Goal: Task Accomplishment & Management: Manage account settings

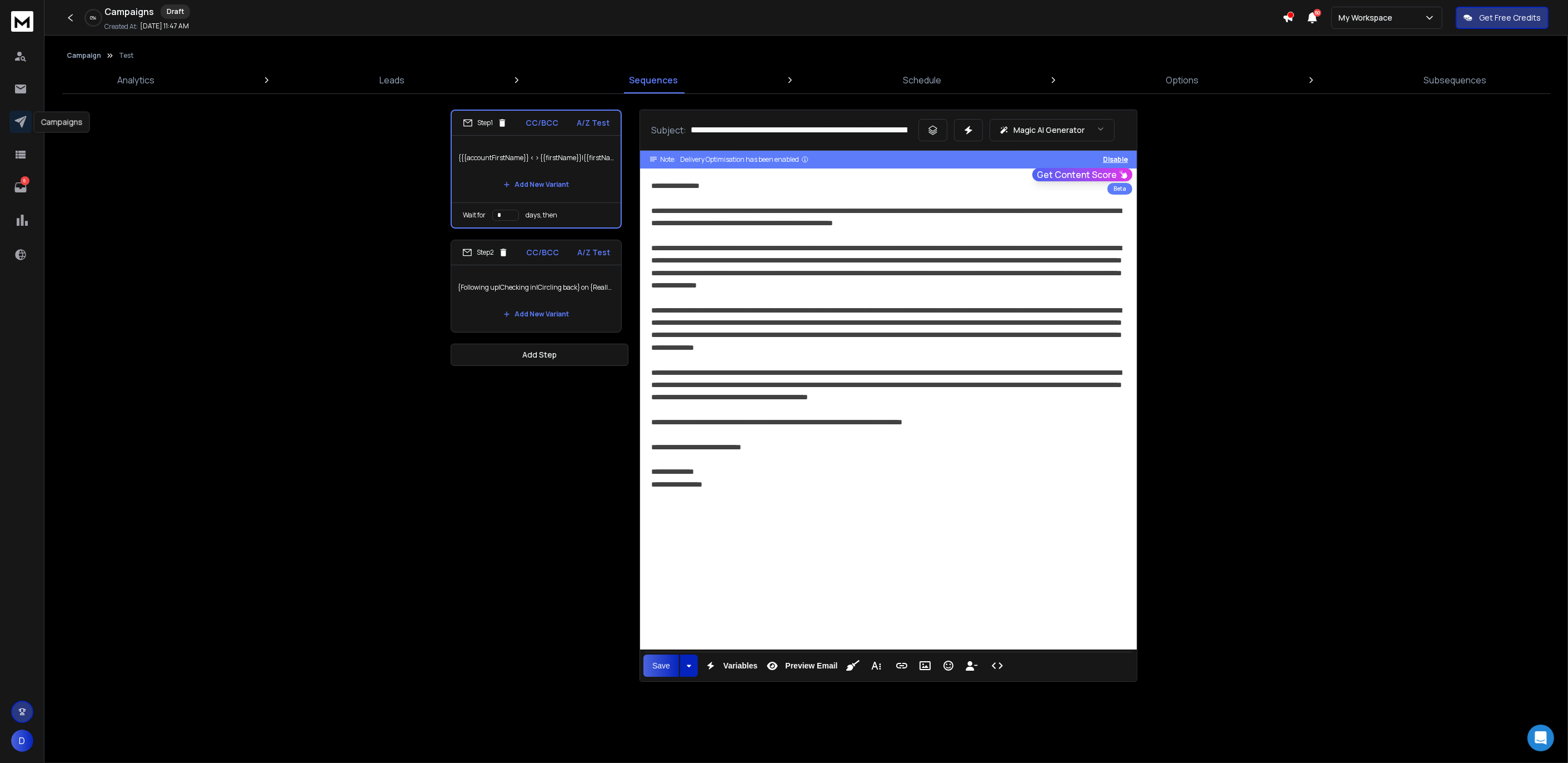
click at [23, 126] on icon at bounding box center [20, 122] width 13 height 13
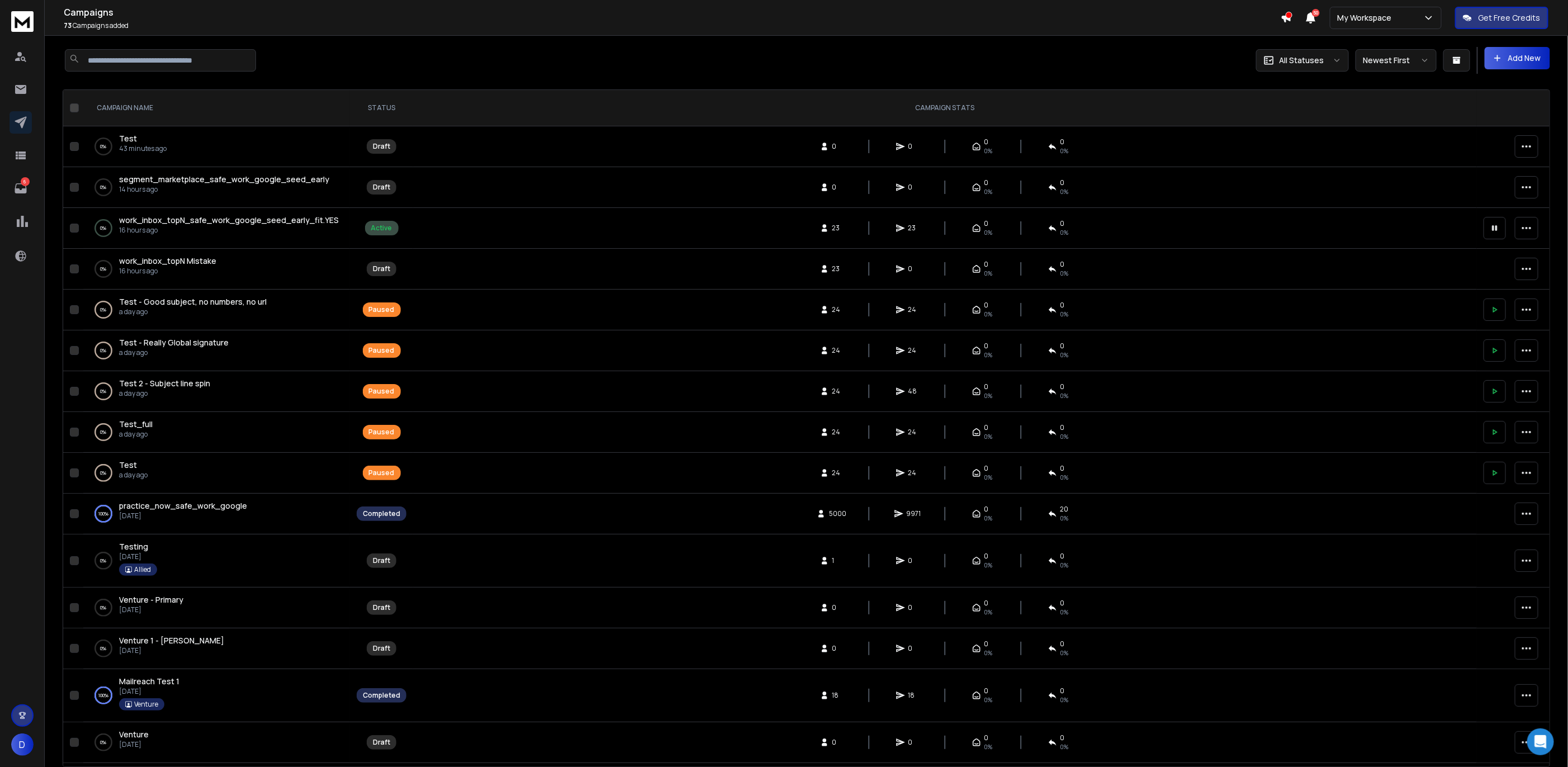
click at [1522, 225] on icon "button" at bounding box center [1526, 227] width 11 height 11
click at [1502, 303] on div "Duplicate Campaign" at bounding box center [1487, 305] width 92 height 11
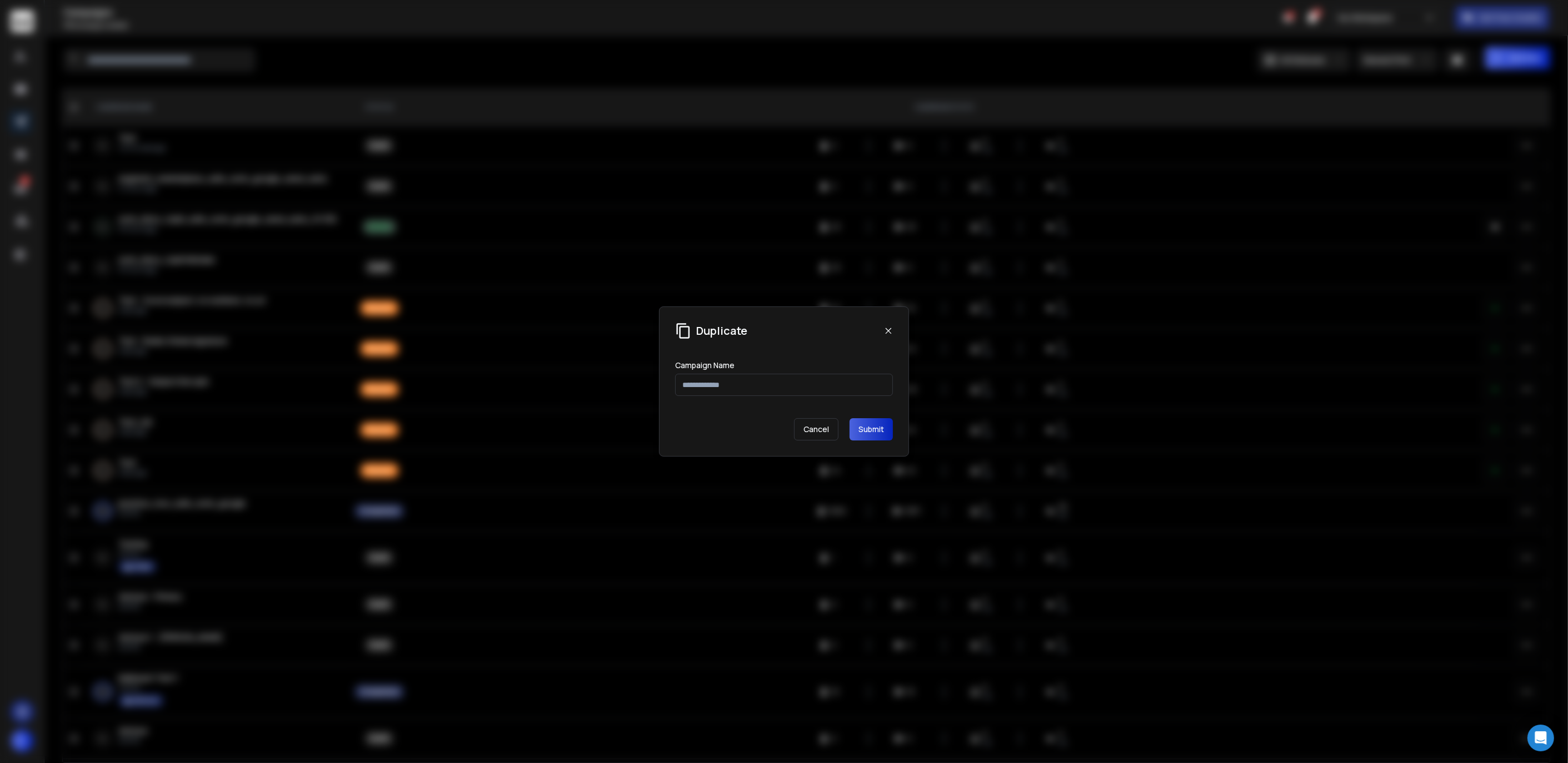
click at [719, 382] on input "text" at bounding box center [784, 385] width 218 height 22
type input "**********"
click at [877, 428] on button "Submit" at bounding box center [871, 430] width 43 height 22
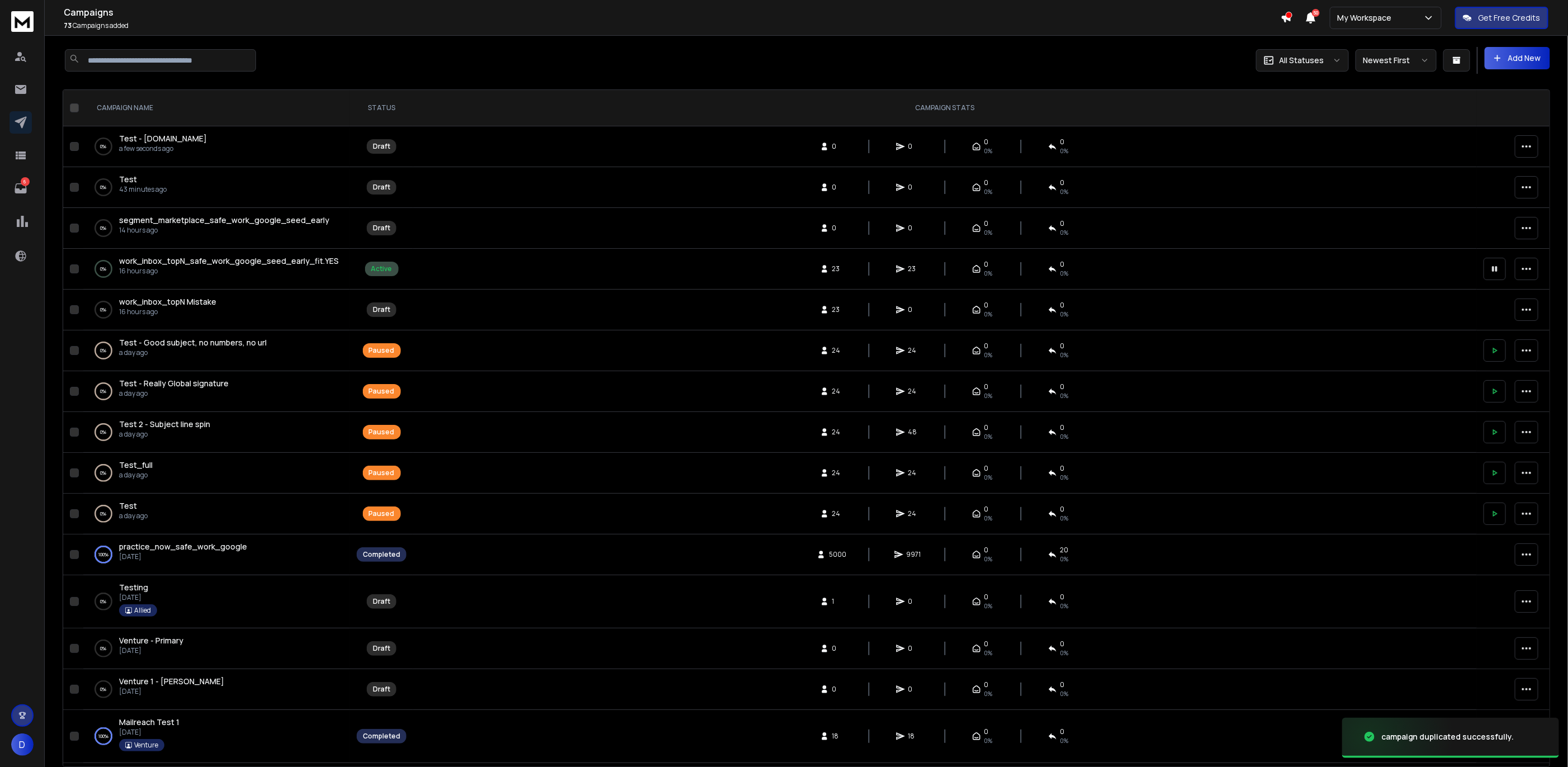
click at [492, 151] on div "0 0 0 0% 0 0%" at bounding box center [945, 146] width 1050 height 18
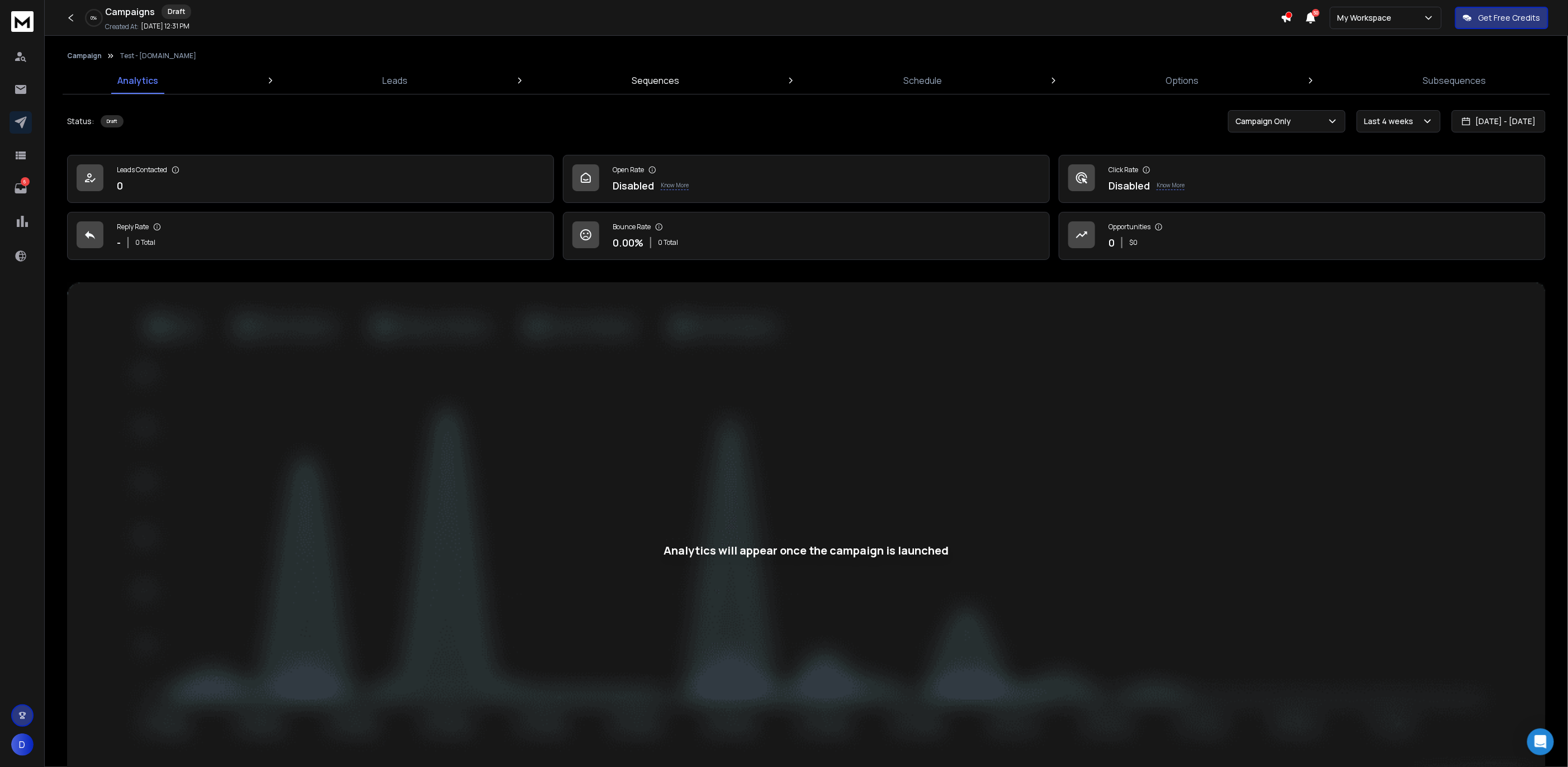
click at [660, 79] on p "Sequences" at bounding box center [655, 81] width 48 height 13
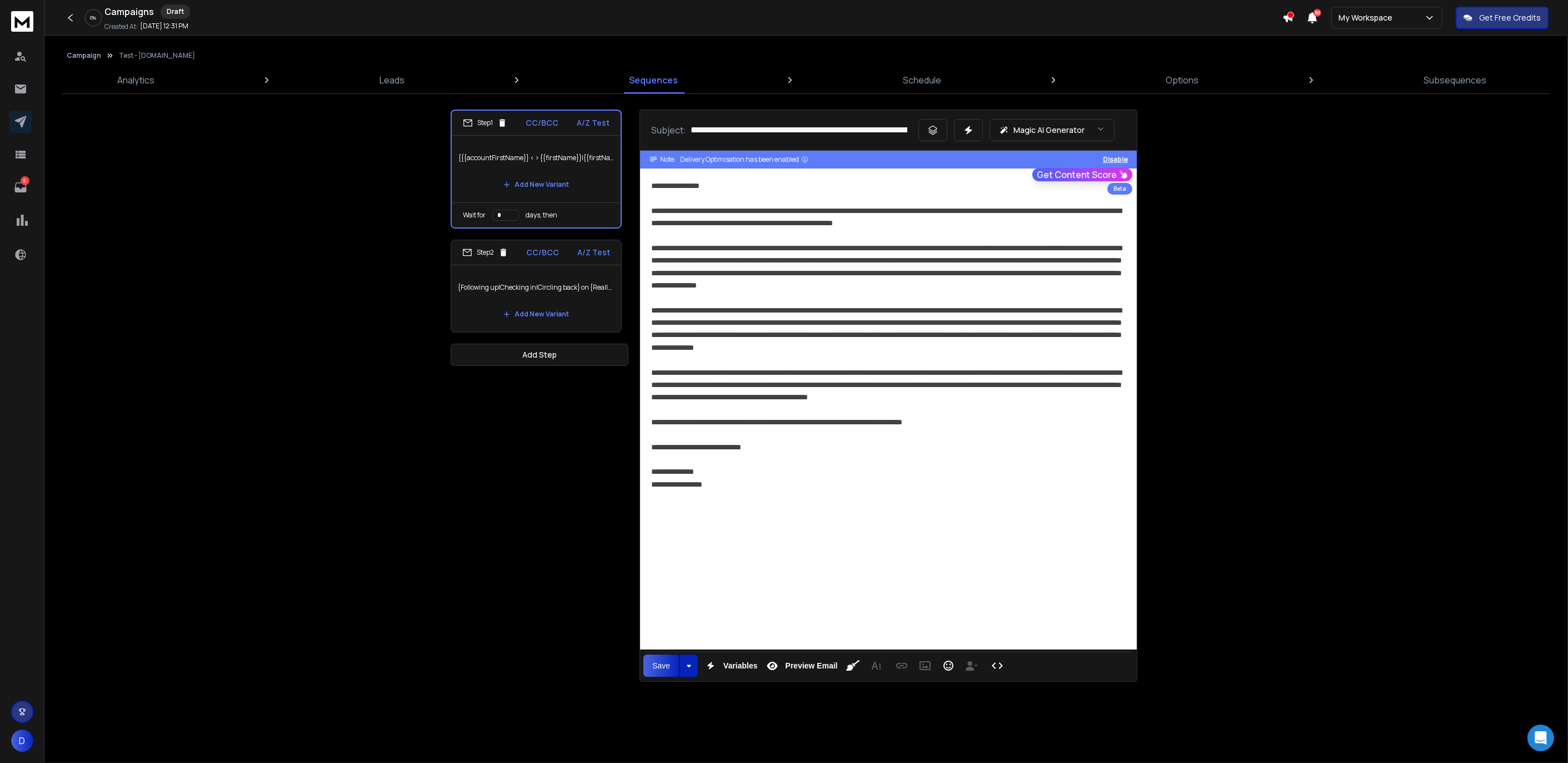
click at [757, 562] on div "**********" at bounding box center [889, 408] width 497 height 481
click at [734, 505] on div at bounding box center [888, 508] width 475 height 12
click at [716, 495] on div at bounding box center [888, 496] width 475 height 12
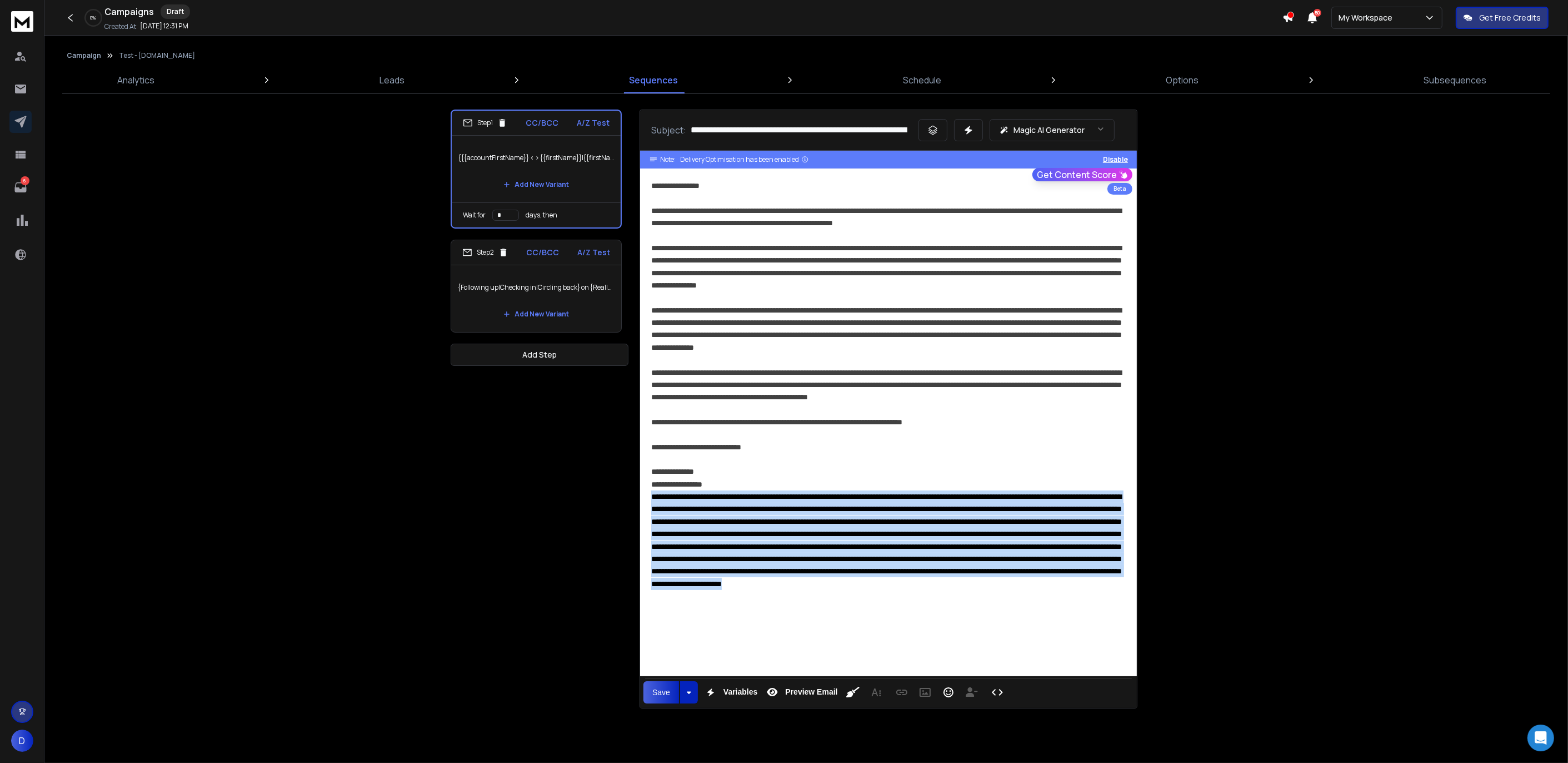
drag, startPoint x: 771, startPoint y: 637, endPoint x: 627, endPoint y: 499, distance: 199.4
click at [627, 499] on div "**********" at bounding box center [806, 408] width 711 height 599
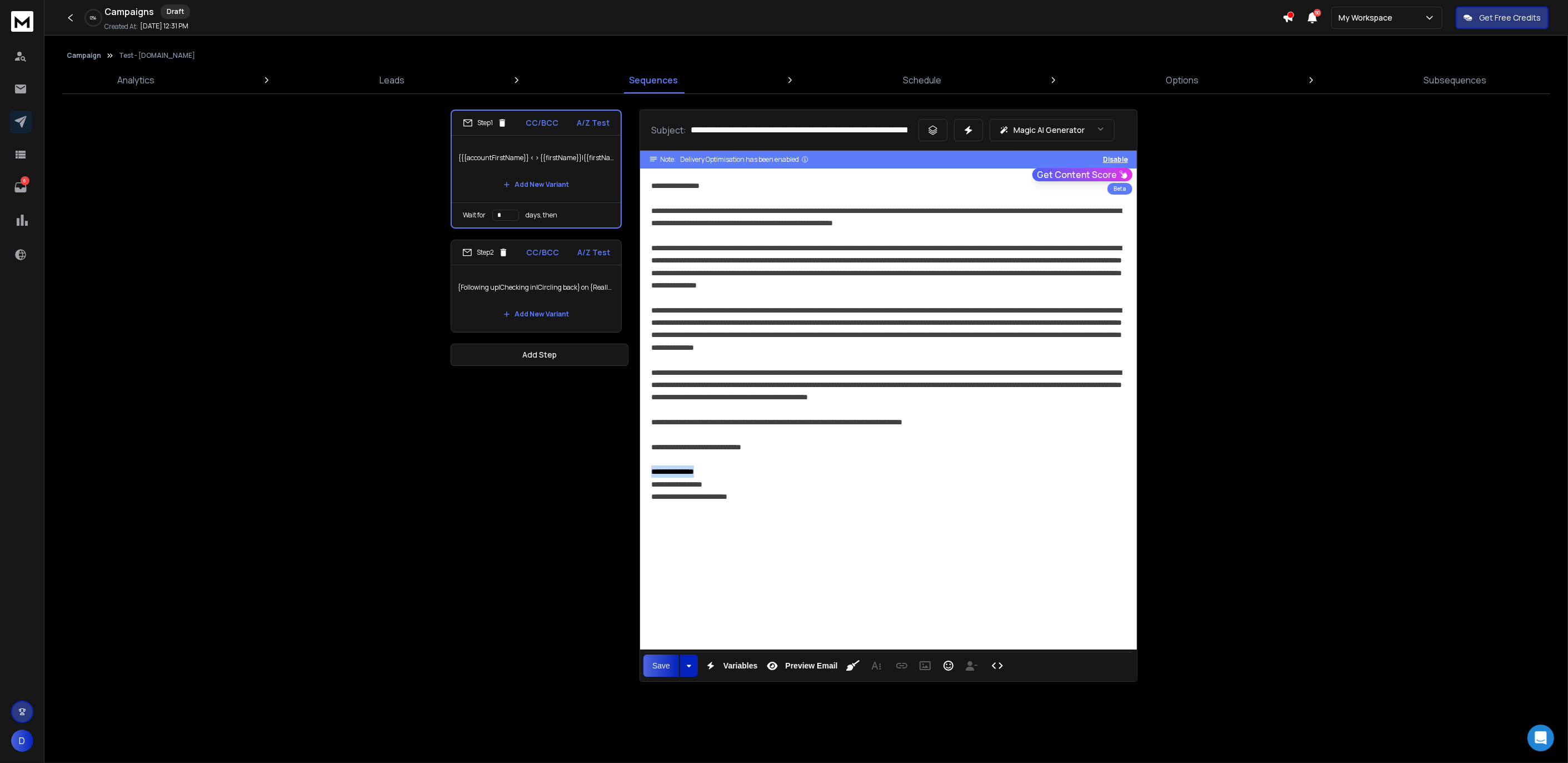
drag, startPoint x: 734, startPoint y: 470, endPoint x: 632, endPoint y: 466, distance: 102.1
click at [632, 466] on div "**********" at bounding box center [806, 395] width 711 height 572
drag, startPoint x: 672, startPoint y: 484, endPoint x: 640, endPoint y: 483, distance: 32.0
click at [640, 483] on div "**********" at bounding box center [889, 408] width 497 height 481
drag, startPoint x: 705, startPoint y: 470, endPoint x: 625, endPoint y: 470, distance: 80.0
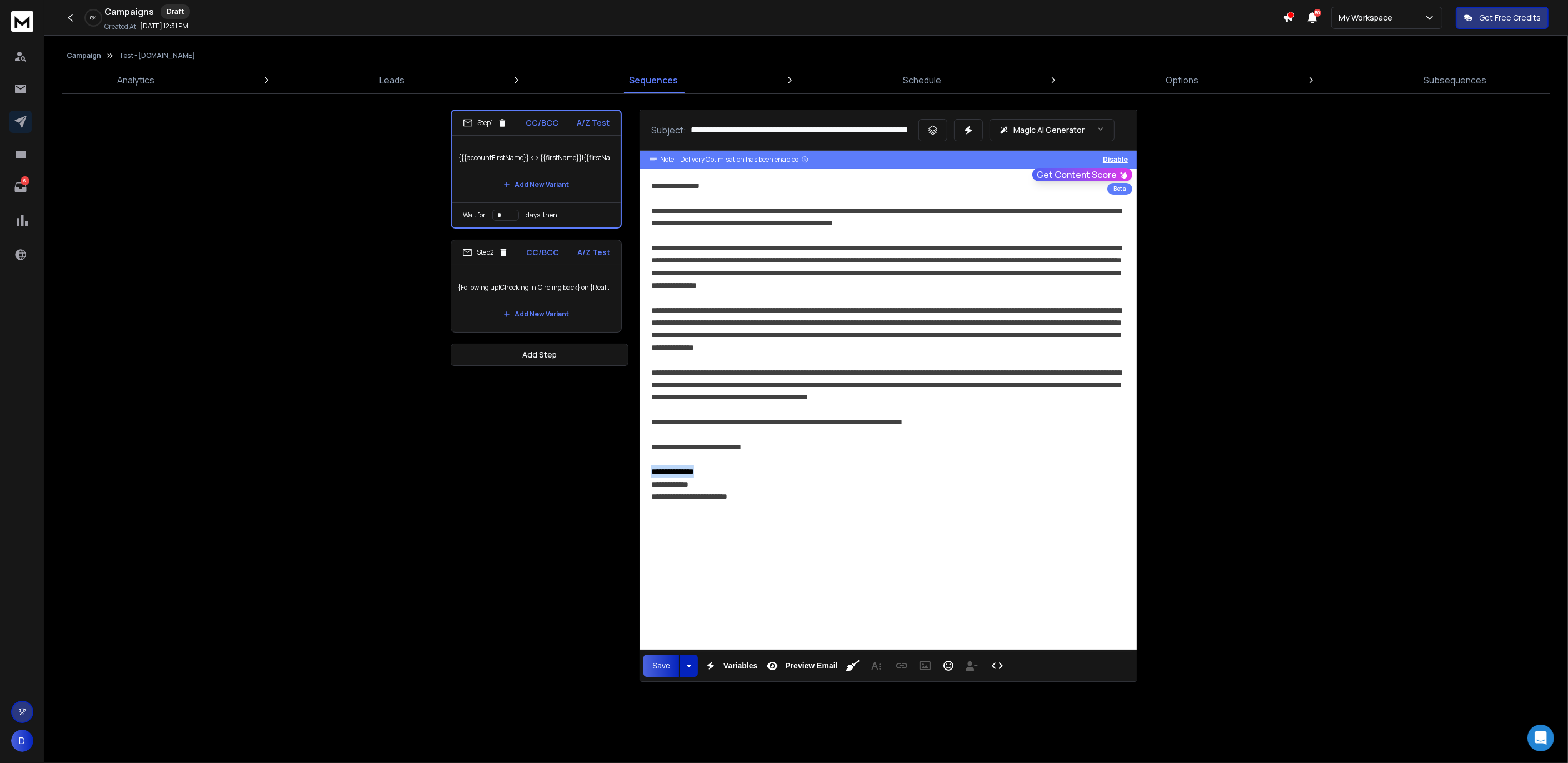
click at [625, 470] on div "**********" at bounding box center [806, 395] width 711 height 572
click at [740, 670] on span "Variables" at bounding box center [740, 666] width 39 height 9
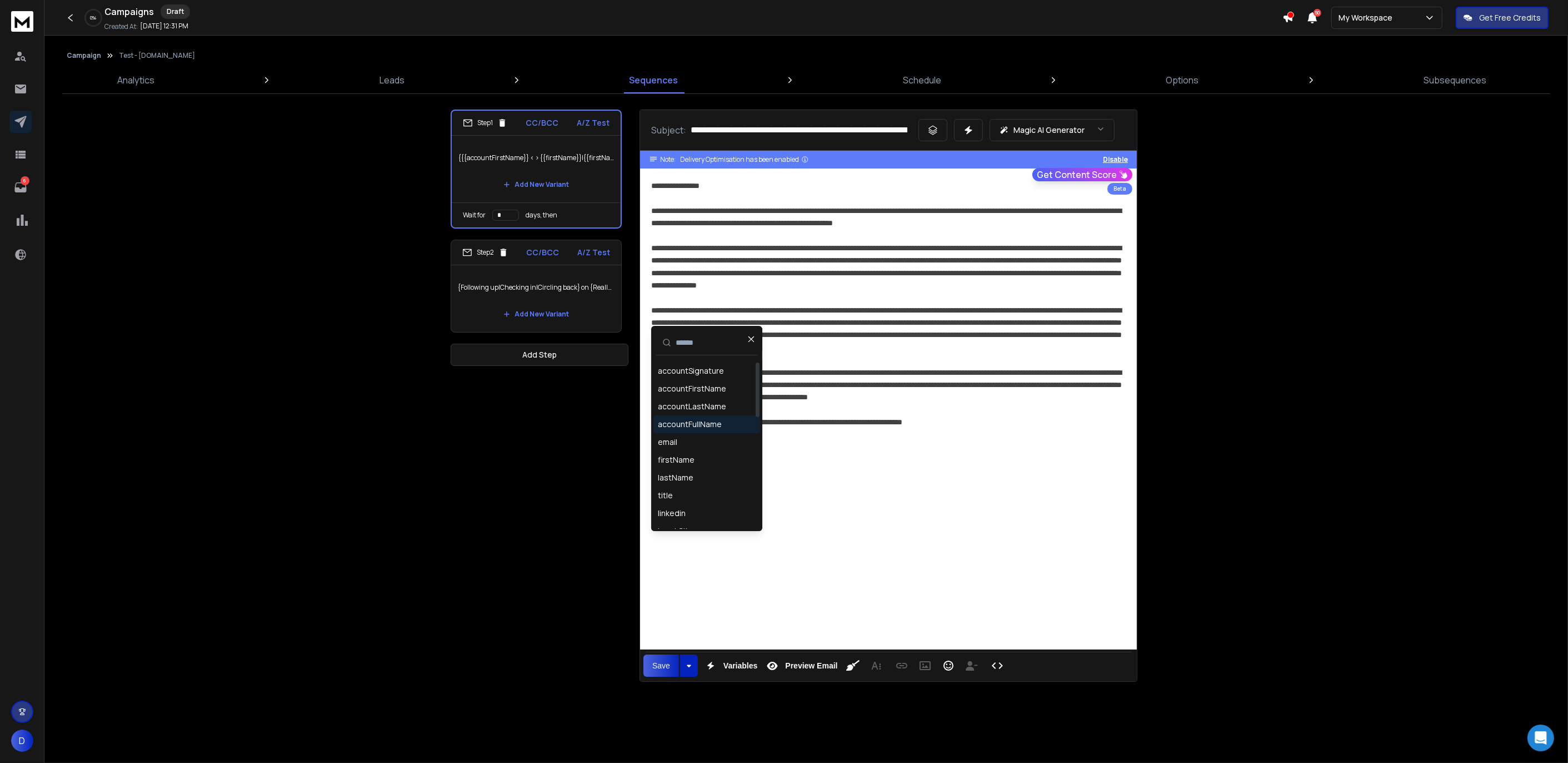
click at [712, 418] on div "accountFullName" at bounding box center [690, 424] width 64 height 11
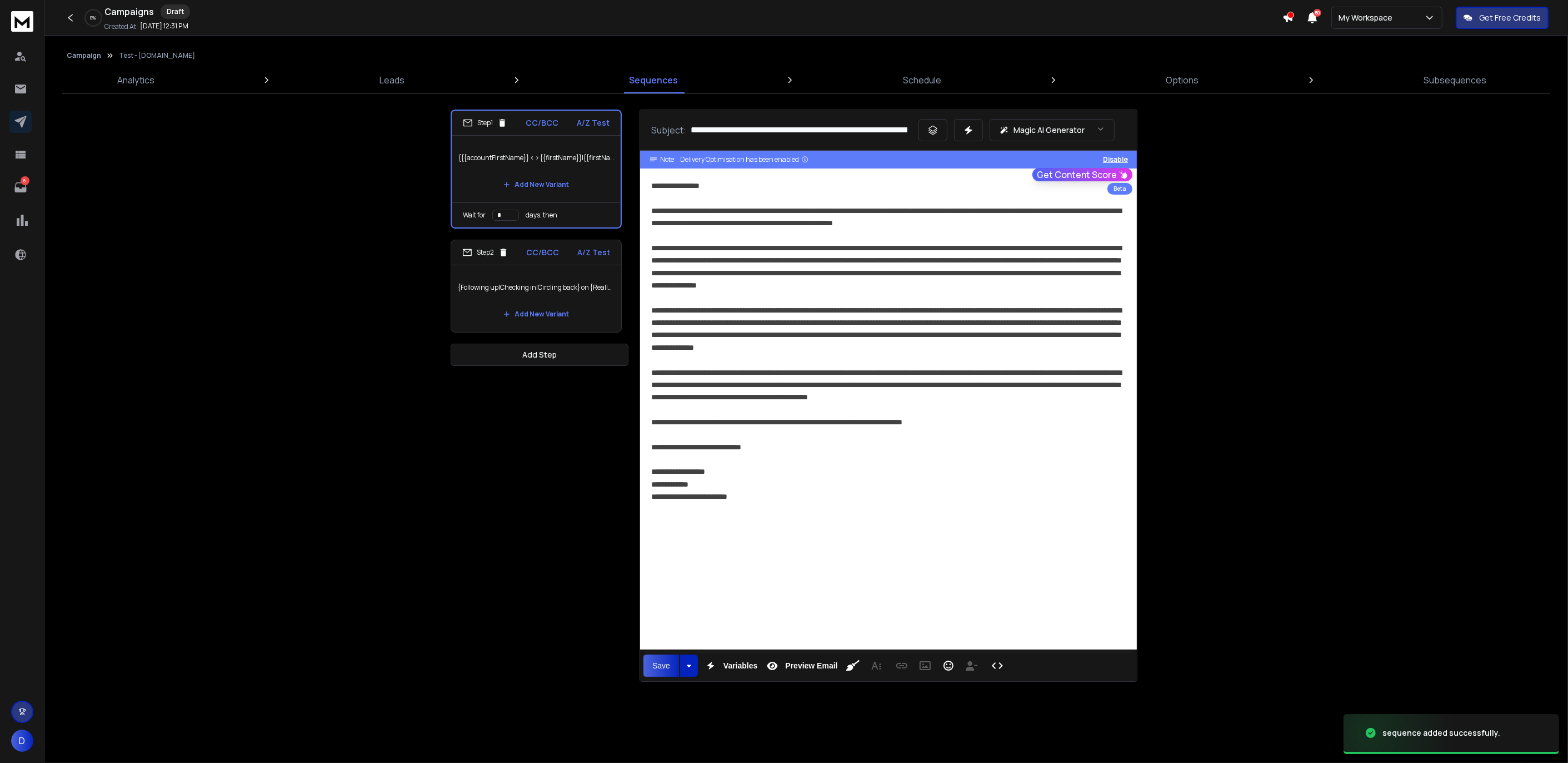
click at [779, 501] on div "**********" at bounding box center [888, 496] width 475 height 12
click at [393, 77] on p "Leads" at bounding box center [392, 80] width 25 height 13
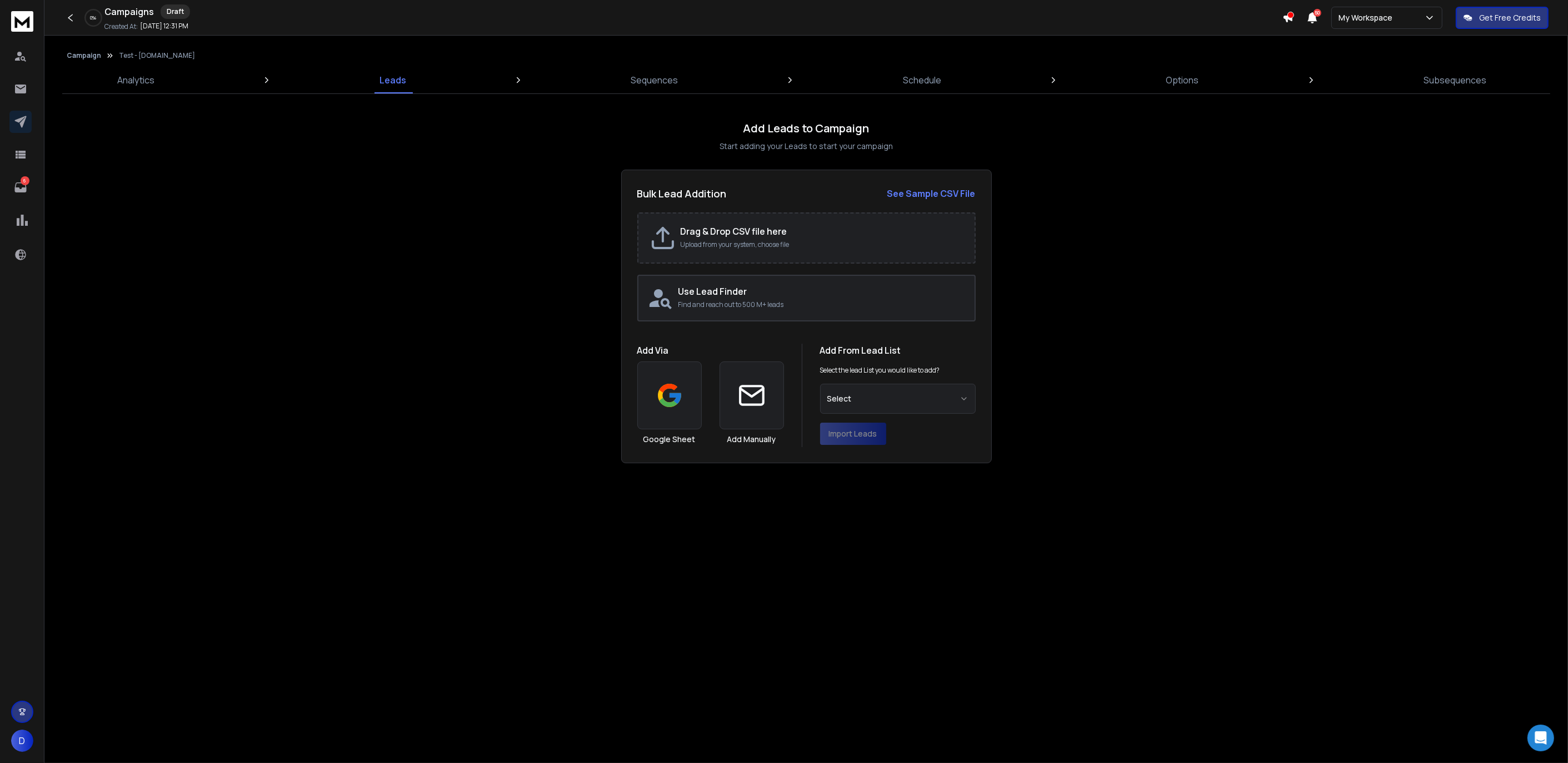
click at [791, 238] on div "Drag & Drop CSV file here Upload from your system, choose file" at bounding box center [822, 237] width 283 height 27
type input "**********"
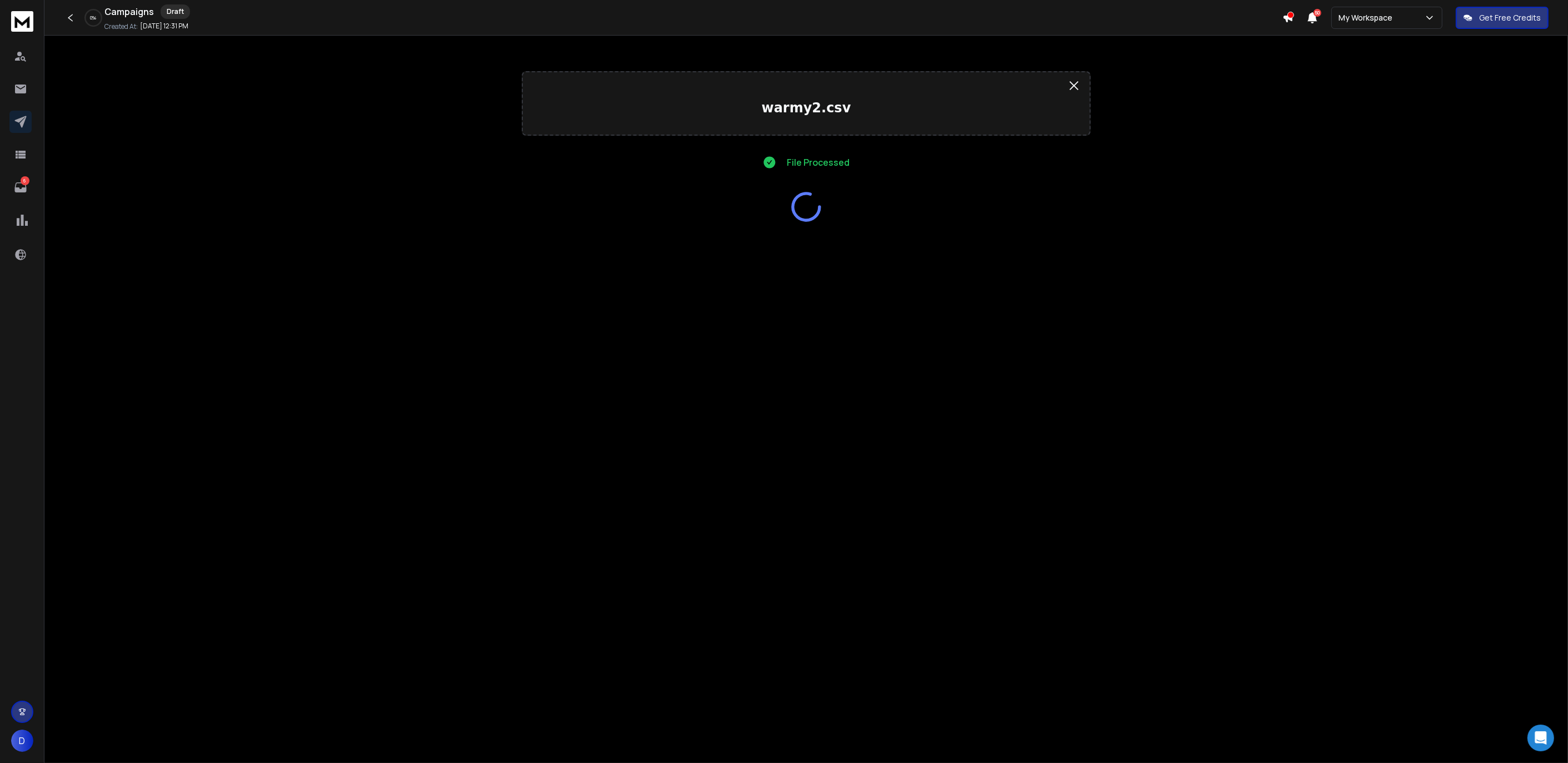
click at [1074, 86] on icon at bounding box center [1074, 86] width 9 height 9
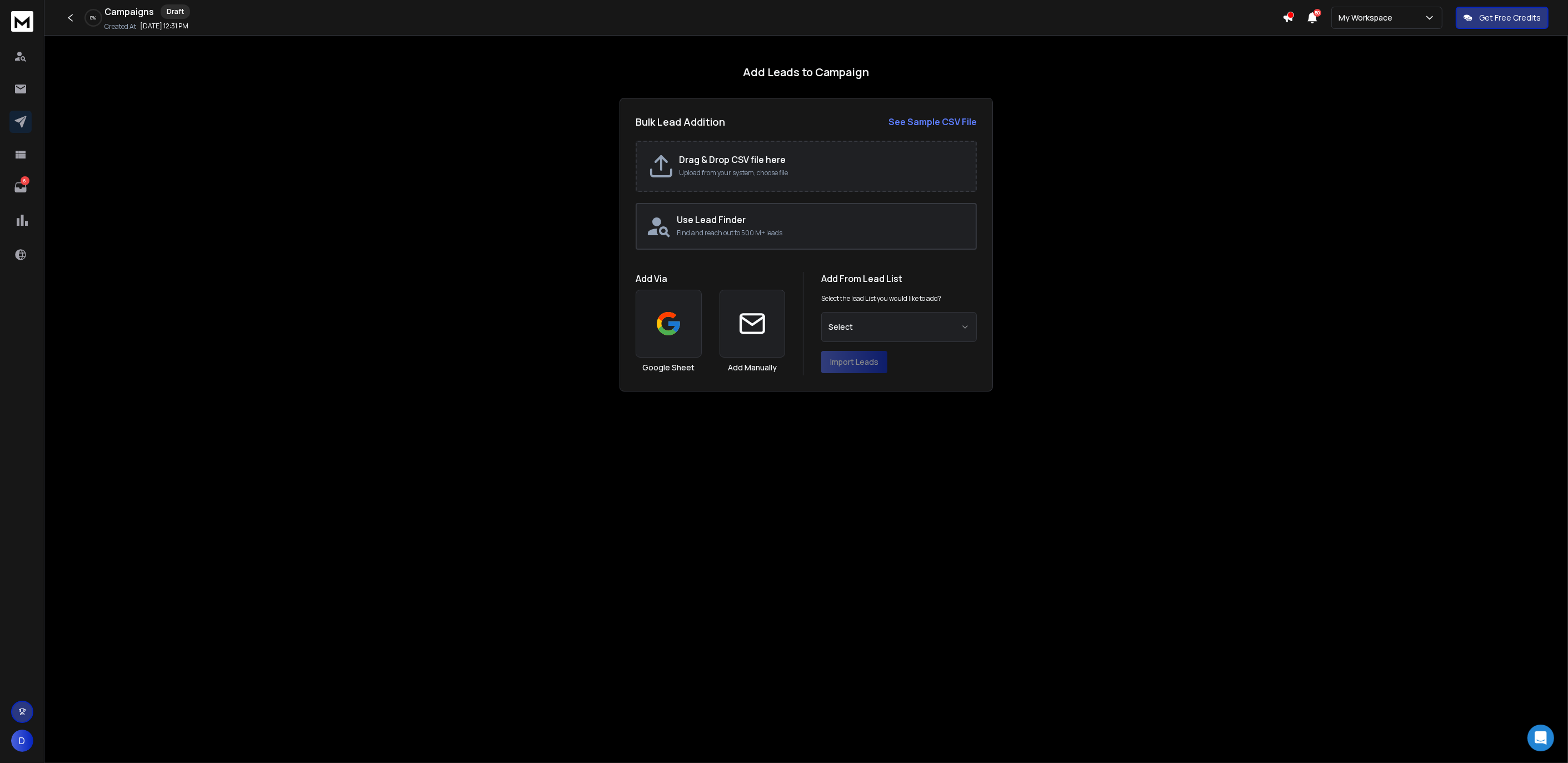
click at [798, 176] on p "Upload from your system, choose file" at bounding box center [822, 173] width 285 height 9
click at [778, 170] on p "Upload from your system, choose file" at bounding box center [822, 173] width 285 height 9
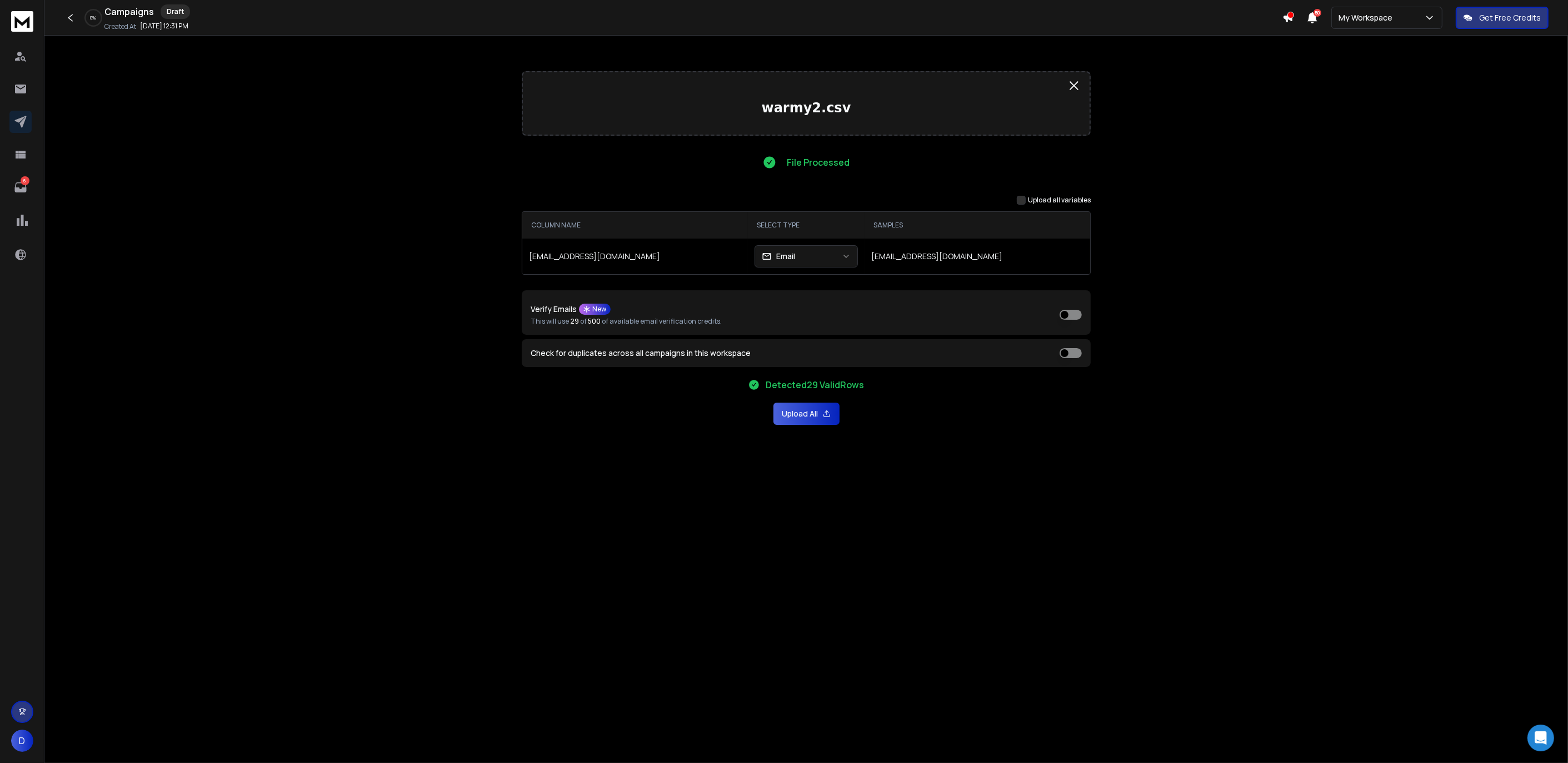
click at [826, 576] on div "Get only verified leads with our AI-powered Lead Finder, starting at $22/mo Try…" at bounding box center [784, 382] width 1568 height 763
click at [817, 412] on button "Upload All" at bounding box center [806, 414] width 66 height 22
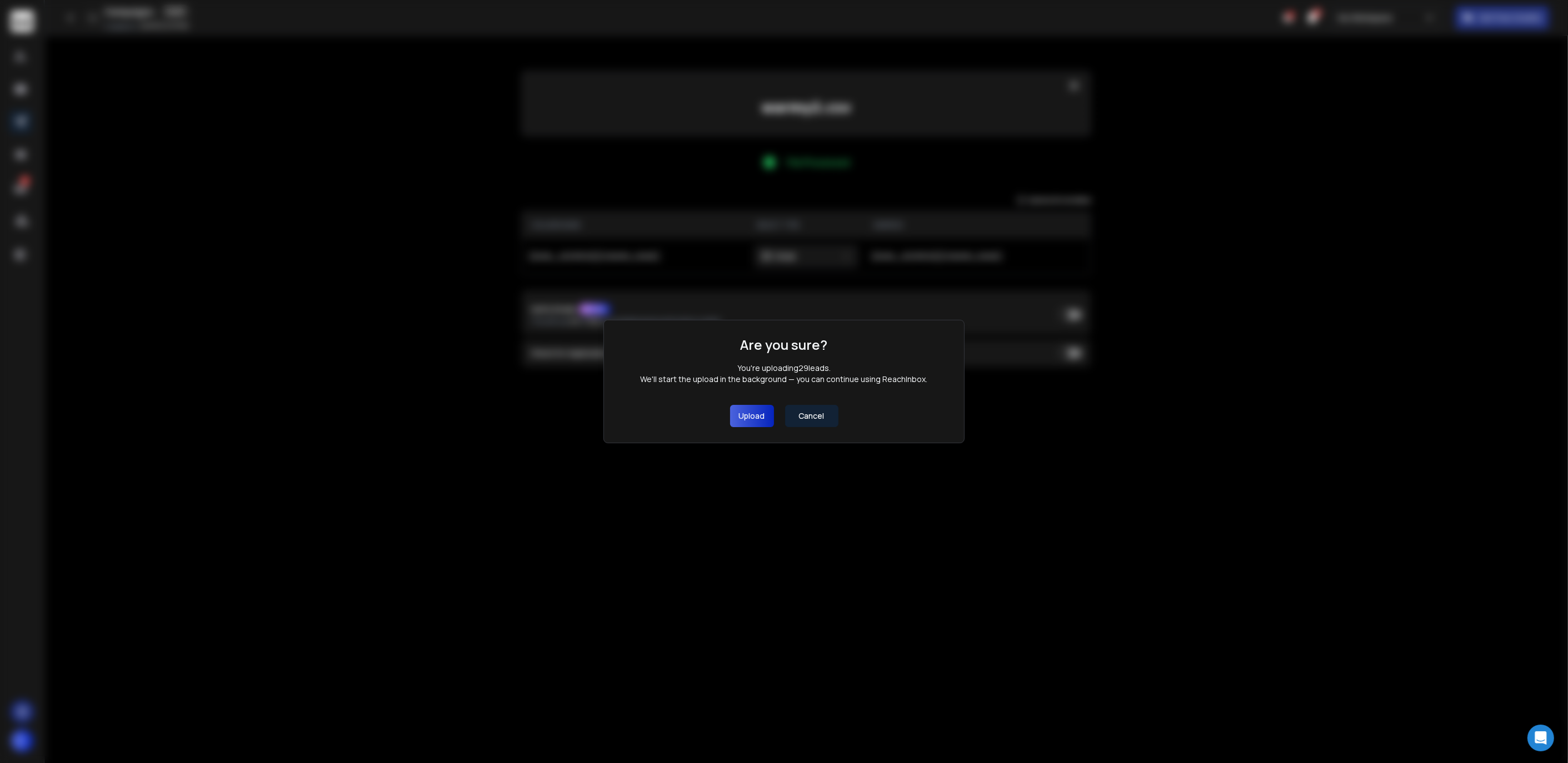
click at [752, 417] on button "Upload" at bounding box center [752, 416] width 44 height 22
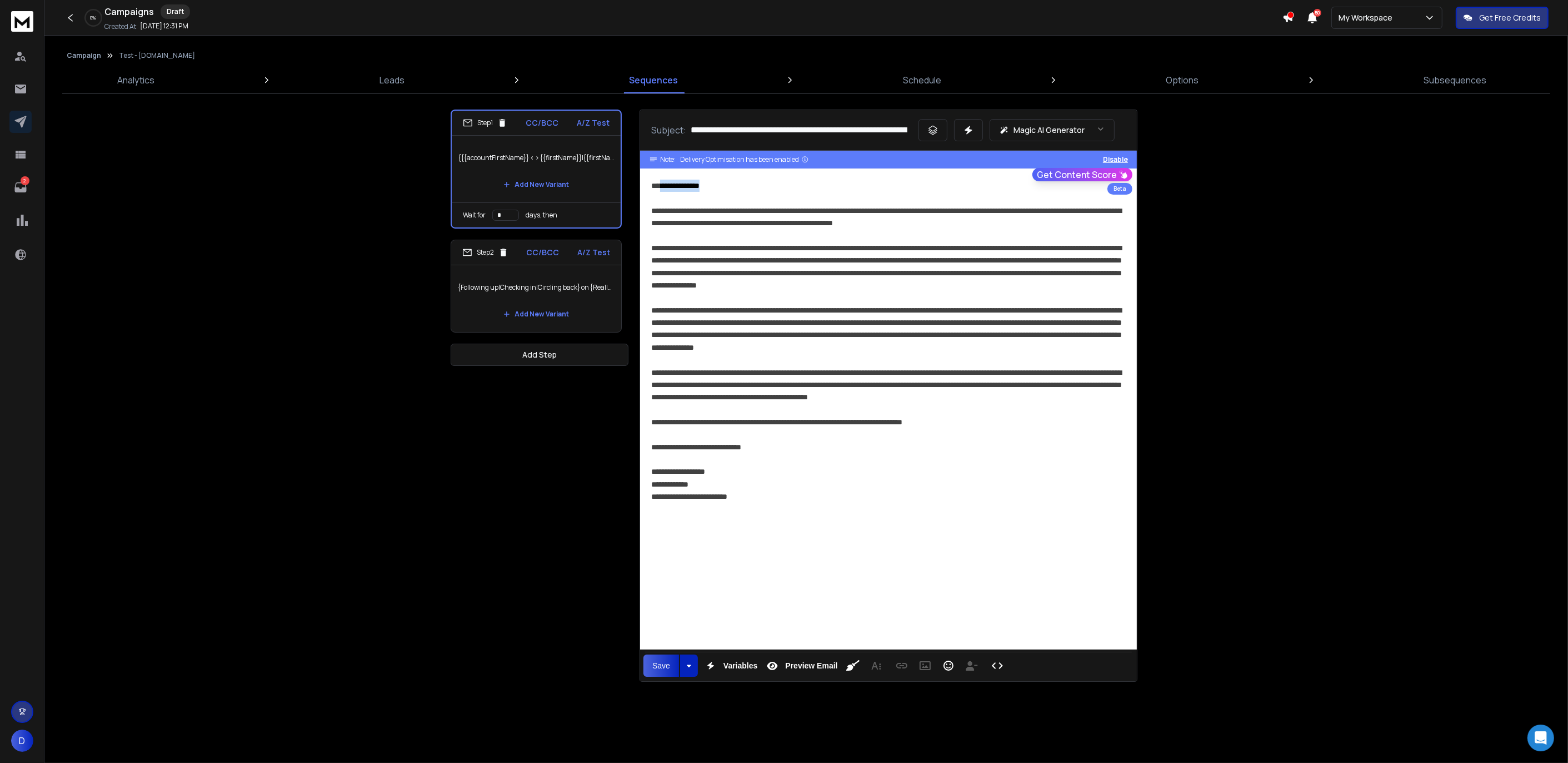
drag, startPoint x: 709, startPoint y: 183, endPoint x: 659, endPoint y: 184, distance: 50.0
click at [659, 184] on div "**********" at bounding box center [888, 185] width 475 height 12
click at [406, 77] on link "Leads" at bounding box center [392, 80] width 38 height 27
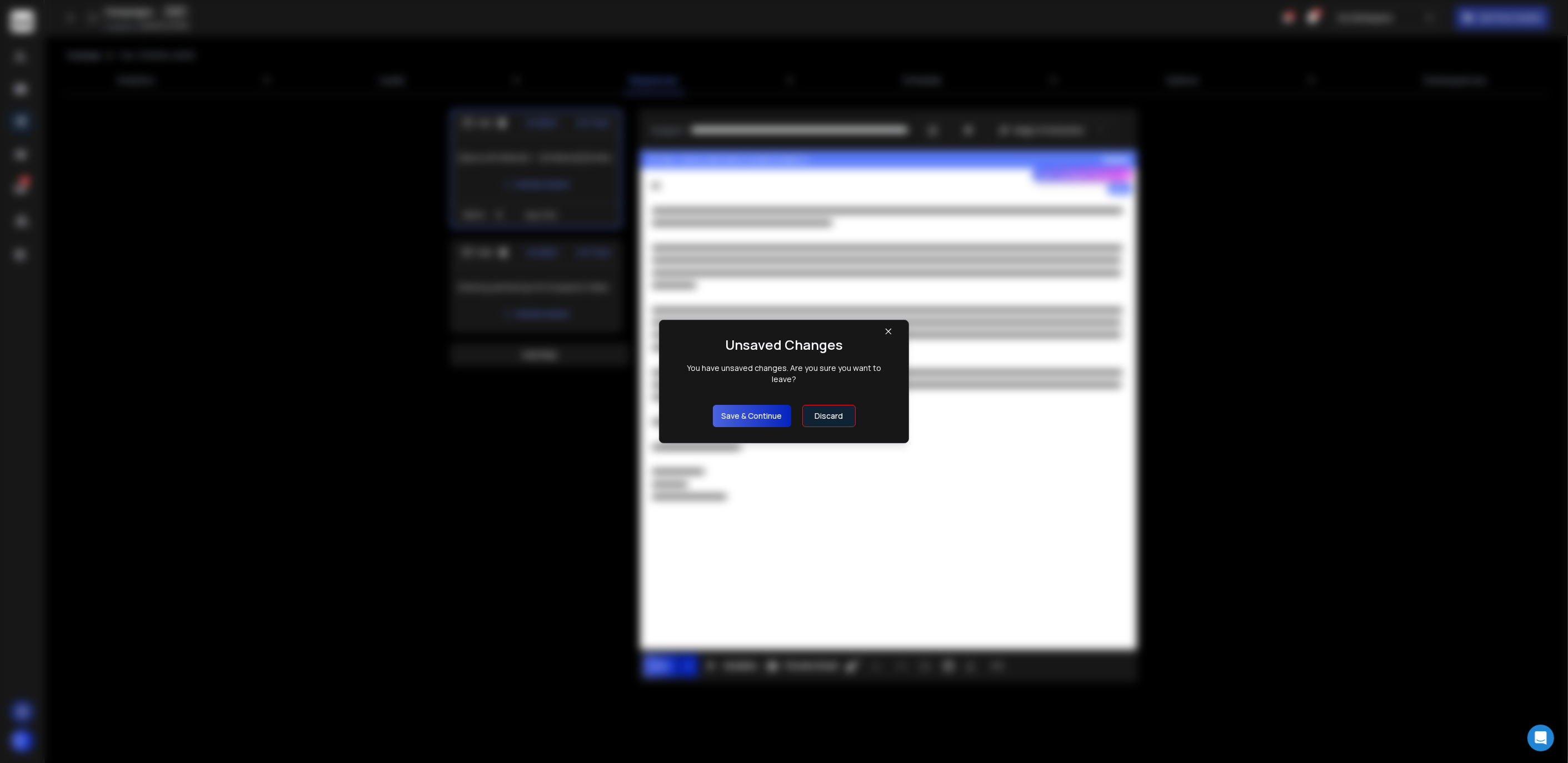
click at [827, 410] on button "Discard" at bounding box center [828, 416] width 53 height 22
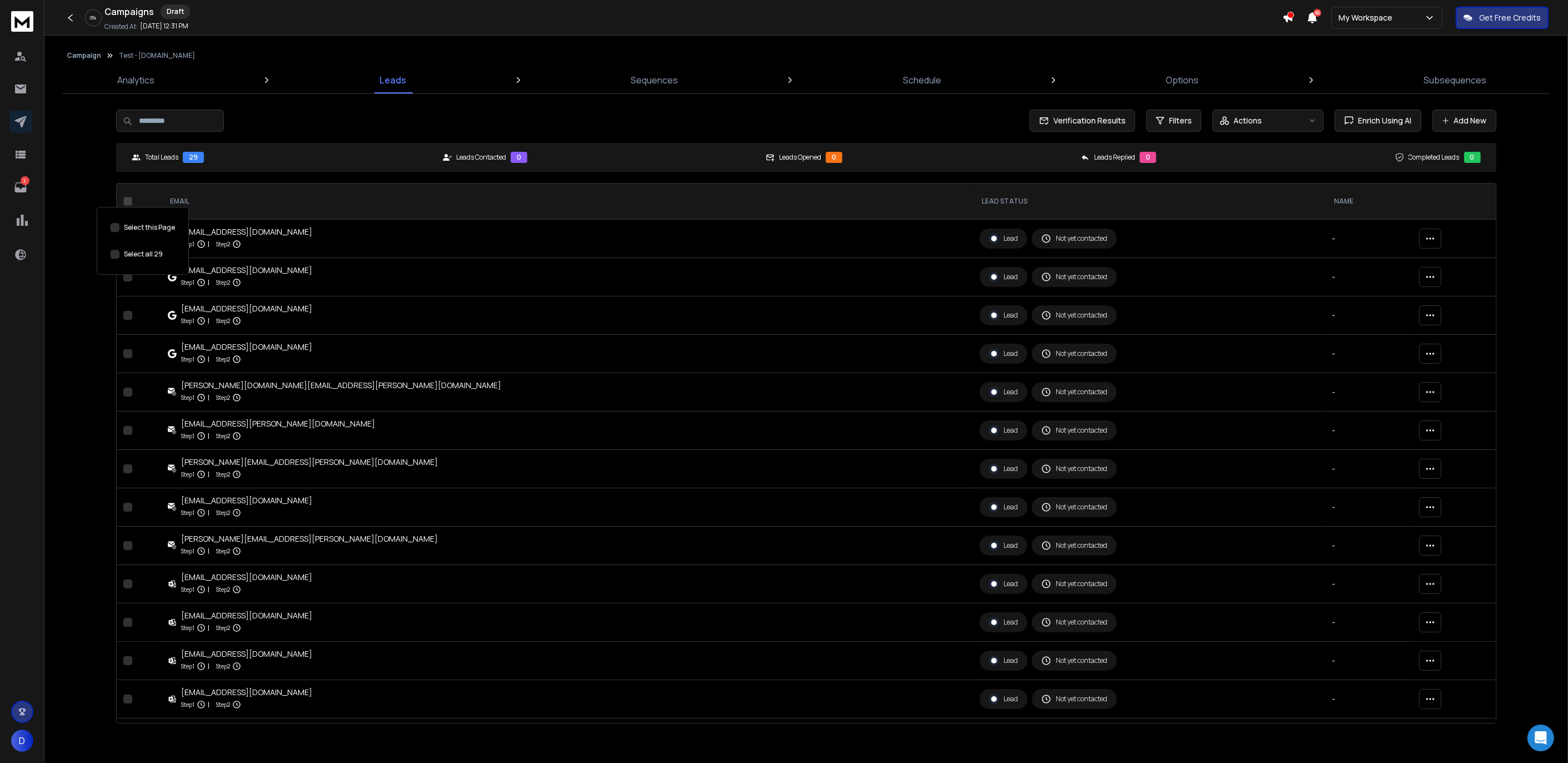
click at [117, 254] on button "Select this Page" at bounding box center [115, 254] width 9 height 9
click at [125, 201] on button "Select this Page" at bounding box center [128, 201] width 9 height 9
click at [1477, 120] on button "Add New" at bounding box center [1464, 120] width 64 height 22
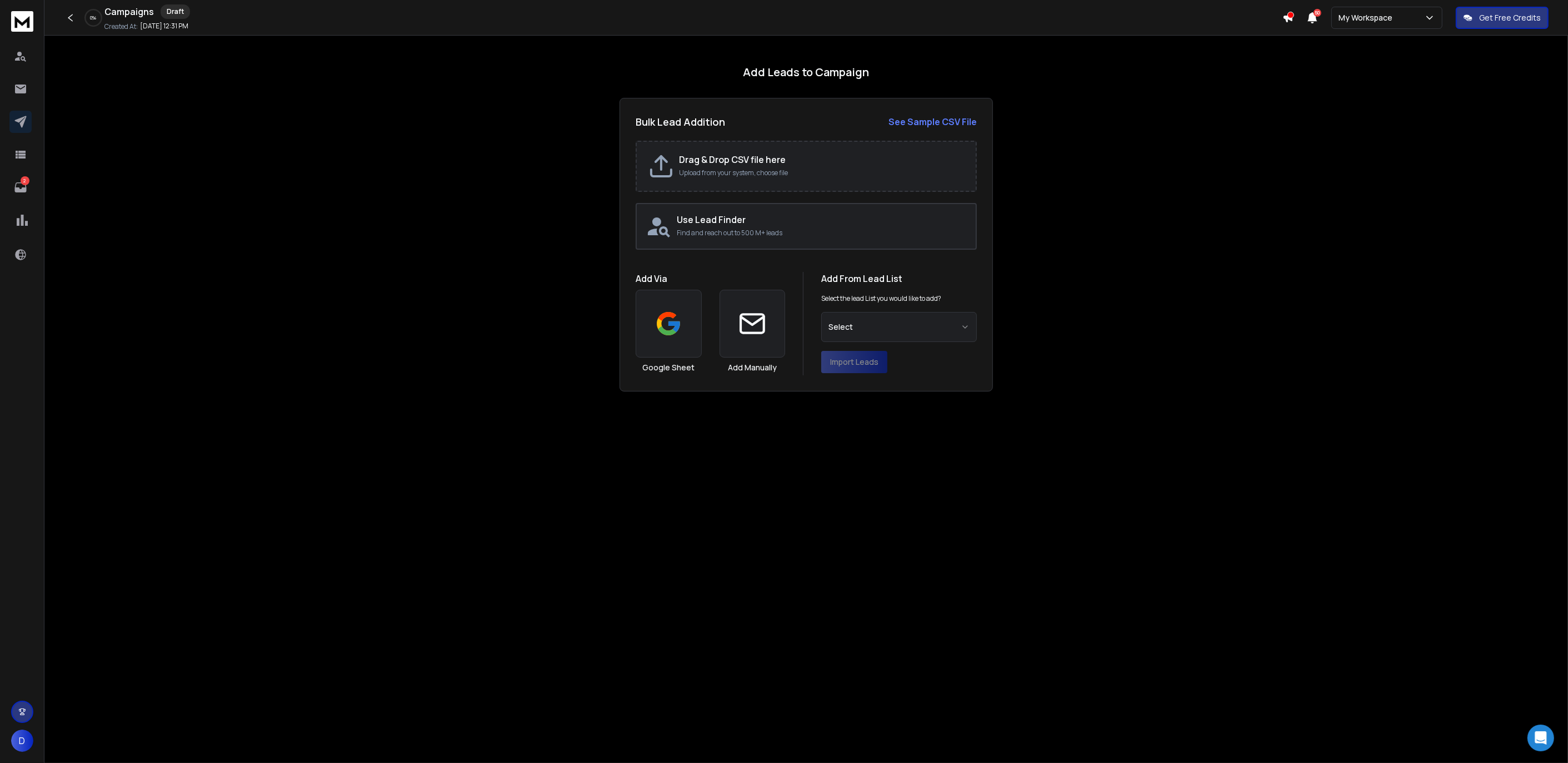
click at [759, 165] on h2 "Drag & Drop CSV file here" at bounding box center [822, 159] width 285 height 13
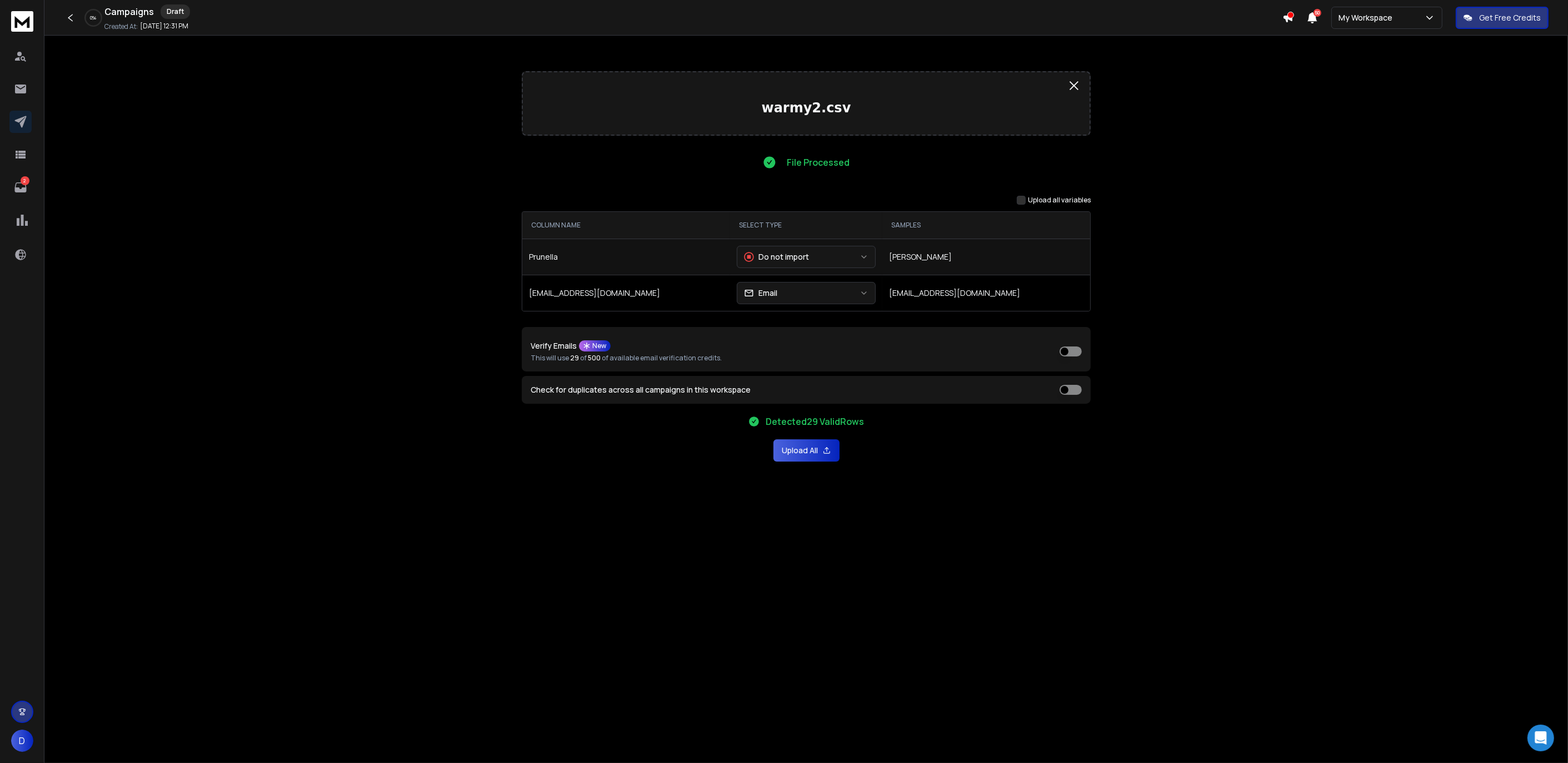
click at [874, 259] on button "Do not import" at bounding box center [807, 257] width 139 height 22
click at [812, 447] on button "Upload All" at bounding box center [806, 451] width 66 height 22
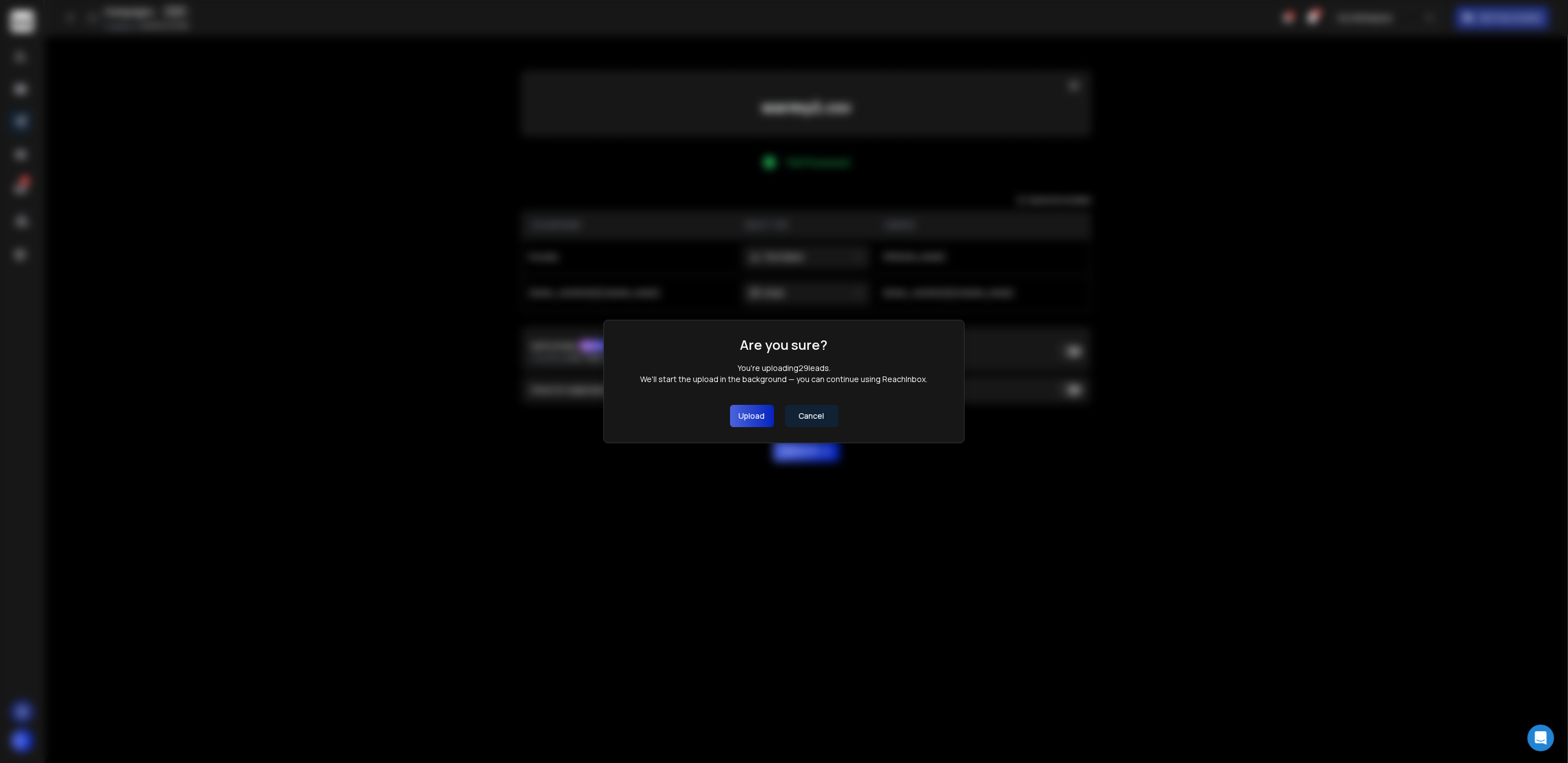
click at [757, 418] on button "Upload" at bounding box center [752, 416] width 44 height 22
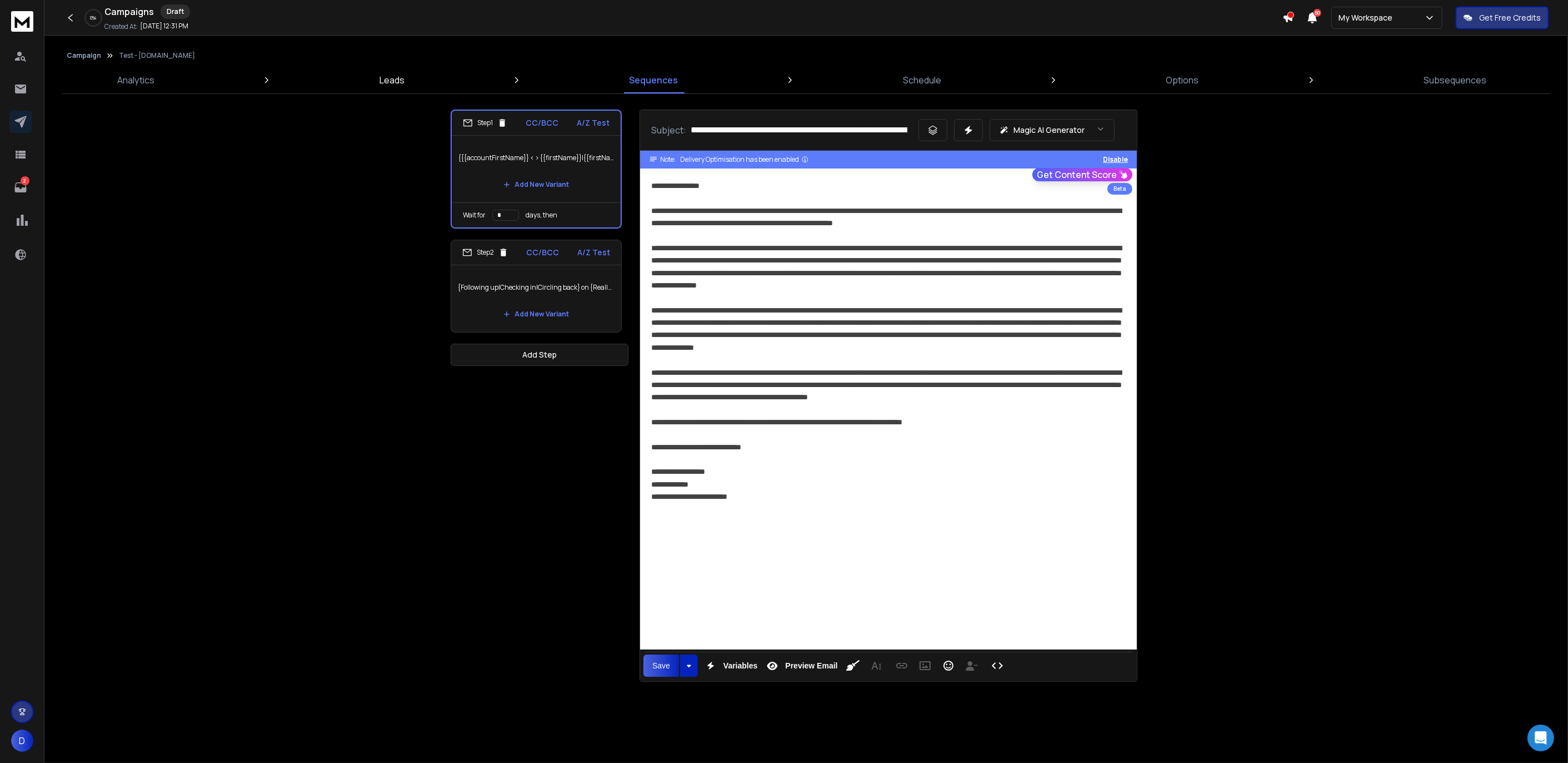
click at [391, 77] on p "Leads" at bounding box center [392, 80] width 25 height 13
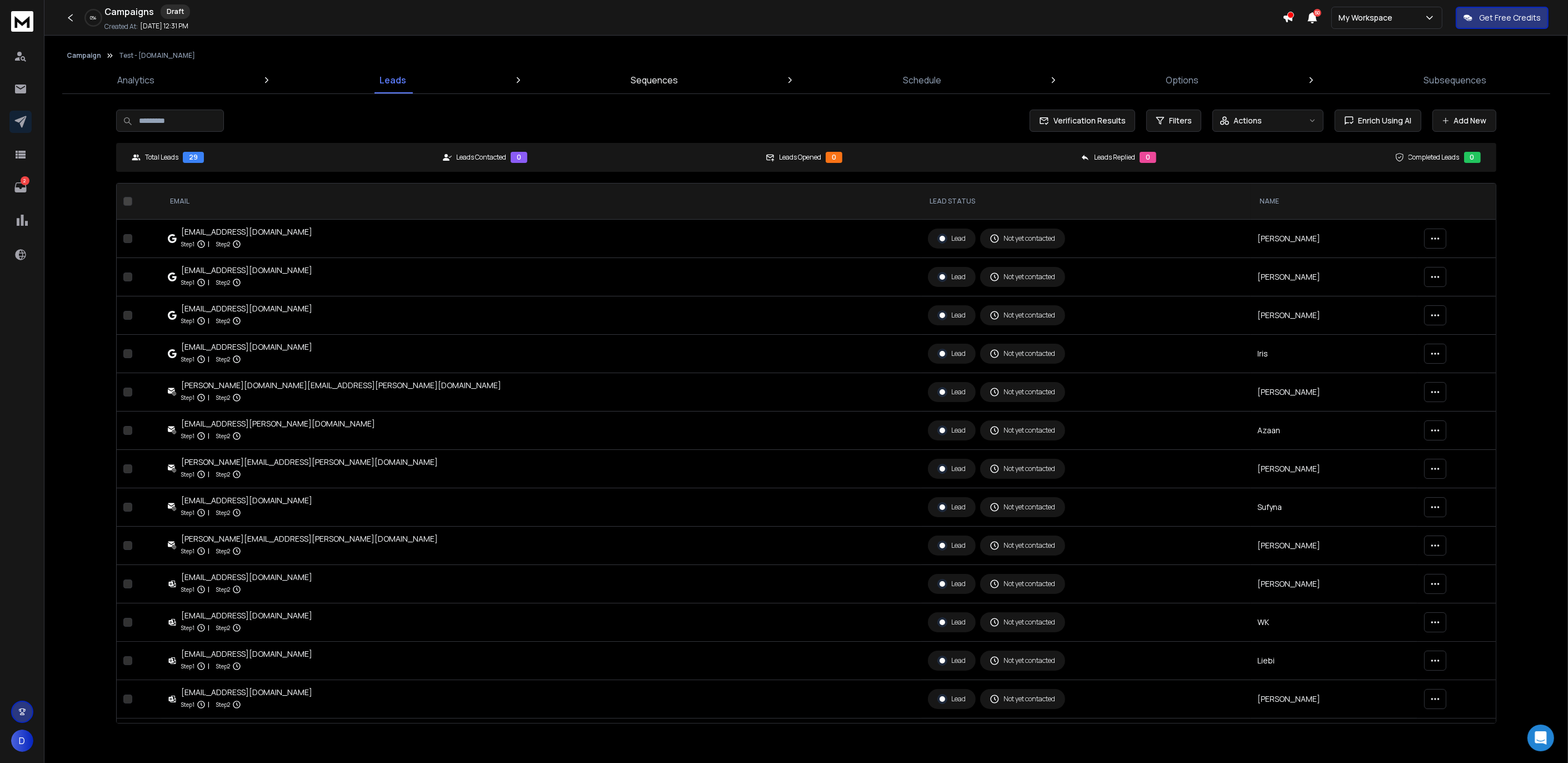
click at [665, 77] on p "Sequences" at bounding box center [654, 80] width 47 height 13
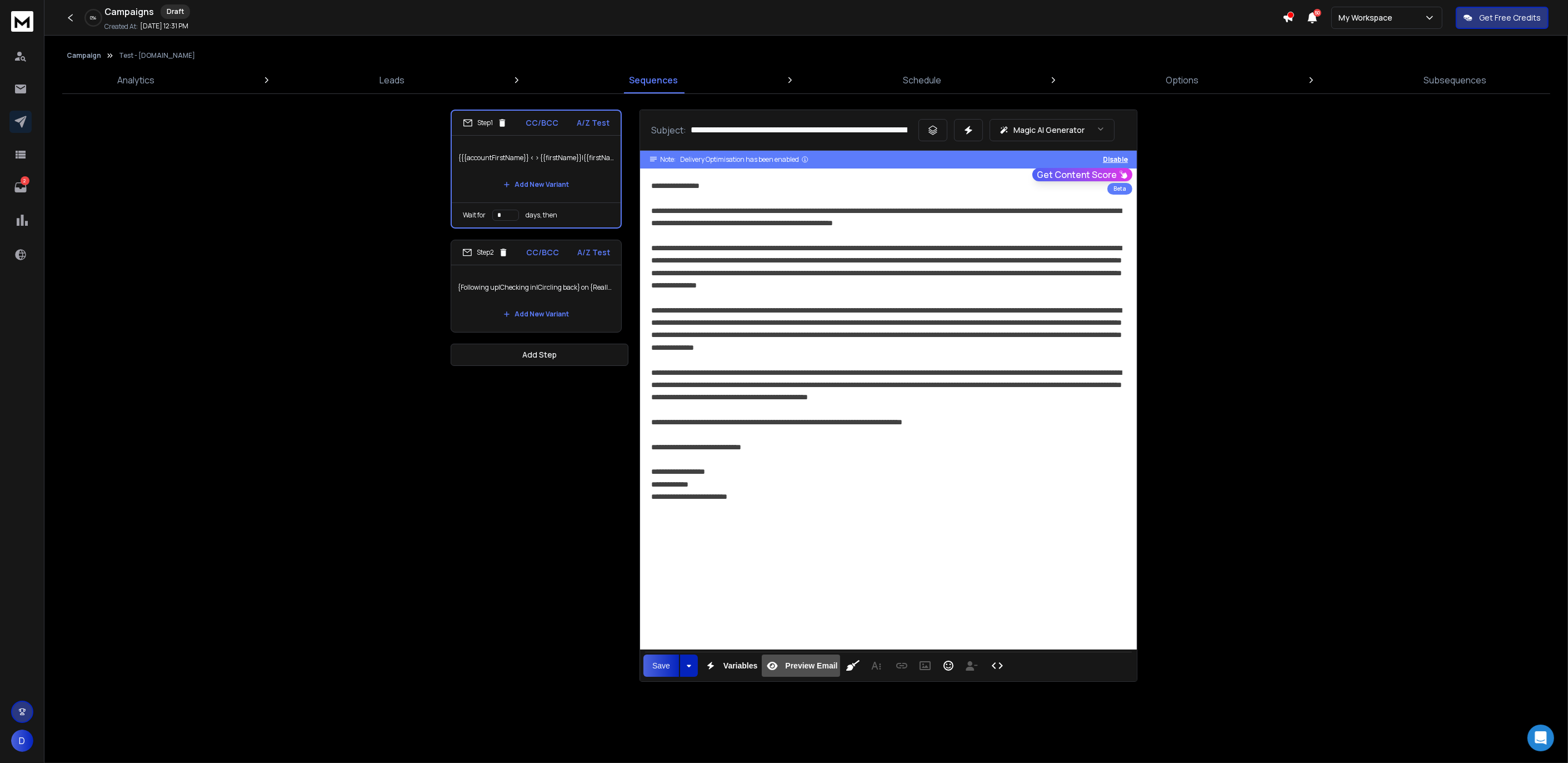
click at [820, 668] on span "Preview Email" at bounding box center [811, 666] width 57 height 9
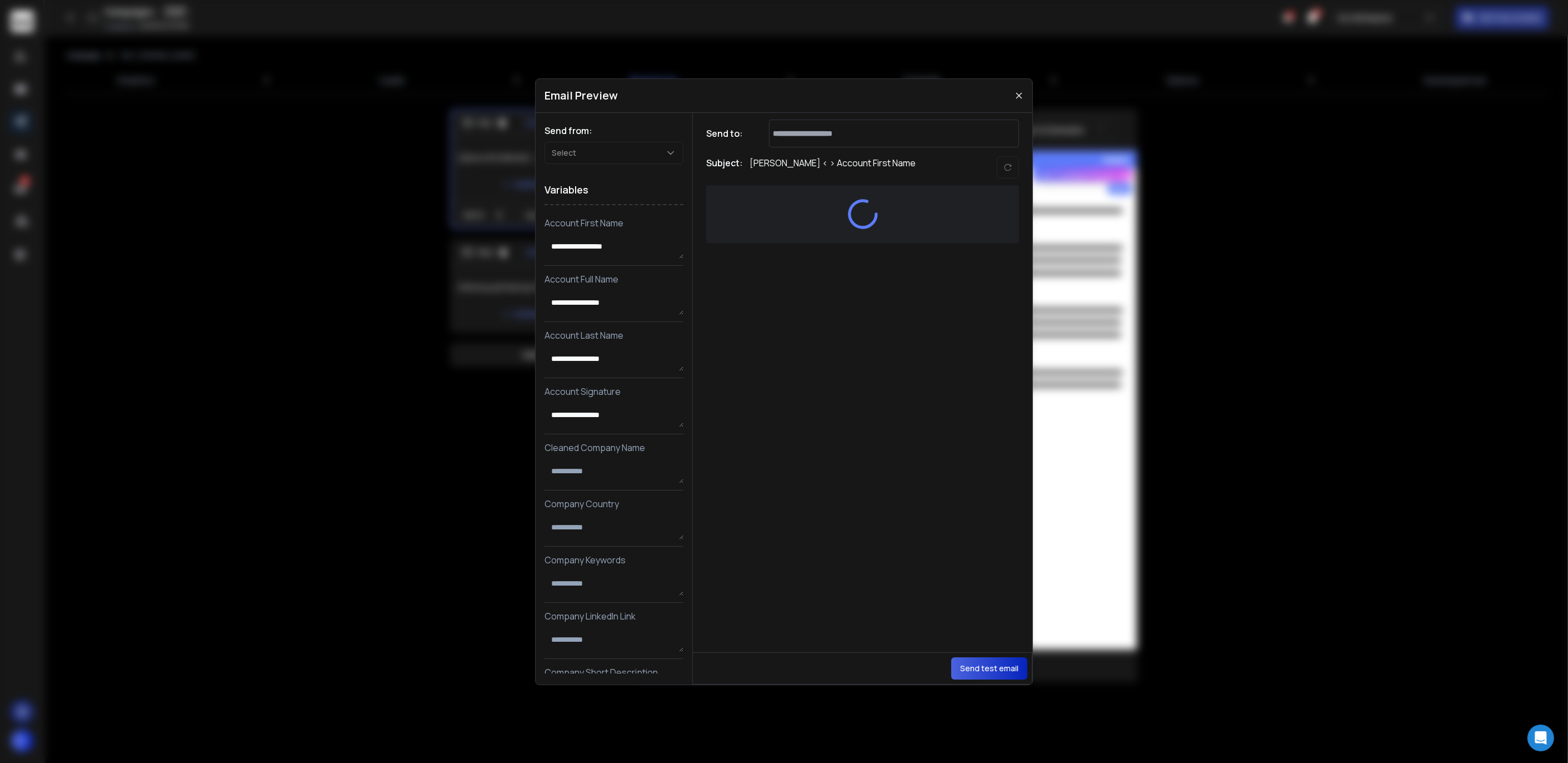
type textarea "**********"
type textarea "******"
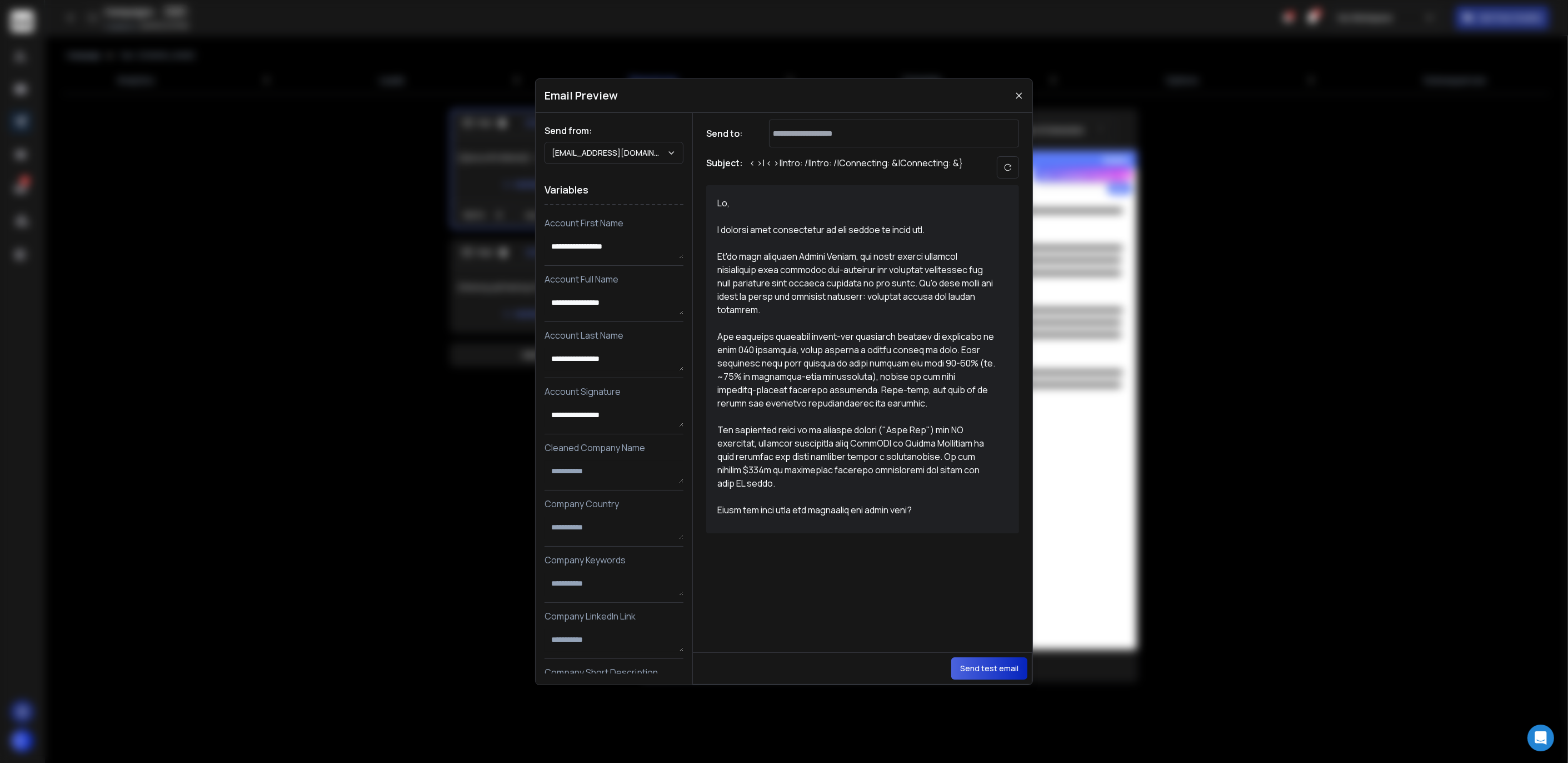
type textarea "*******"
type textarea "**********"
type textarea "*******"
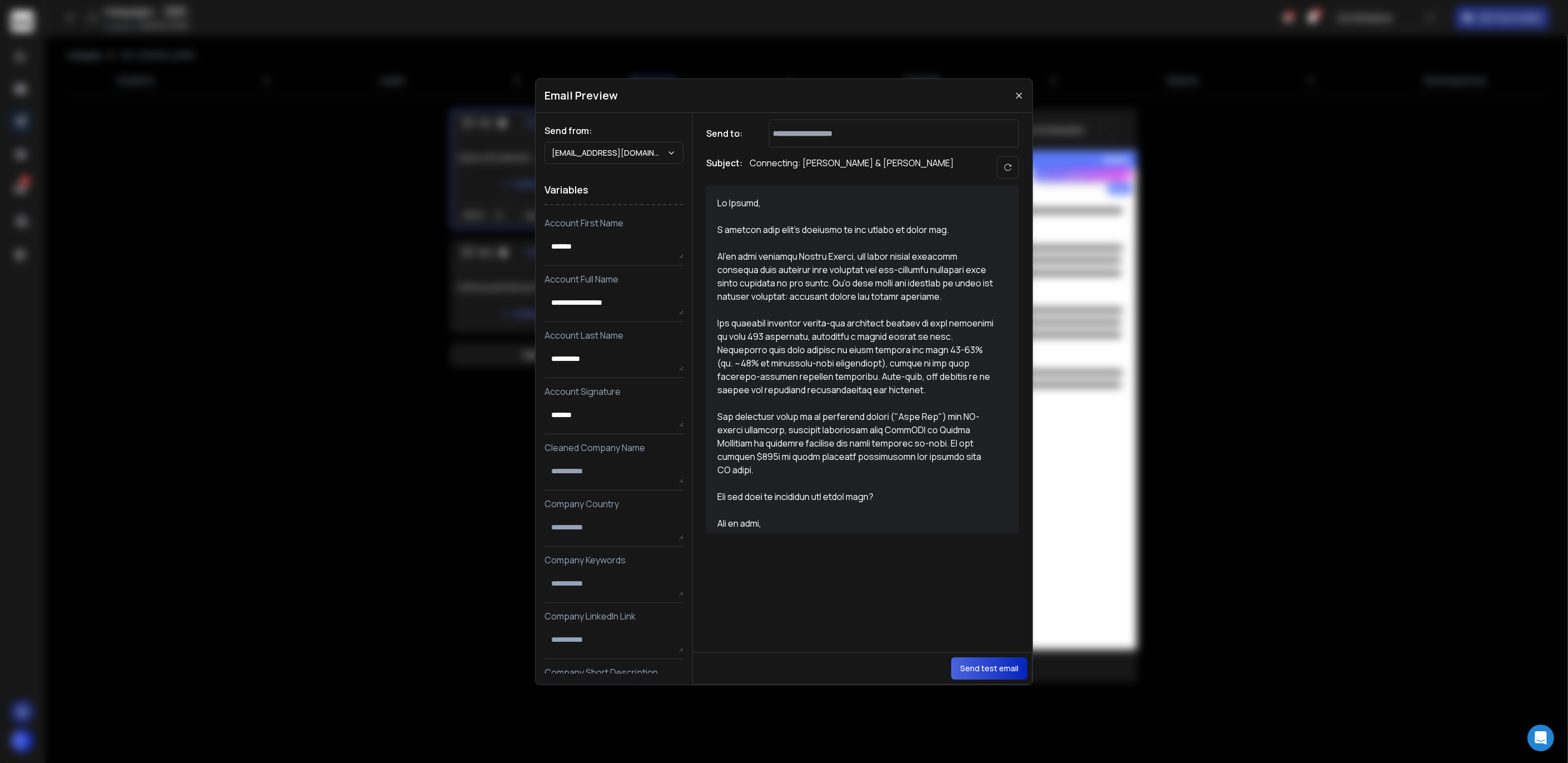
scroll to position [36, 0]
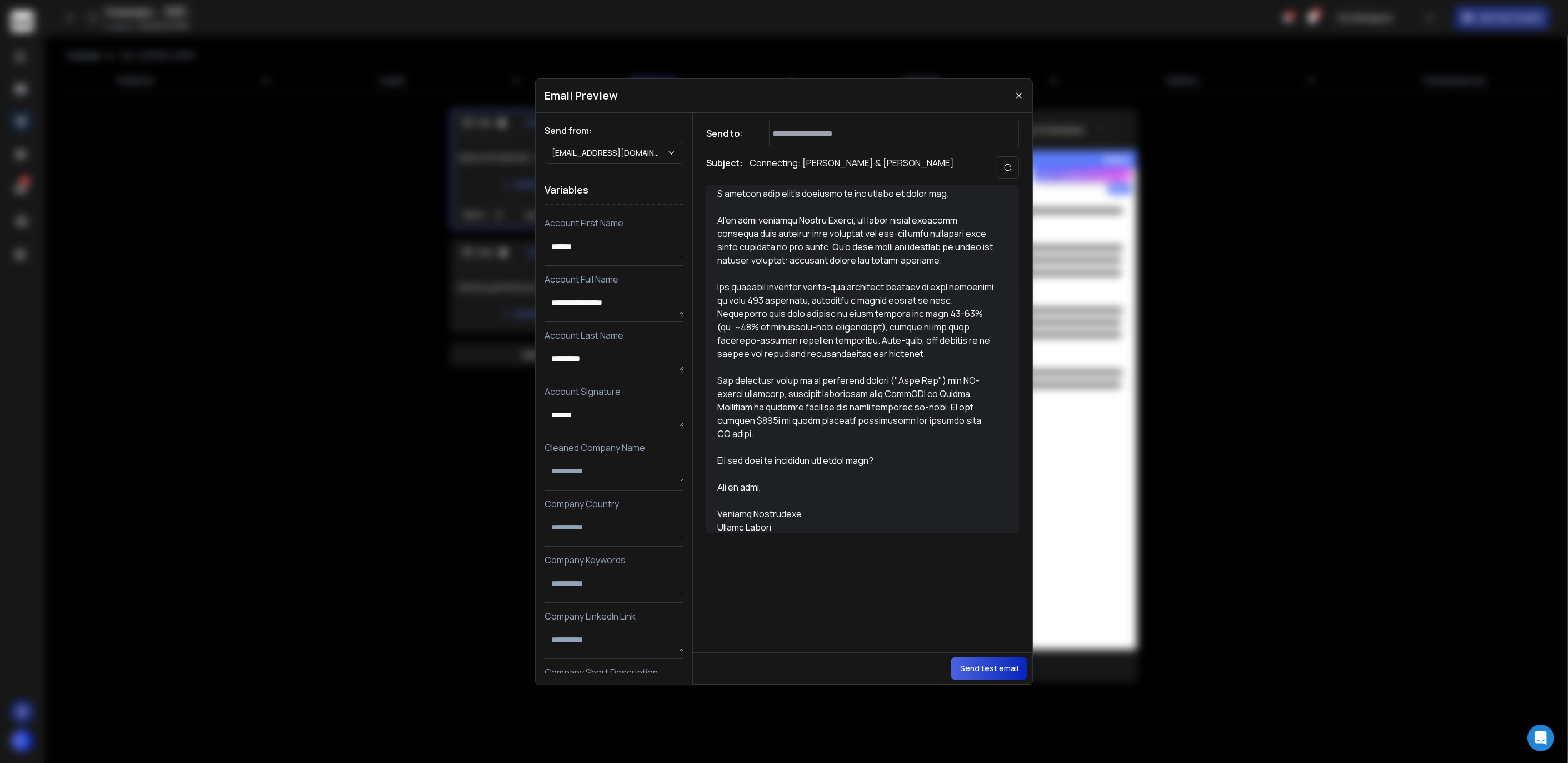
click at [1020, 95] on icon at bounding box center [1019, 95] width 6 height 6
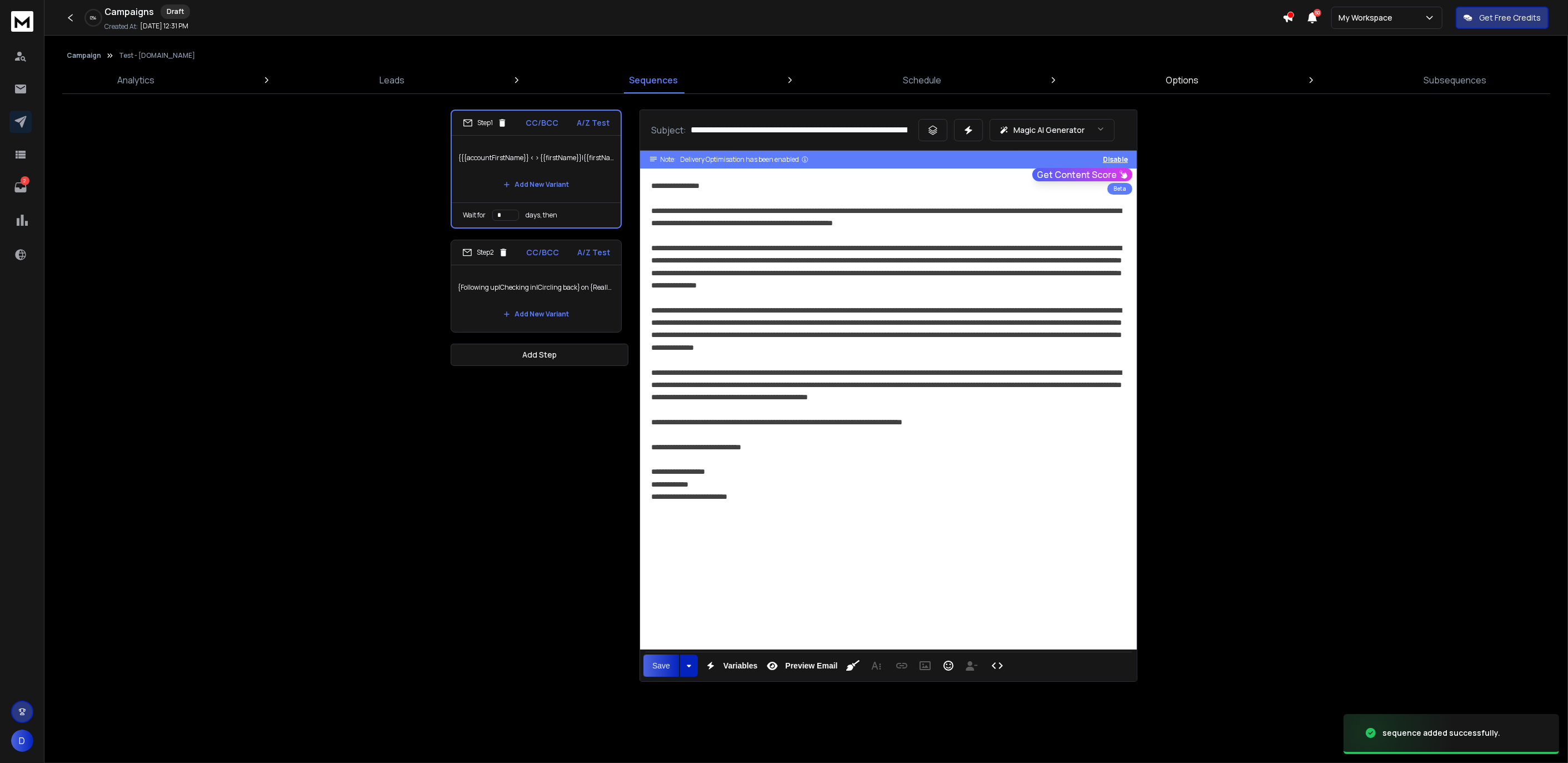
click at [1187, 82] on p "Options" at bounding box center [1182, 80] width 33 height 13
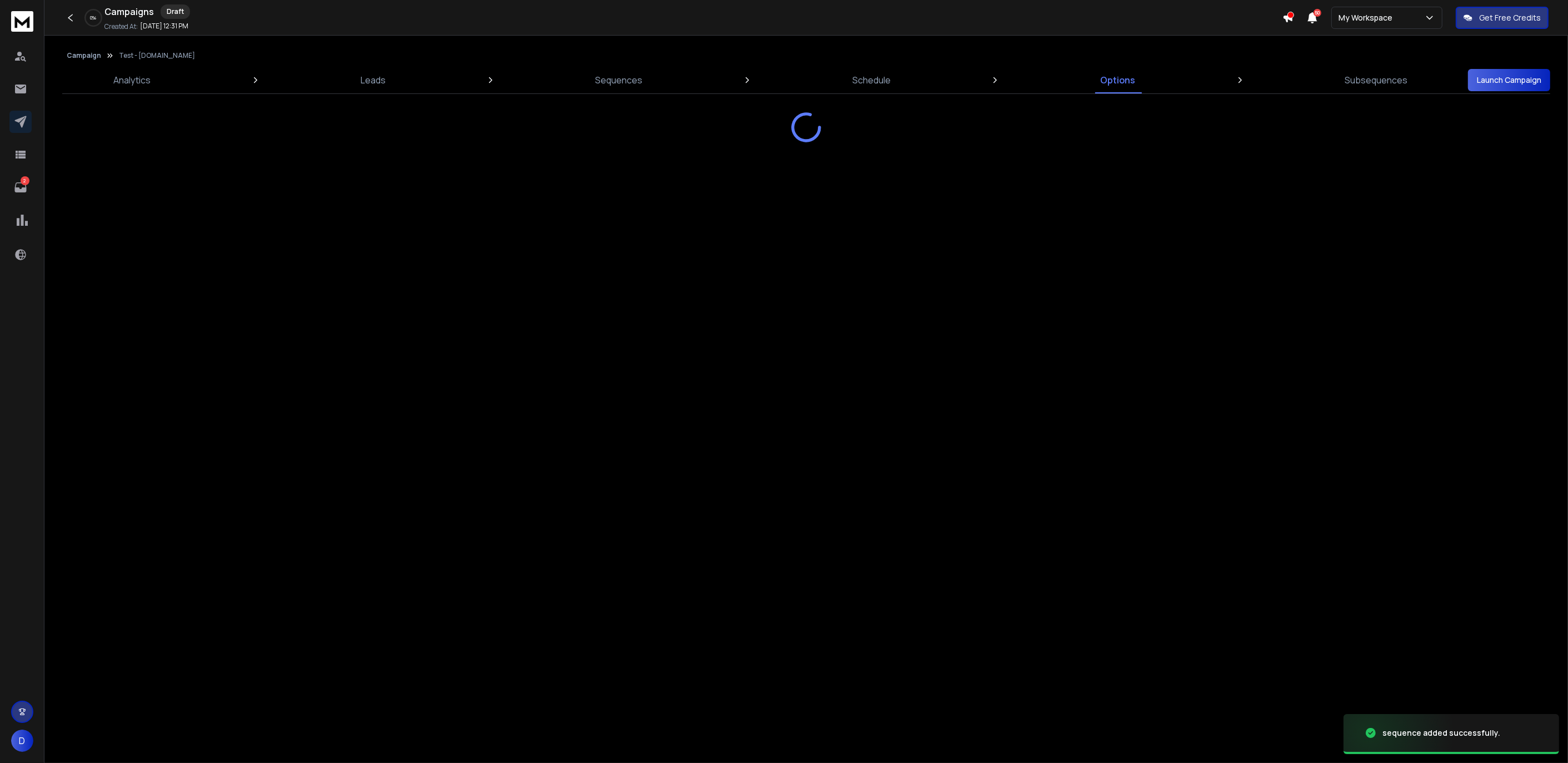
select select "*"
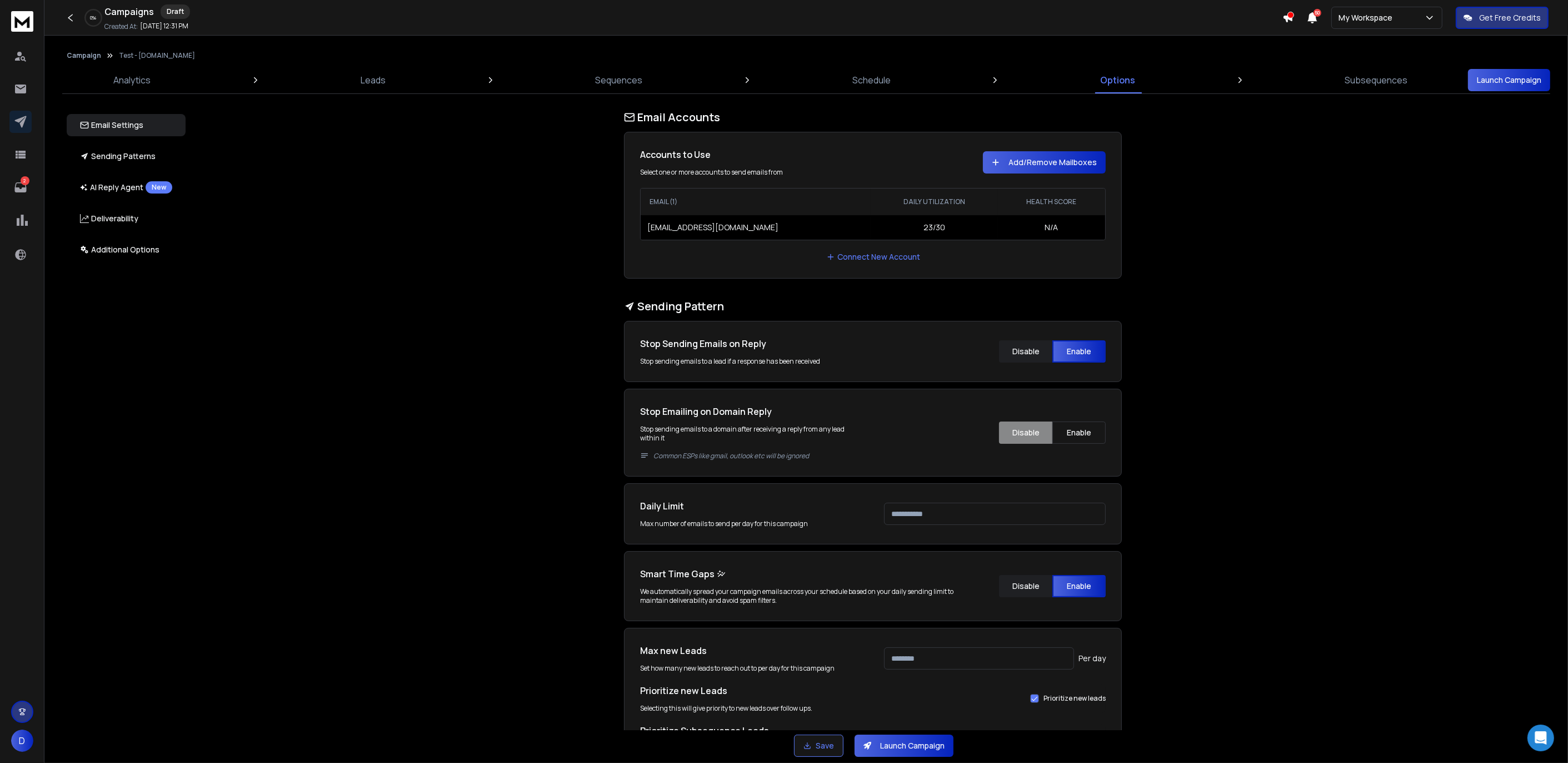
click at [1041, 156] on button "Add/Remove Mailboxes" at bounding box center [1044, 162] width 123 height 22
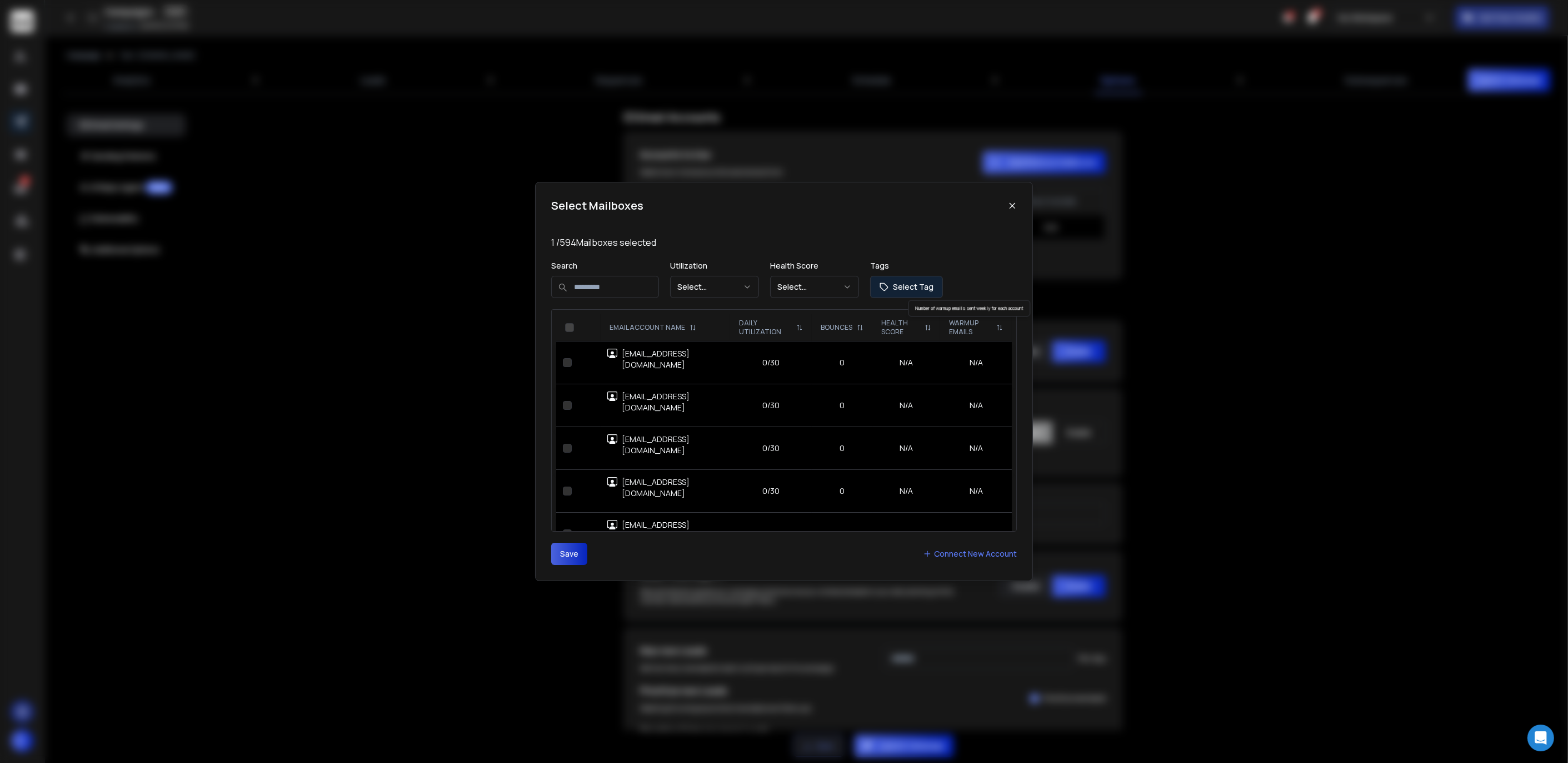
click at [921, 289] on button "Select Tag" at bounding box center [906, 287] width 73 height 22
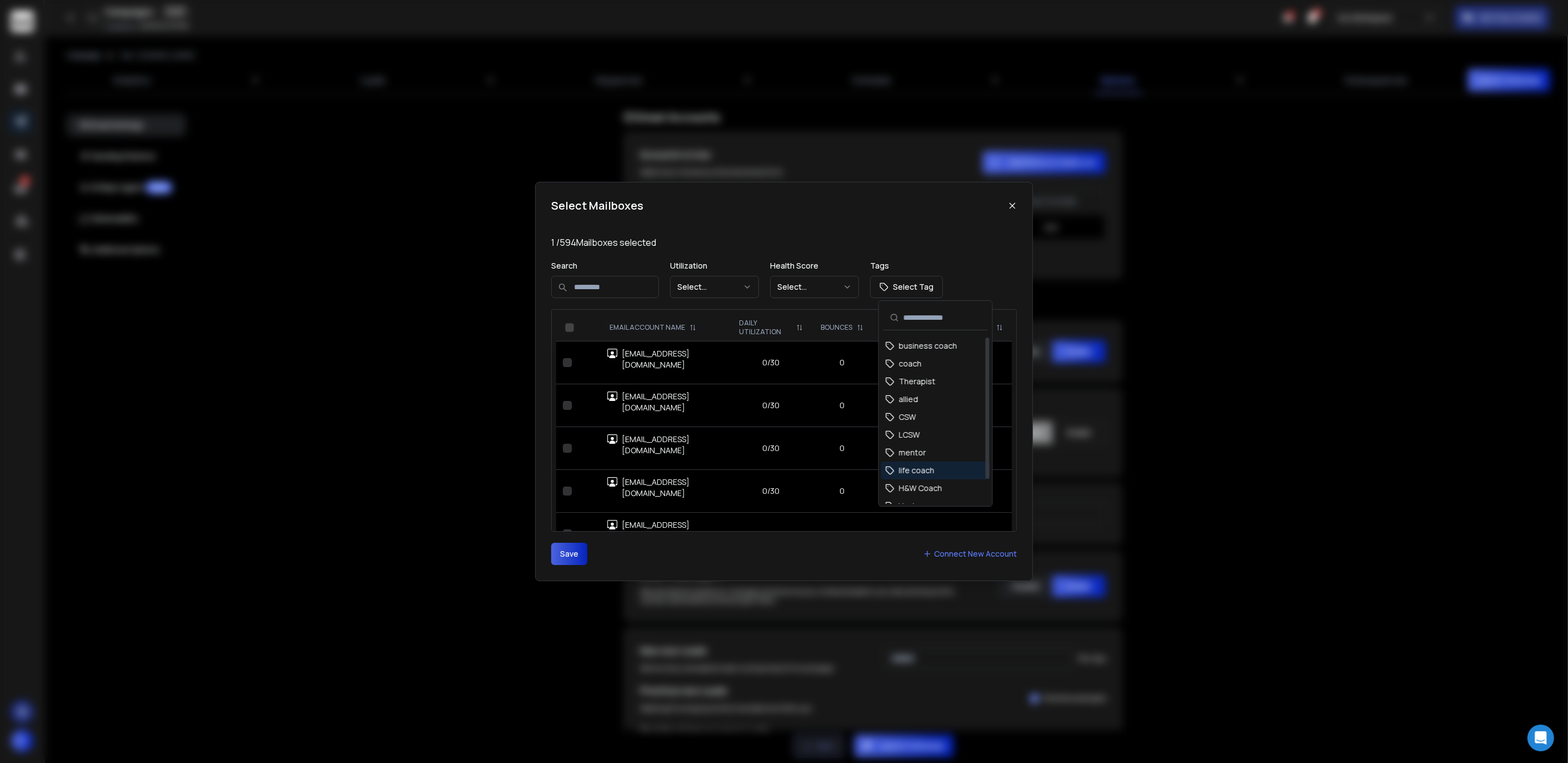
scroll to position [29, 0]
click at [943, 474] on div "Venture" at bounding box center [936, 477] width 100 height 11
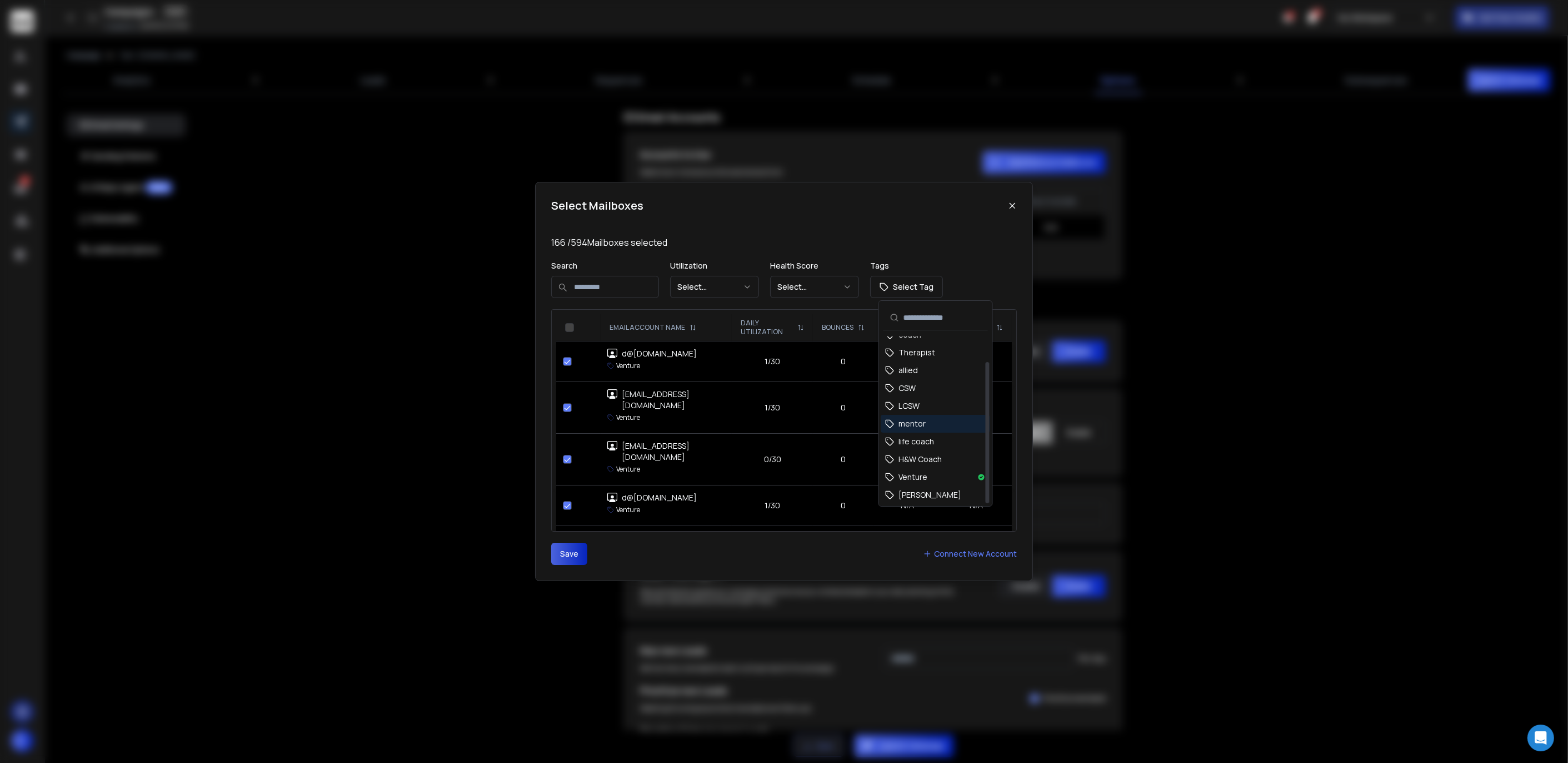
click at [926, 420] on div "mentor" at bounding box center [936, 424] width 100 height 11
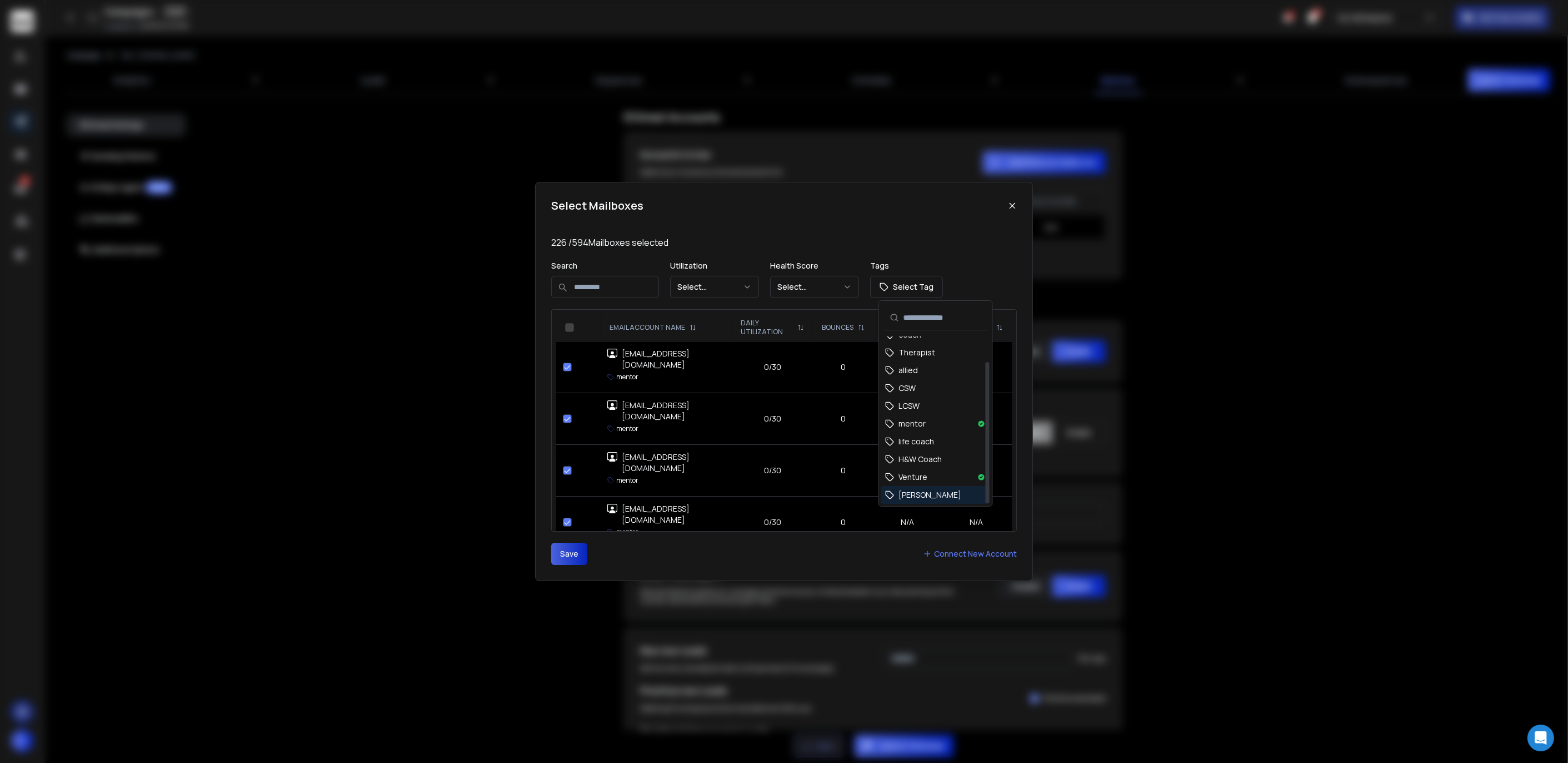
click at [945, 497] on span "[PERSON_NAME]" at bounding box center [930, 495] width 63 height 11
click at [949, 495] on span "[PERSON_NAME]" at bounding box center [930, 495] width 63 height 11
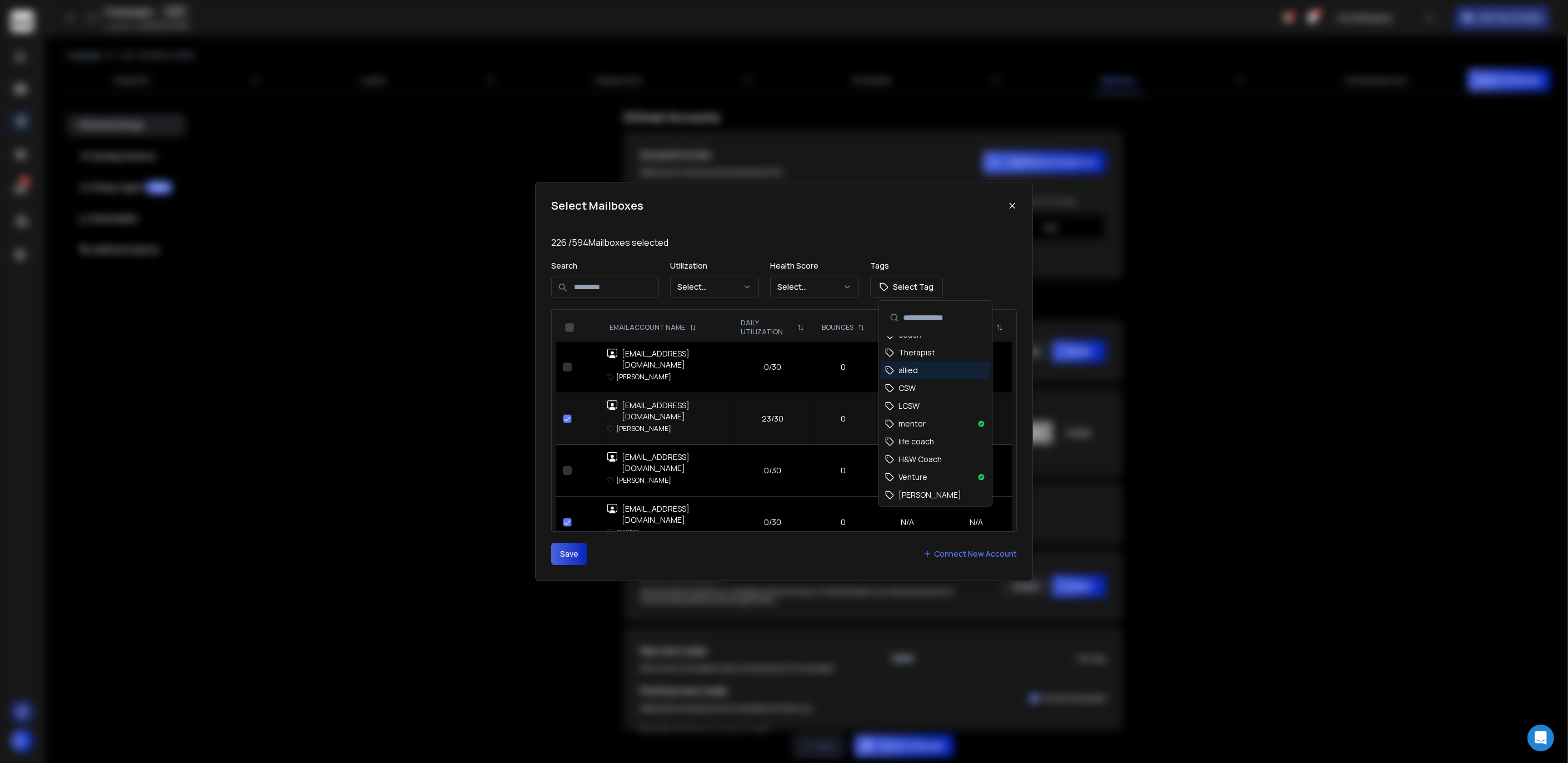
click at [567, 414] on button "button" at bounding box center [567, 419] width 9 height 9
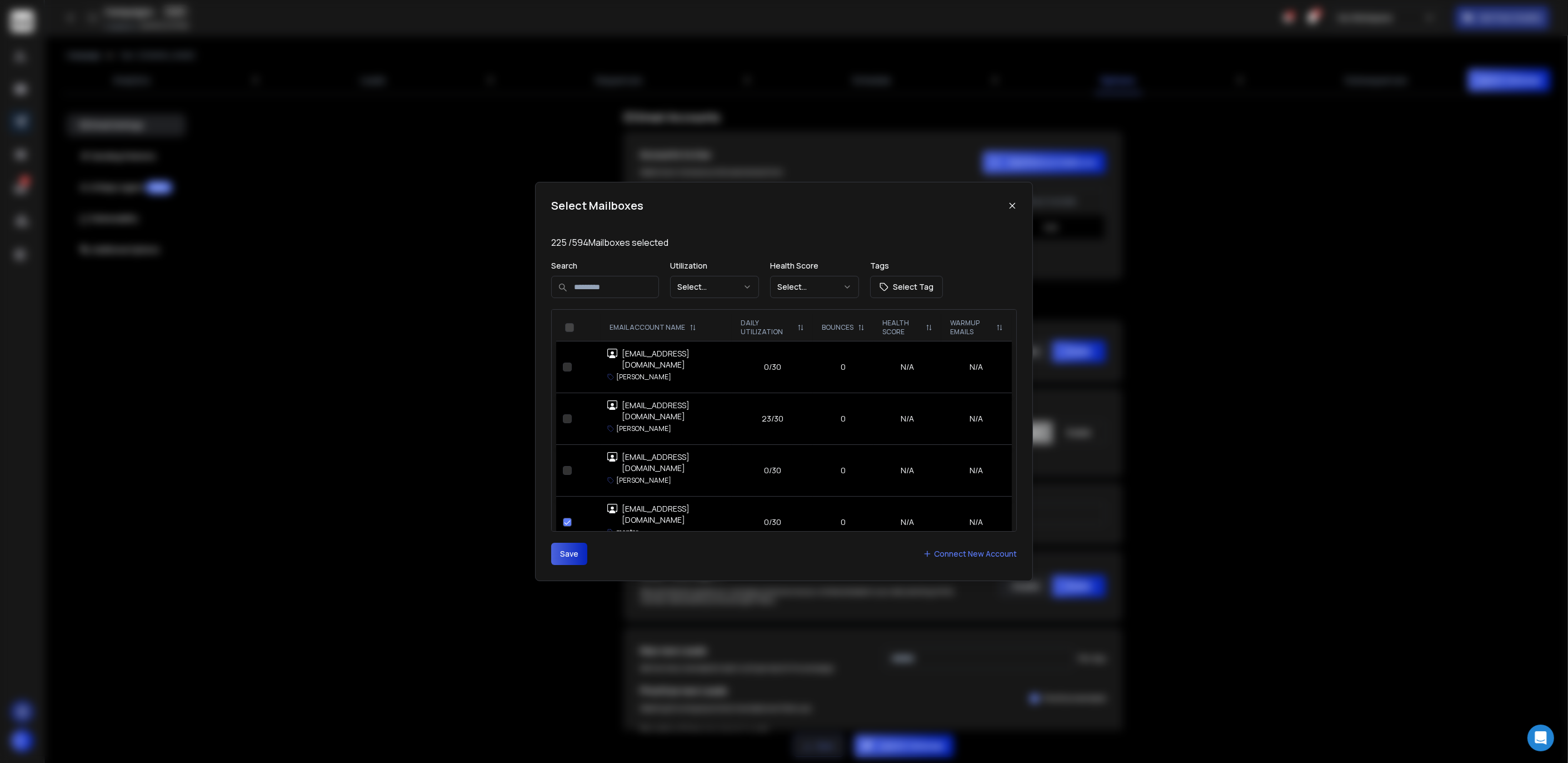
click at [563, 562] on button "Save" at bounding box center [569, 554] width 36 height 22
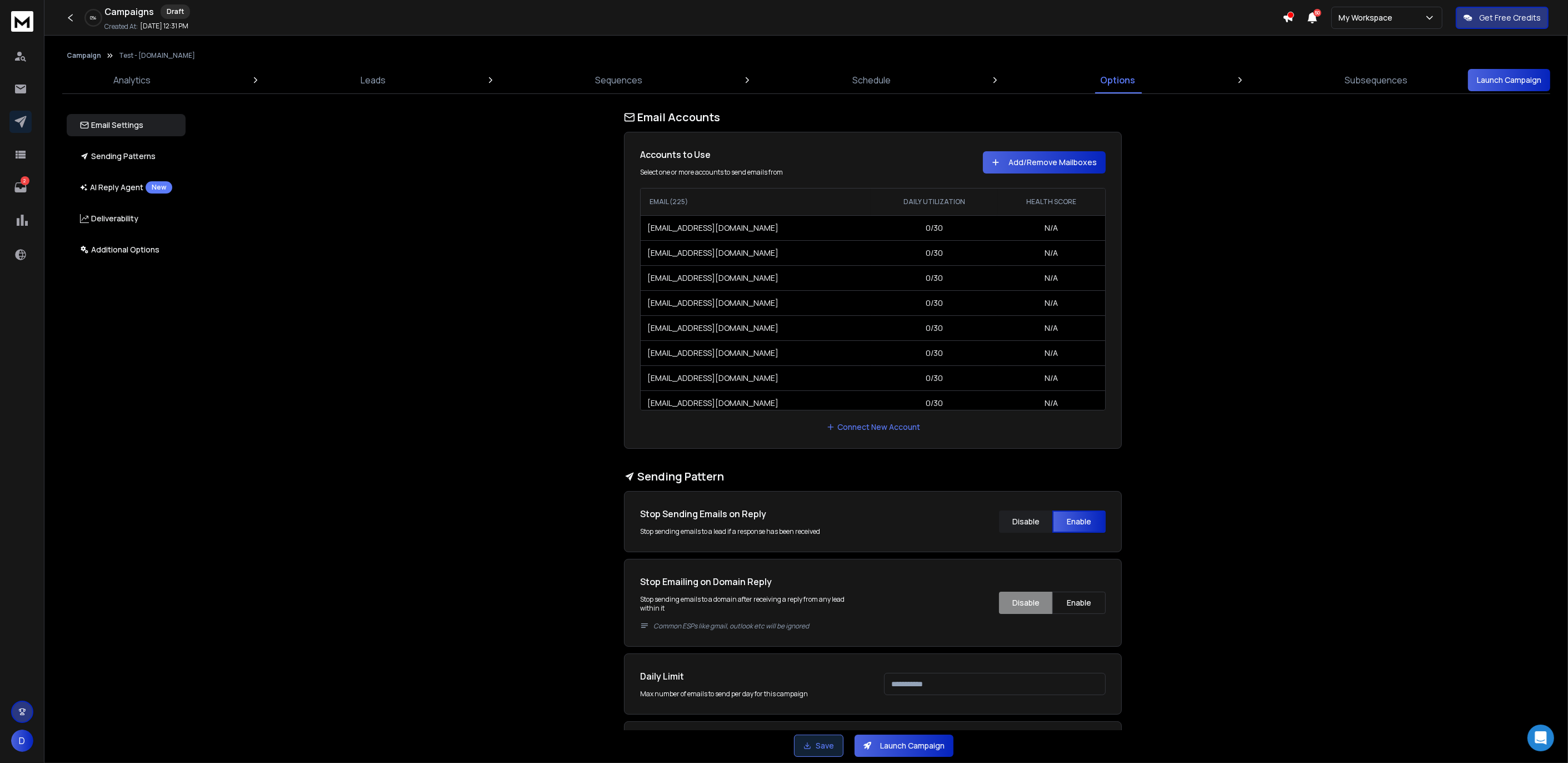
click at [817, 742] on button "Save" at bounding box center [819, 745] width 49 height 22
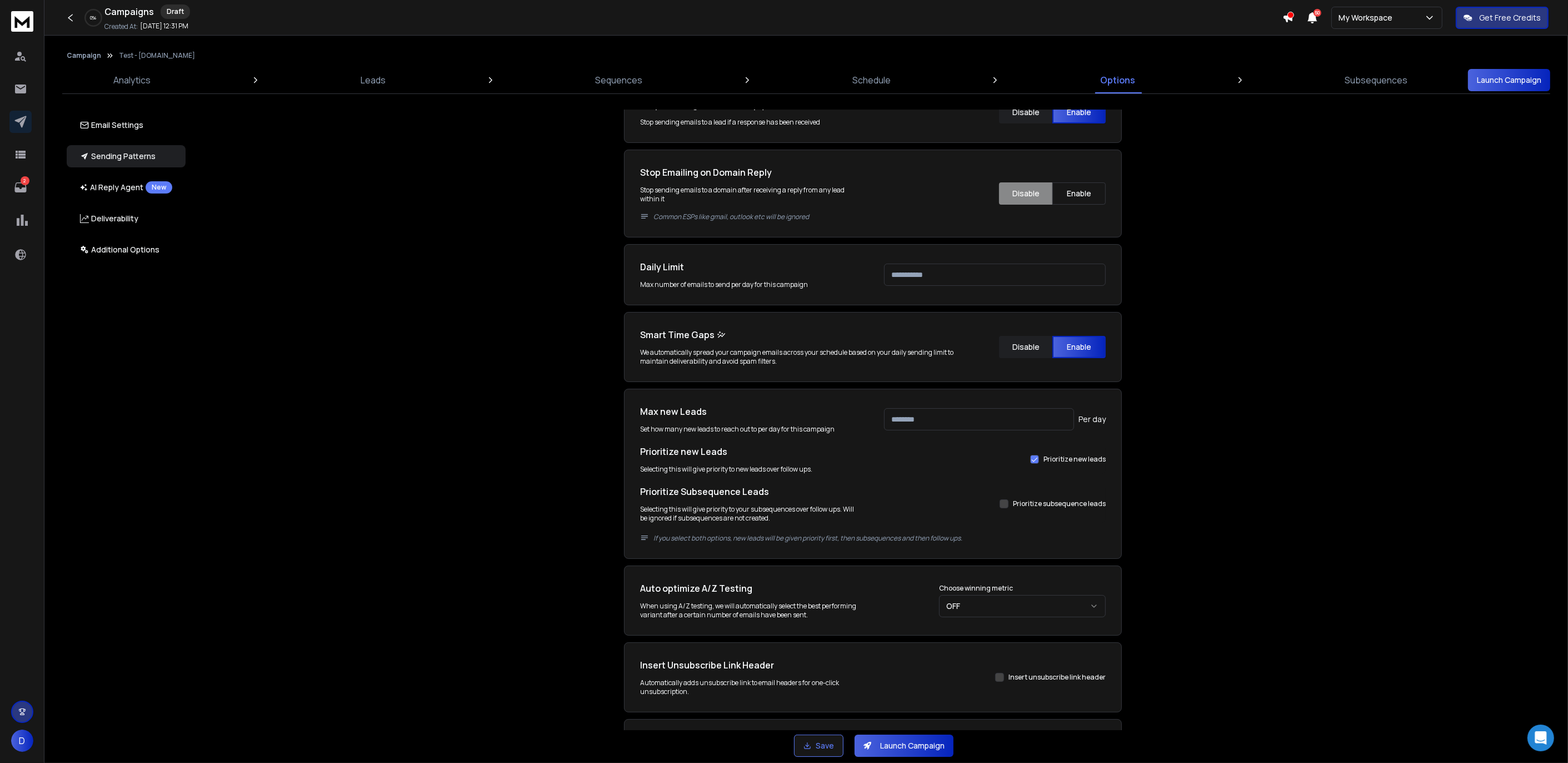
drag, startPoint x: 925, startPoint y: 275, endPoint x: 854, endPoint y: 271, distance: 71.1
click at [853, 273] on div "Daily Limit Max number of emails to send per day for this campaign **" at bounding box center [873, 275] width 465 height 29
type input "***"
drag, startPoint x: 911, startPoint y: 417, endPoint x: 873, endPoint y: 417, distance: 38.0
click at [876, 417] on div "Max new Leads Set how many new leads to reach out to per day for this campaign …" at bounding box center [873, 419] width 465 height 29
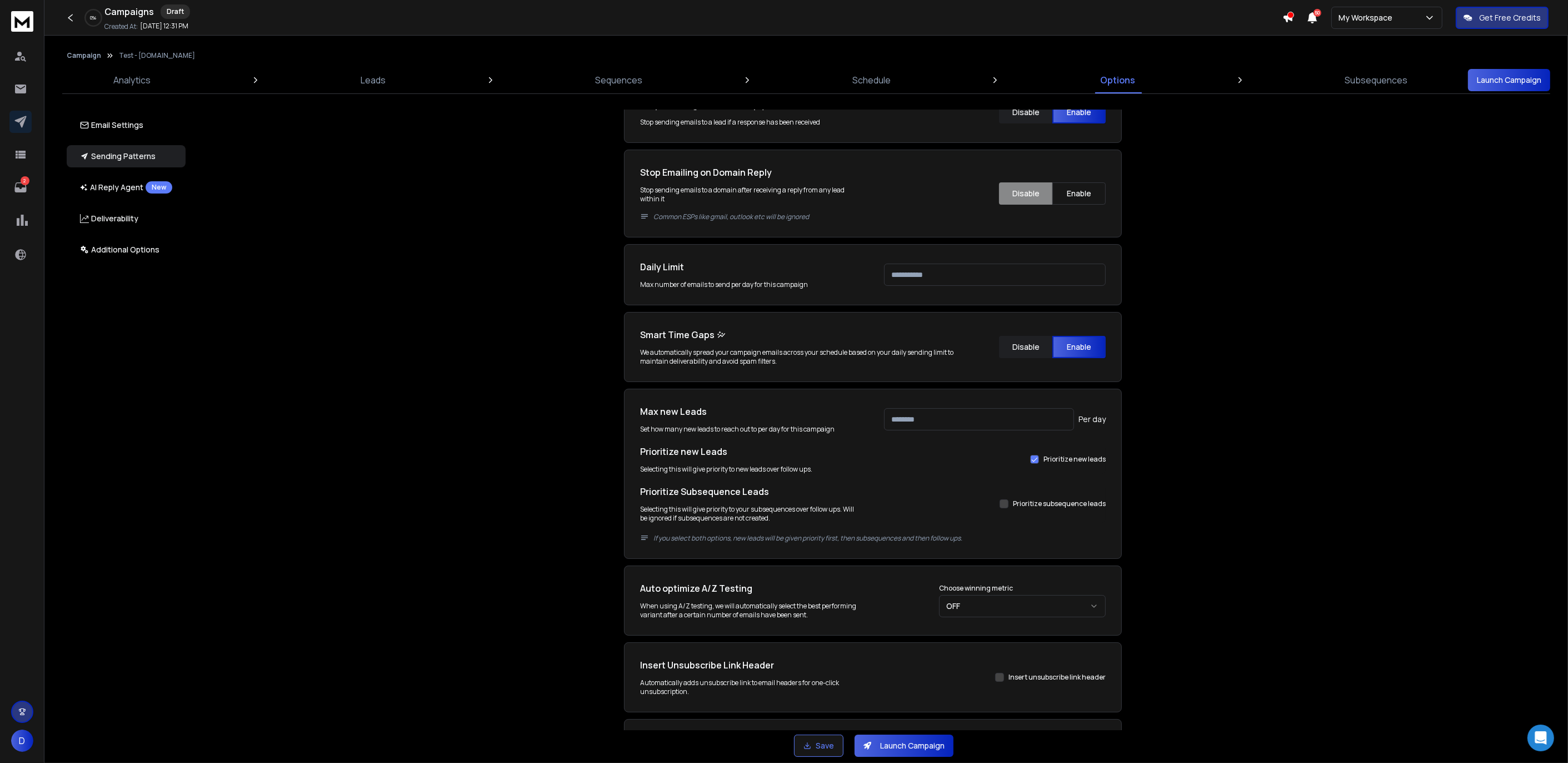
type input "***"
click at [1231, 421] on div "Email Accounts Accounts to Use Select one or more accounts to send emails from …" at bounding box center [880, 419] width 1353 height 620
click at [811, 742] on button "Save" at bounding box center [819, 745] width 49 height 22
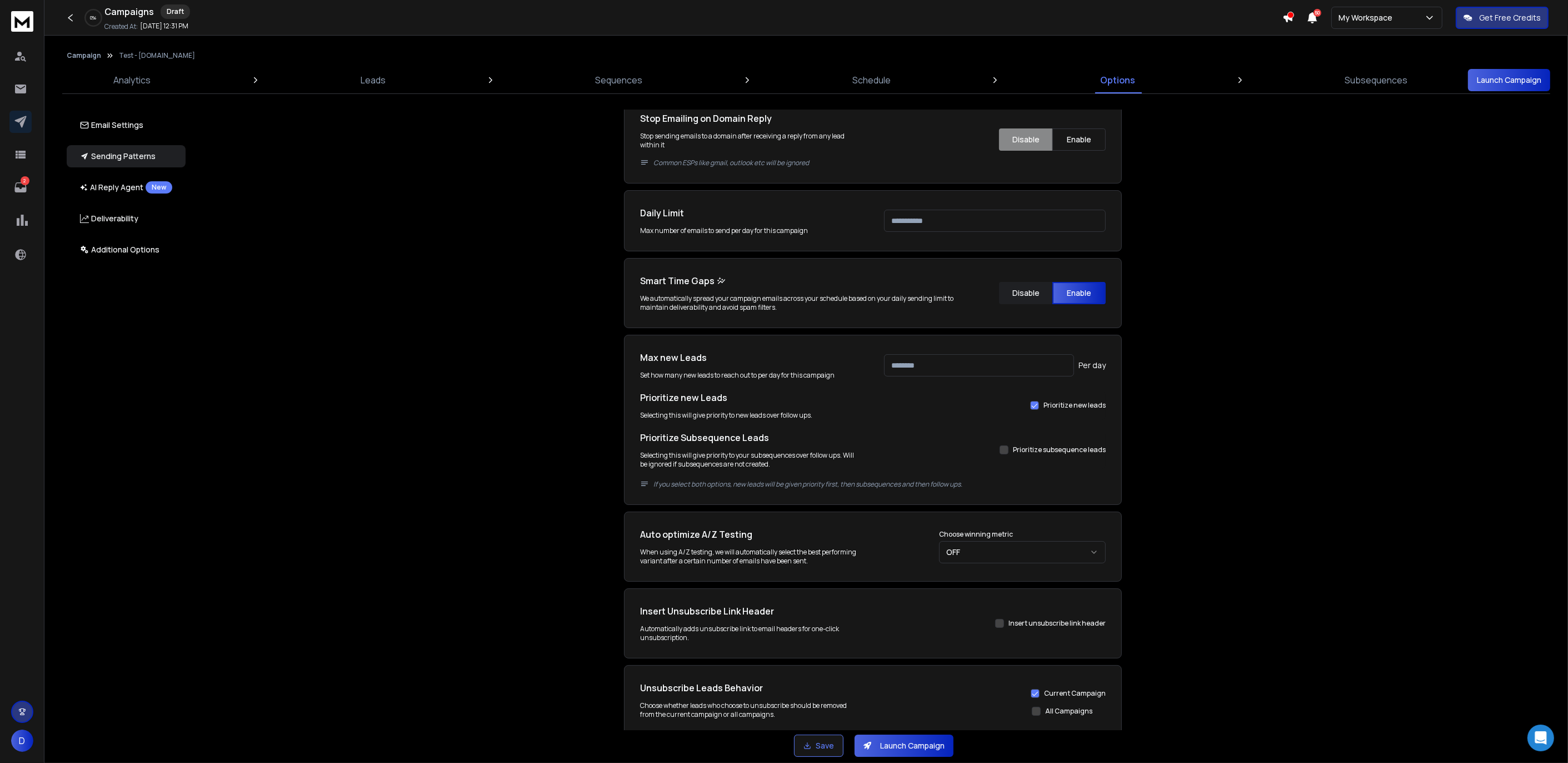
scroll to position [529, 0]
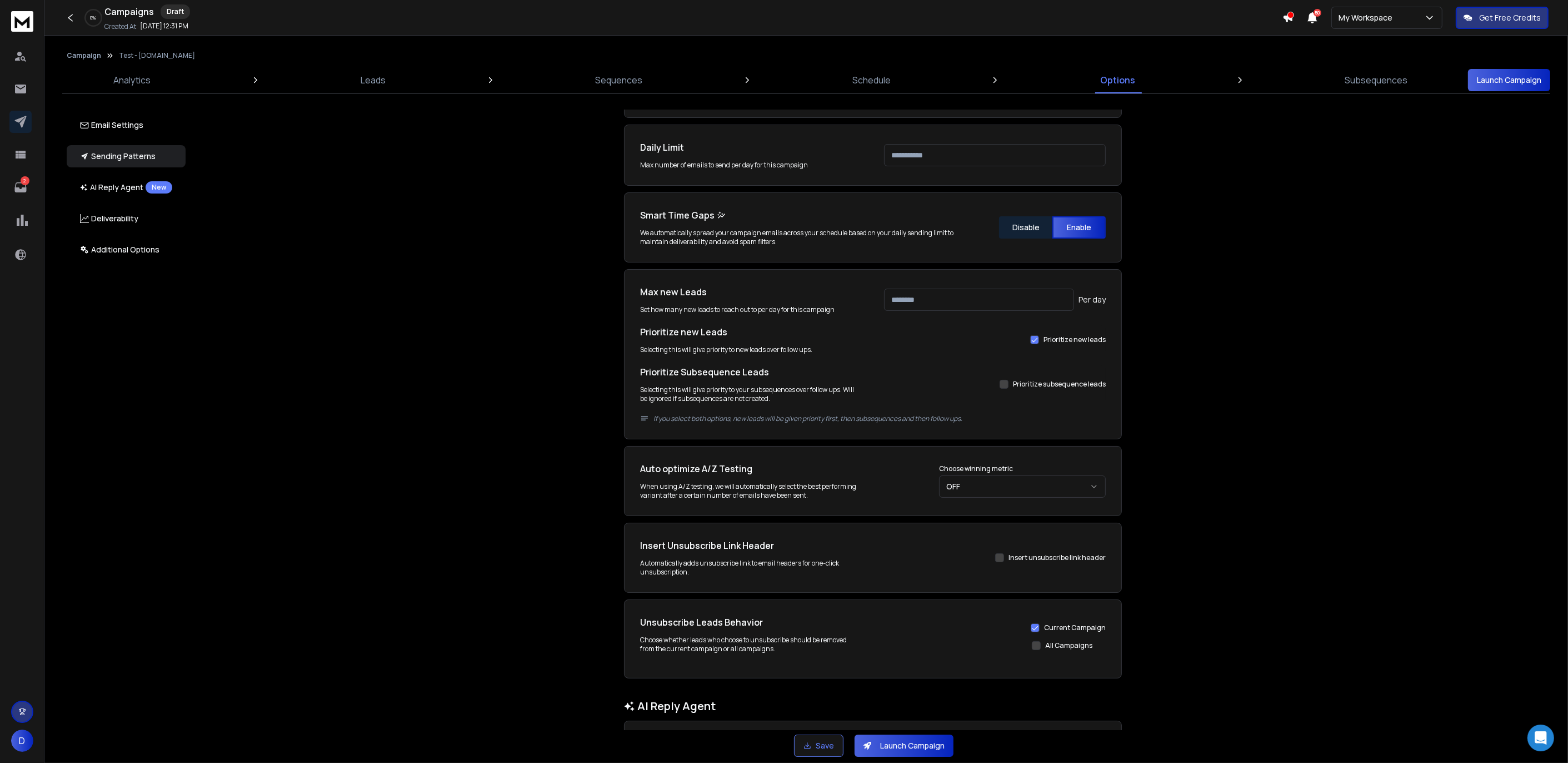
click at [1021, 228] on button "Disable" at bounding box center [1026, 228] width 53 height 22
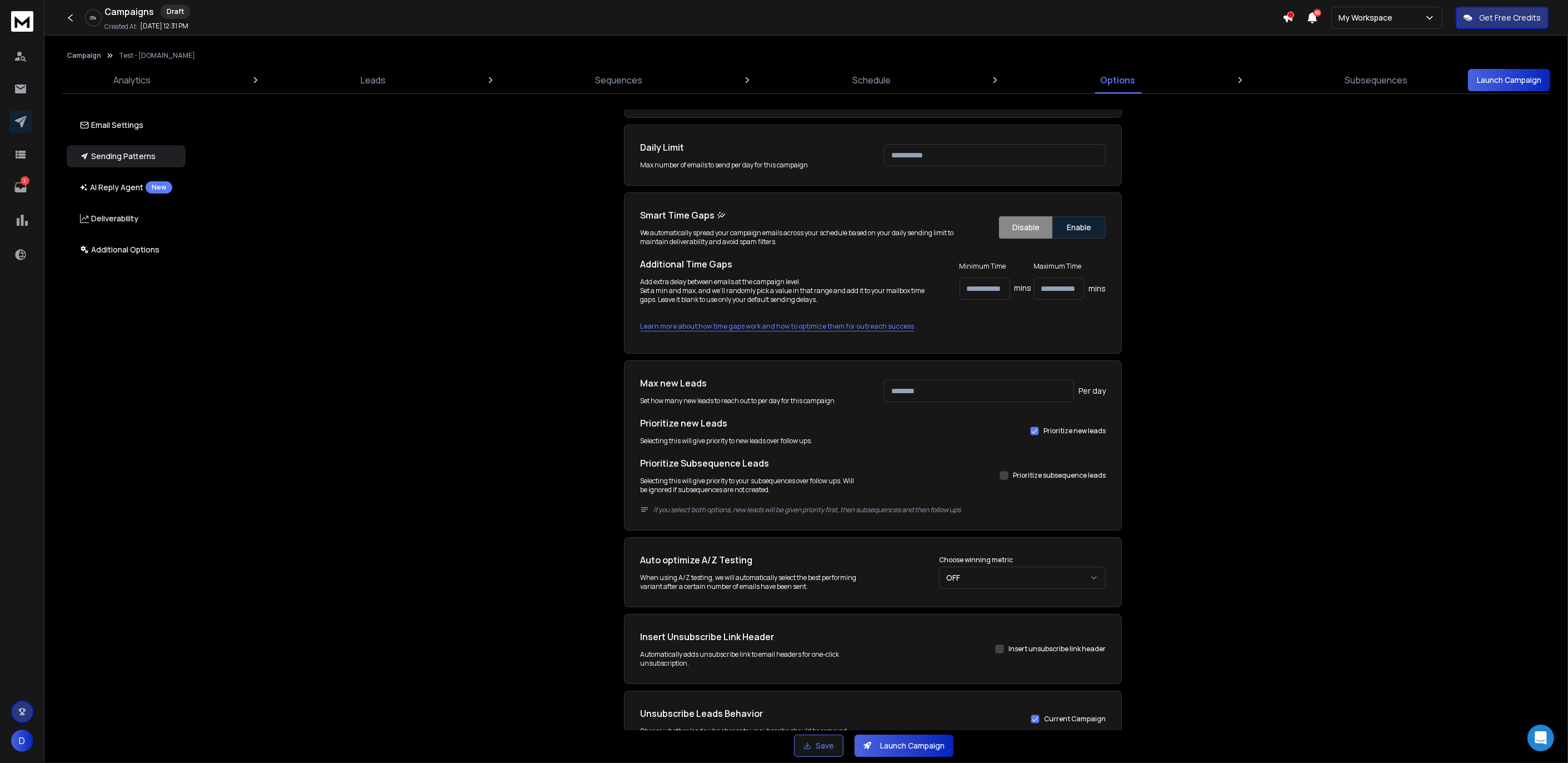
click at [1074, 230] on button "Enable" at bounding box center [1079, 228] width 53 height 22
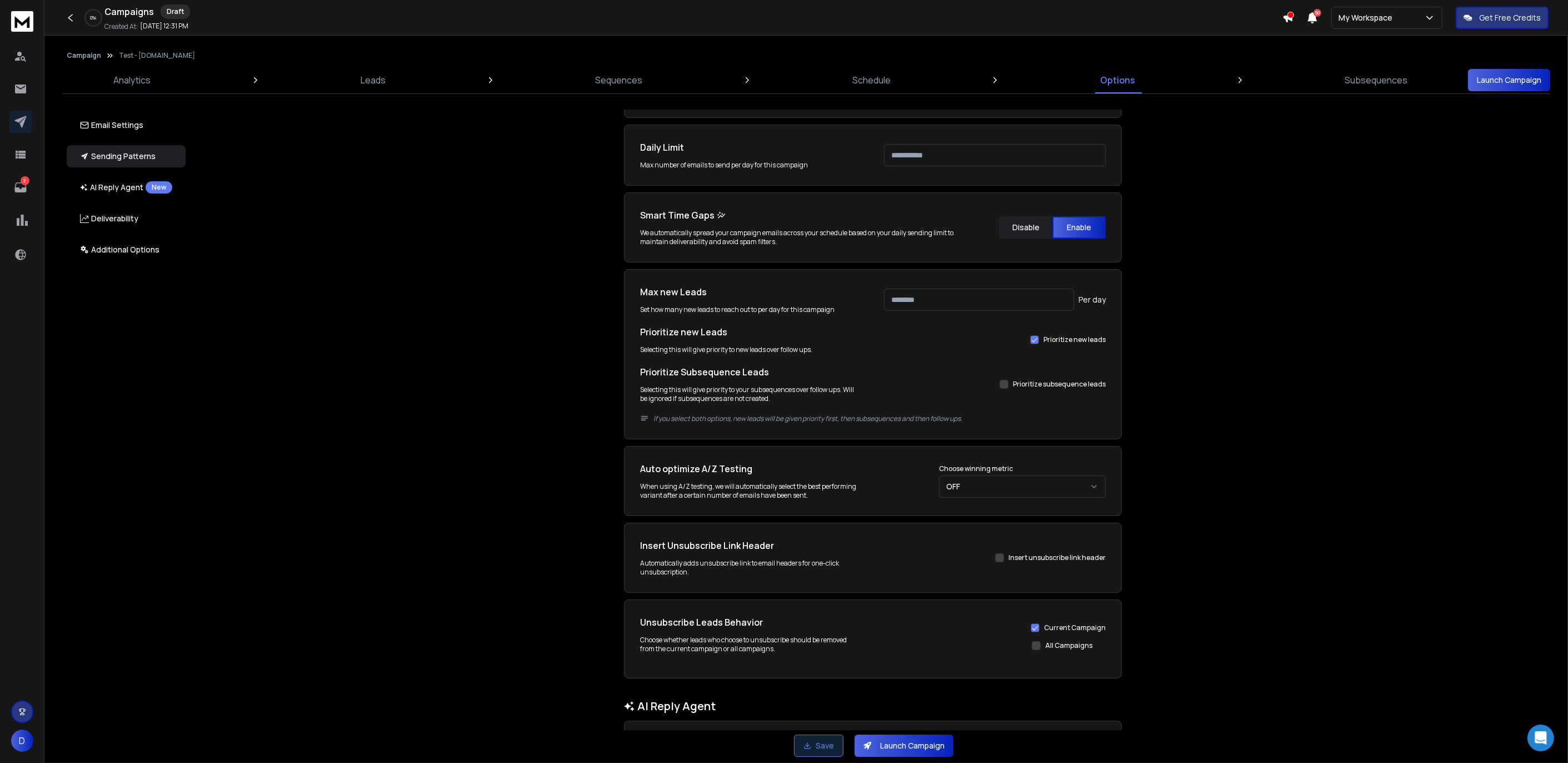
click at [809, 743] on icon "submit" at bounding box center [807, 745] width 8 height 8
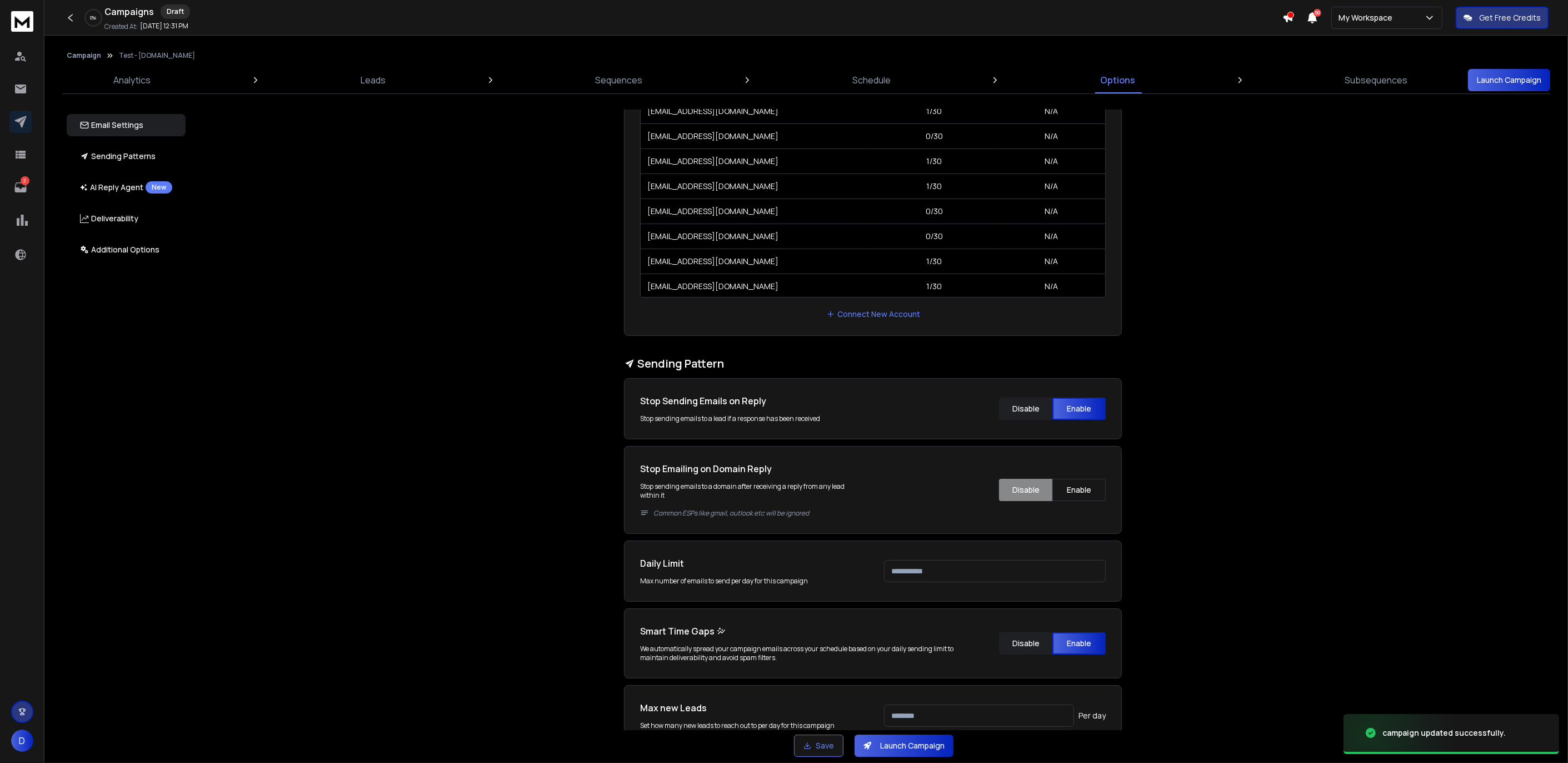
scroll to position [0, 0]
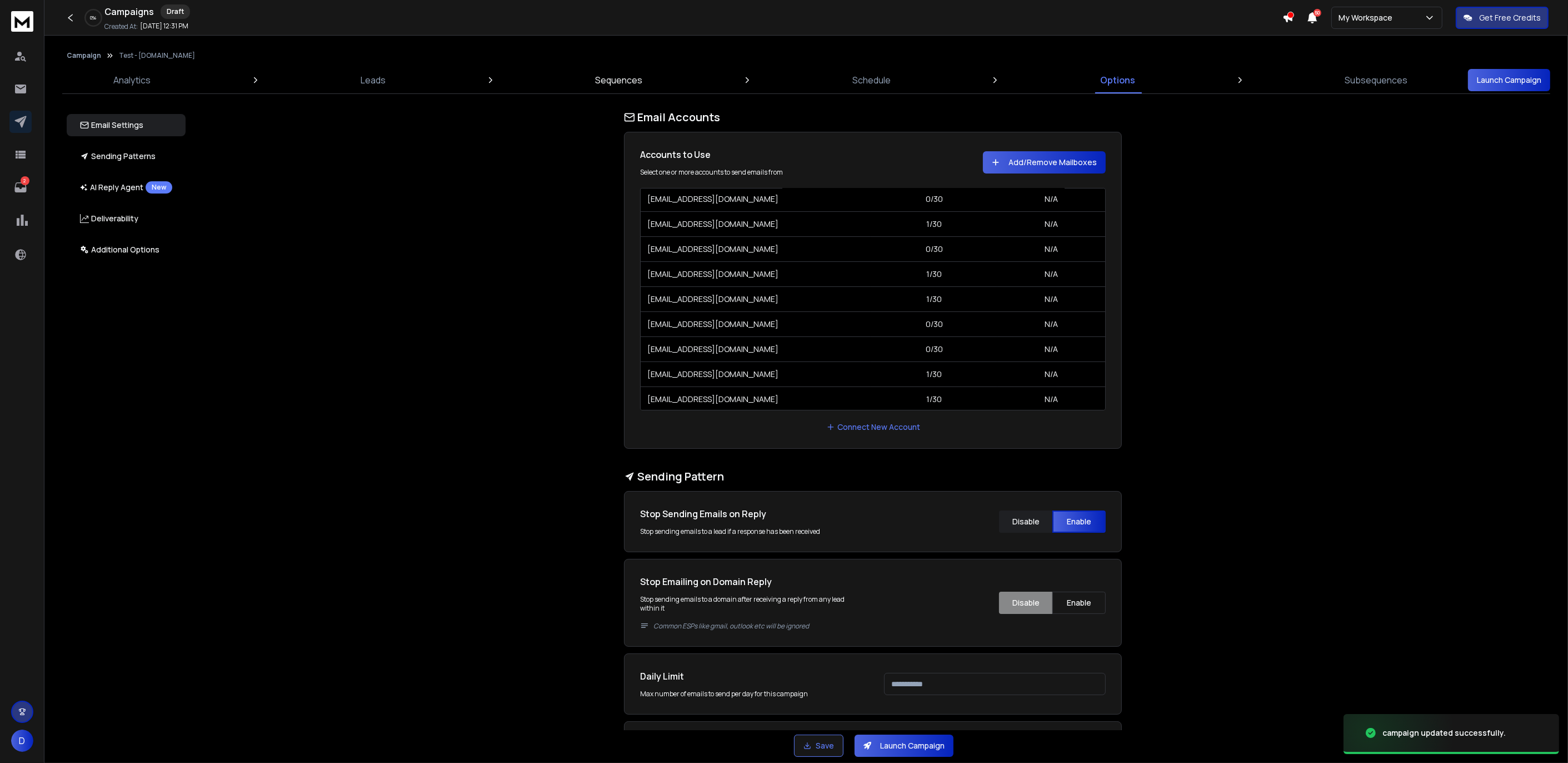
click at [637, 81] on p "Sequences" at bounding box center [619, 80] width 47 height 13
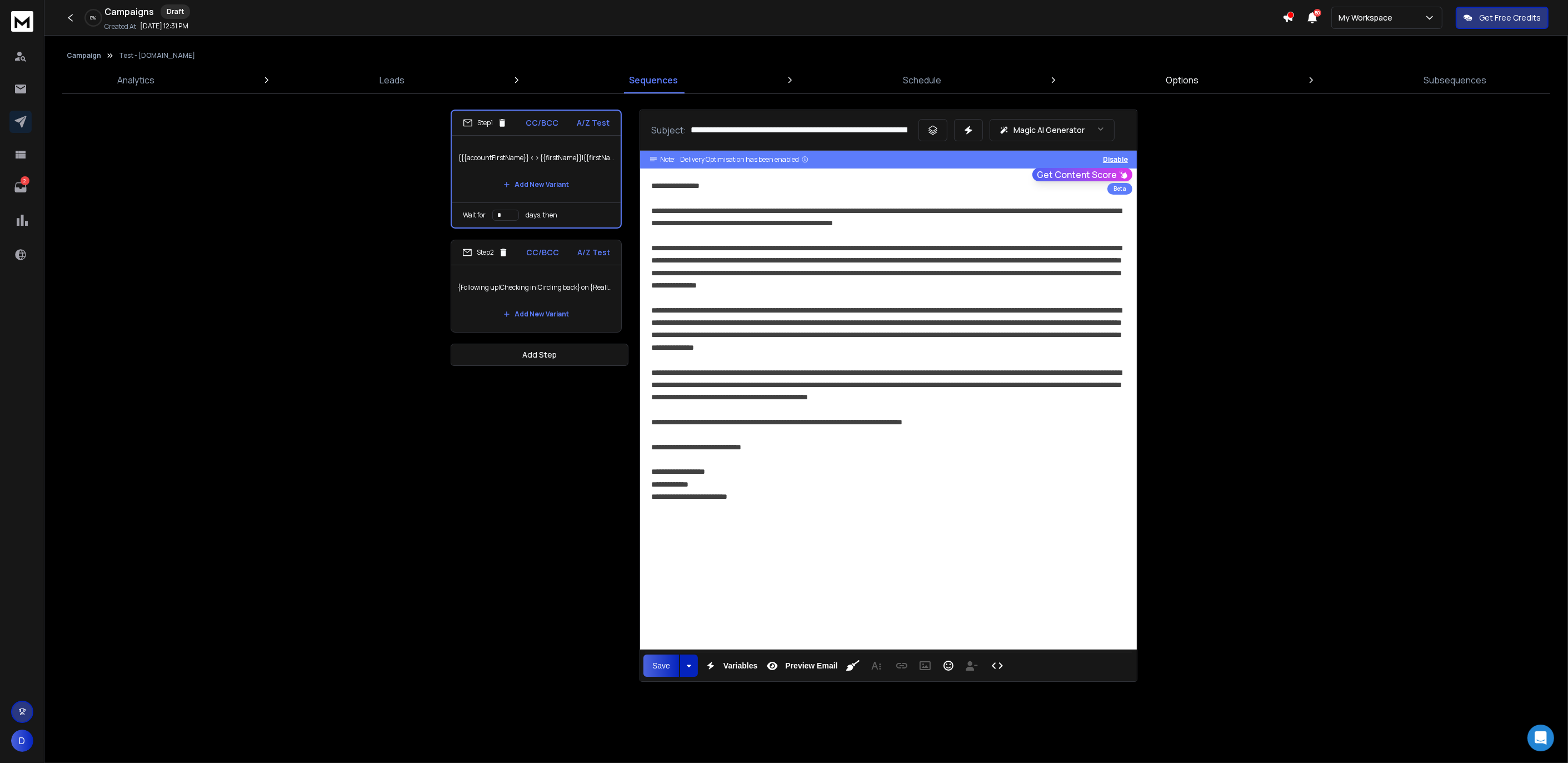
click at [1183, 74] on p "Options" at bounding box center [1182, 80] width 33 height 13
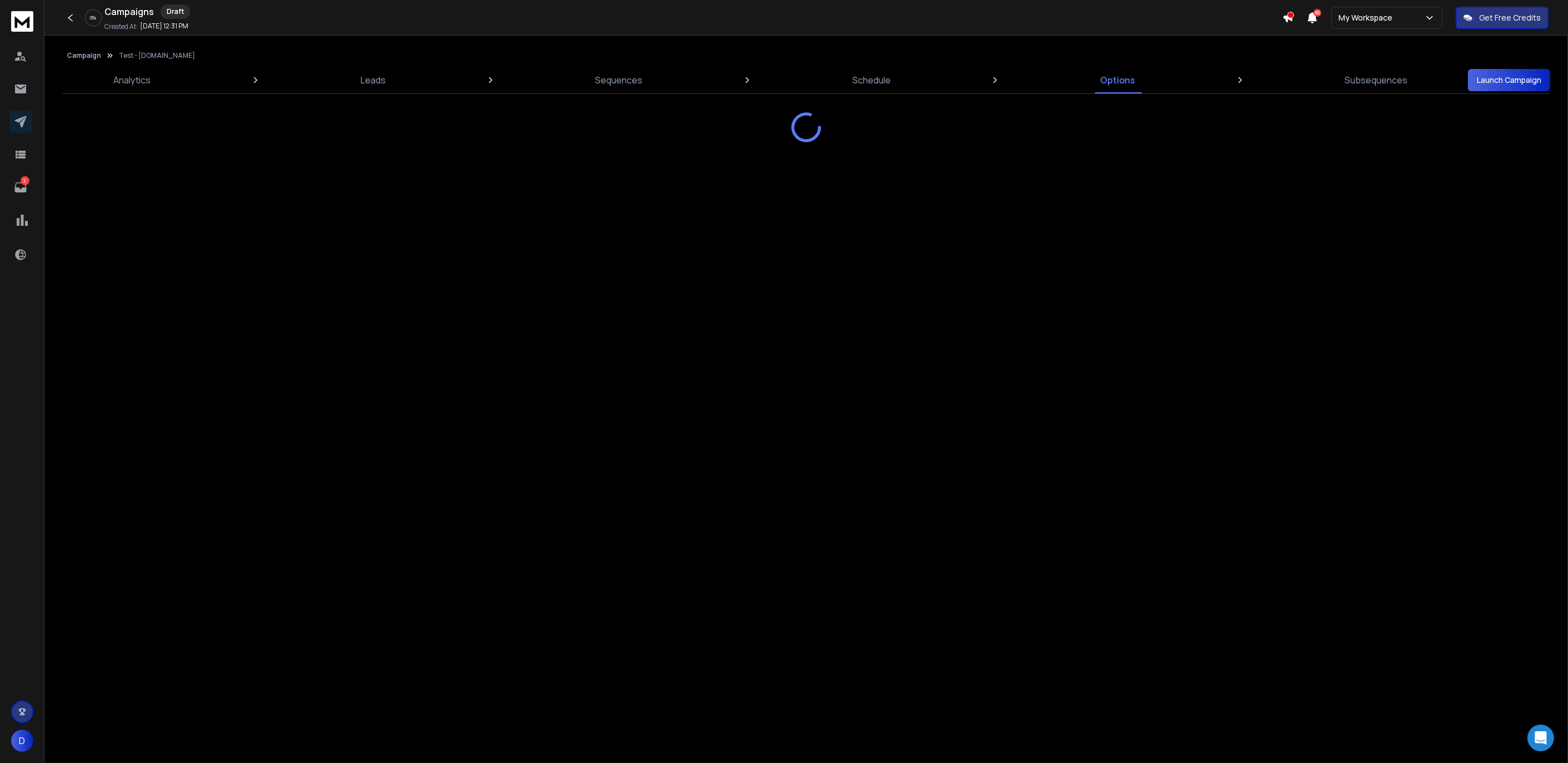
select select "*"
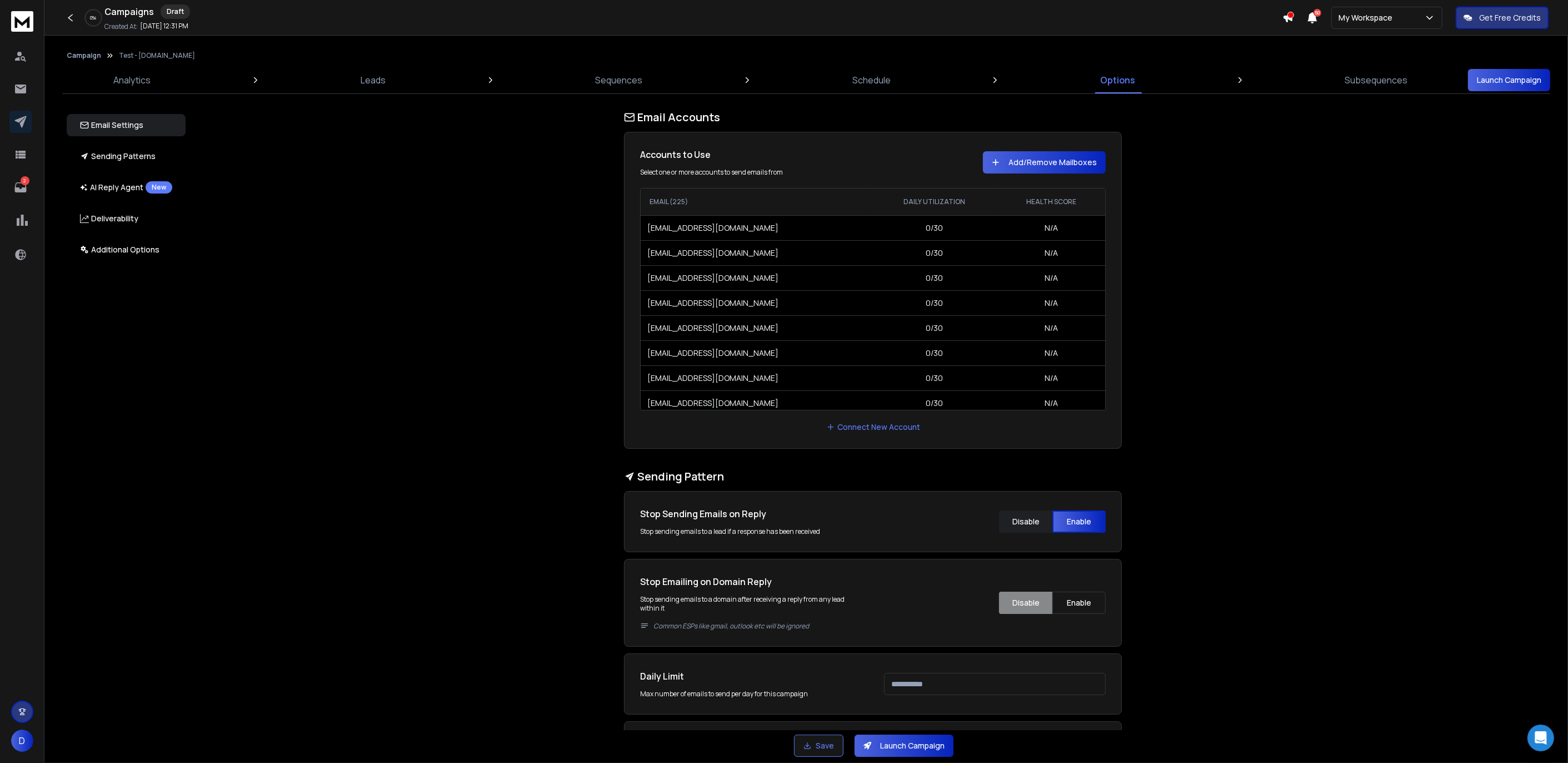
click at [926, 745] on button "Launch Campaign" at bounding box center [904, 745] width 99 height 22
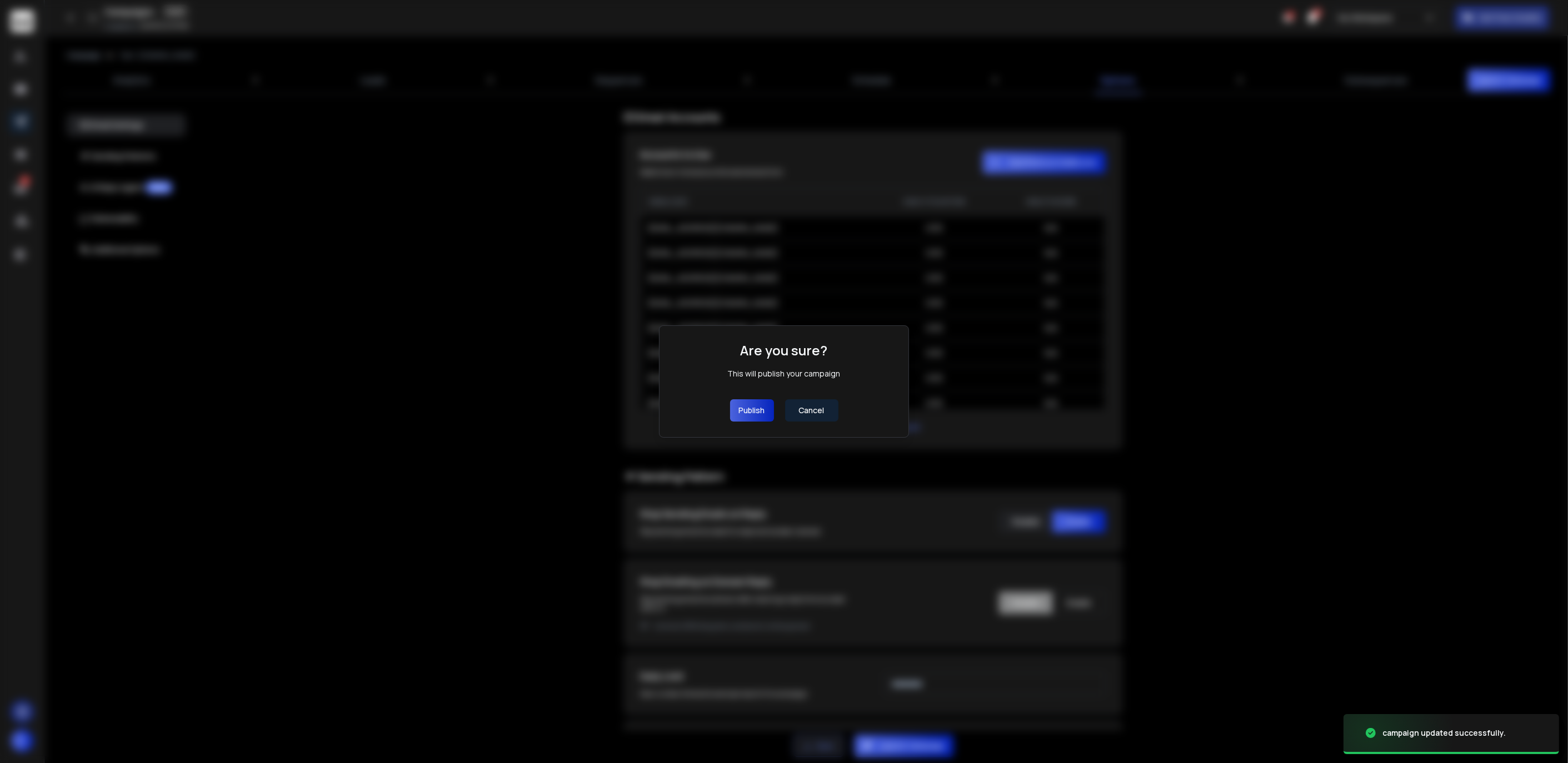
click at [749, 405] on button "Publish" at bounding box center [752, 410] width 44 height 22
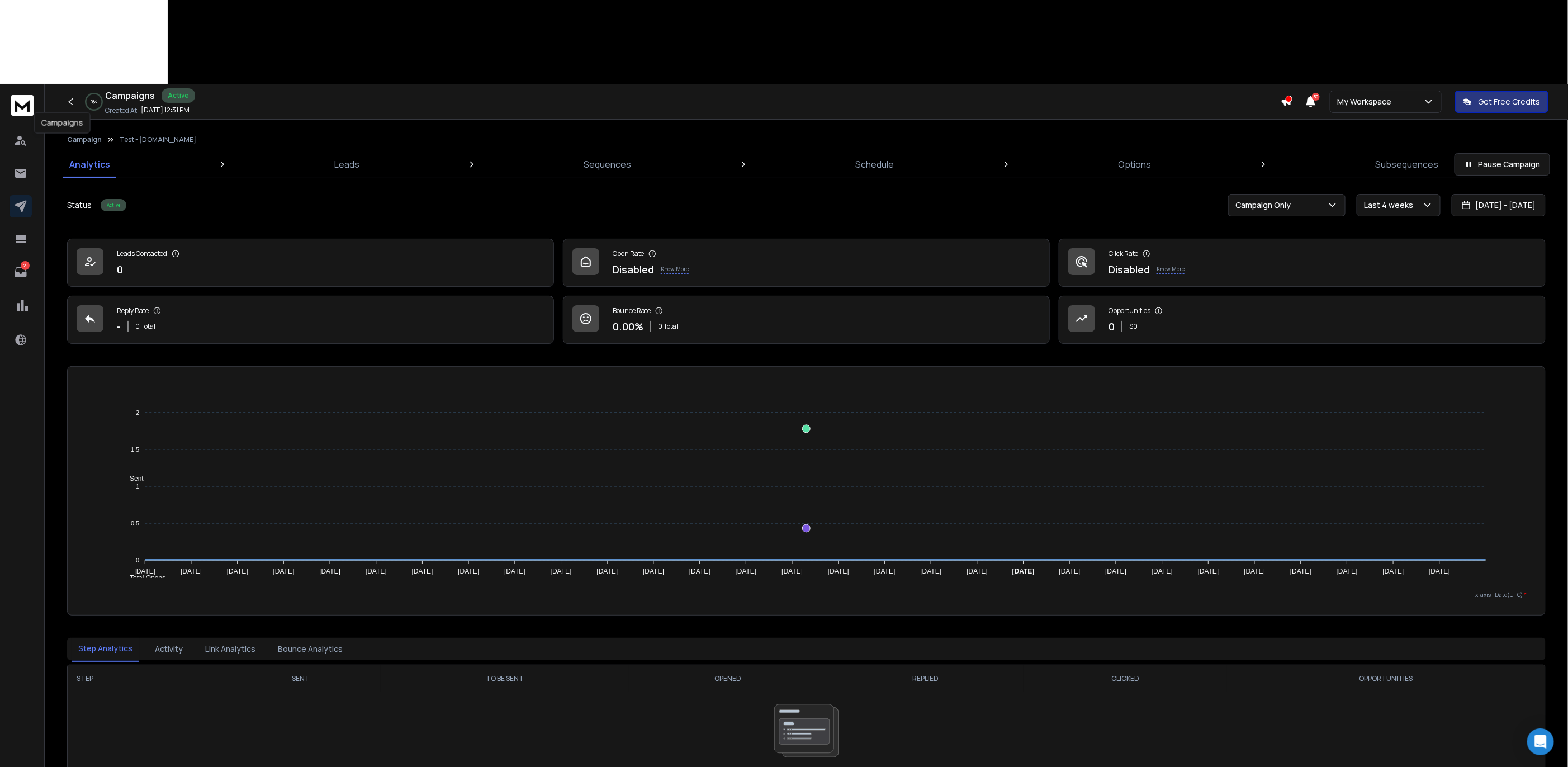
click at [27, 195] on link at bounding box center [21, 206] width 22 height 22
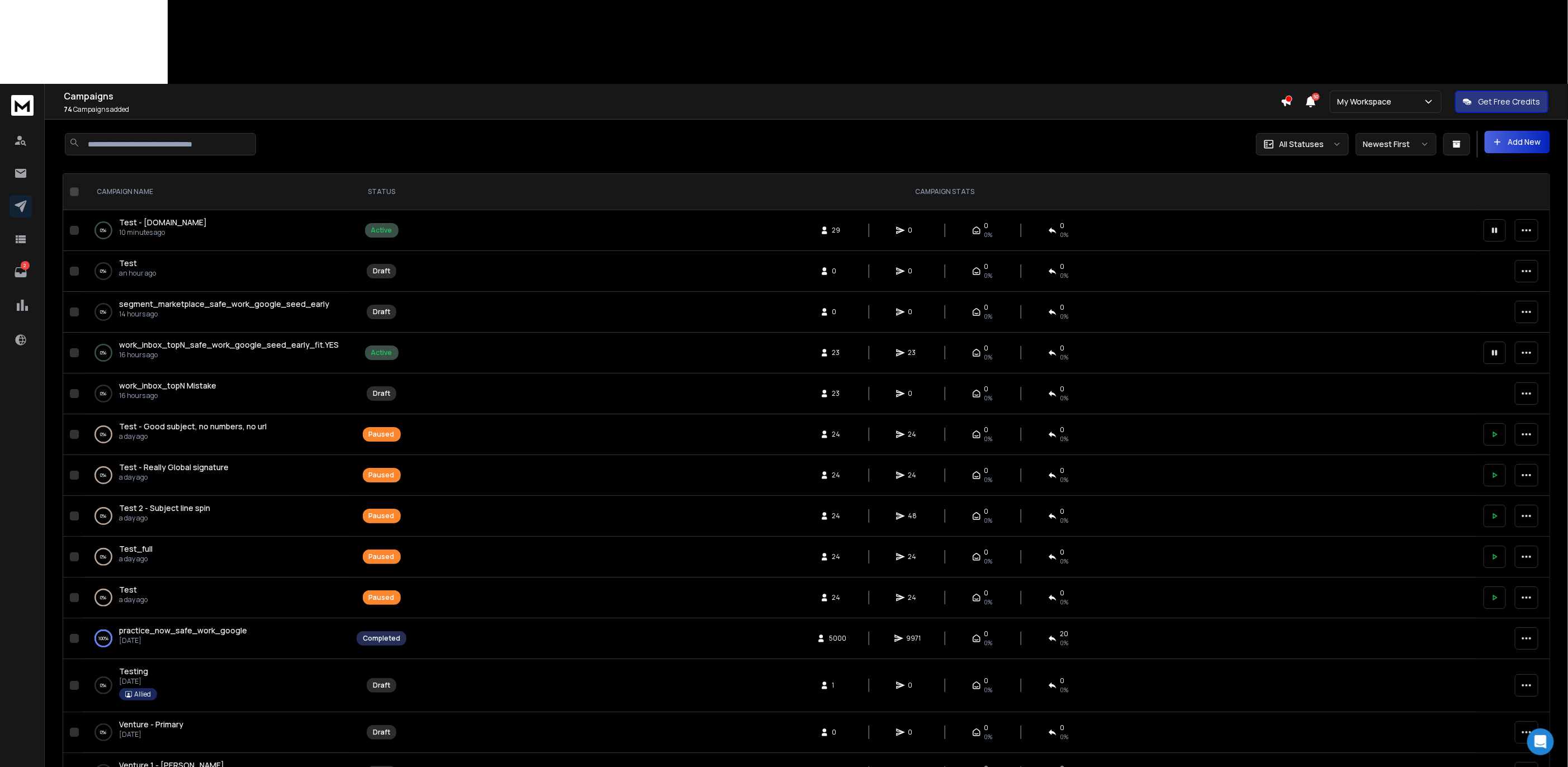
click at [1522, 229] on icon "button" at bounding box center [1526, 230] width 9 height 2
click at [1488, 220] on div "Duplicate Campaign" at bounding box center [1487, 223] width 92 height 11
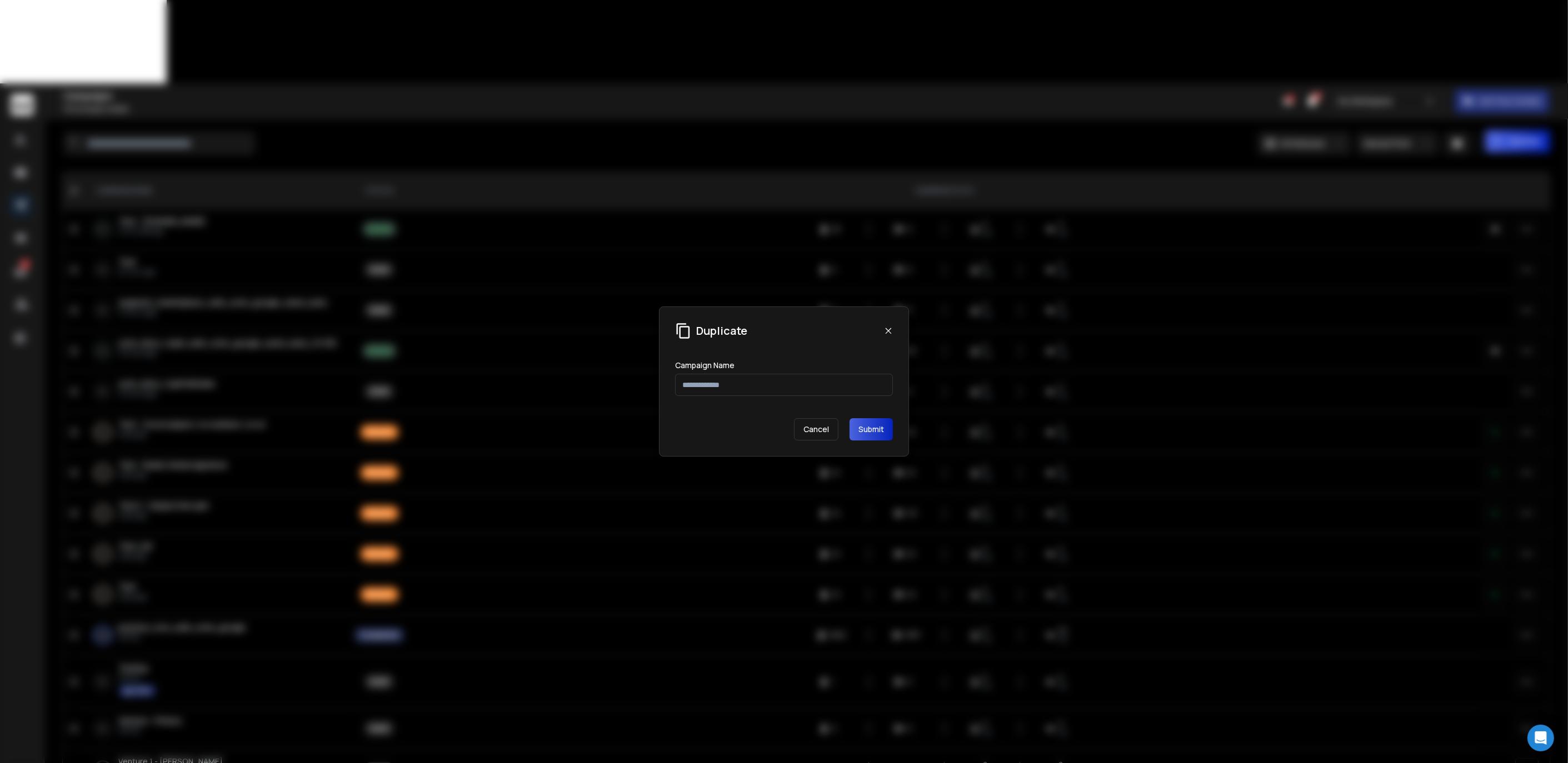
click at [813, 389] on input "text" at bounding box center [784, 385] width 218 height 22
type input "**********"
click at [876, 425] on button "Submit" at bounding box center [871, 430] width 43 height 22
click at [1007, 224] on div "**********" at bounding box center [784, 382] width 1568 height 763
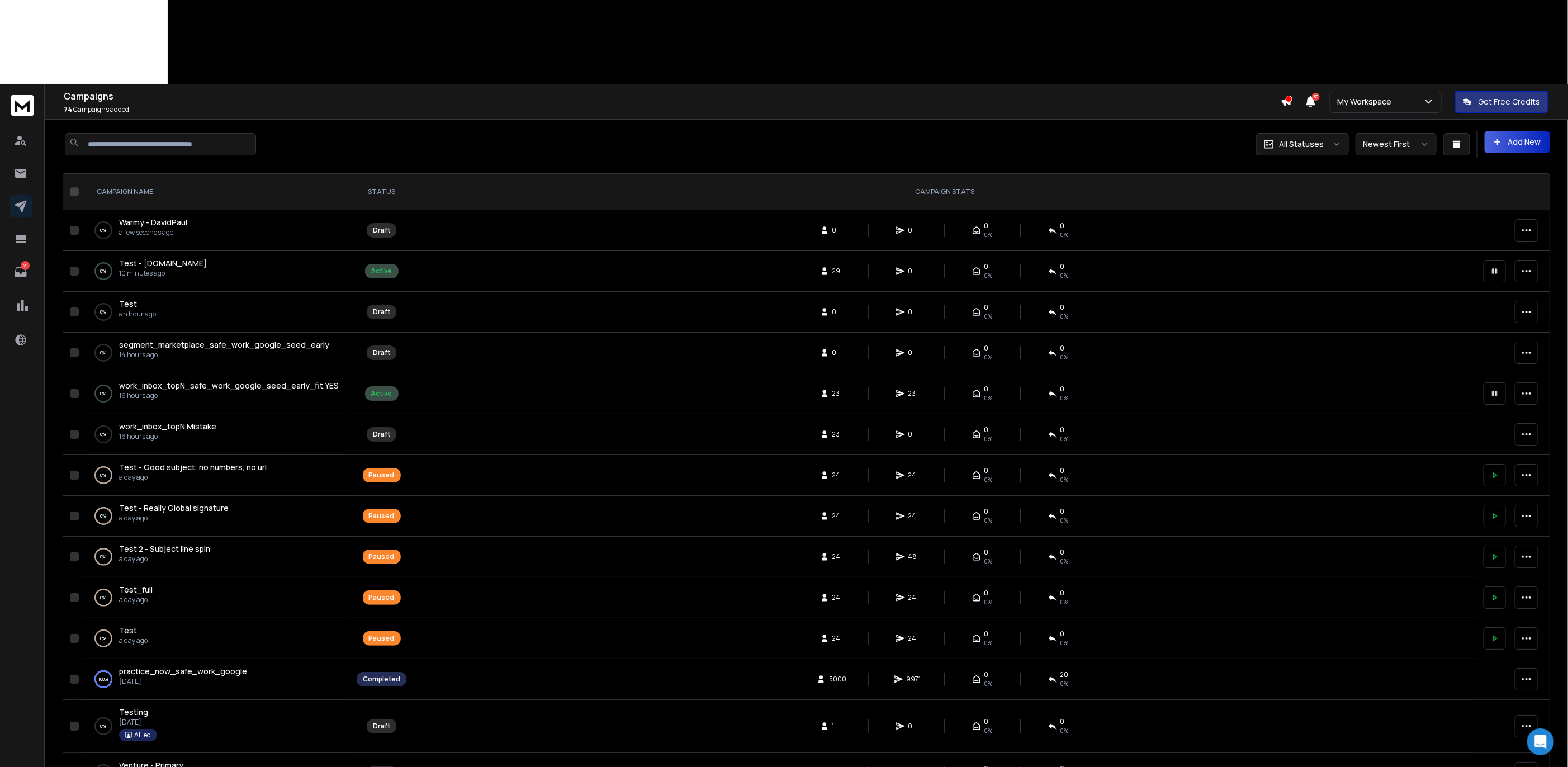
click at [161, 228] on p "a few seconds ago" at bounding box center [153, 233] width 68 height 9
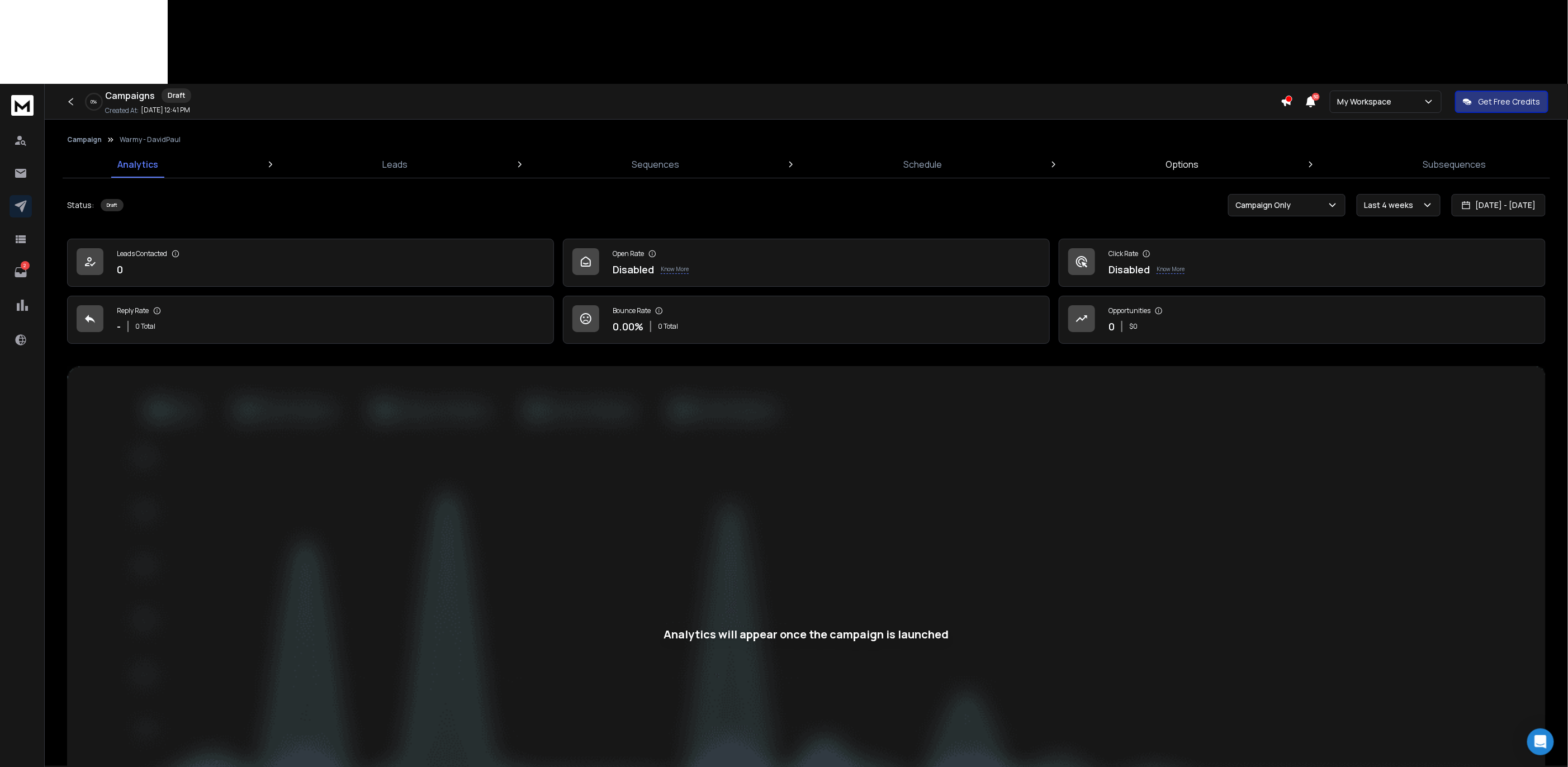
click at [1135, 151] on div "Analytics Leads Sequences Schedule Options Subsequences" at bounding box center [802, 164] width 1478 height 27
click at [1184, 157] on p "Options" at bounding box center [1182, 164] width 33 height 13
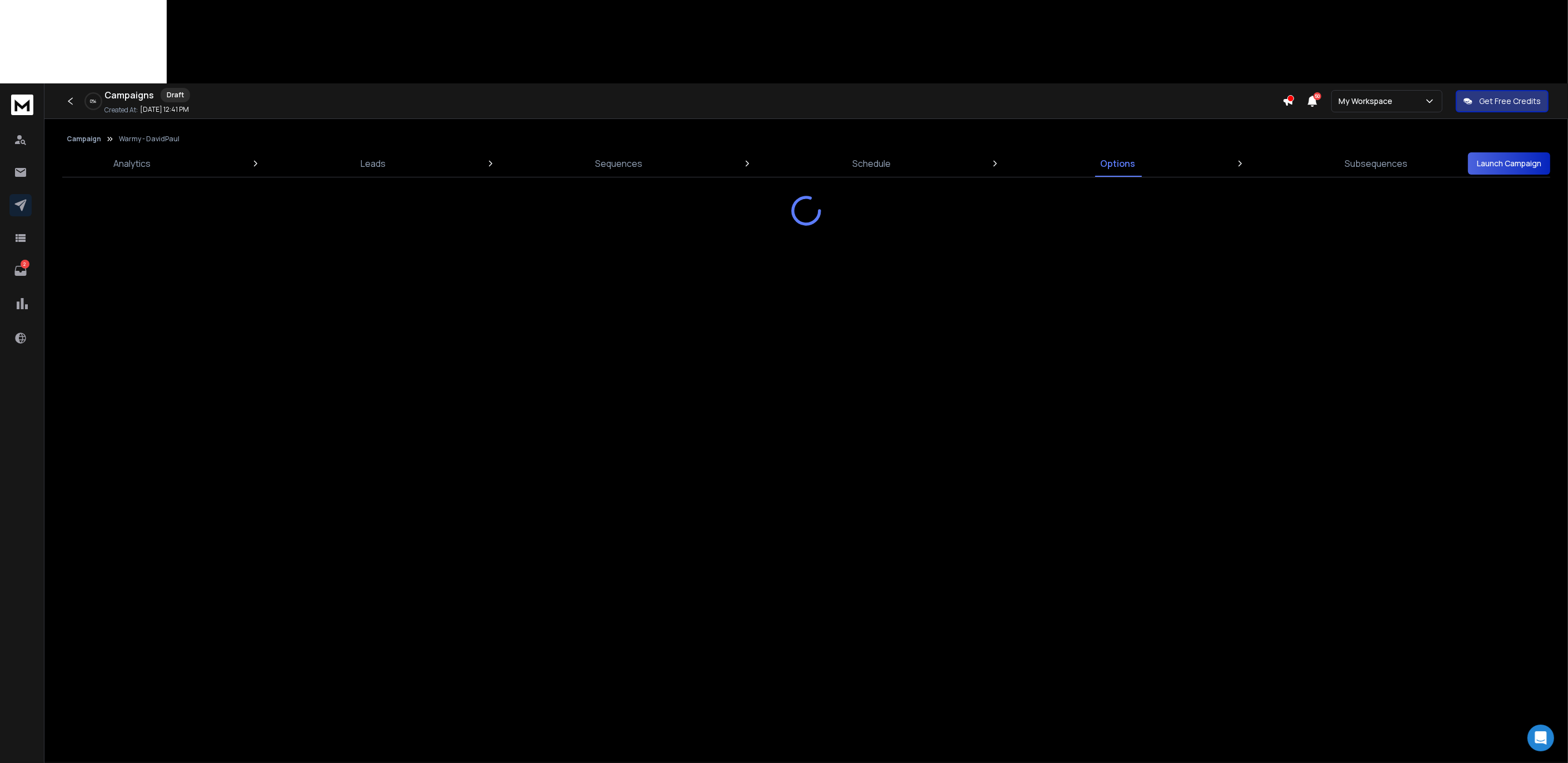
select select "*"
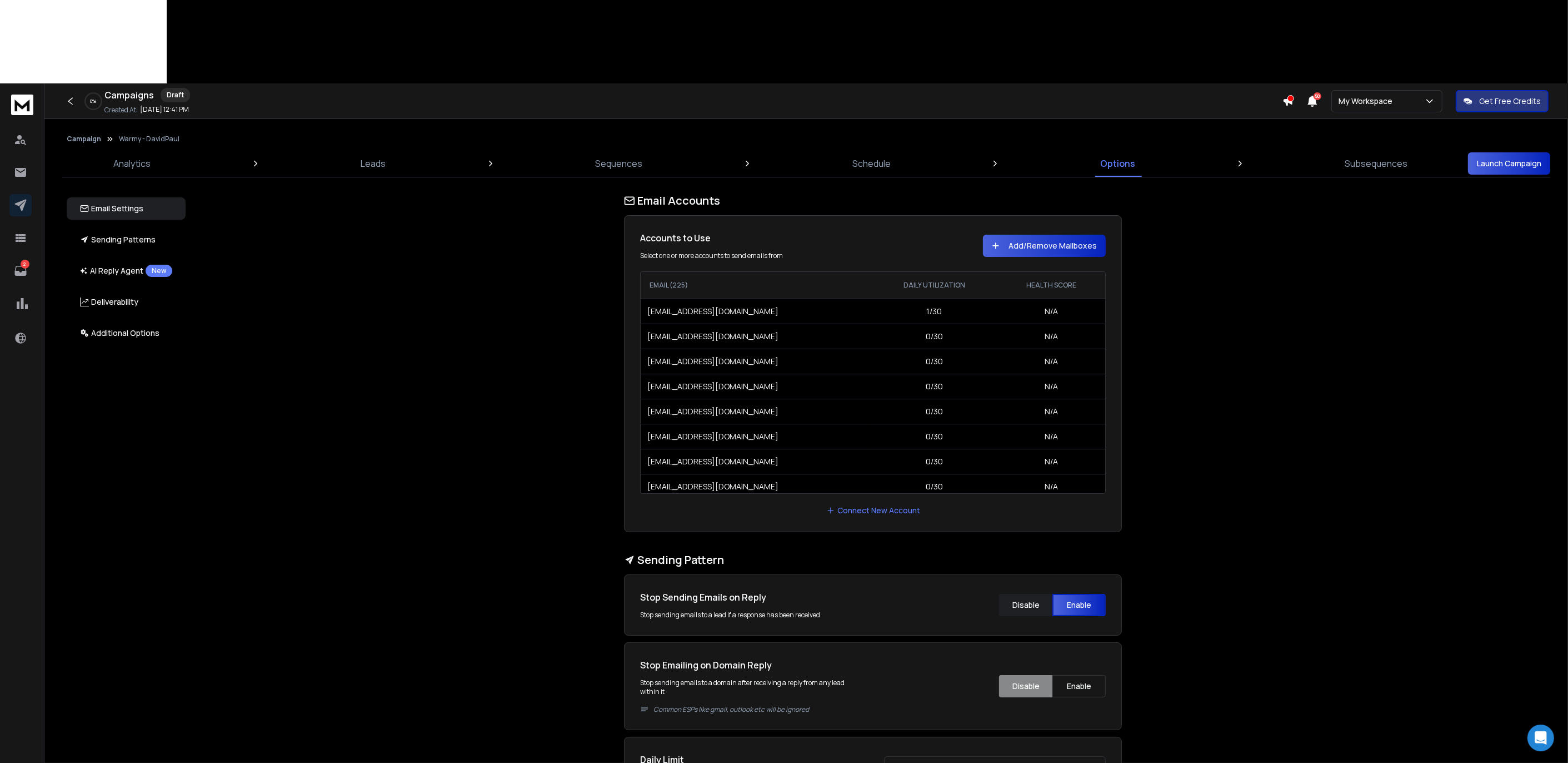
click at [1060, 235] on button "Add/Remove Mailboxes" at bounding box center [1044, 246] width 123 height 22
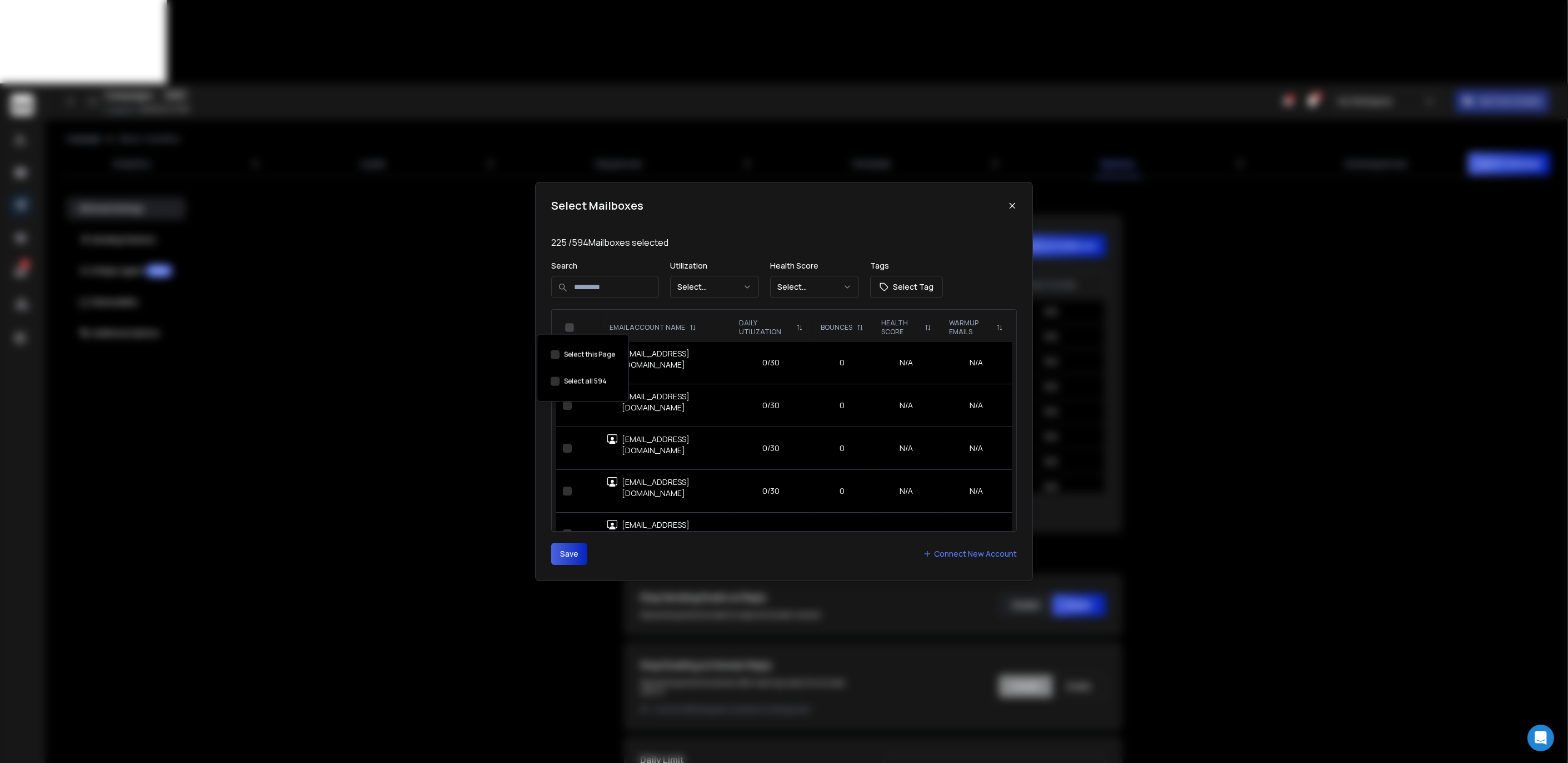
click at [568, 325] on button "Select this Page" at bounding box center [570, 328] width 9 height 9
click at [572, 326] on button "Select this Page" at bounding box center [570, 328] width 9 height 9
click at [572, 326] on button "button" at bounding box center [570, 328] width 9 height 9
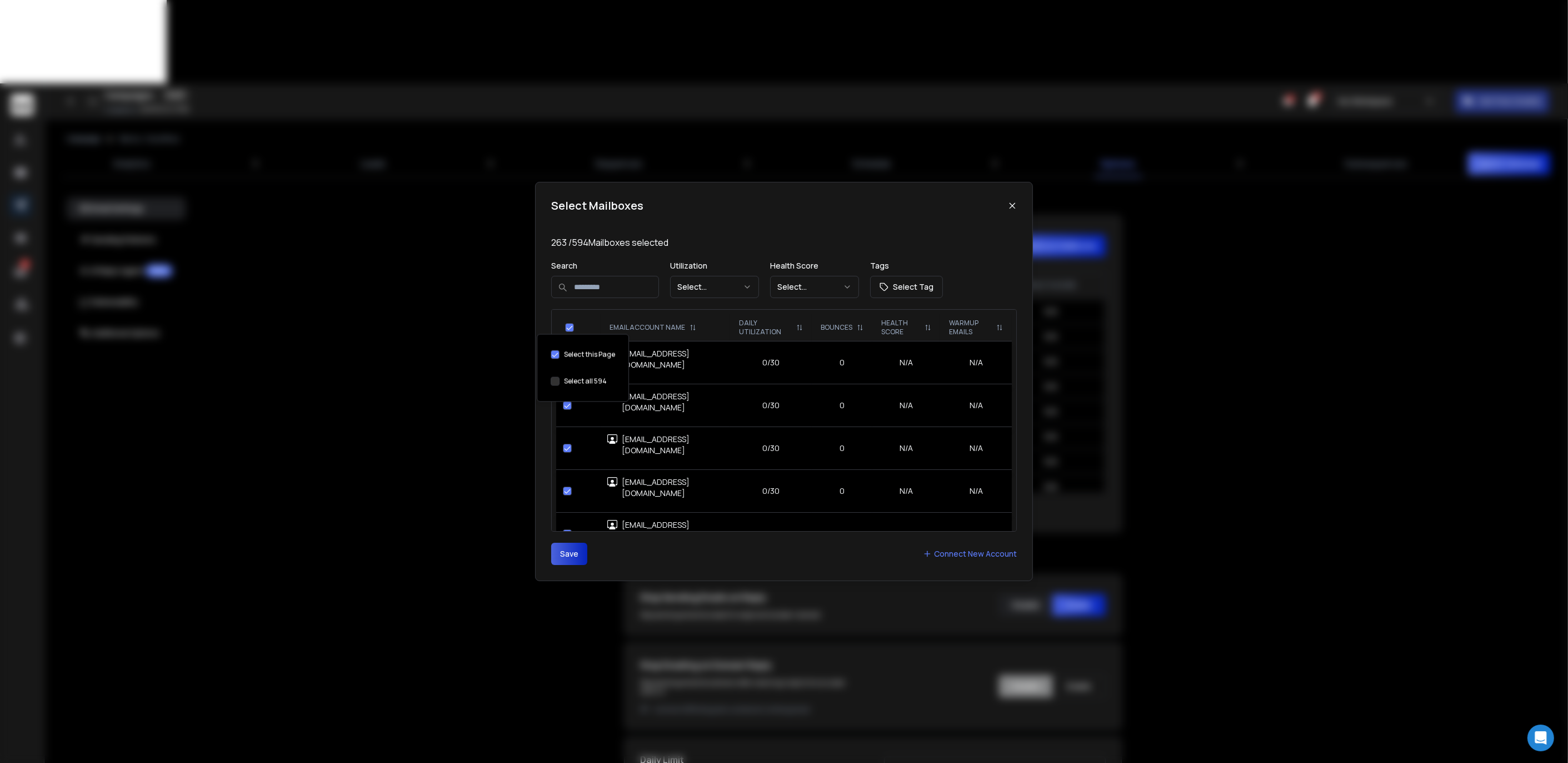
click at [556, 382] on button "Select this Page" at bounding box center [556, 382] width 9 height 9
click at [568, 328] on button "button" at bounding box center [570, 328] width 9 height 9
click at [920, 293] on button "Select Tag" at bounding box center [906, 287] width 73 height 22
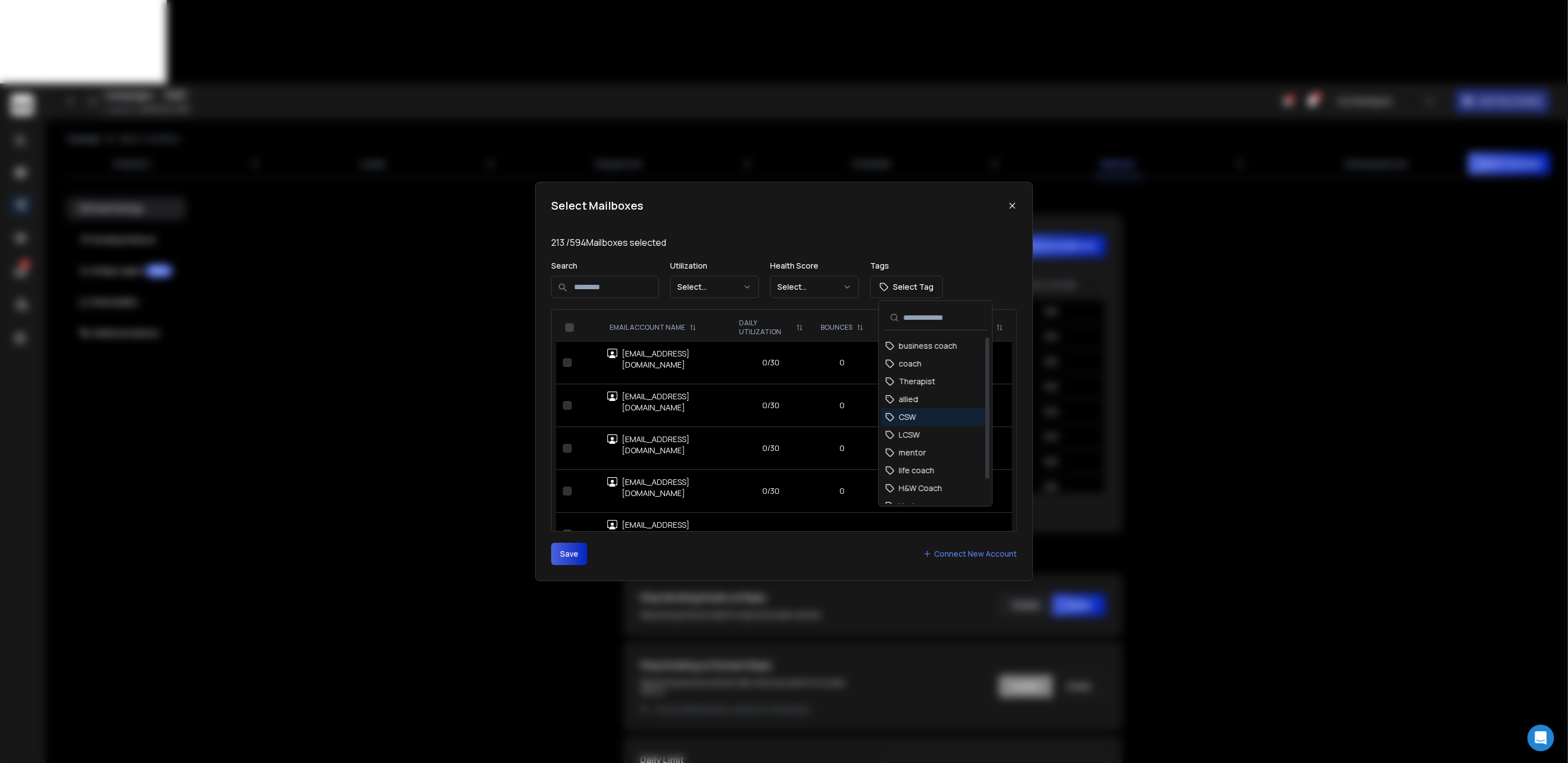
scroll to position [29, 0]
click at [924, 471] on div "Venture" at bounding box center [936, 477] width 109 height 18
click at [924, 472] on span "Venture" at bounding box center [913, 477] width 29 height 11
click at [930, 436] on span "life coach" at bounding box center [916, 441] width 36 height 11
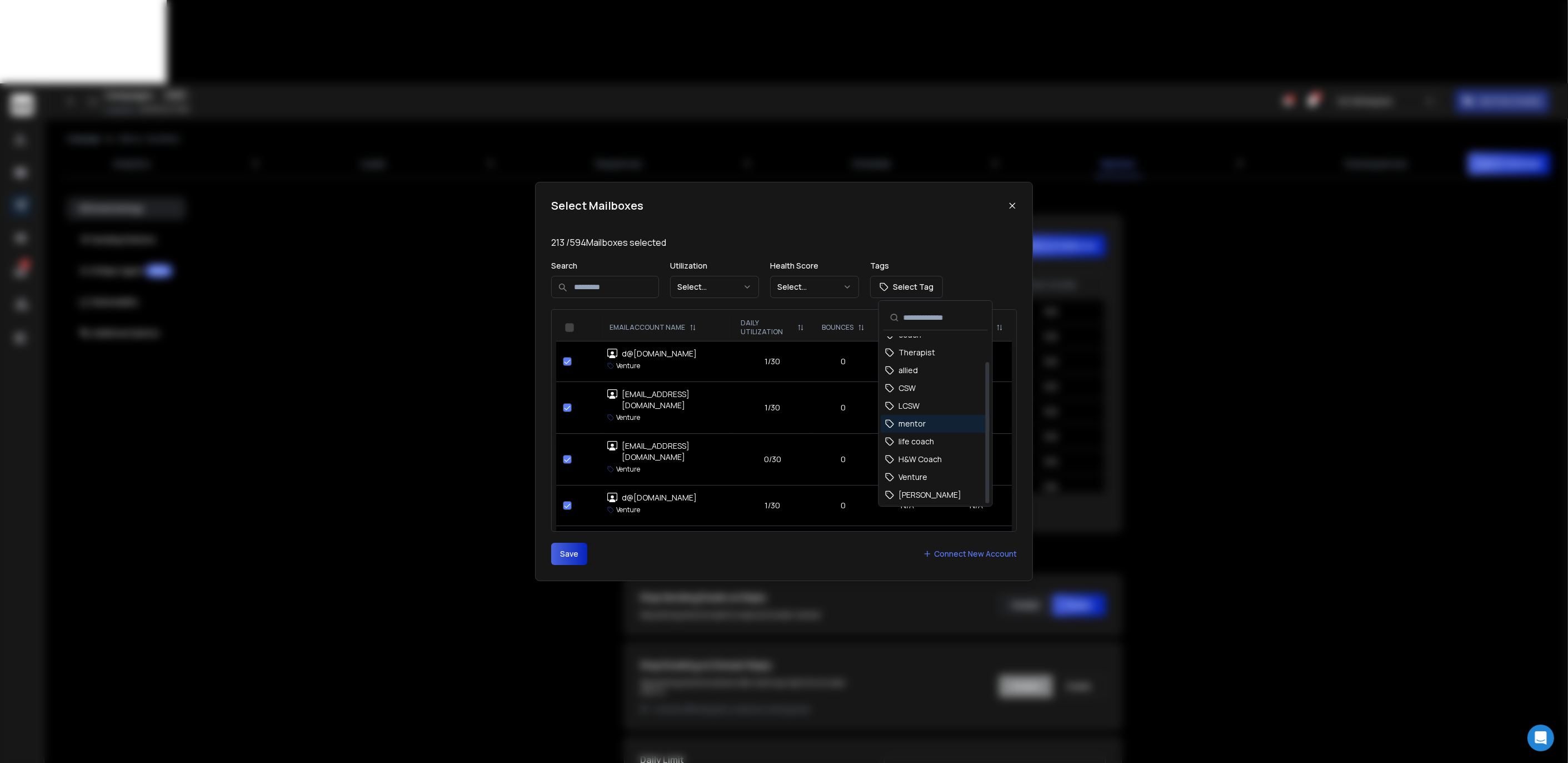
click at [916, 426] on span "mentor" at bounding box center [912, 424] width 27 height 11
click at [909, 423] on span "mentor" at bounding box center [912, 424] width 27 height 11
click at [556, 380] on button "Select this Page" at bounding box center [556, 382] width 9 height 9
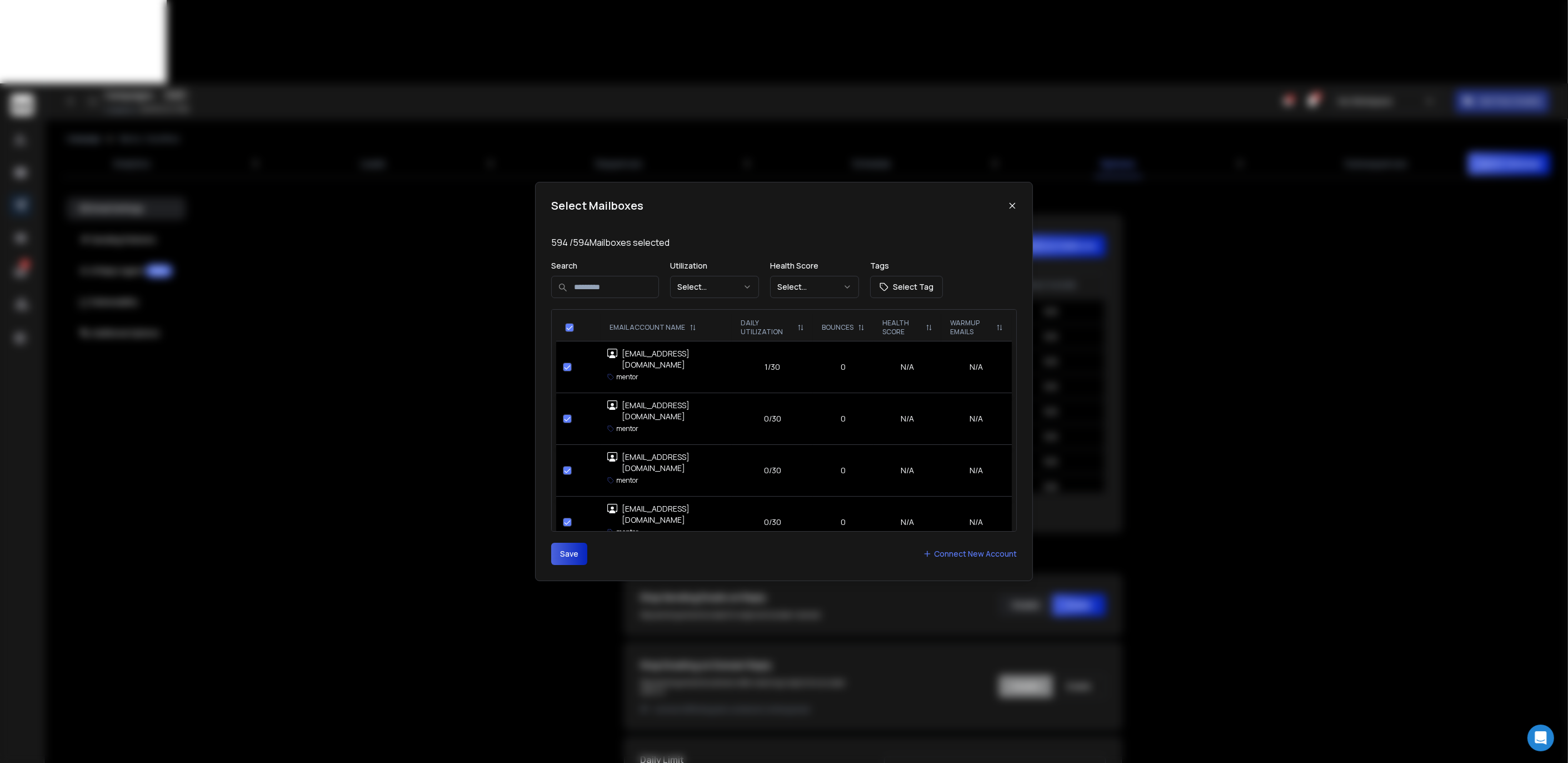
click at [575, 553] on button "Save" at bounding box center [569, 554] width 36 height 22
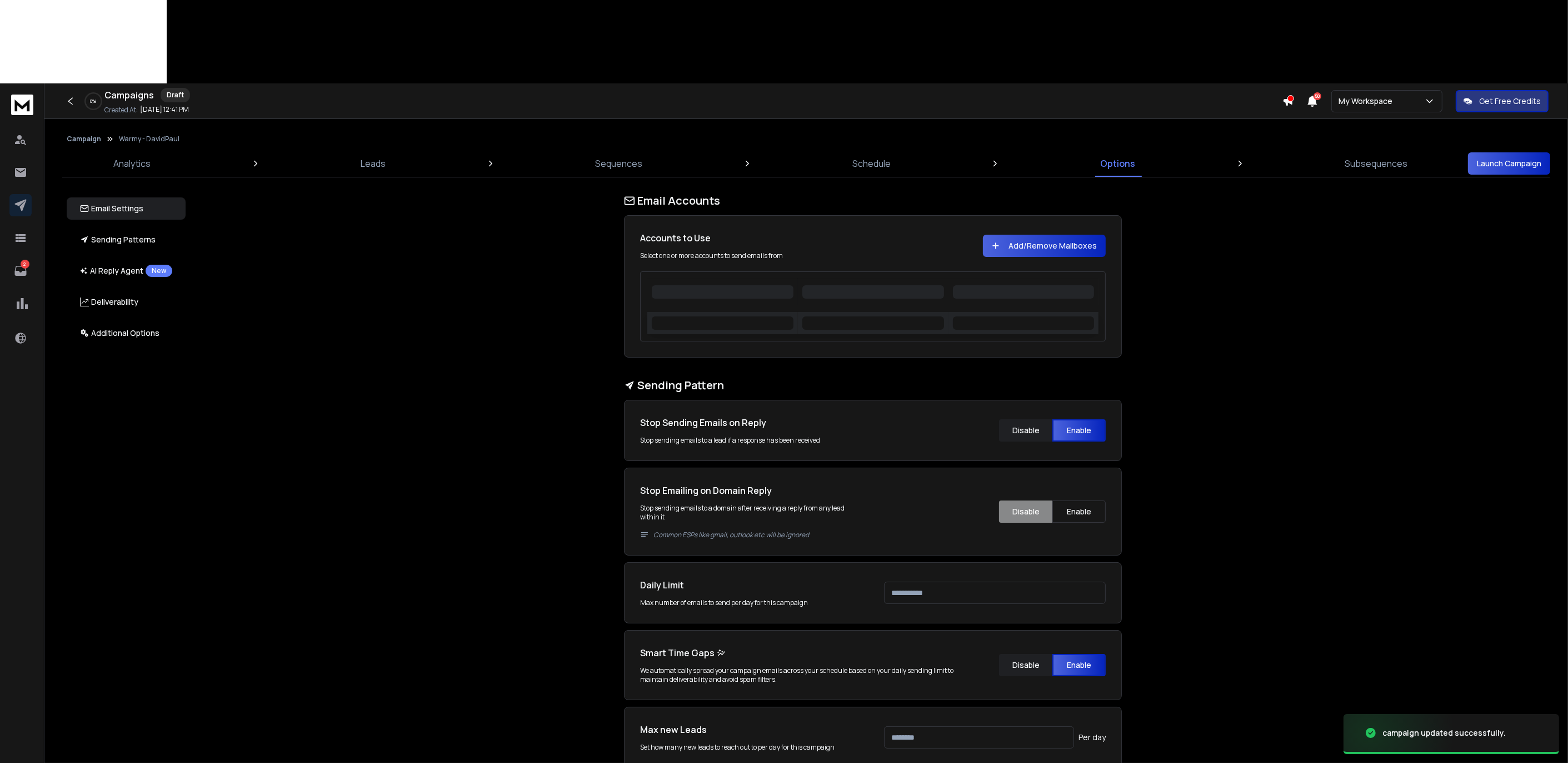
click at [1064, 235] on button "Add/Remove Mailboxes" at bounding box center [1044, 246] width 123 height 22
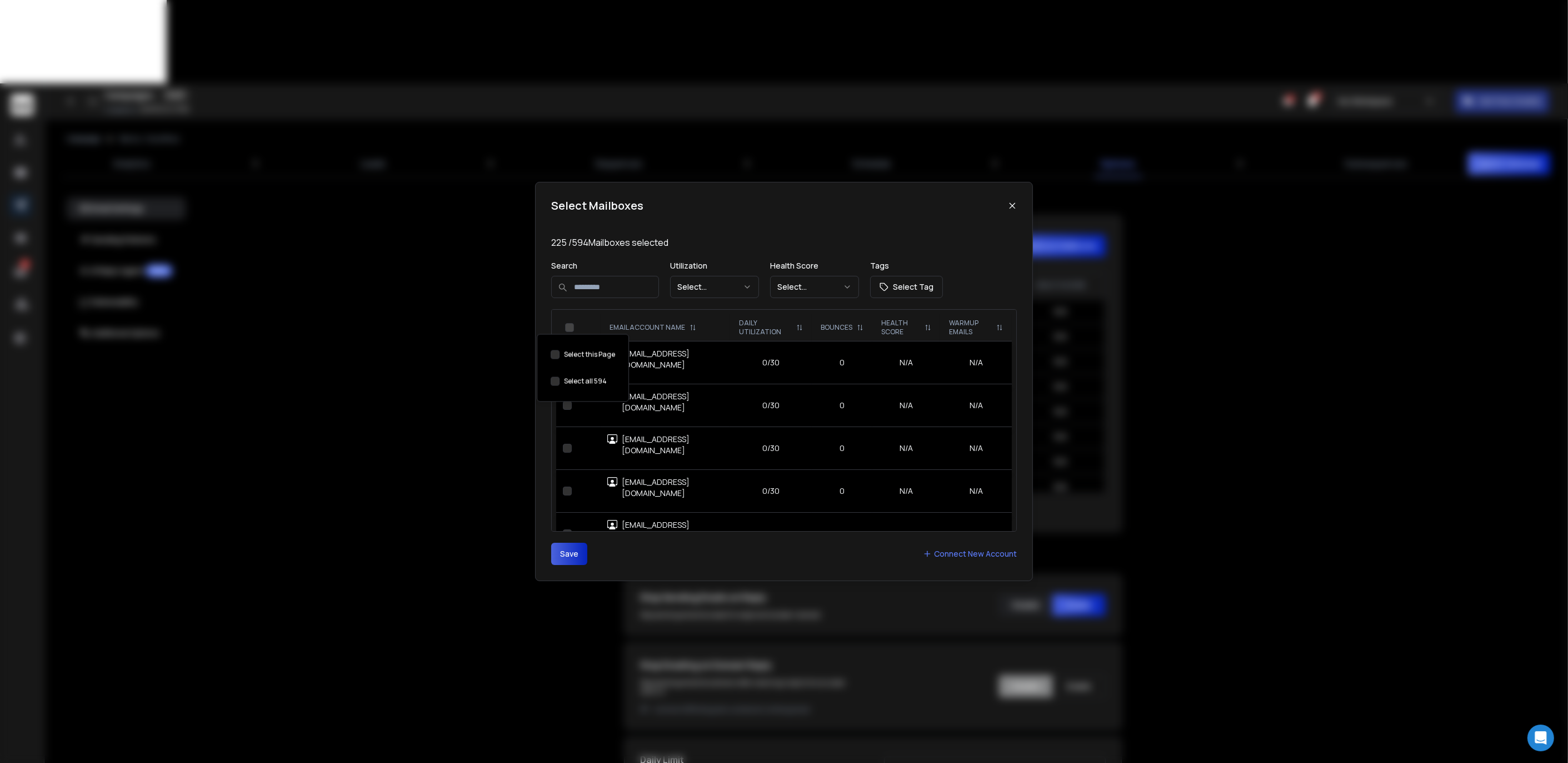
click at [558, 378] on button "Select this Page" at bounding box center [556, 382] width 9 height 9
click at [556, 379] on button "Select this Page" at bounding box center [556, 382] width 9 height 9
click at [928, 293] on button "Select Tag" at bounding box center [906, 287] width 73 height 22
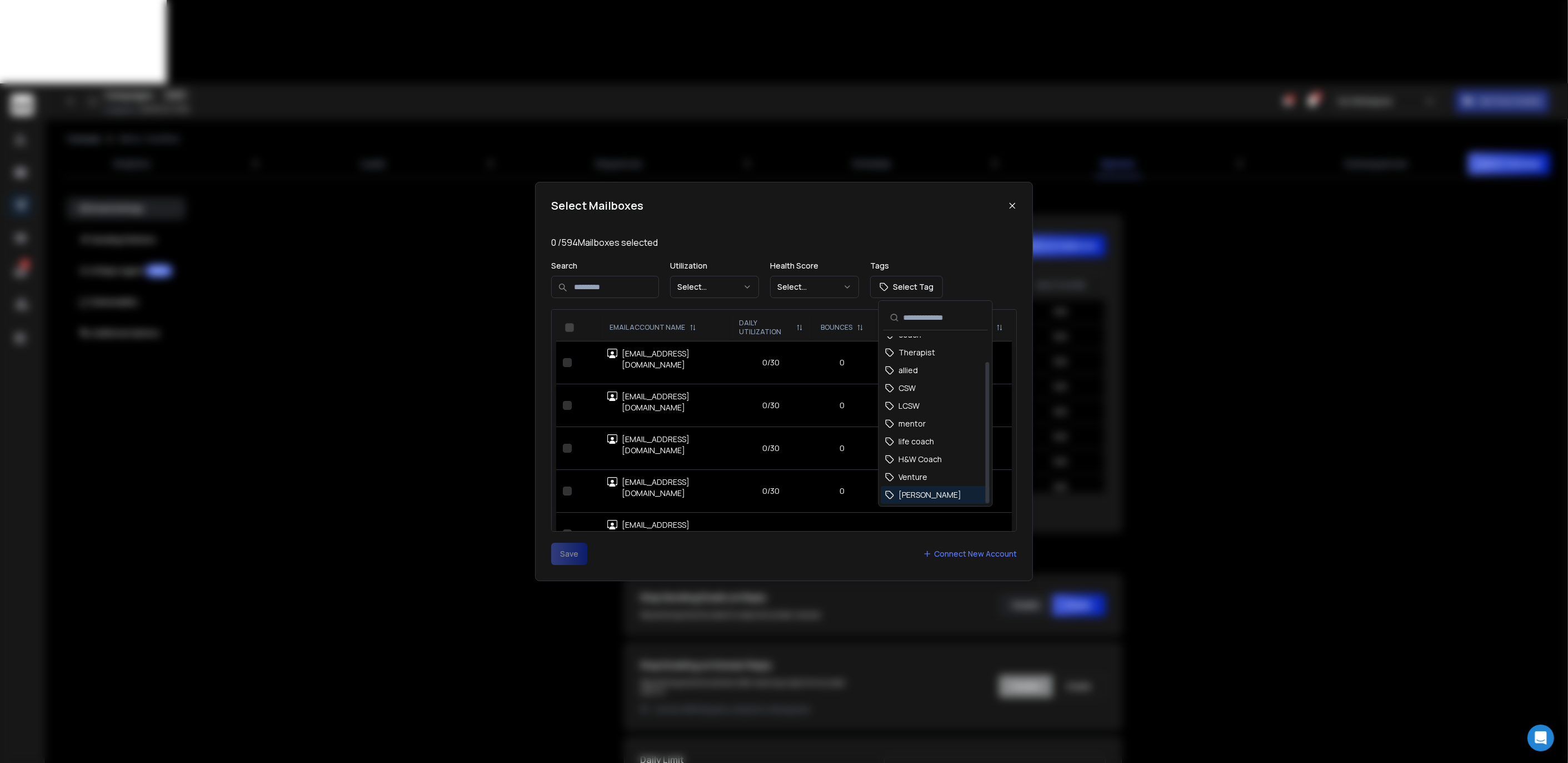
click at [932, 497] on span "[PERSON_NAME]" at bounding box center [930, 495] width 63 height 11
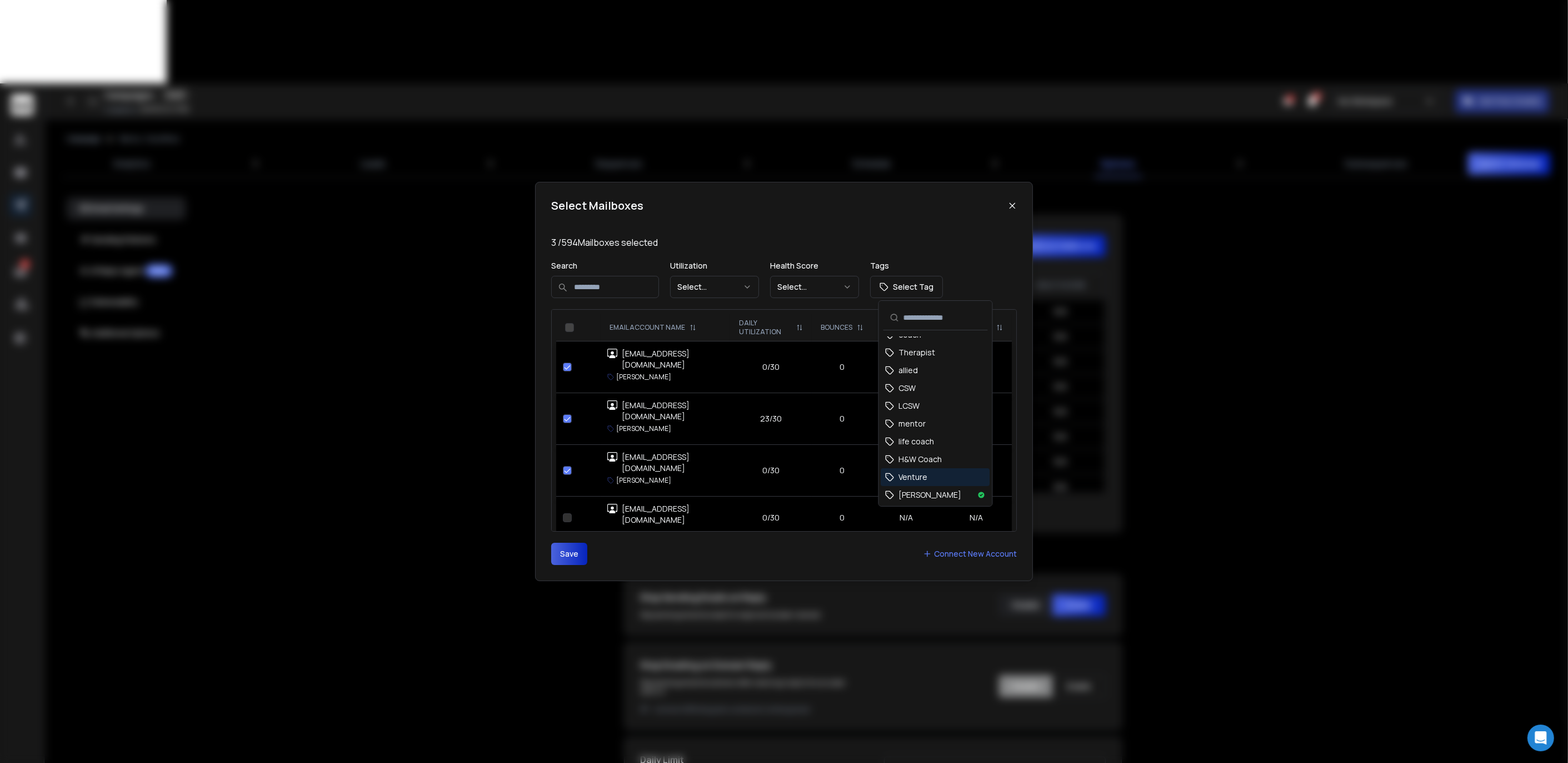
click at [903, 226] on div "Select Mailboxes" at bounding box center [784, 216] width 465 height 37
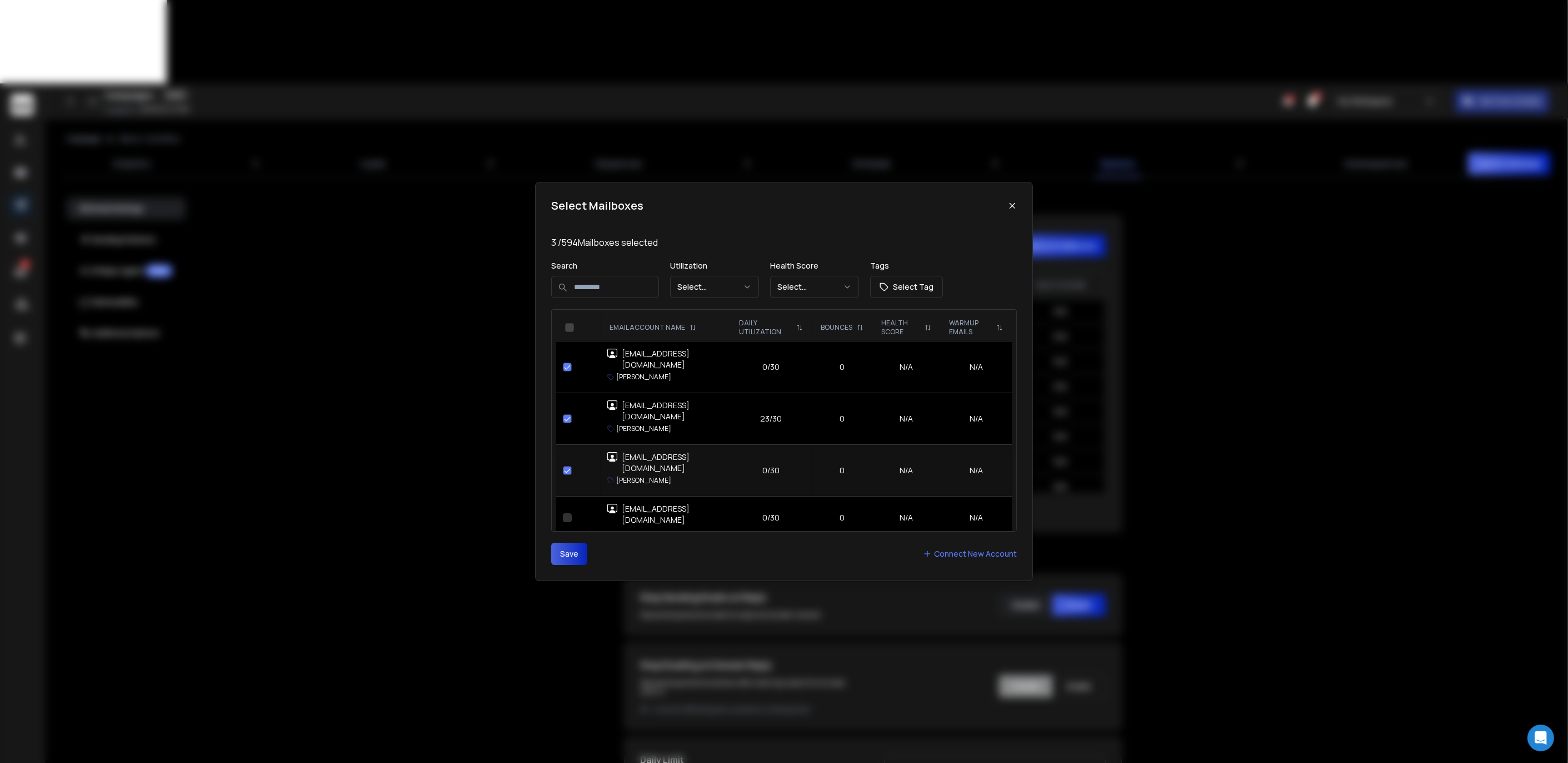
click at [568, 466] on button "button" at bounding box center [567, 470] width 9 height 9
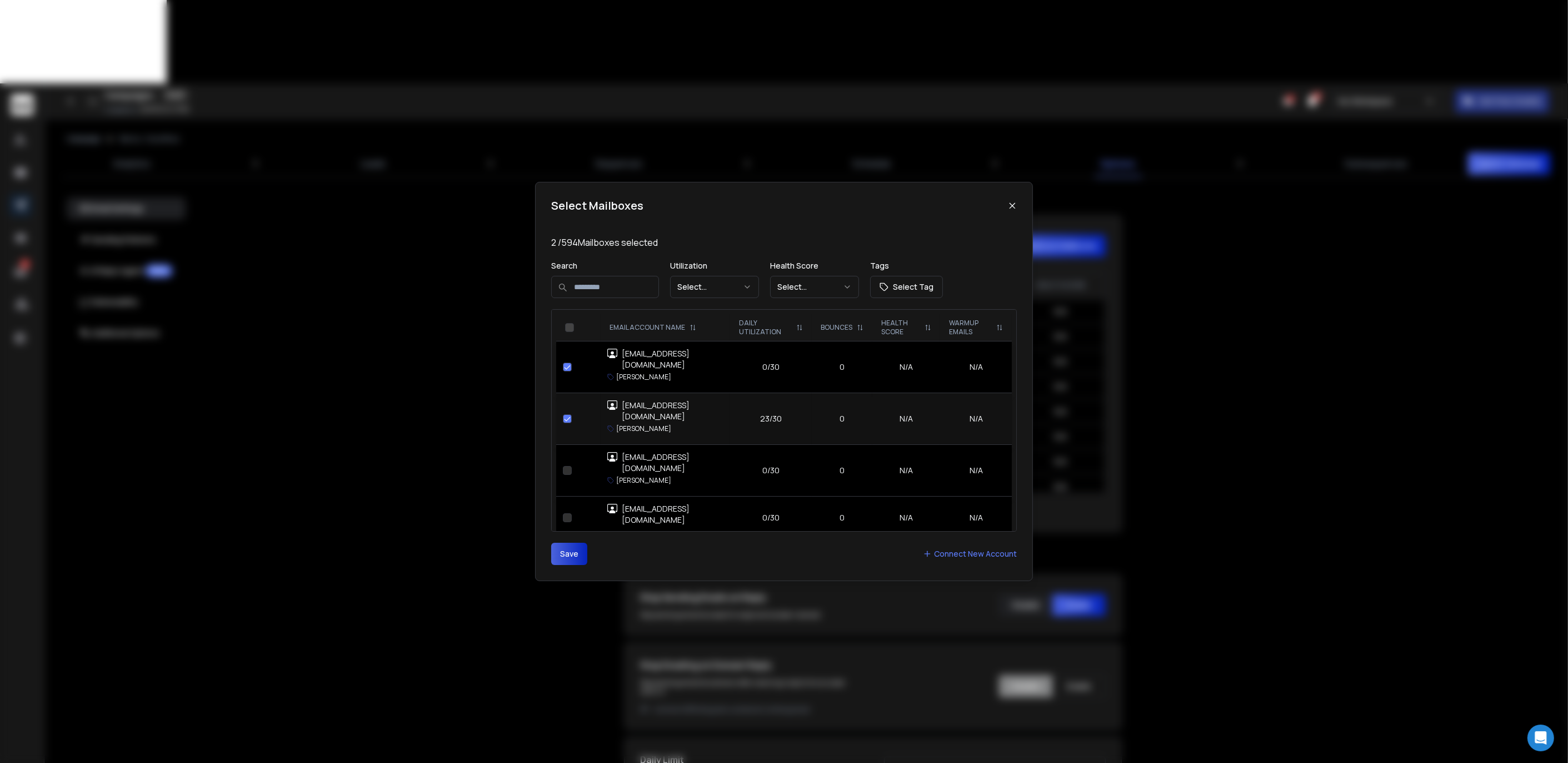
click at [566, 406] on td at bounding box center [579, 418] width 45 height 52
click at [569, 414] on button "button" at bounding box center [567, 419] width 9 height 9
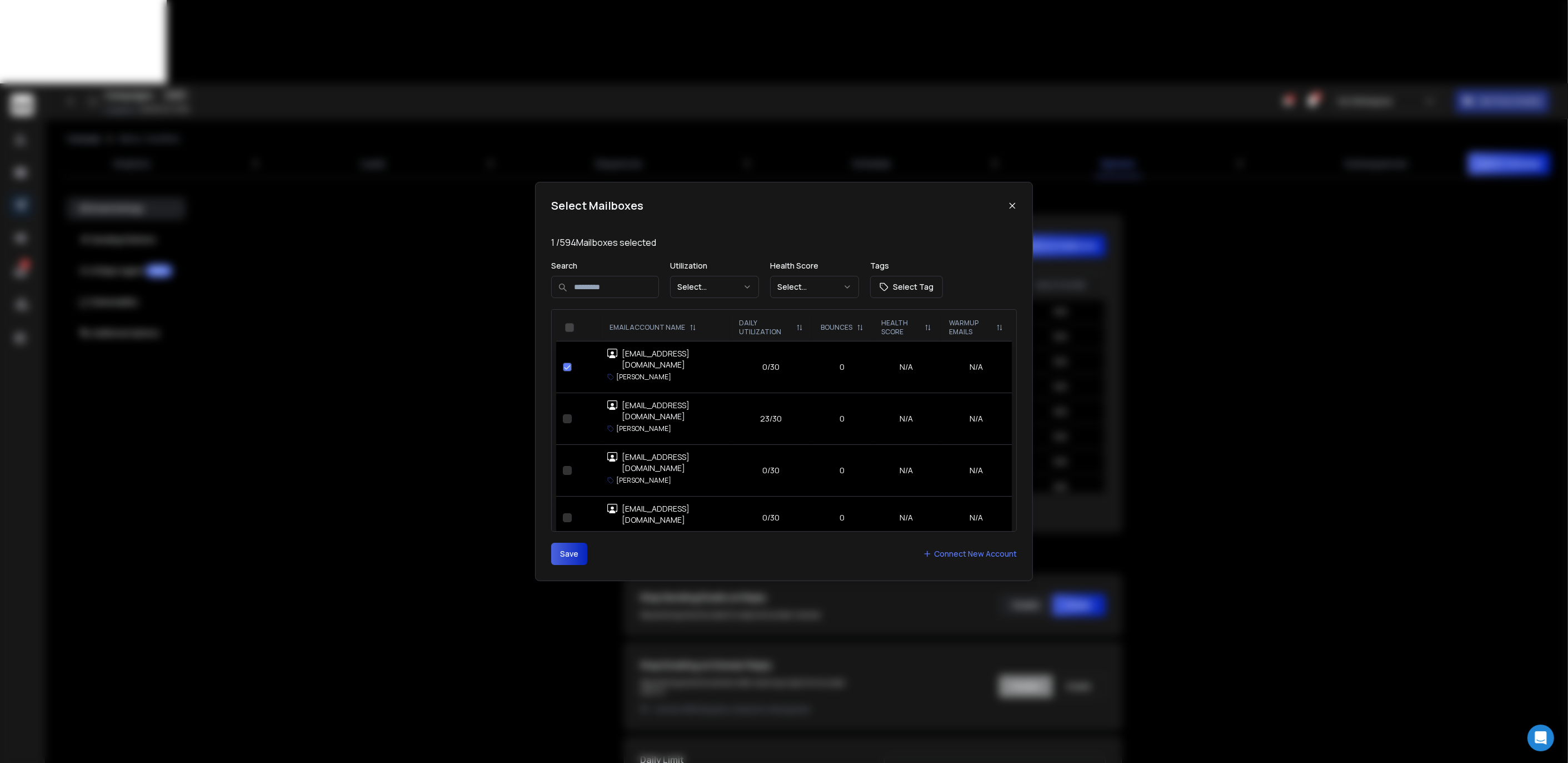
click at [567, 559] on button "Save" at bounding box center [569, 554] width 36 height 22
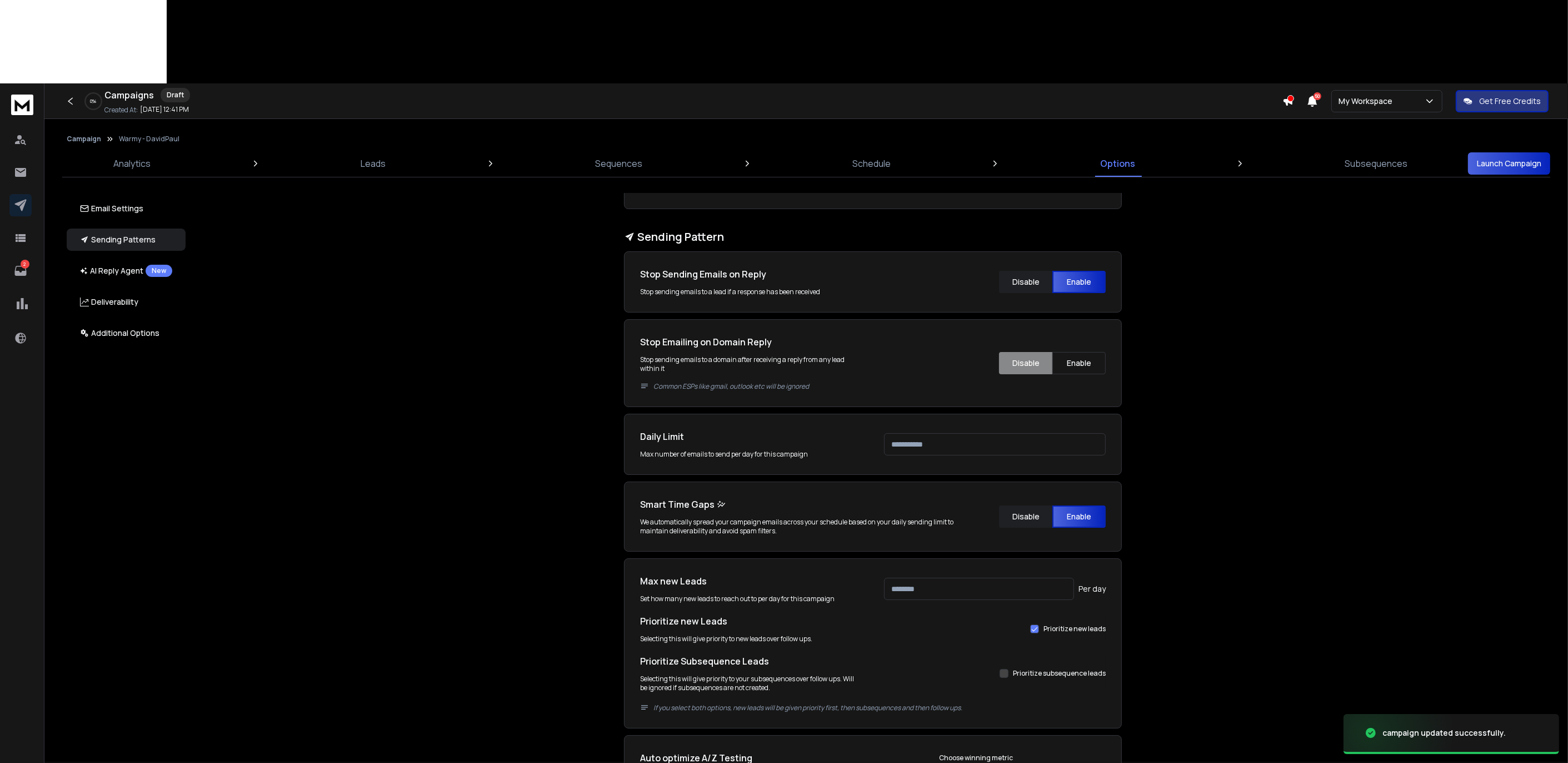
scroll to position [223, 0]
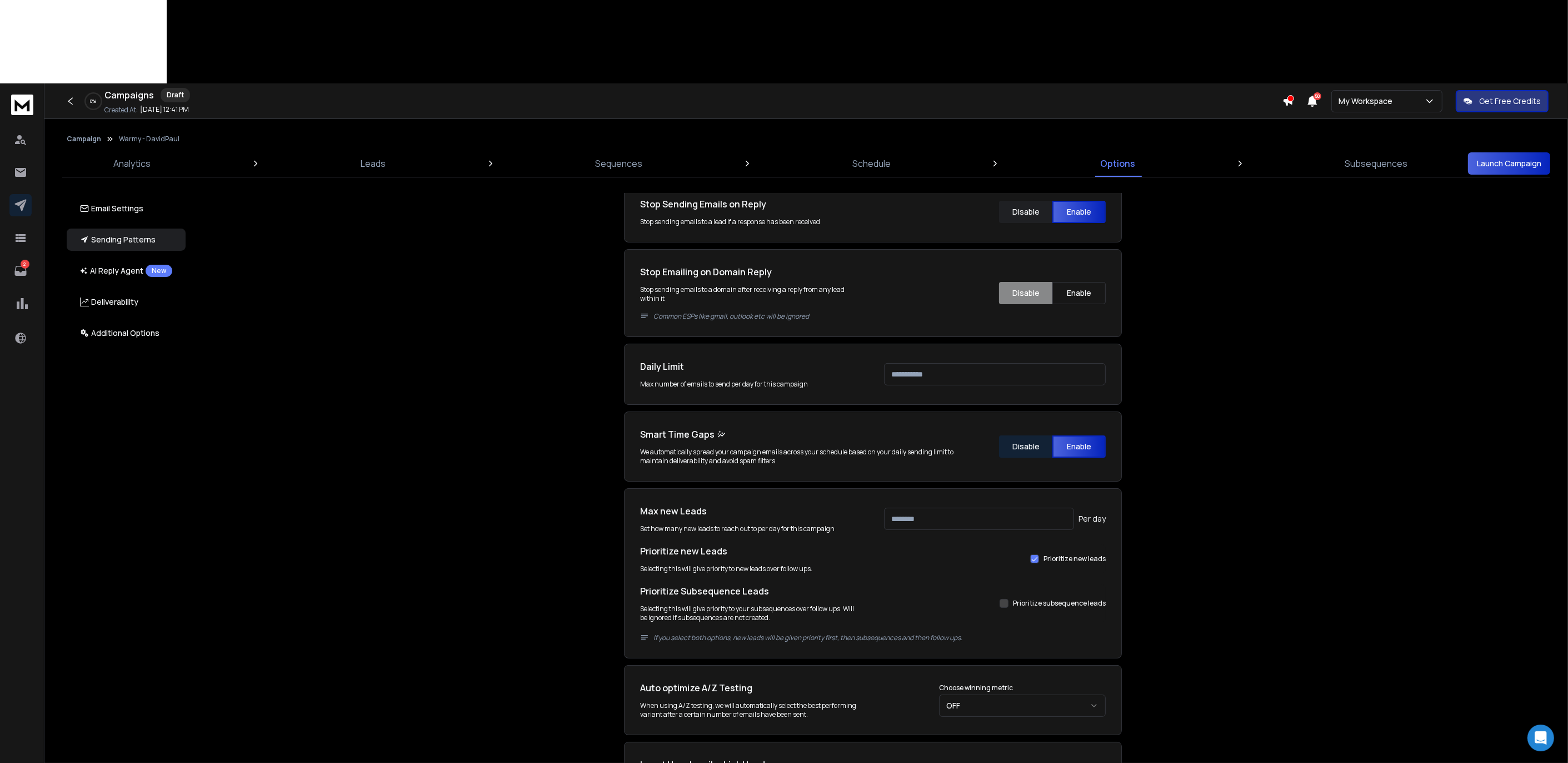
click at [1018, 435] on button "Disable" at bounding box center [1026, 447] width 53 height 22
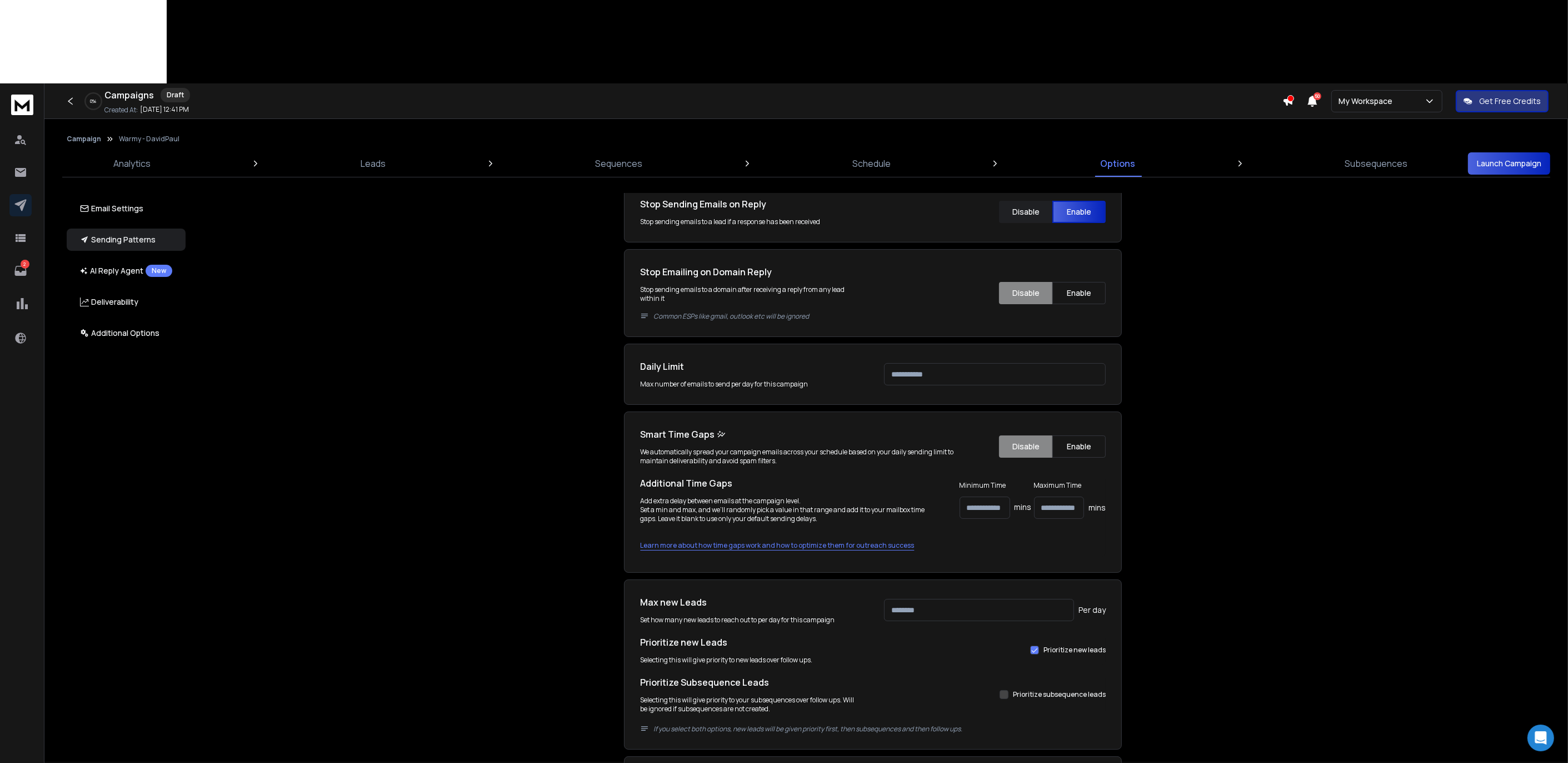
drag, startPoint x: 959, startPoint y: 421, endPoint x: 930, endPoint y: 419, distance: 29.1
click at [929, 476] on div "Additional Time Gaps Add extra delay between emails at the campaign level. Set …" at bounding box center [873, 499] width 465 height 47
type input "*"
click at [1202, 389] on div "Email Accounts Accounts to Use Select one or more accounts to send emails from …" at bounding box center [880, 503] width 1353 height 620
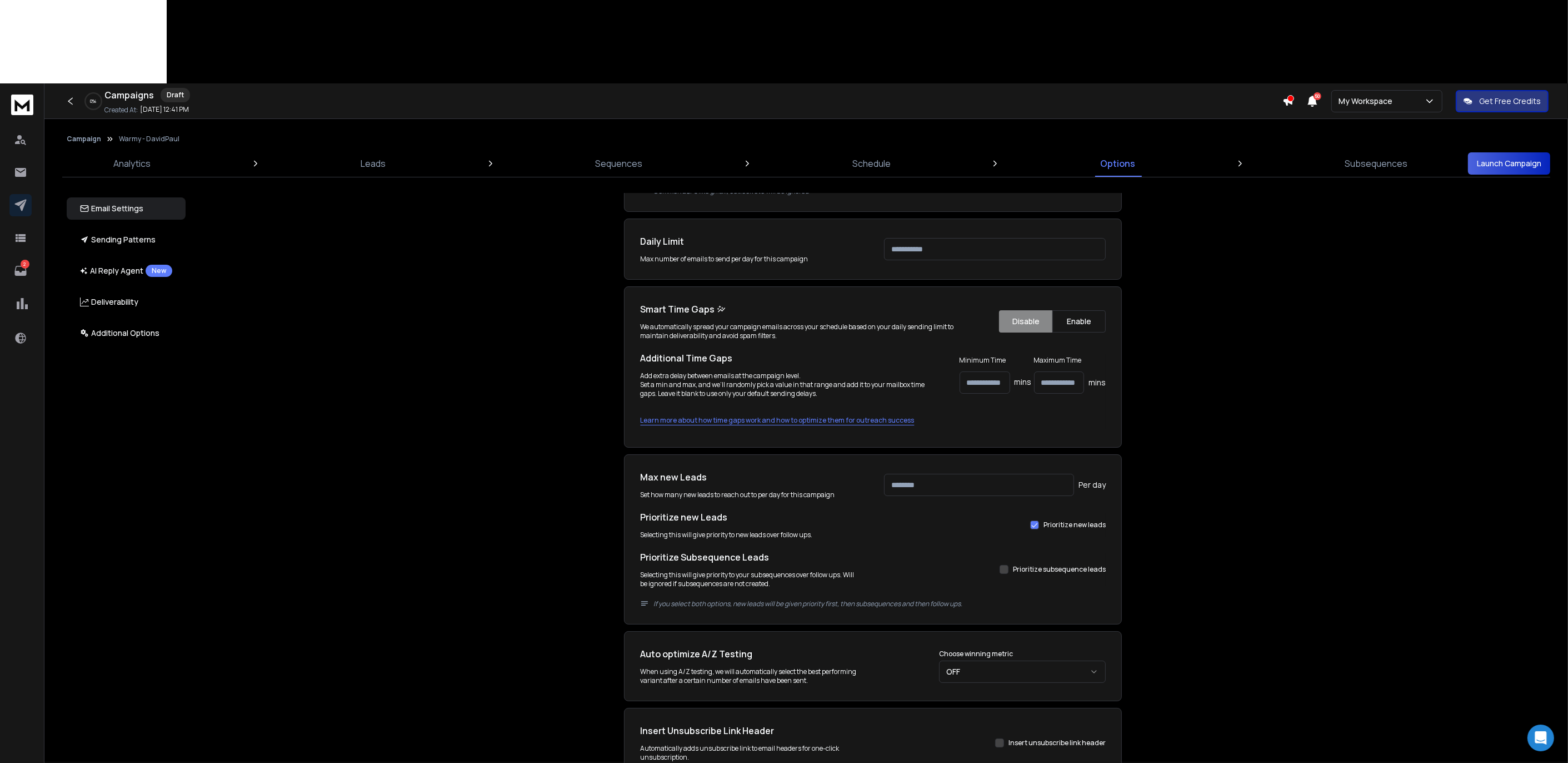
scroll to position [0, 0]
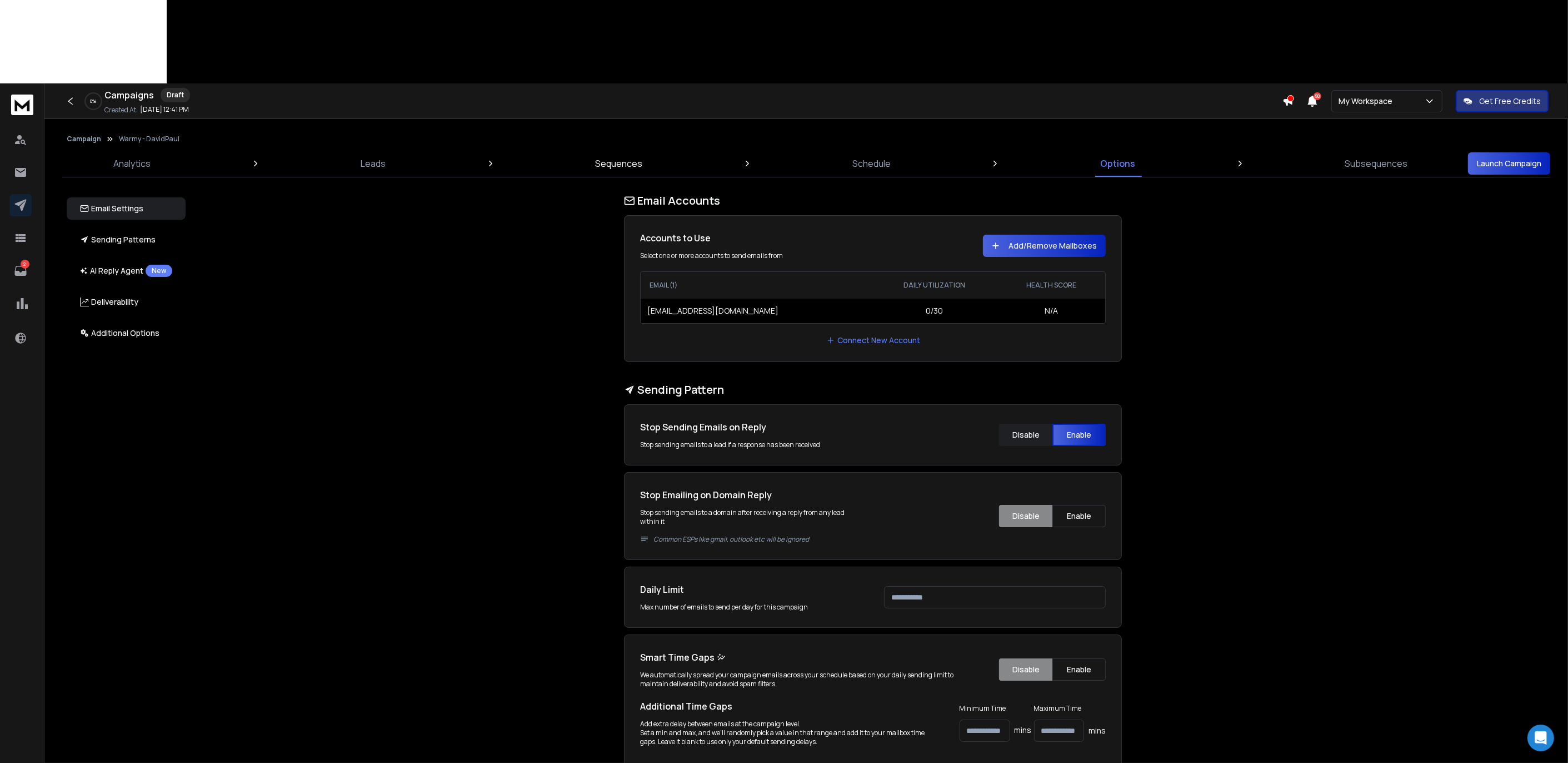
click at [620, 157] on p "Sequences" at bounding box center [619, 163] width 47 height 13
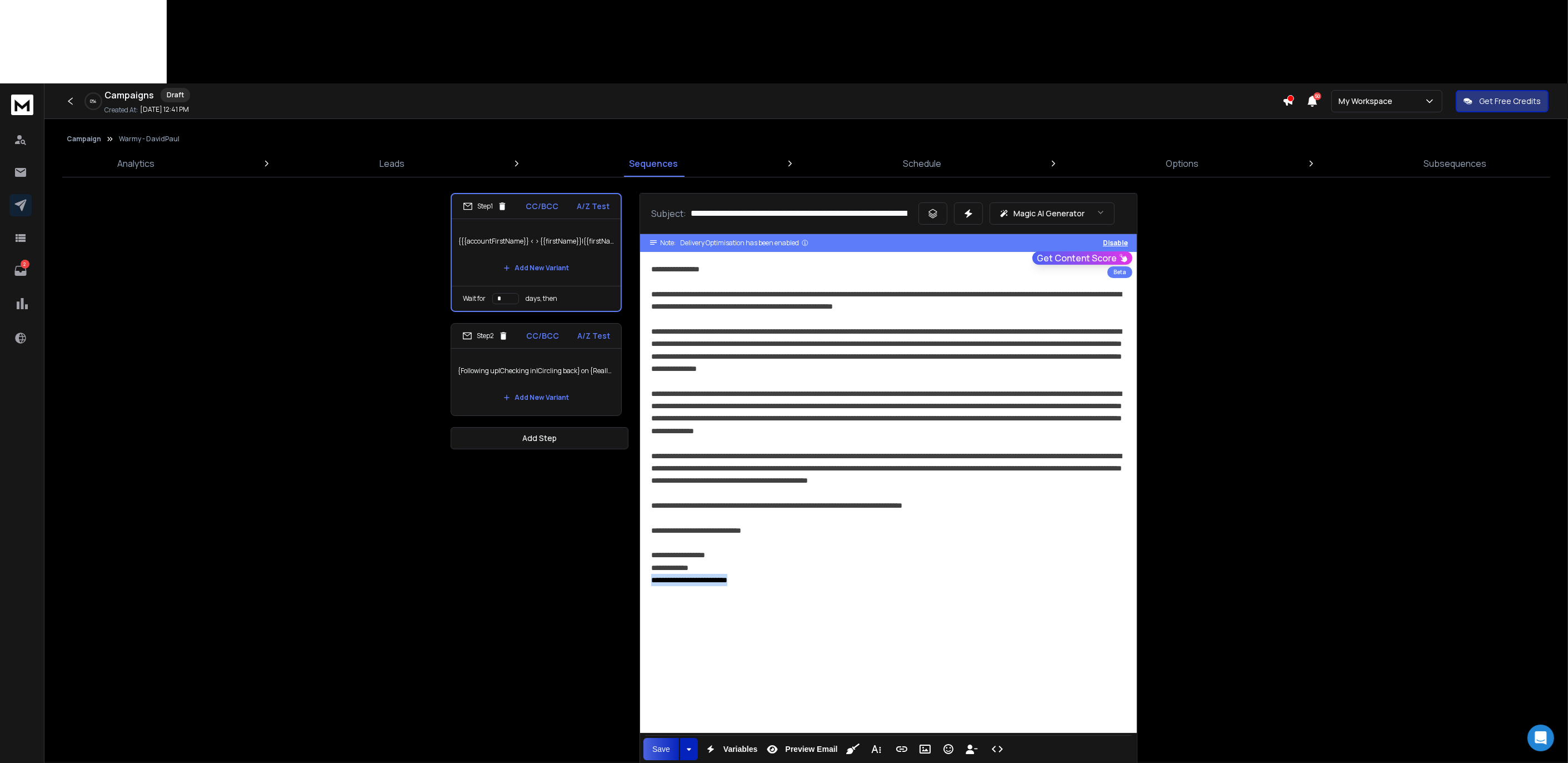
drag, startPoint x: 650, startPoint y: 500, endPoint x: 609, endPoint y: 499, distance: 41.0
click at [609, 499] on div "**********" at bounding box center [806, 479] width 711 height 572
click at [655, 549] on div "**********" at bounding box center [888, 561] width 475 height 25
click at [637, 487] on div "**********" at bounding box center [806, 479] width 711 height 572
click at [652, 549] on div "**********" at bounding box center [888, 561] width 475 height 25
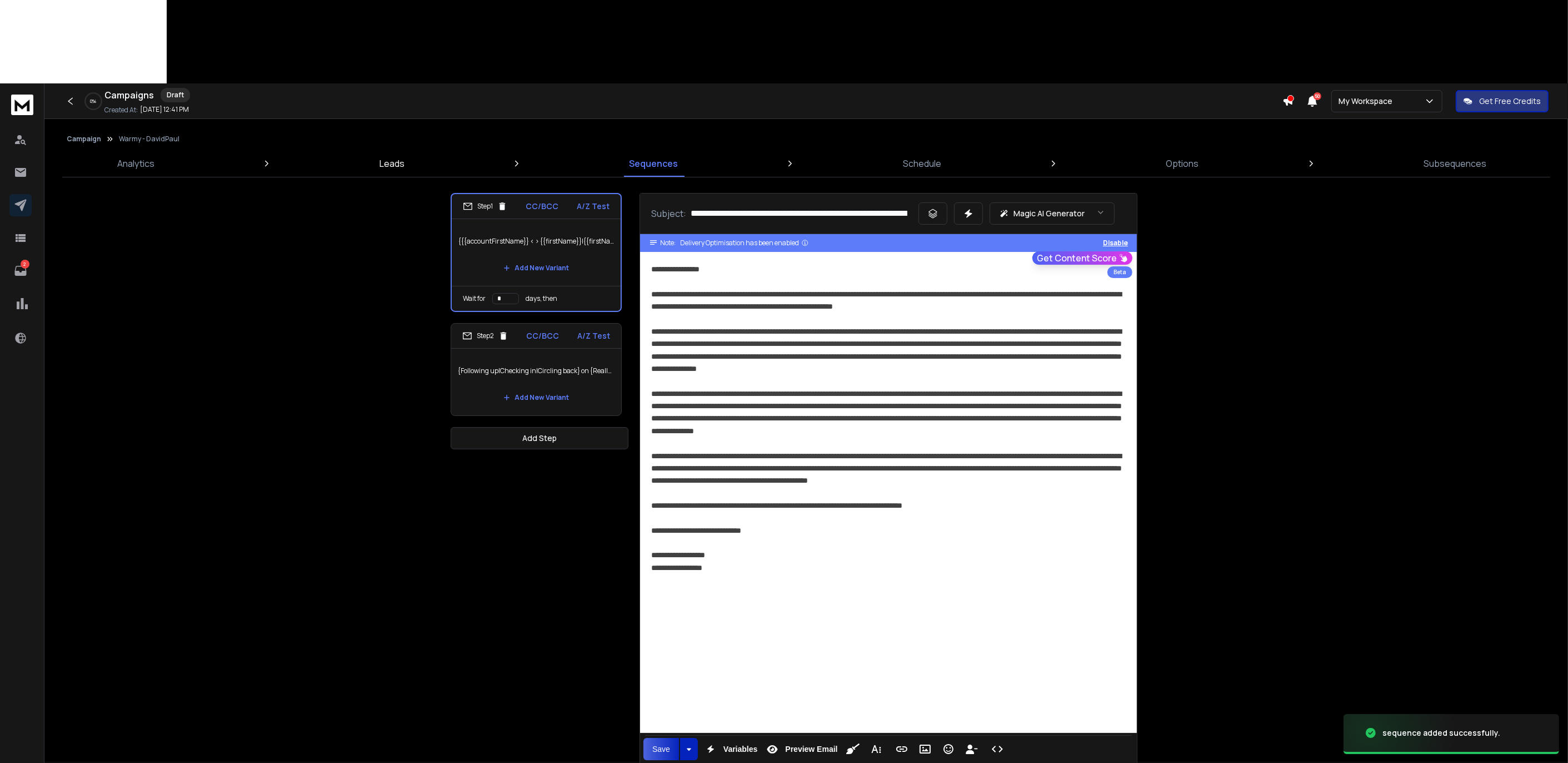
click at [392, 157] on p "Leads" at bounding box center [392, 163] width 25 height 13
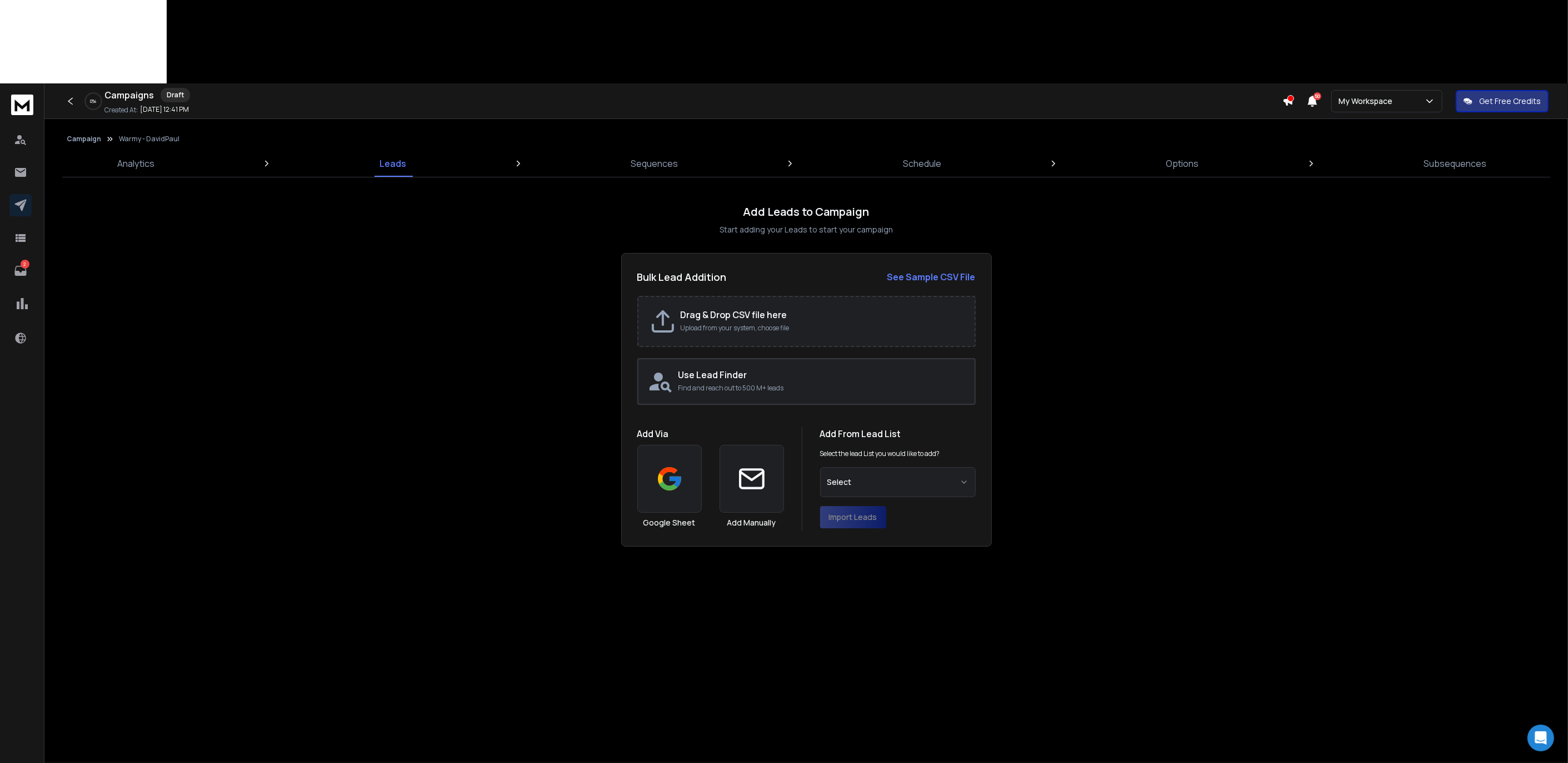
click at [748, 308] on h2 "Drag & Drop CSV file here" at bounding box center [822, 314] width 283 height 13
type input "**********"
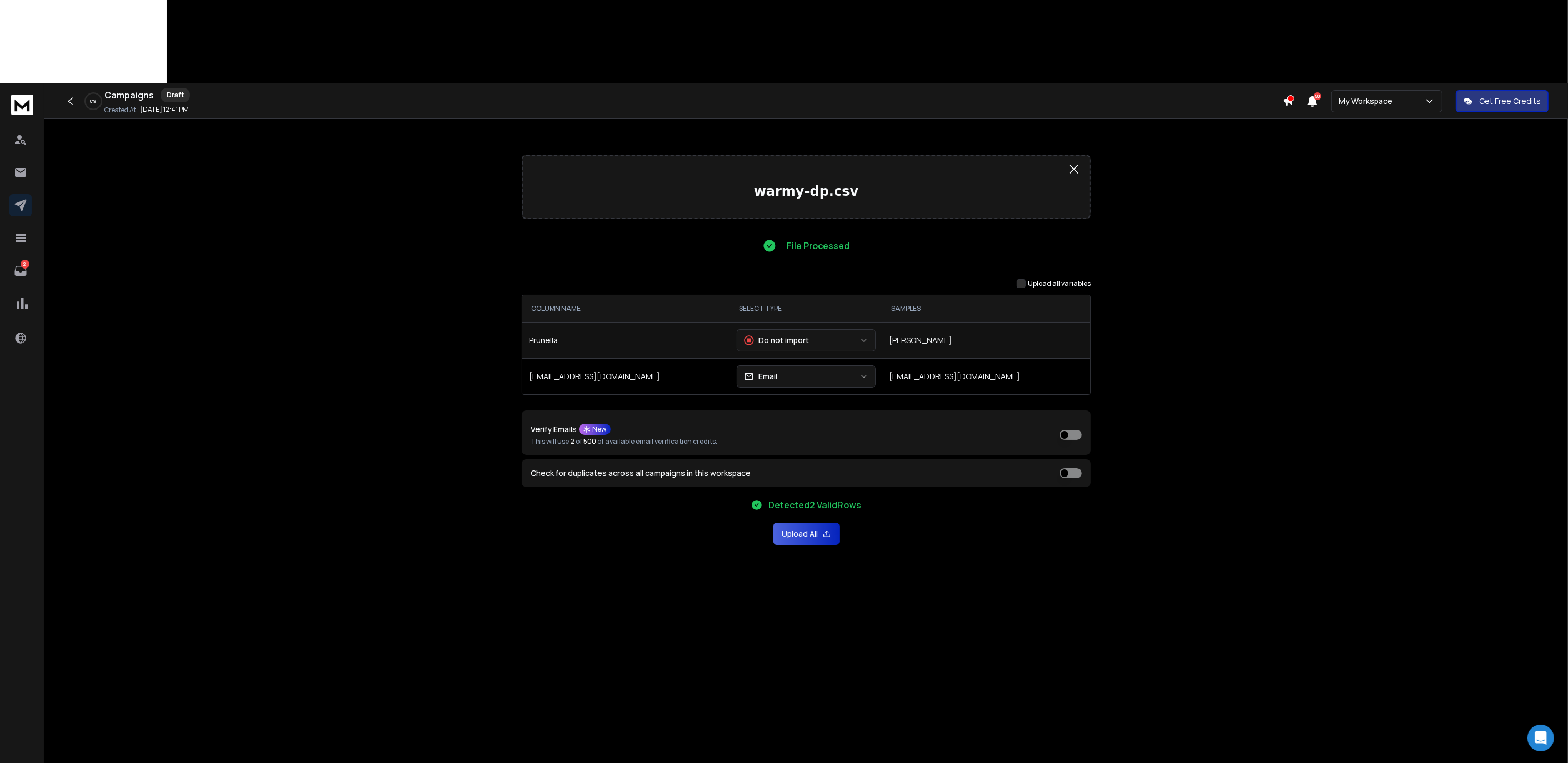
click at [868, 335] on icon "button" at bounding box center [864, 340] width 9 height 9
click at [949, 485] on div "Your warmest leads are on your site – Turn visits into conversations Reach Out …" at bounding box center [784, 465] width 1568 height 763
click at [863, 335] on icon "button" at bounding box center [858, 340] width 9 height 9
click at [967, 522] on div "Upload All" at bounding box center [806, 533] width 569 height 22
click at [1078, 164] on icon at bounding box center [1074, 169] width 9 height 9
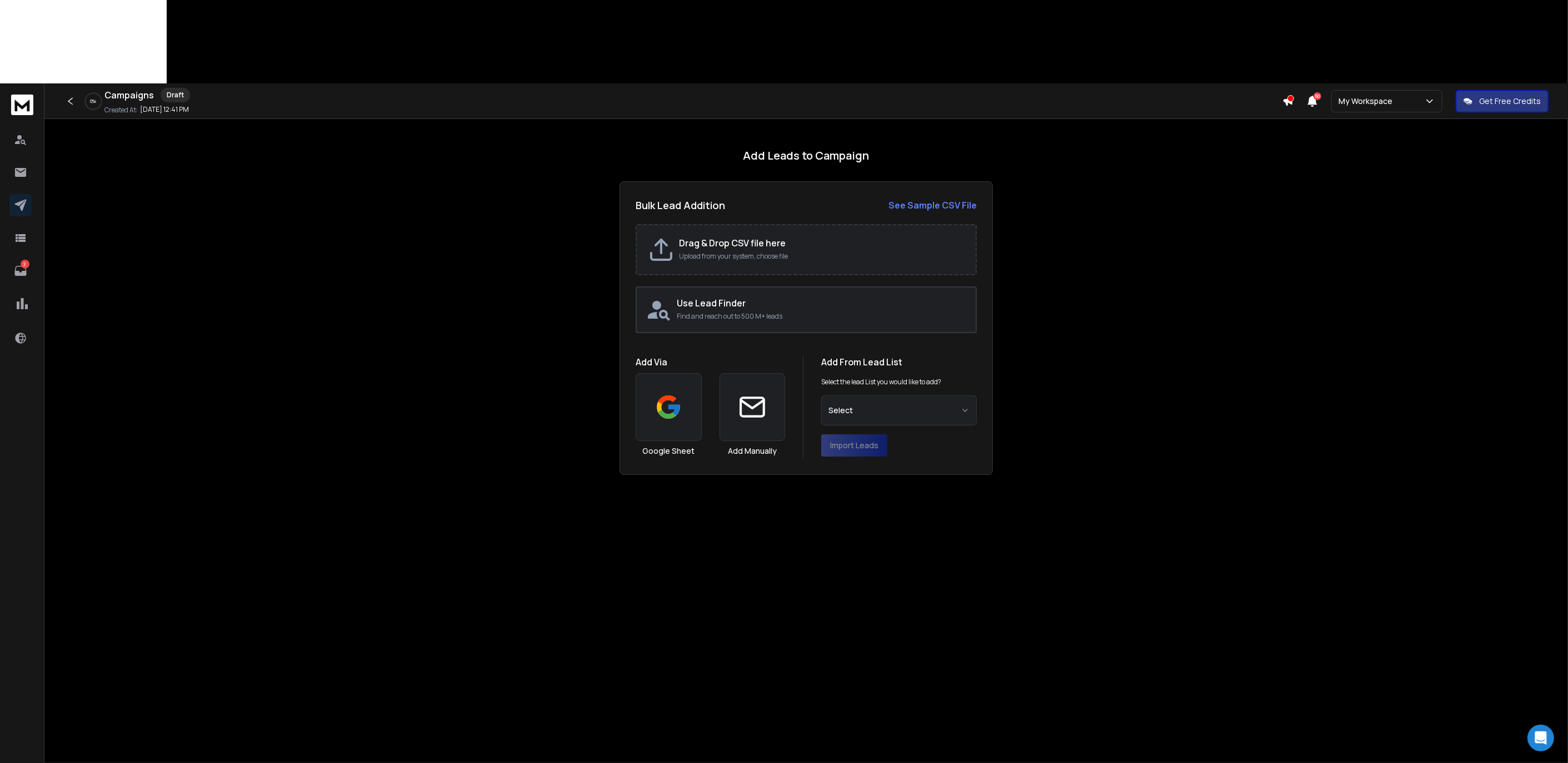
click at [772, 236] on h2 "Drag & Drop CSV file here" at bounding box center [822, 243] width 285 height 13
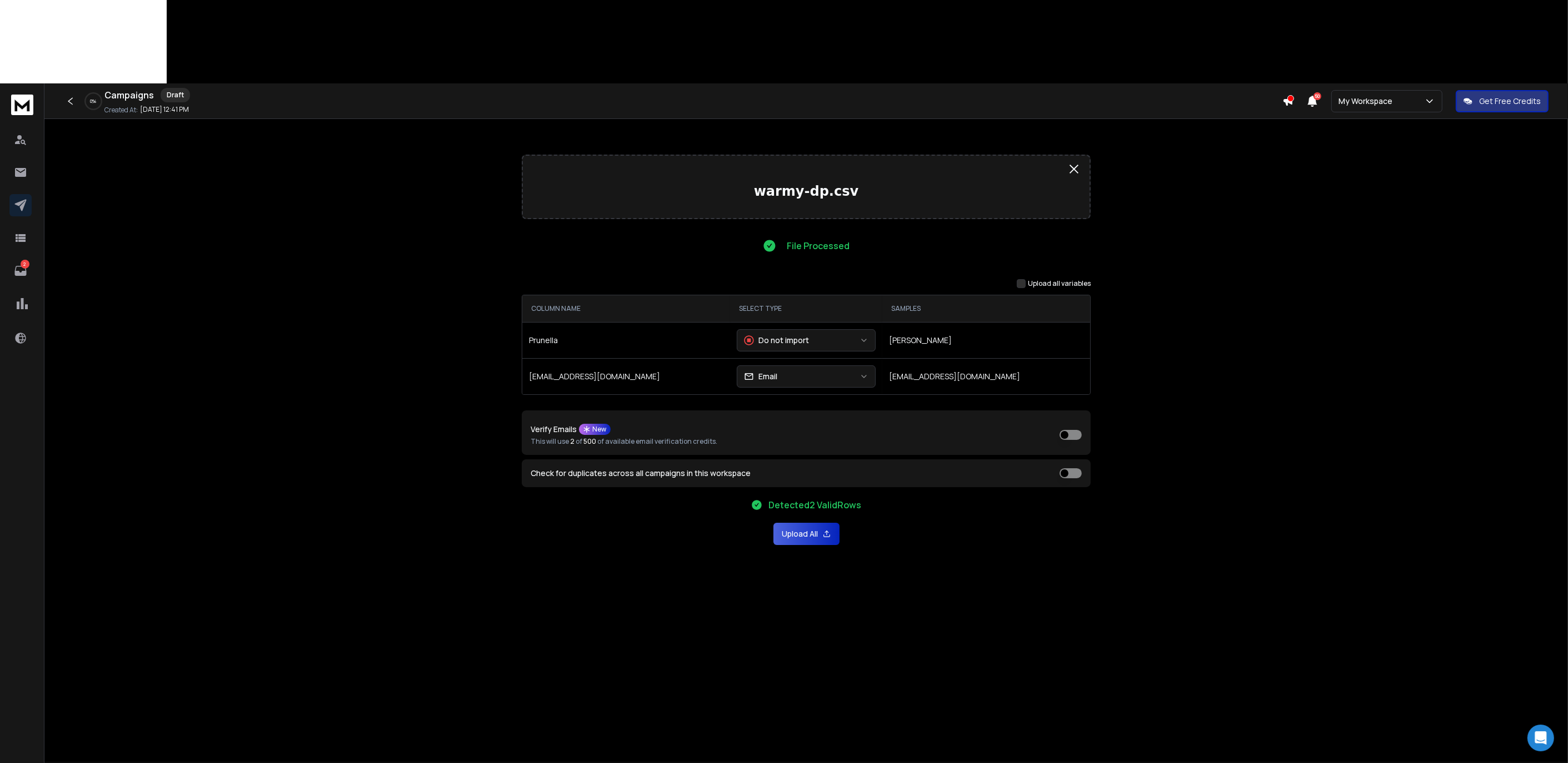
click at [1068, 162] on icon at bounding box center [1074, 169] width 13 height 13
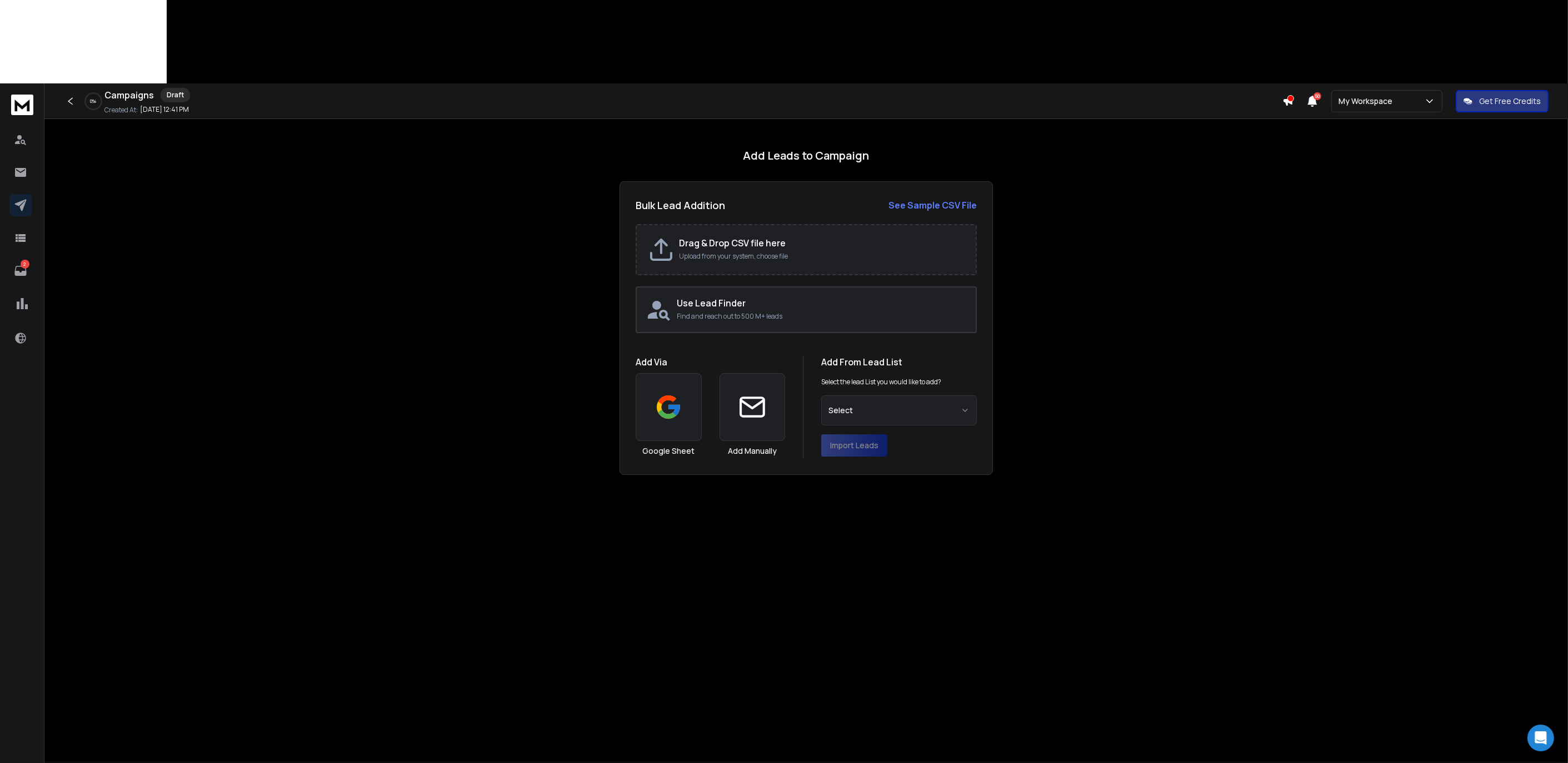
click at [1139, 268] on div "Add Leads to Campaign Bulk Lead Addition See Sample CSV File Drag & Drop CSV fi…" at bounding box center [784, 279] width 1568 height 391
click at [20, 199] on icon at bounding box center [20, 205] width 12 height 12
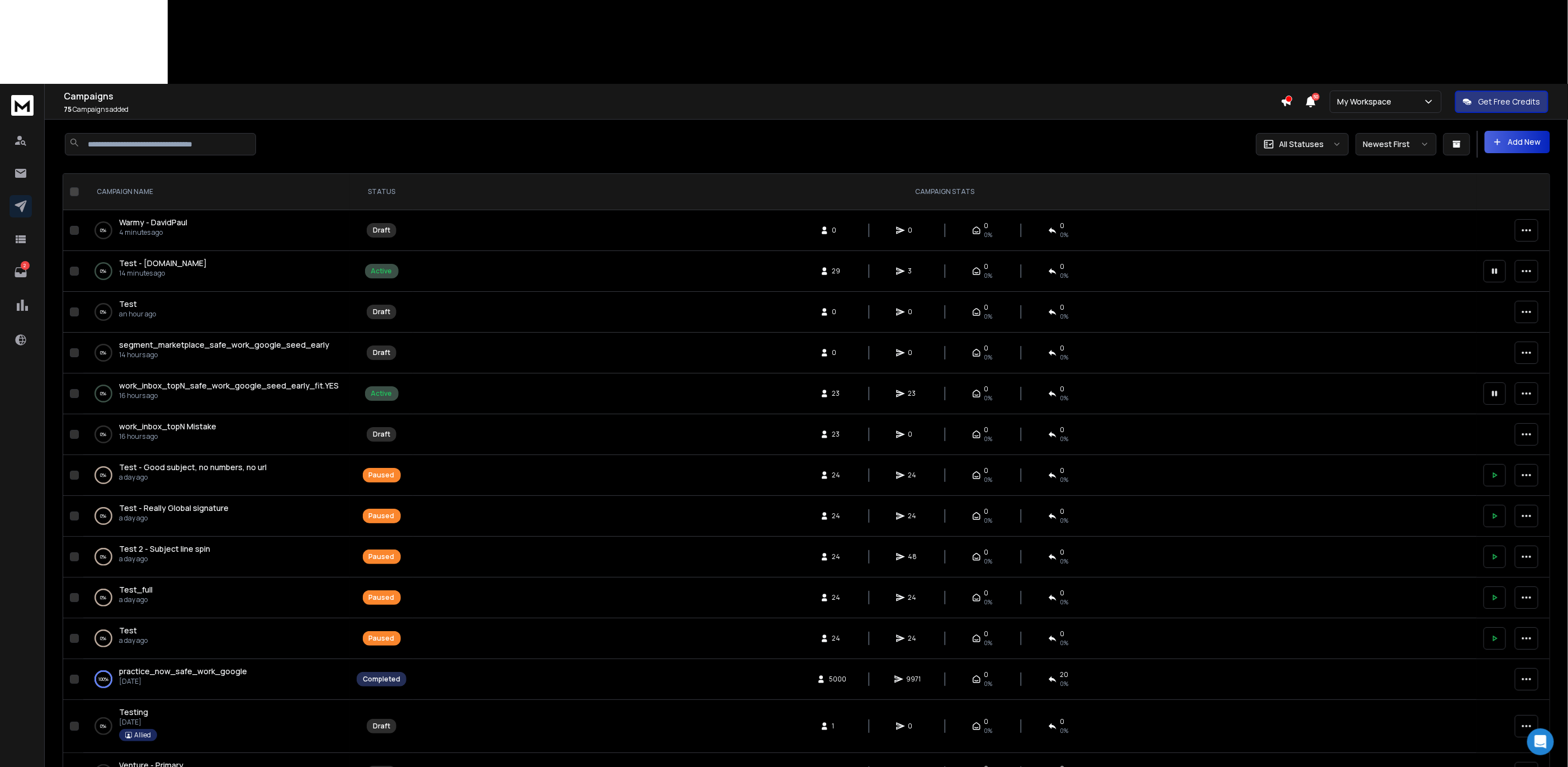
click at [190, 217] on div "0 % Warmy - DavidPaul 4 minutes ago" at bounding box center [216, 230] width 244 height 27
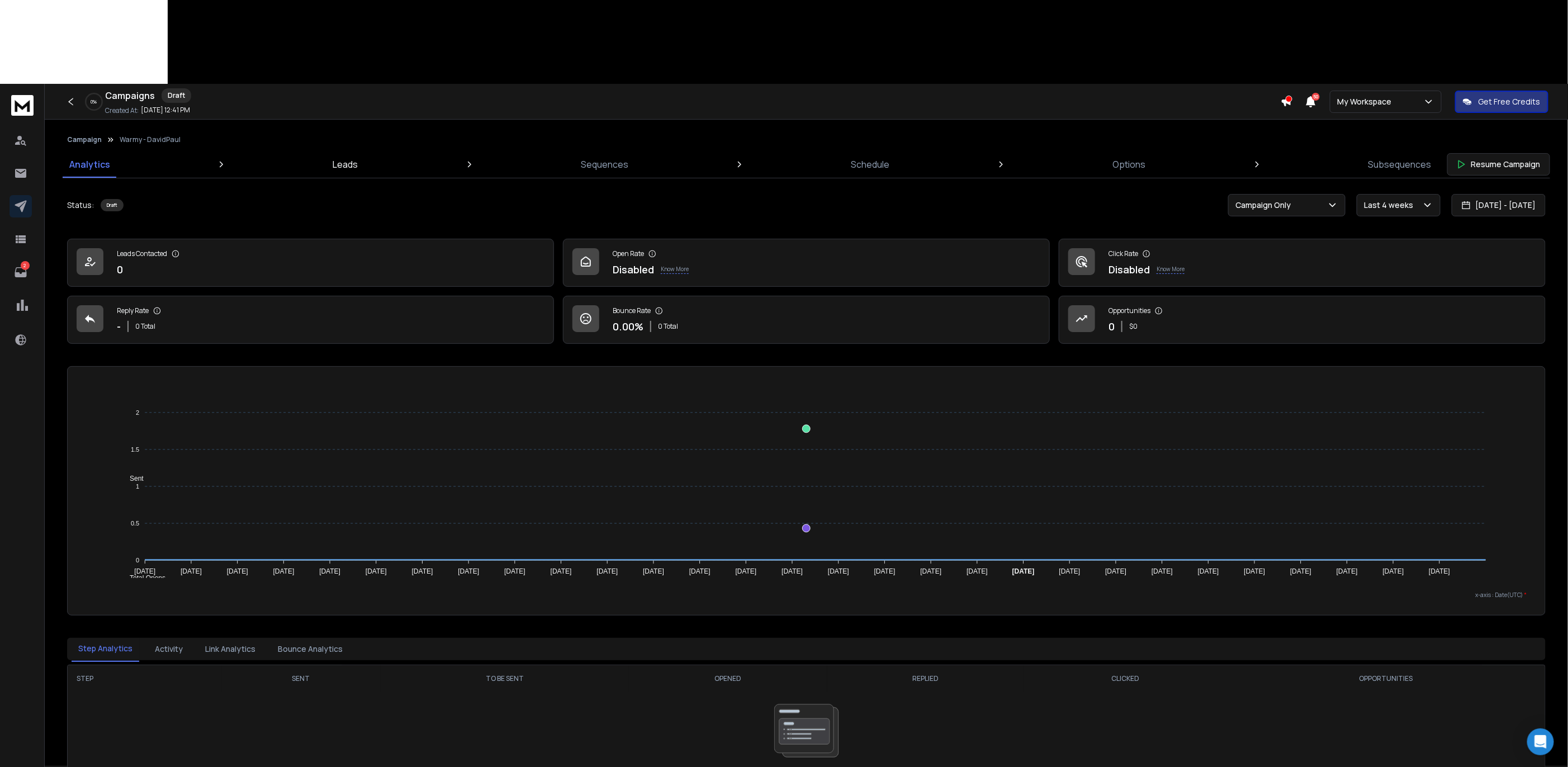
click at [343, 157] on p "Leads" at bounding box center [346, 164] width 25 height 13
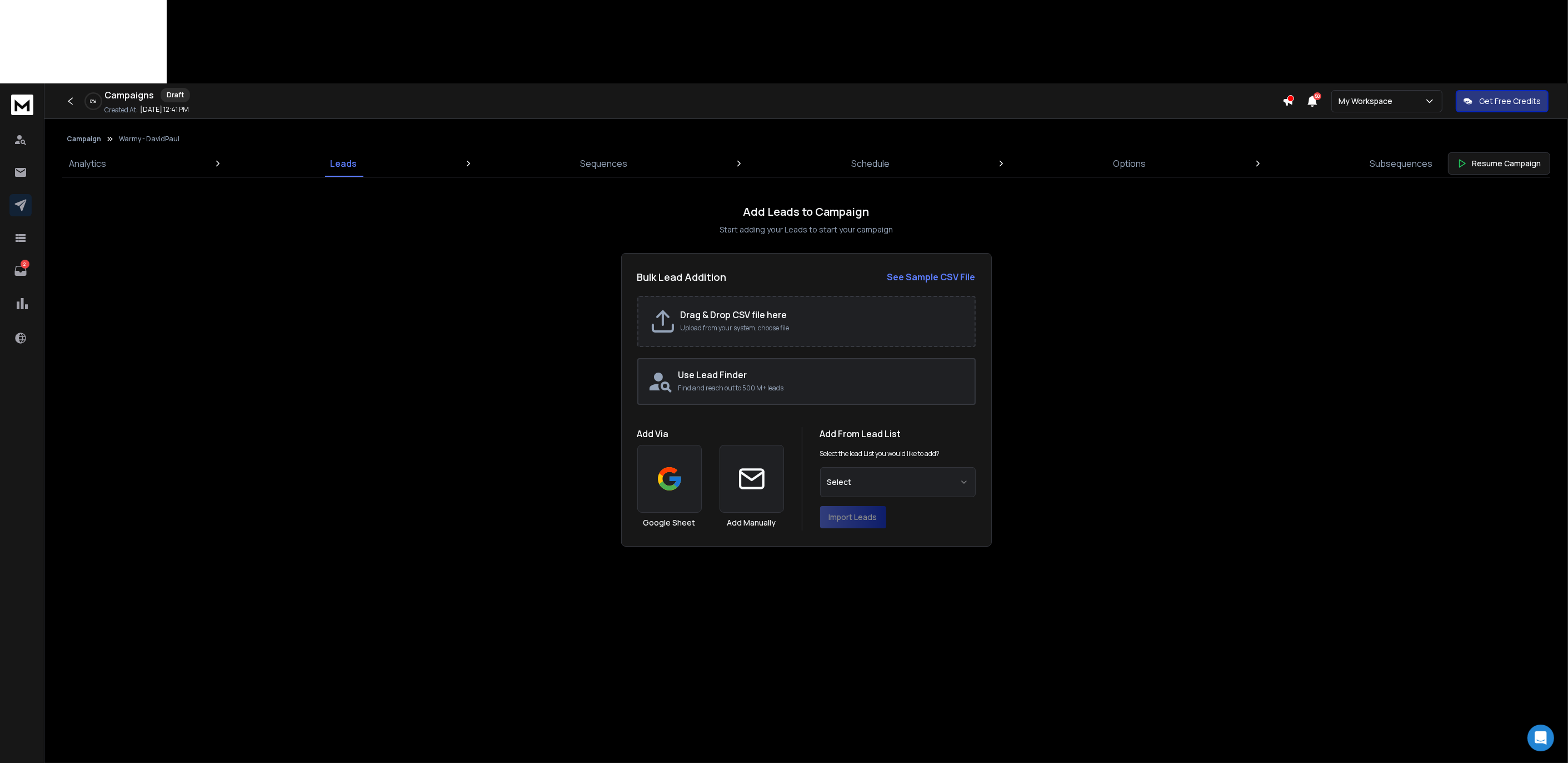
click at [781, 308] on h2 "Drag & Drop CSV file here" at bounding box center [822, 314] width 283 height 13
type input "**********"
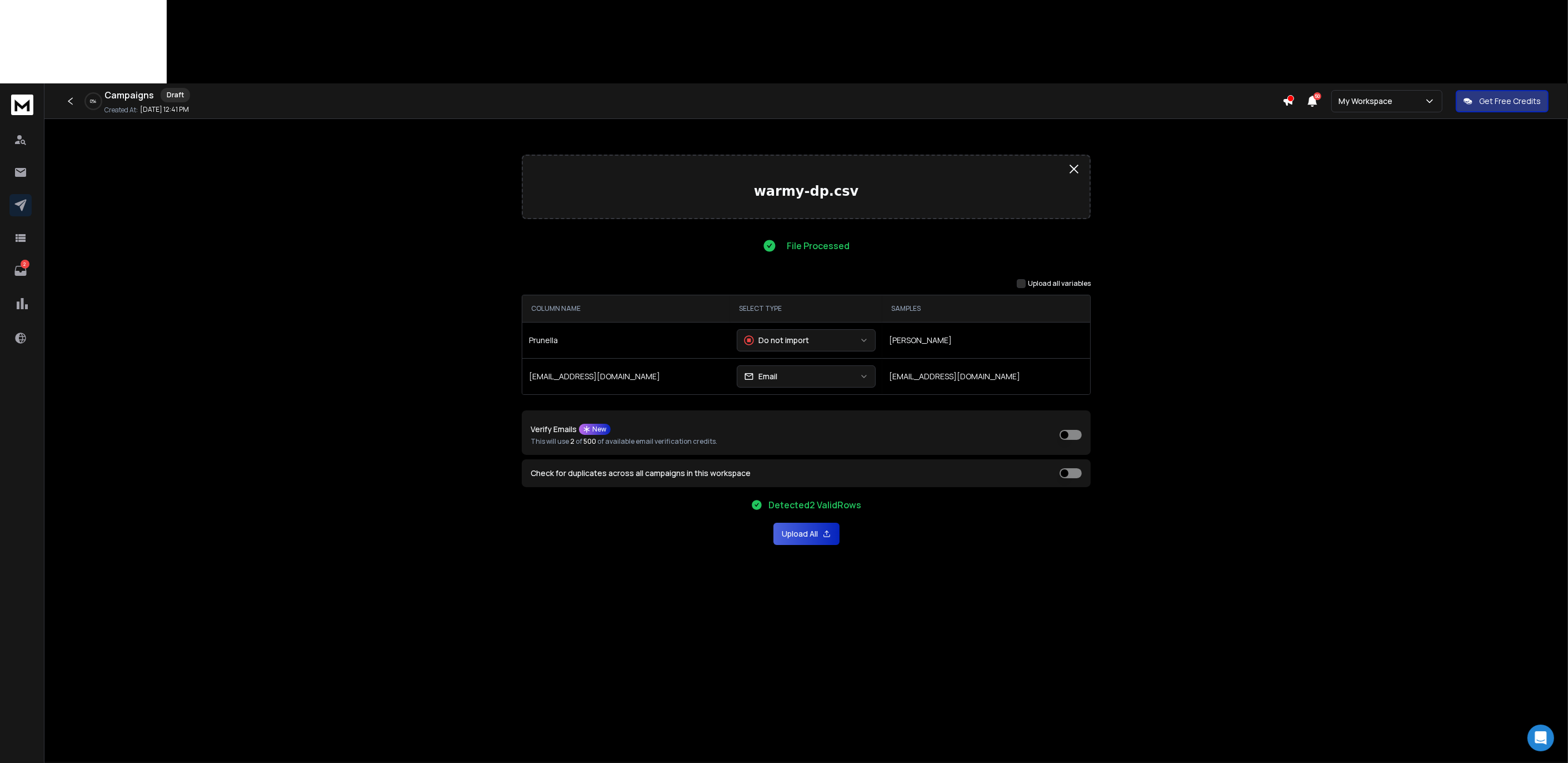
click at [1070, 162] on icon at bounding box center [1074, 169] width 13 height 13
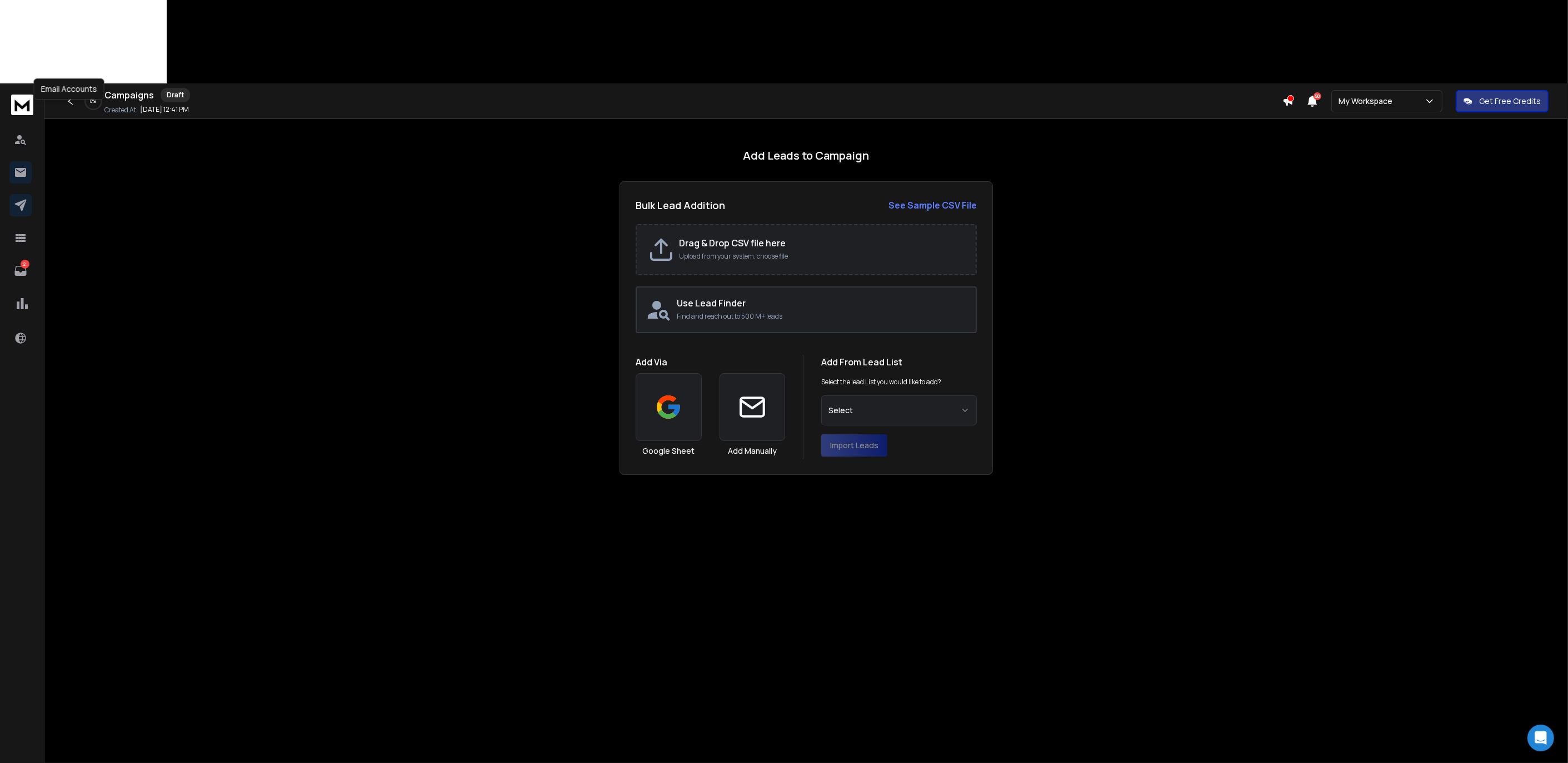
click at [18, 168] on icon at bounding box center [20, 172] width 11 height 9
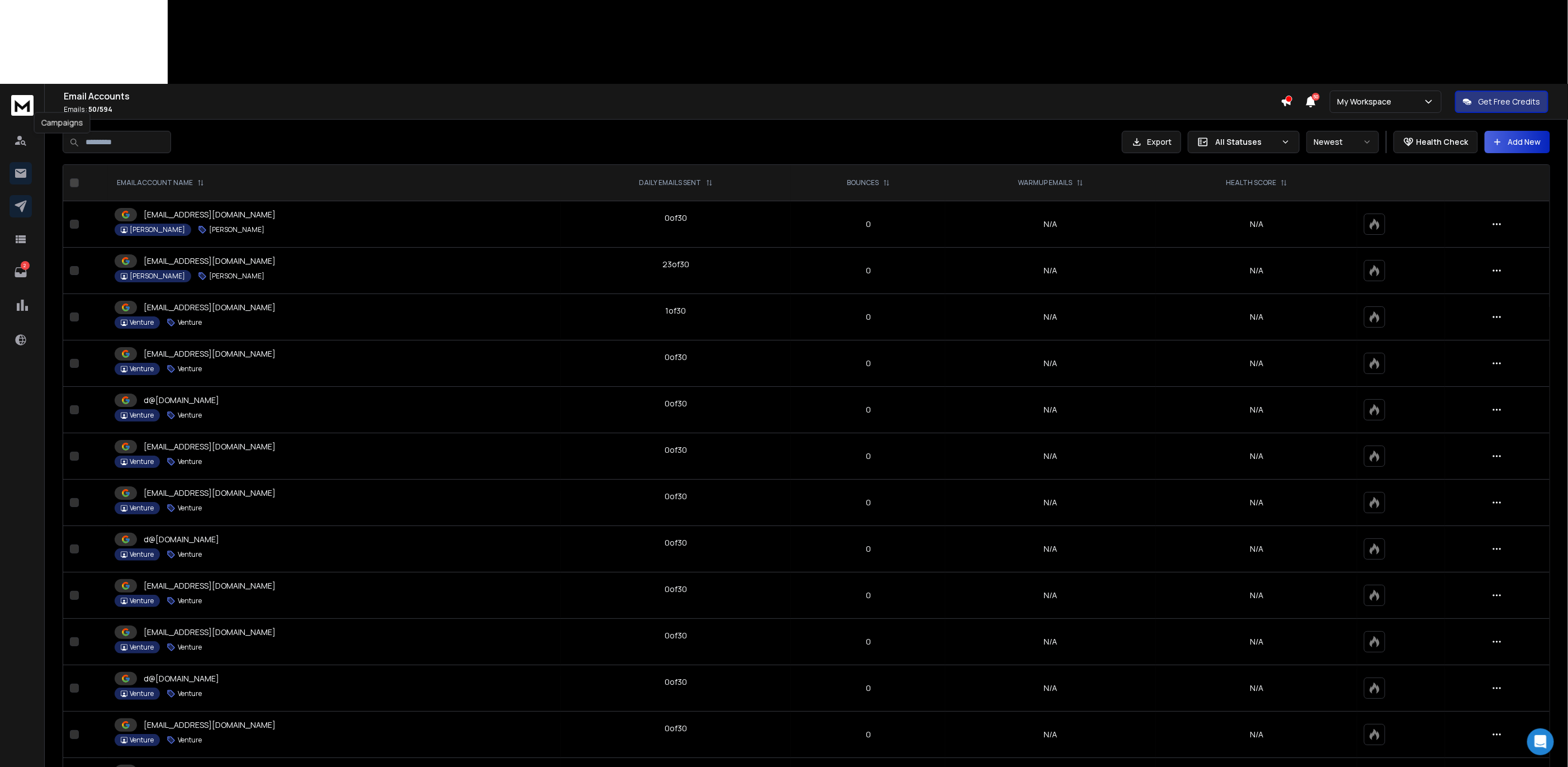
click at [25, 195] on link at bounding box center [21, 206] width 22 height 22
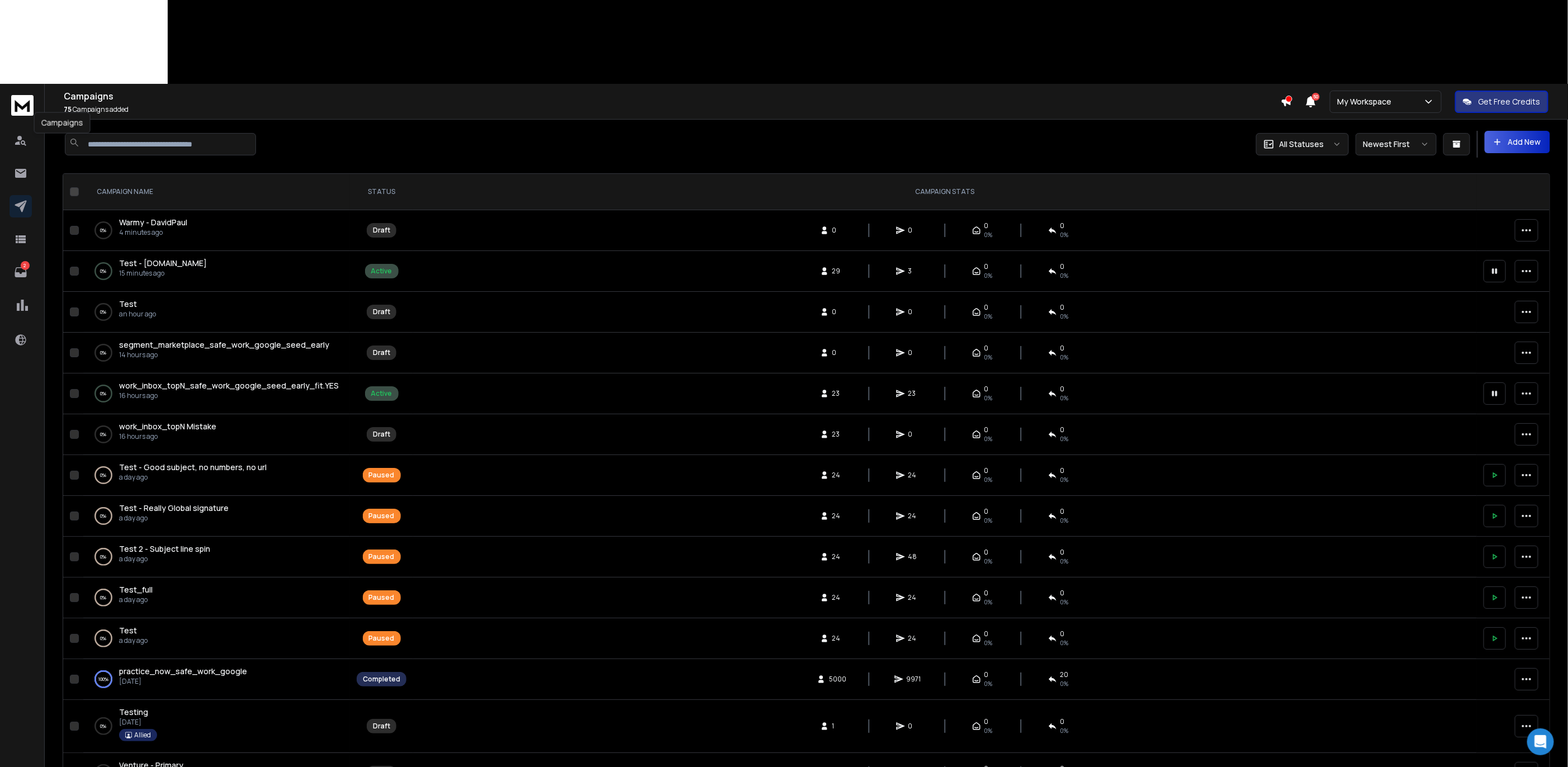
click at [151, 217] on span "Warmy - DavidPaul" at bounding box center [153, 222] width 68 height 11
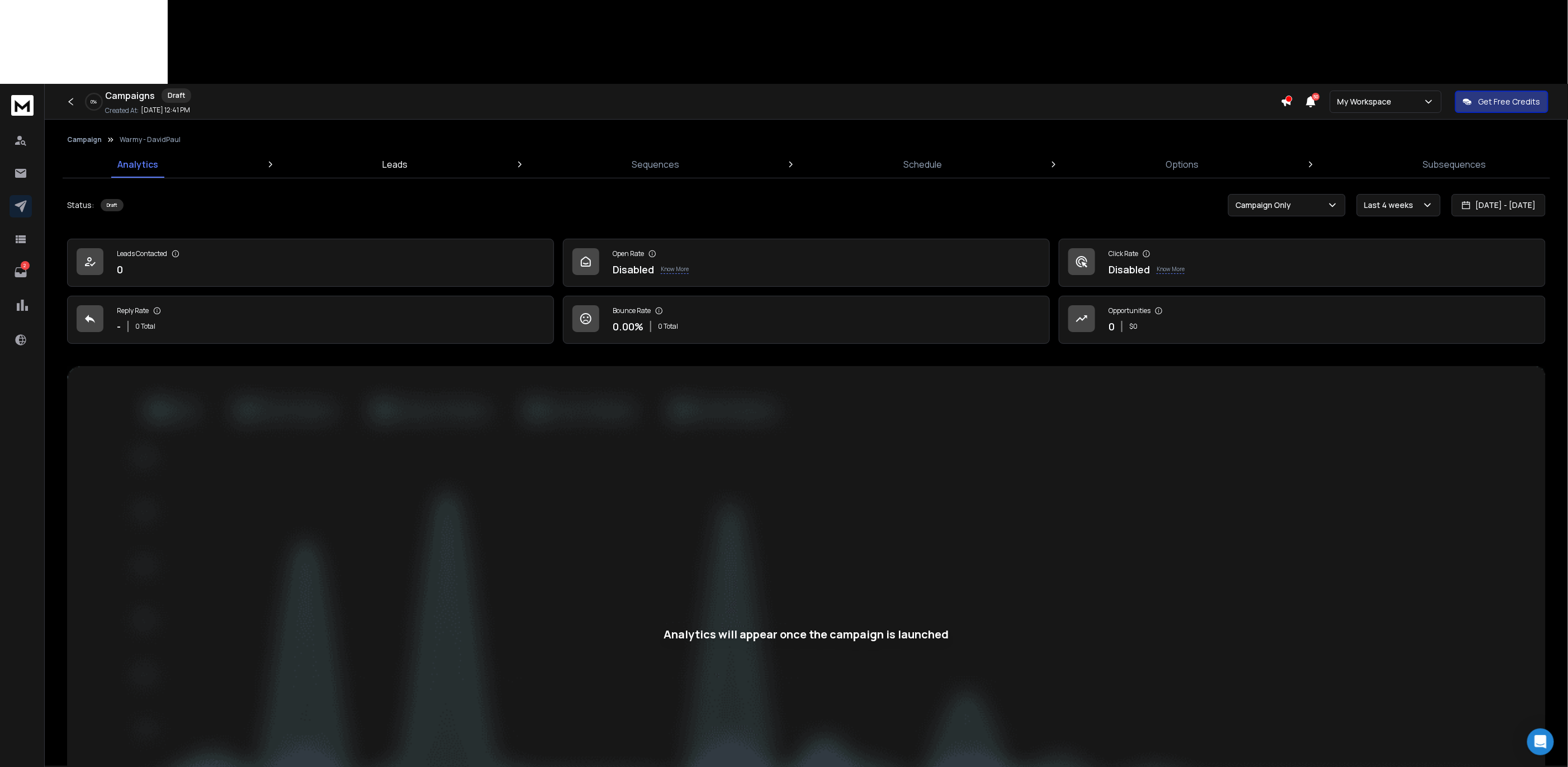
click at [399, 157] on p "Leads" at bounding box center [395, 164] width 25 height 13
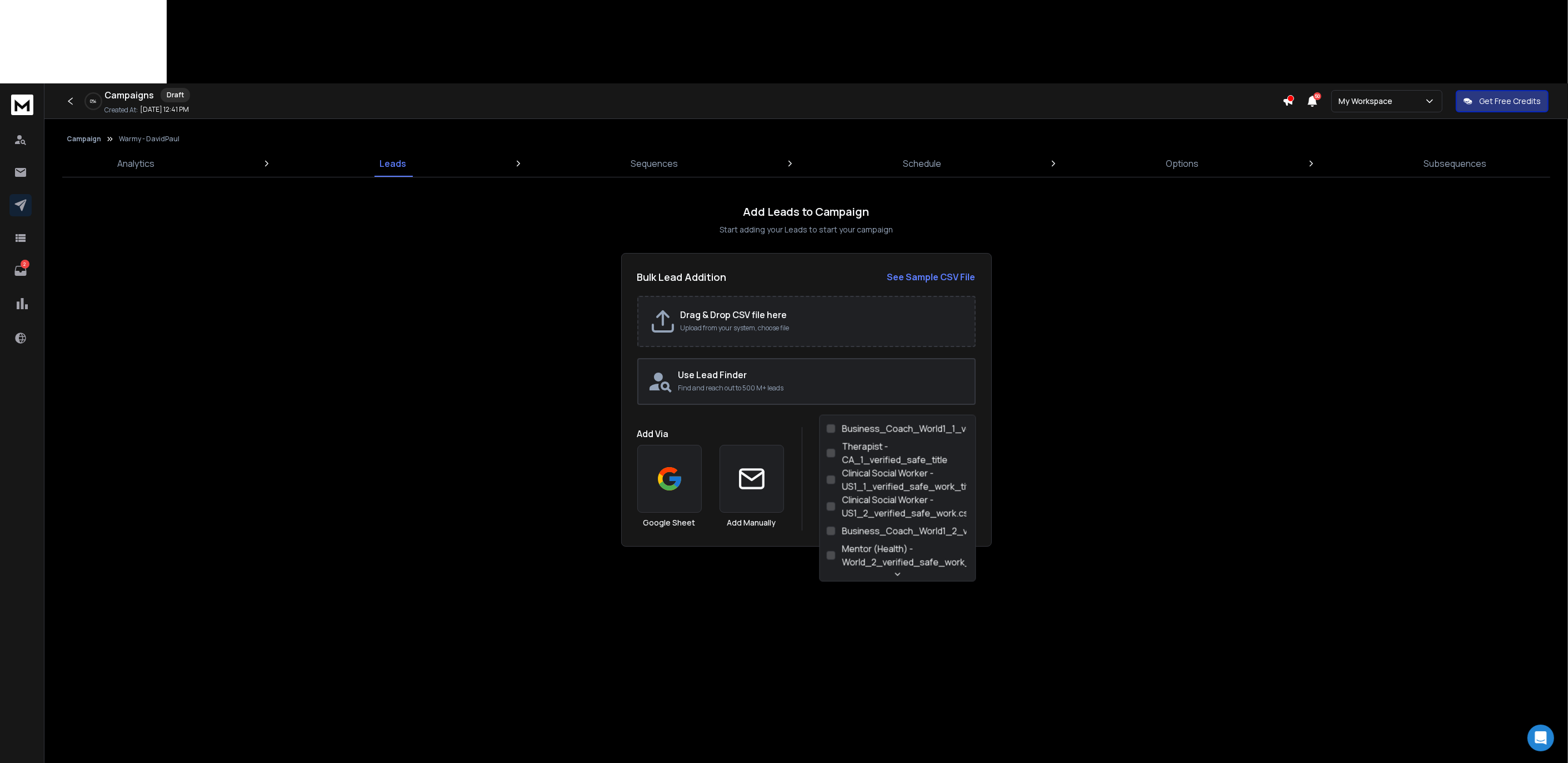
click at [952, 467] on button "Select" at bounding box center [897, 482] width 156 height 30
click at [1089, 397] on div "Add Leads to Campaign Start adding your Leads to start your campaign Bulk Lead …" at bounding box center [806, 370] width 1479 height 354
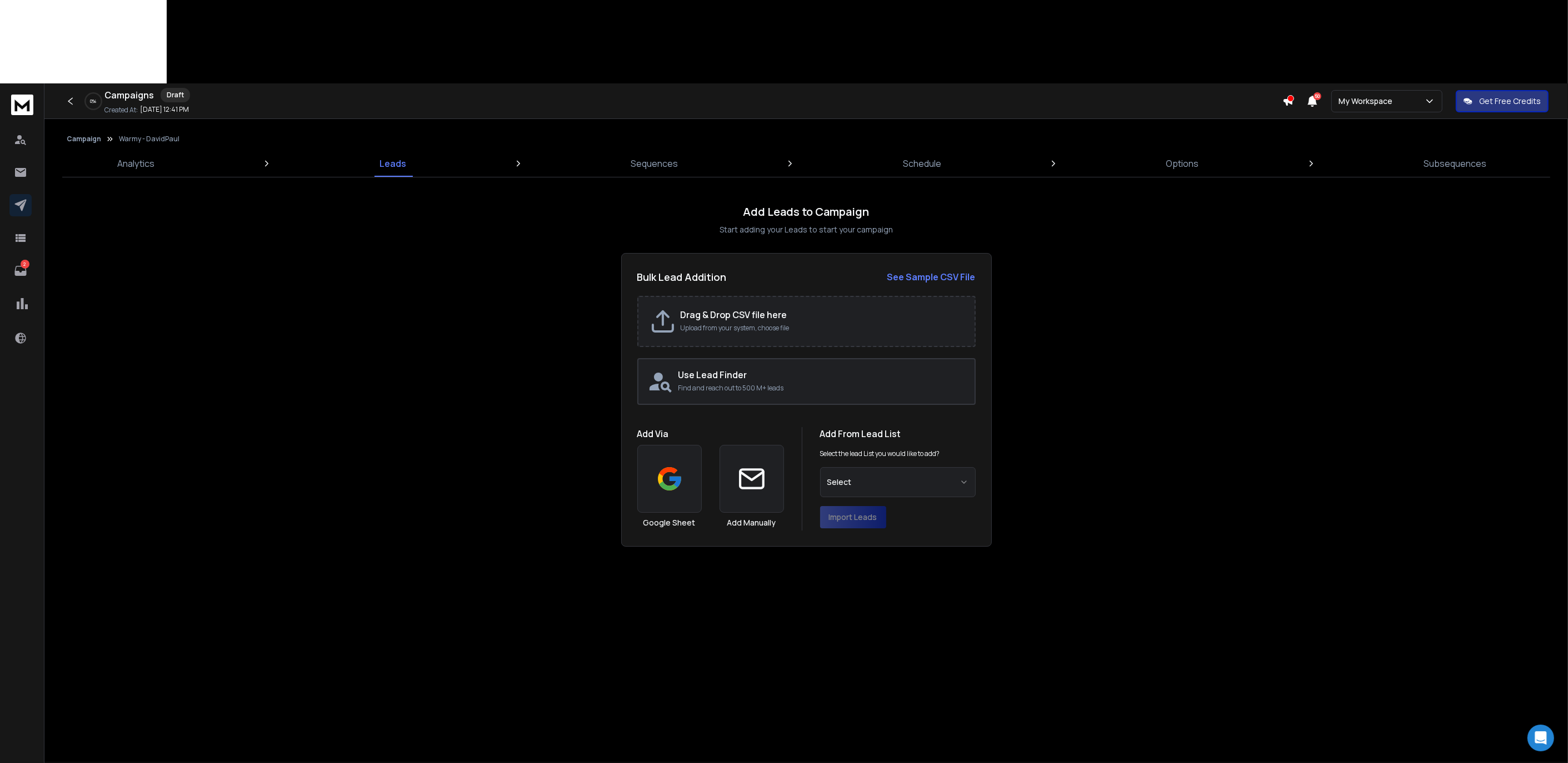
click at [958, 271] on strong "See Sample CSV File" at bounding box center [932, 277] width 88 height 12
click at [418, 283] on div "Add Leads to Campaign Start adding your Leads to start your campaign Bulk Lead …" at bounding box center [806, 370] width 1479 height 354
click at [734, 308] on h2 "Drag & Drop CSV file here" at bounding box center [822, 314] width 283 height 13
type input "**********"
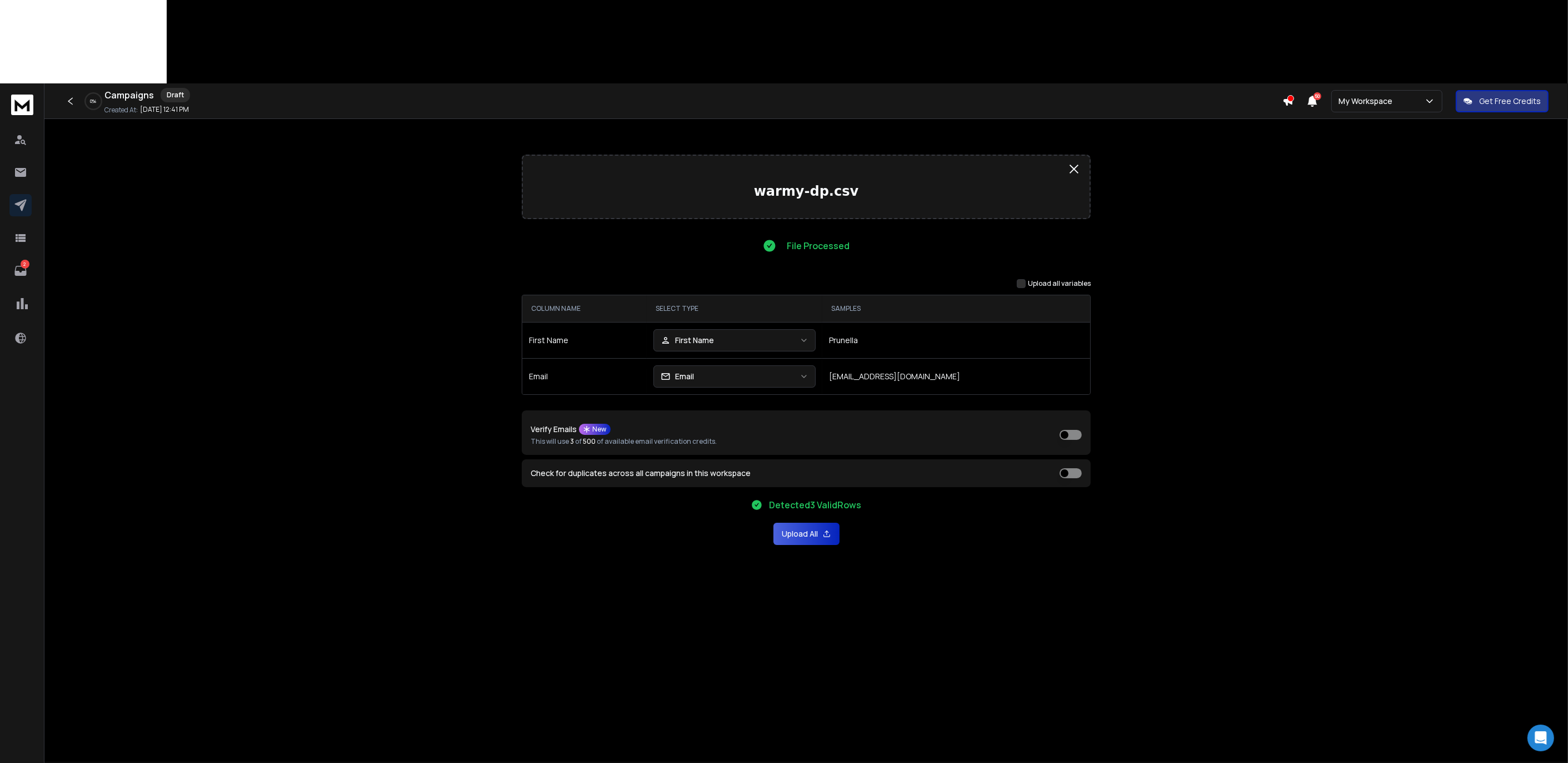
click at [800, 522] on button "Upload All" at bounding box center [806, 533] width 66 height 22
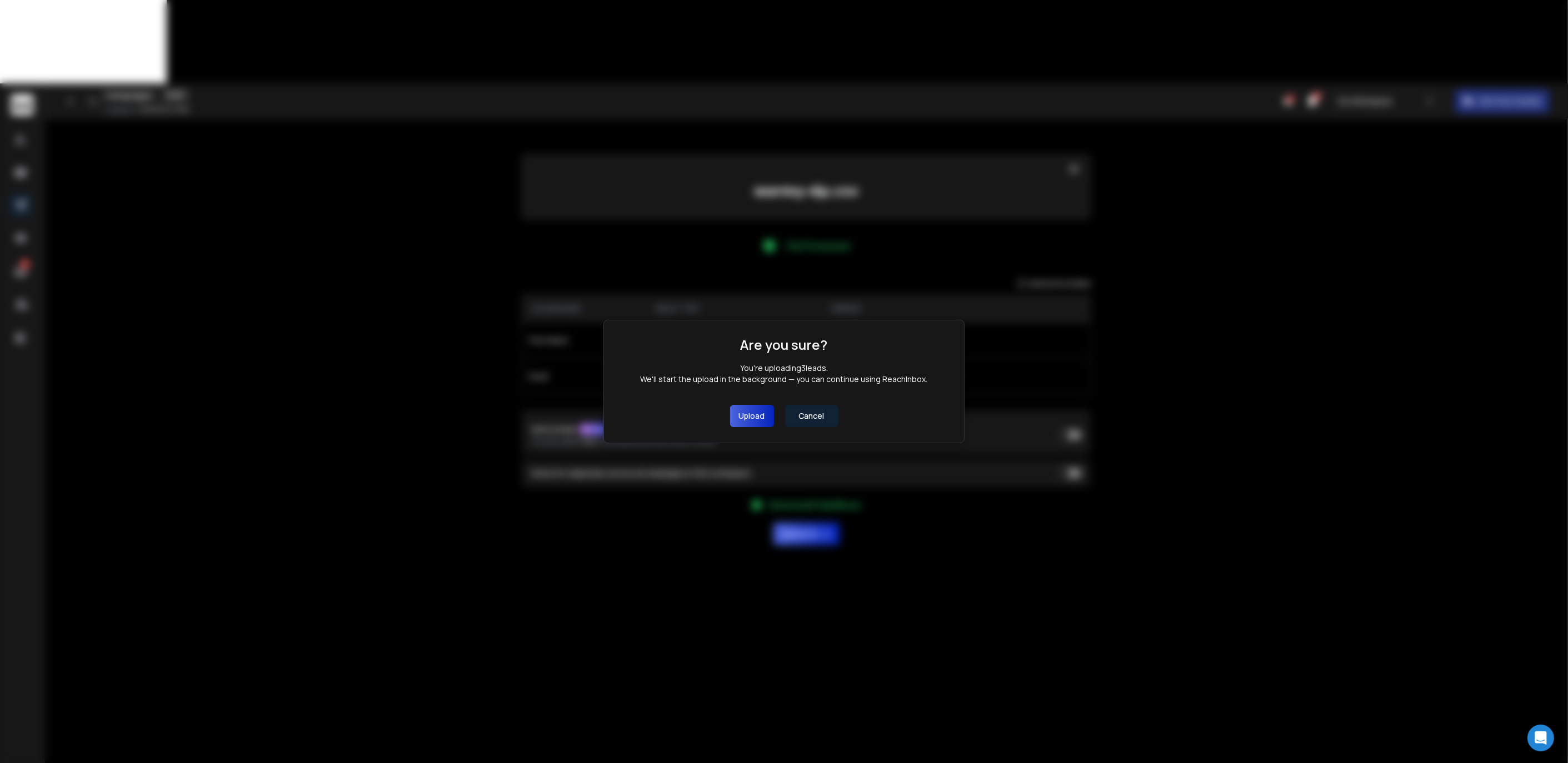
click at [749, 417] on button "Upload" at bounding box center [752, 416] width 44 height 22
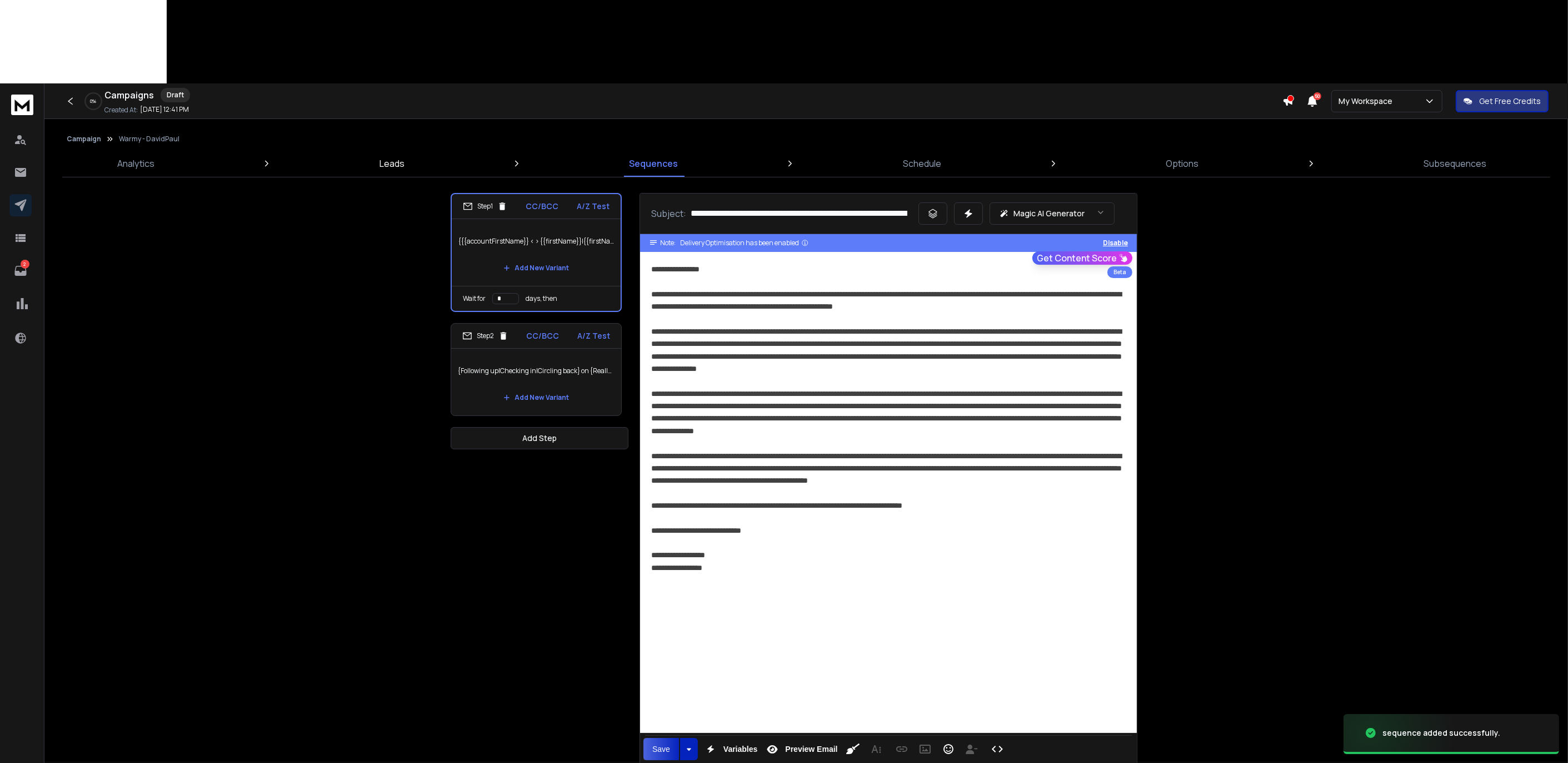
click at [391, 157] on p "Leads" at bounding box center [392, 163] width 25 height 13
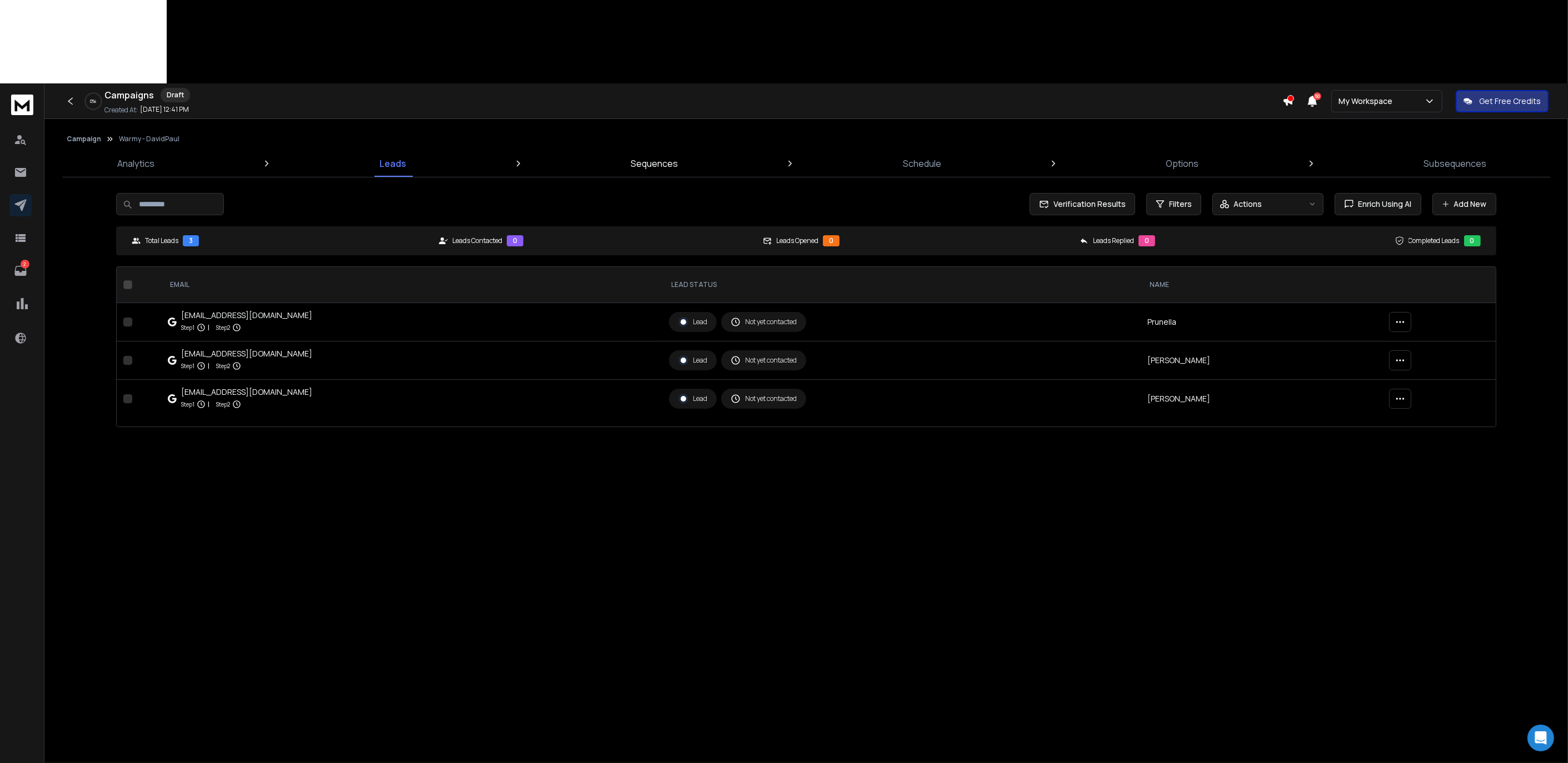
click at [663, 157] on p "Sequences" at bounding box center [654, 163] width 47 height 13
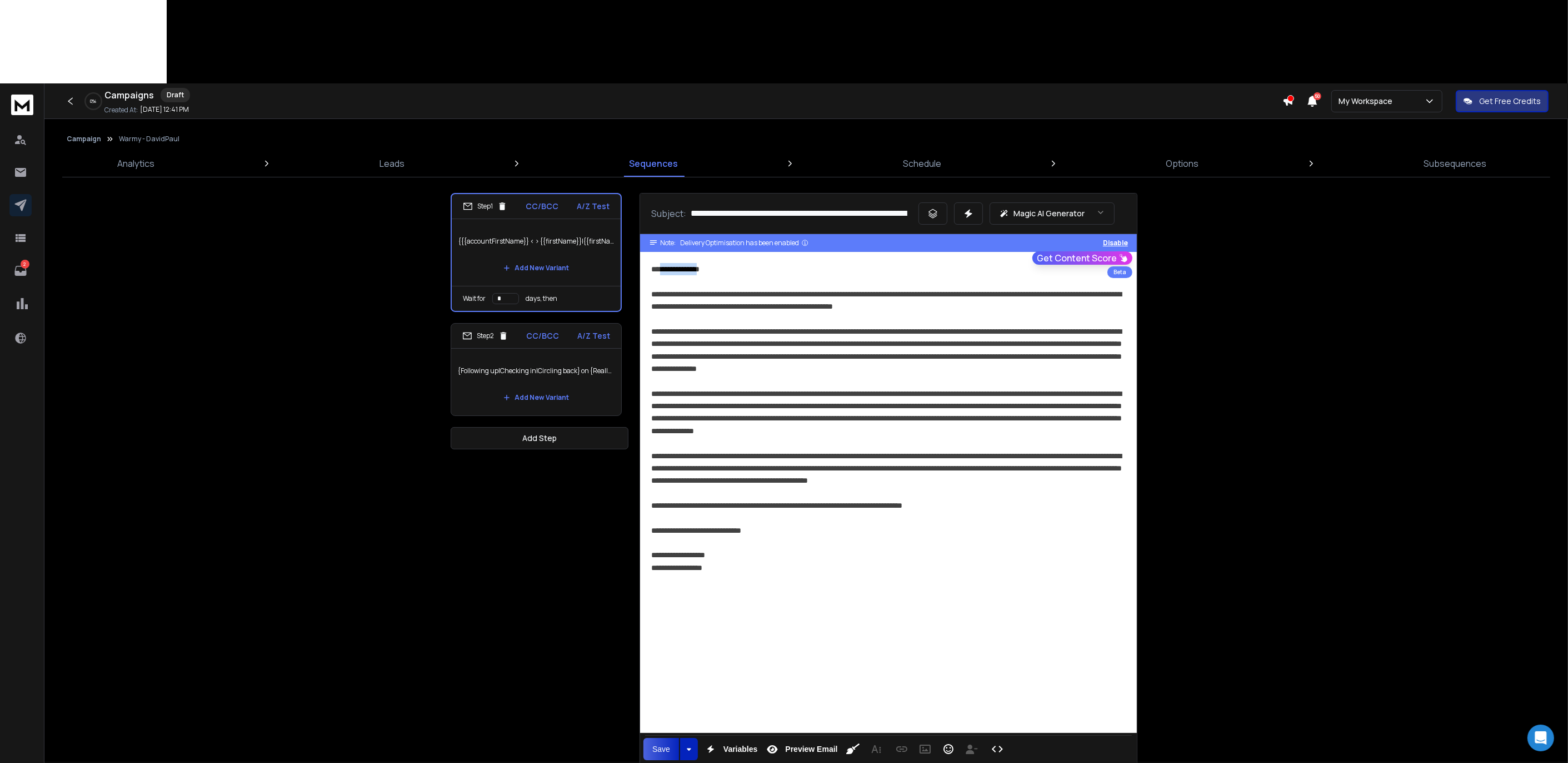
drag, startPoint x: 705, startPoint y: 185, endPoint x: 660, endPoint y: 183, distance: 45.0
click at [660, 263] on div "**********" at bounding box center [888, 269] width 475 height 12
click at [734, 745] on span "Variables" at bounding box center [740, 749] width 39 height 9
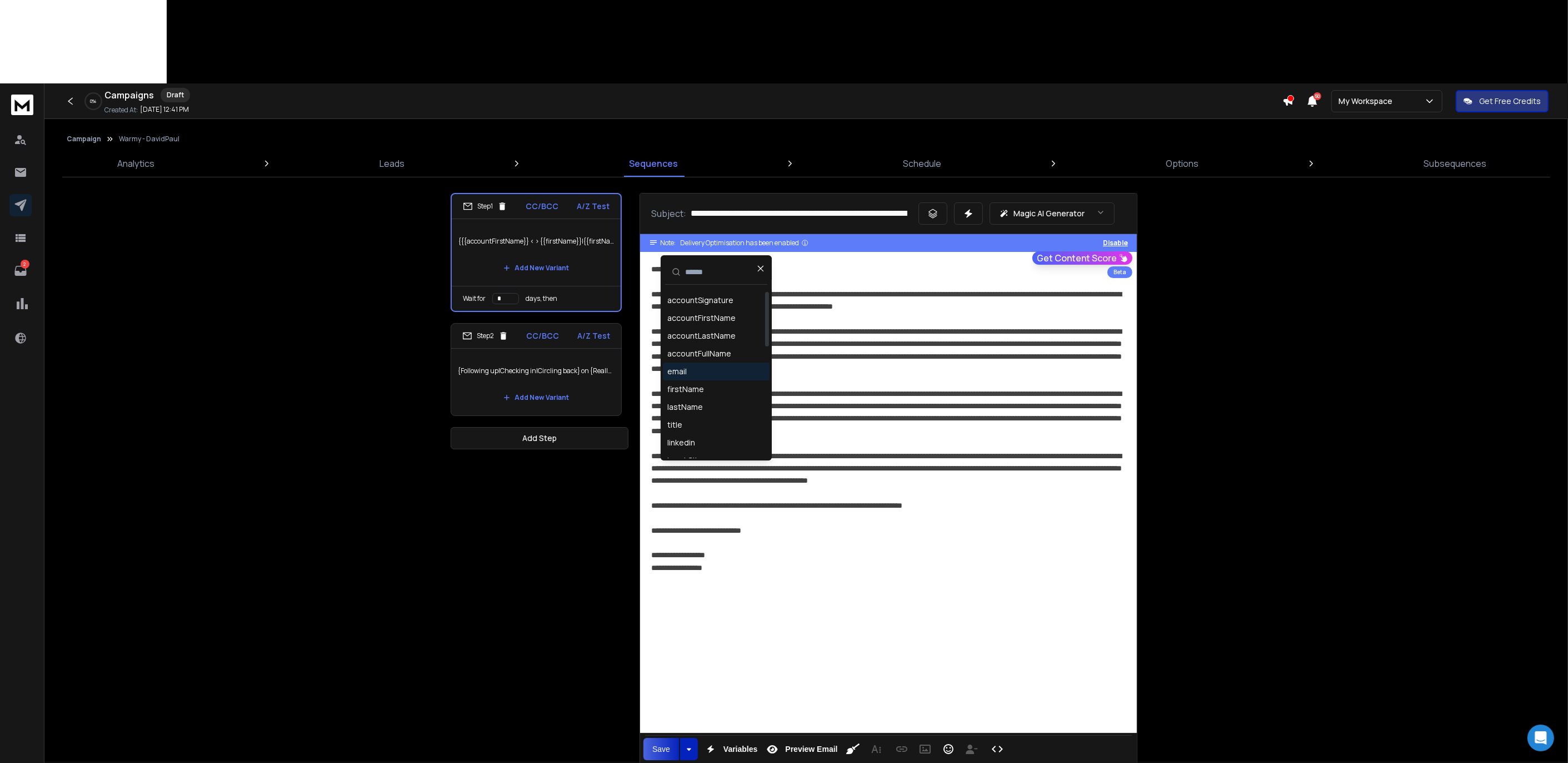
click at [836, 387] on div "**********" at bounding box center [888, 412] width 475 height 50
click at [945, 450] on div "**********" at bounding box center [888, 468] width 475 height 37
click at [763, 264] on icon at bounding box center [761, 268] width 9 height 9
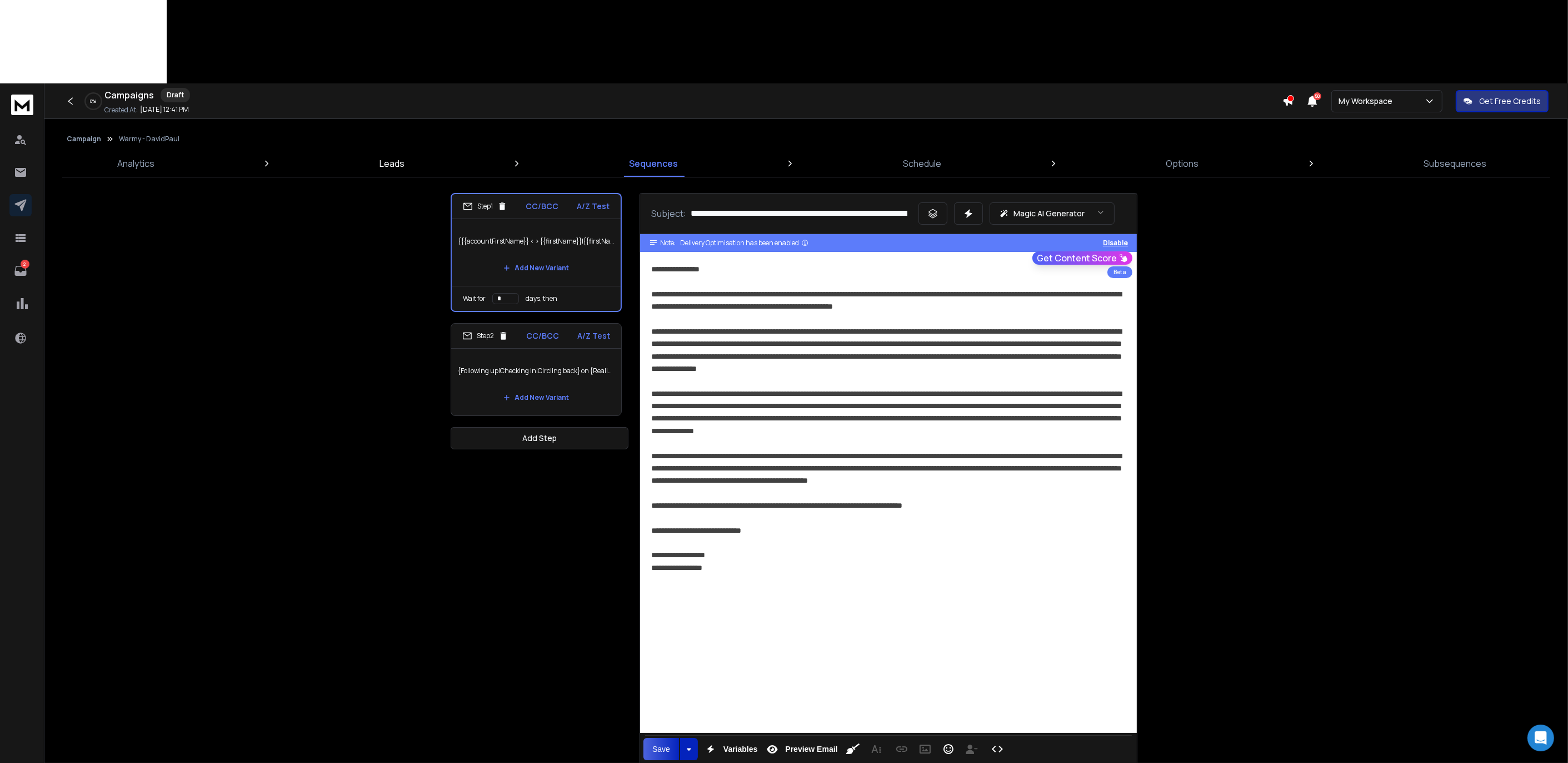
click at [388, 157] on p "Leads" at bounding box center [392, 163] width 25 height 13
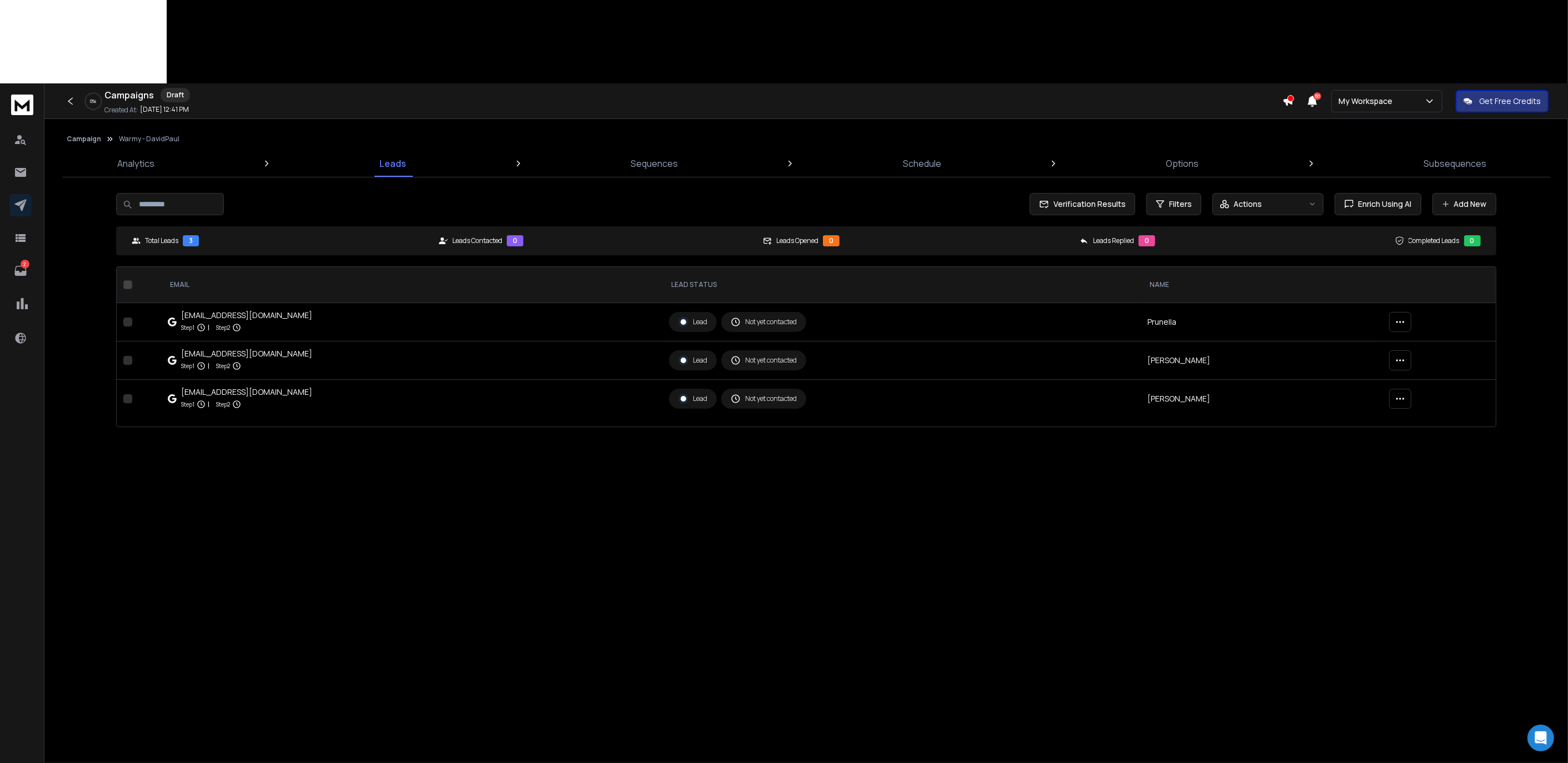
click at [223, 310] on div "prunellachurchwell55@gmail.com" at bounding box center [247, 315] width 131 height 11
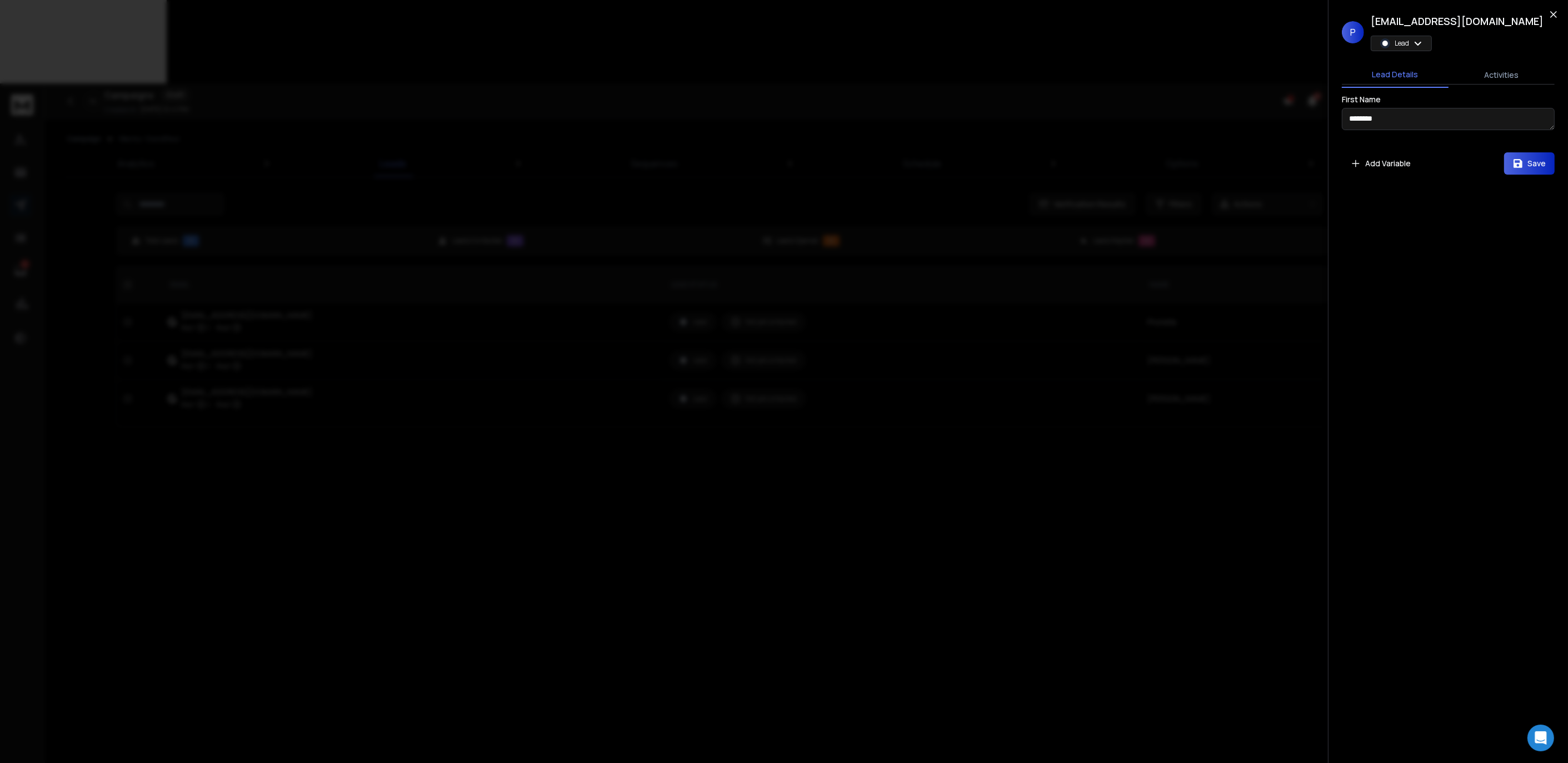
click at [1556, 13] on icon "button" at bounding box center [1554, 14] width 11 height 11
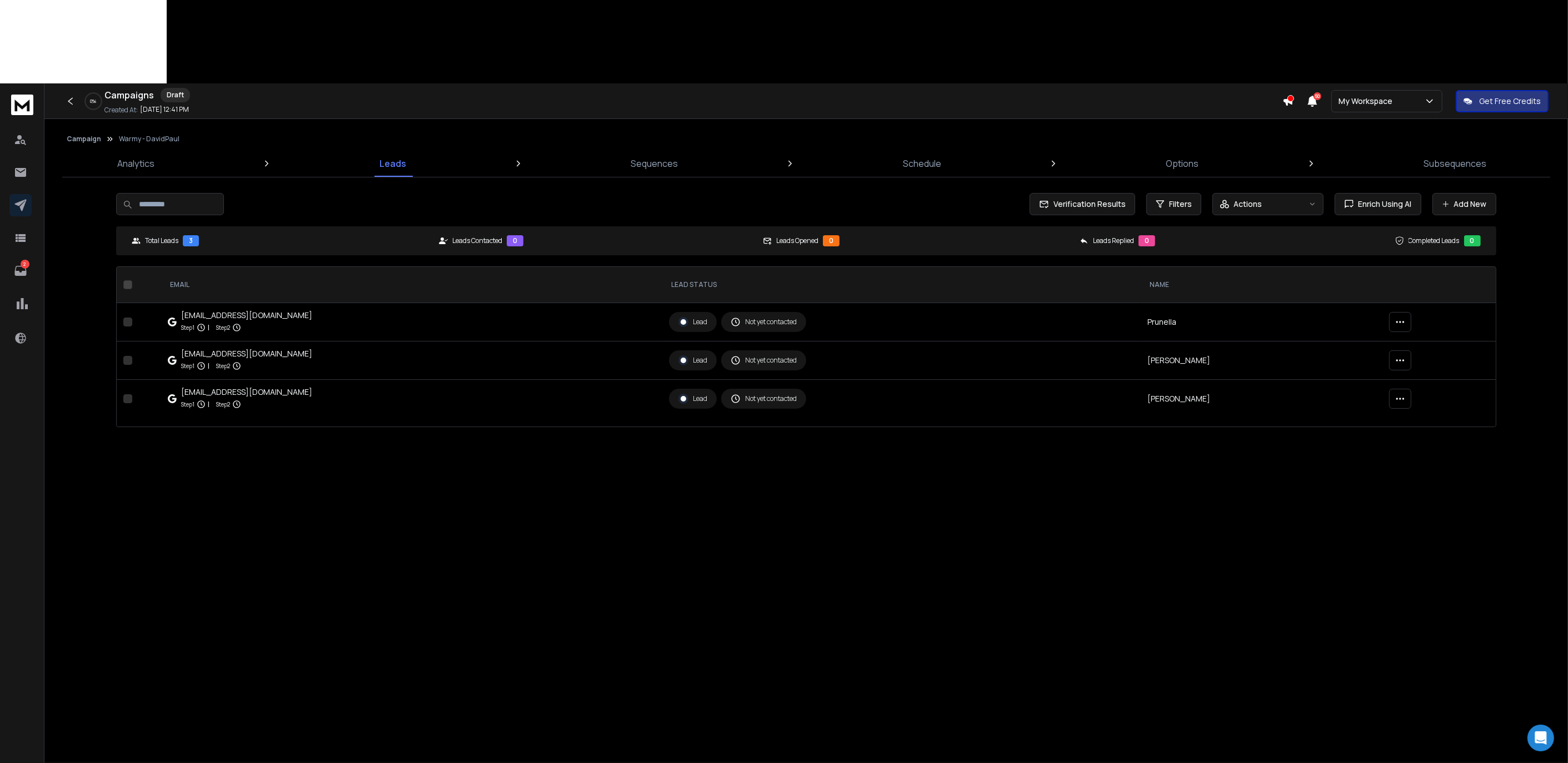
click at [280, 418] on caption at bounding box center [805, 422] width 1379 height 9
click at [396, 193] on div "Verification Results Filters Actions Enrich Using AI Add New" at bounding box center [806, 204] width 1379 height 22
click at [116, 249] on button "Select this Page" at bounding box center [115, 254] width 9 height 9
click at [1375, 193] on button "Actions" at bounding box center [1366, 204] width 111 height 22
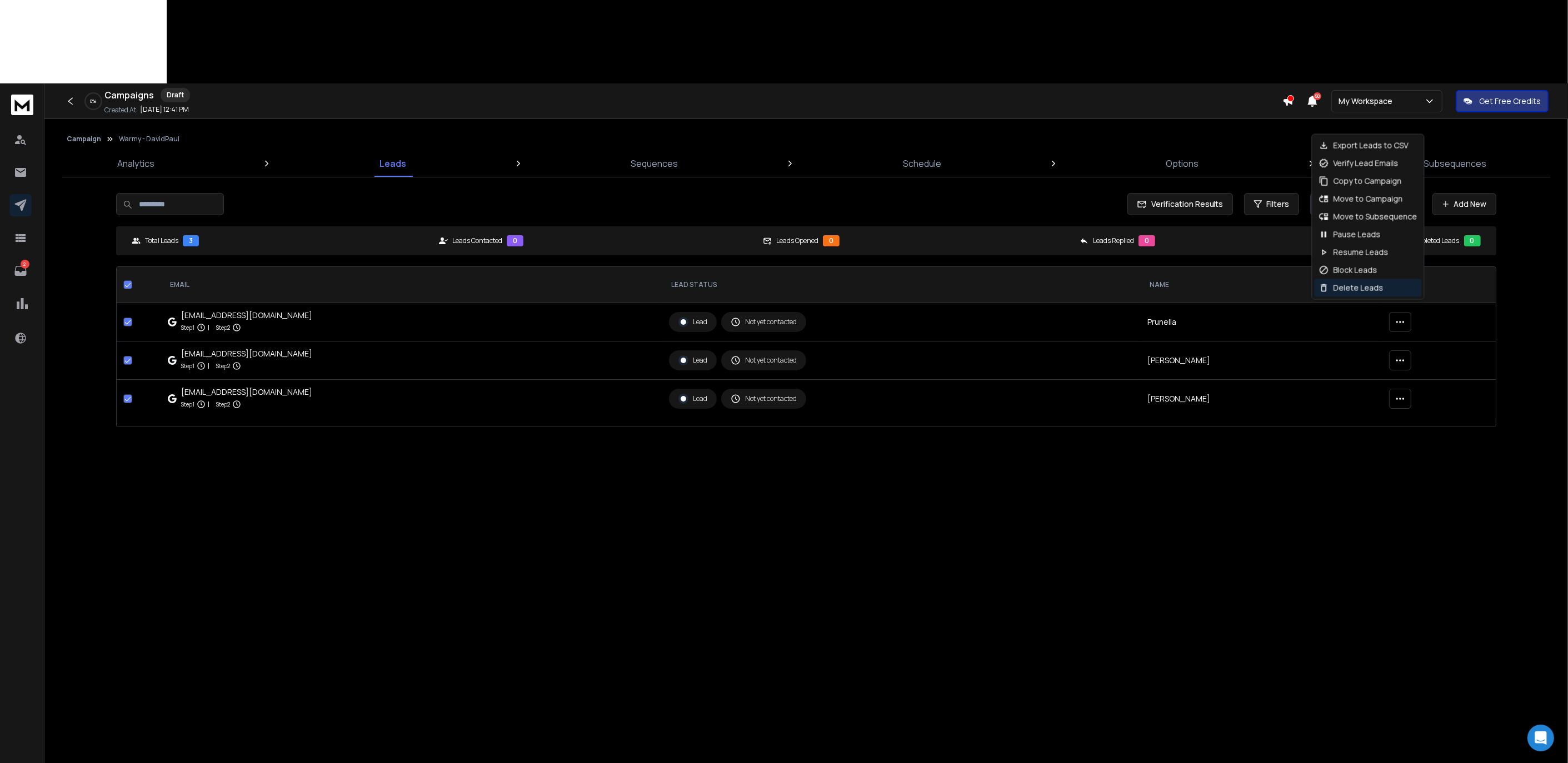
click at [1364, 285] on p "Delete Leads" at bounding box center [1358, 287] width 50 height 11
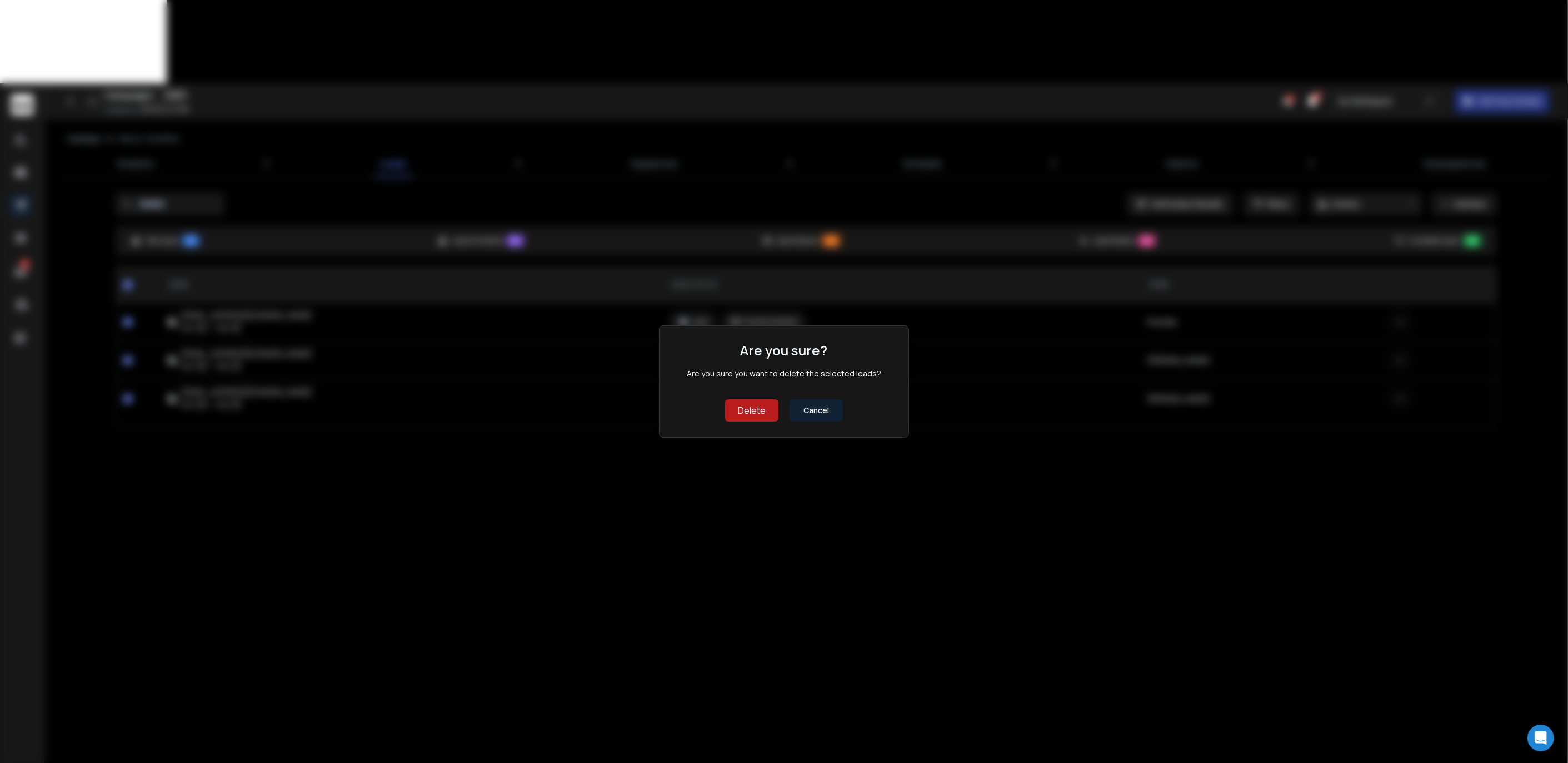
click at [756, 404] on button "Delete" at bounding box center [751, 410] width 53 height 22
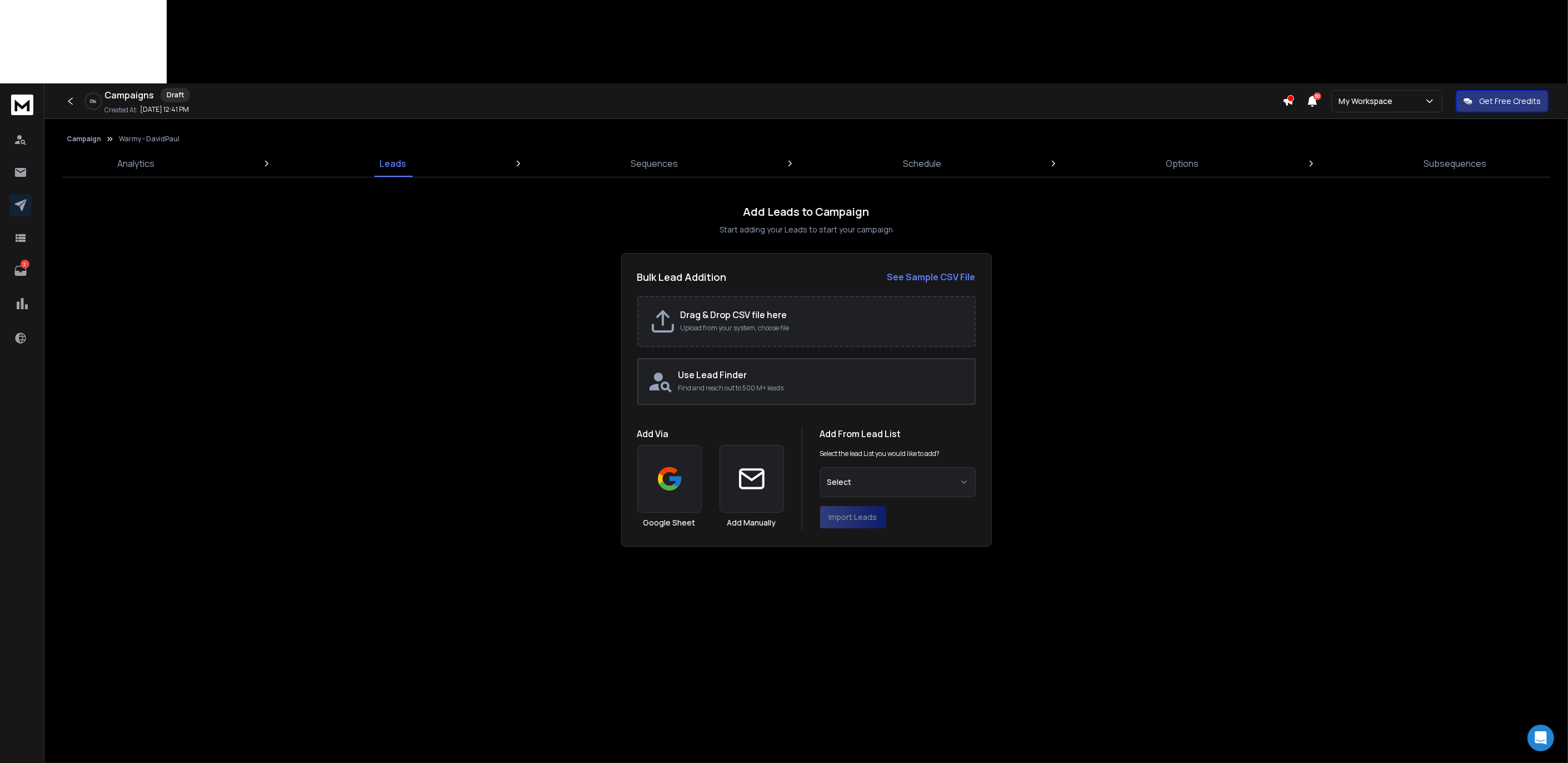
click at [705, 308] on h2 "Drag & Drop CSV file here" at bounding box center [822, 314] width 283 height 13
type input "**********"
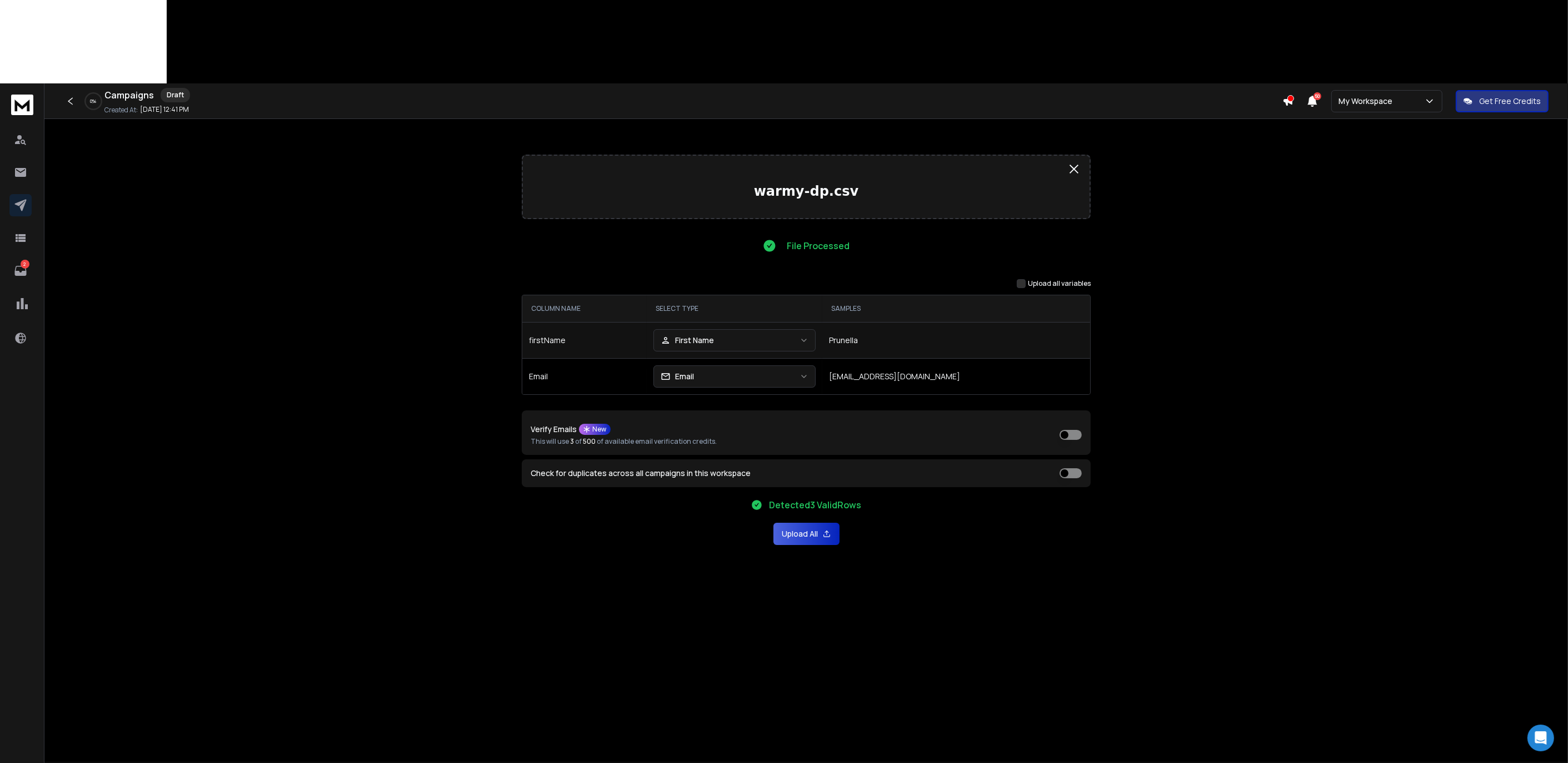
click at [809, 335] on icon "button" at bounding box center [804, 340] width 9 height 9
click at [813, 522] on button "Upload All" at bounding box center [806, 533] width 66 height 22
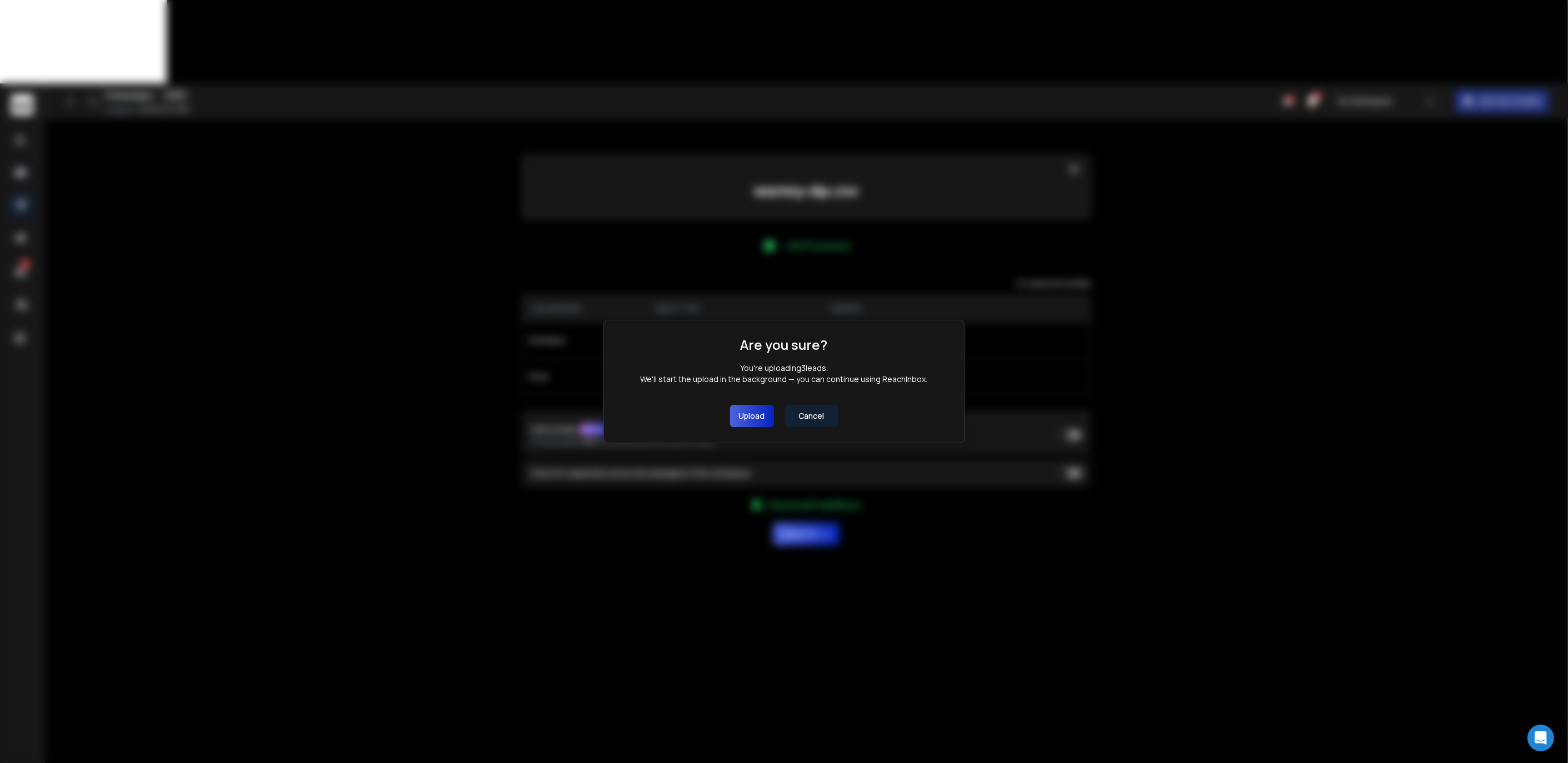
click at [757, 422] on button "Upload" at bounding box center [752, 416] width 44 height 22
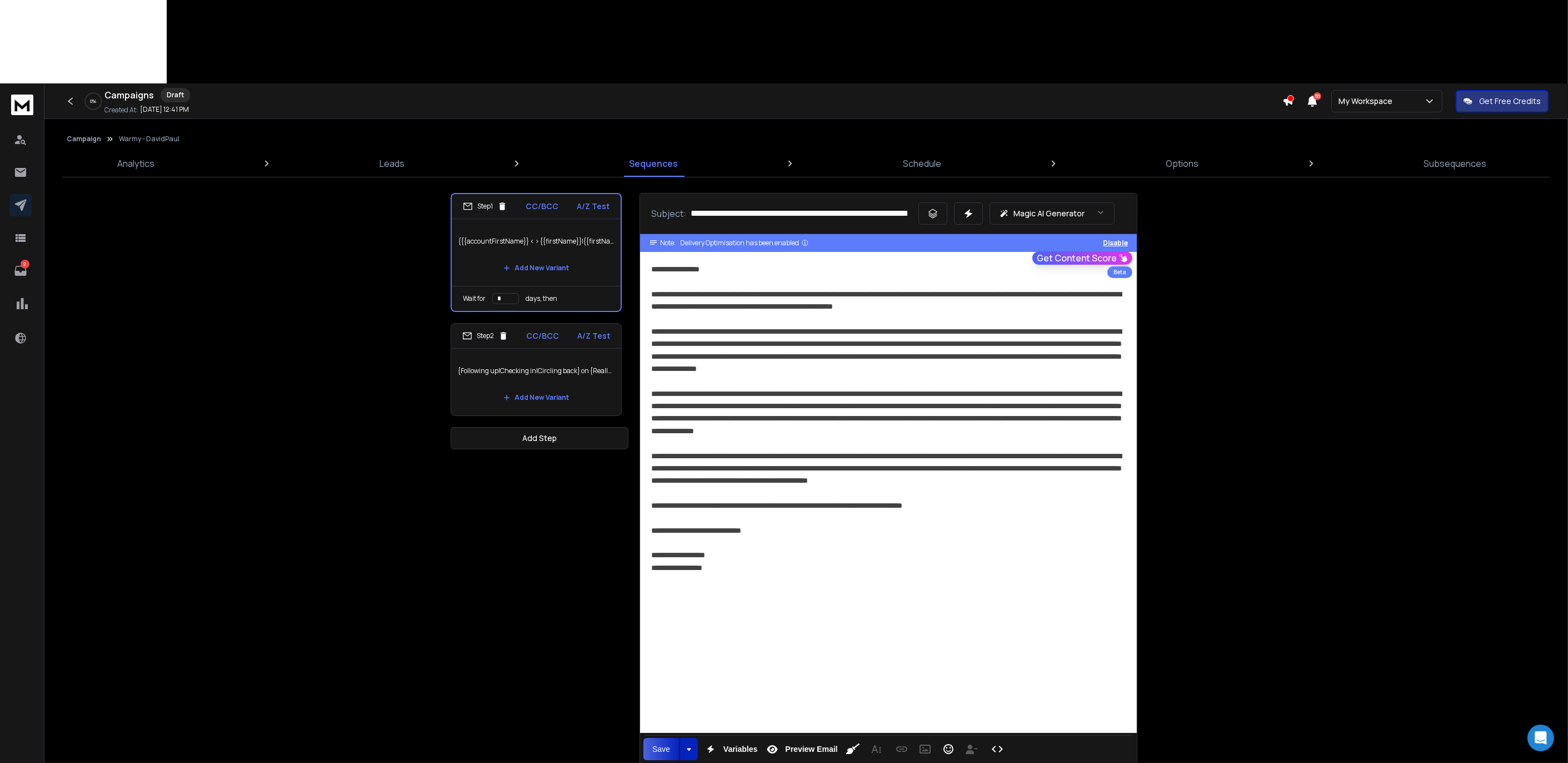
click at [761, 583] on div "**********" at bounding box center [889, 492] width 497 height 481
click at [734, 745] on span "Variables" at bounding box center [740, 749] width 39 height 9
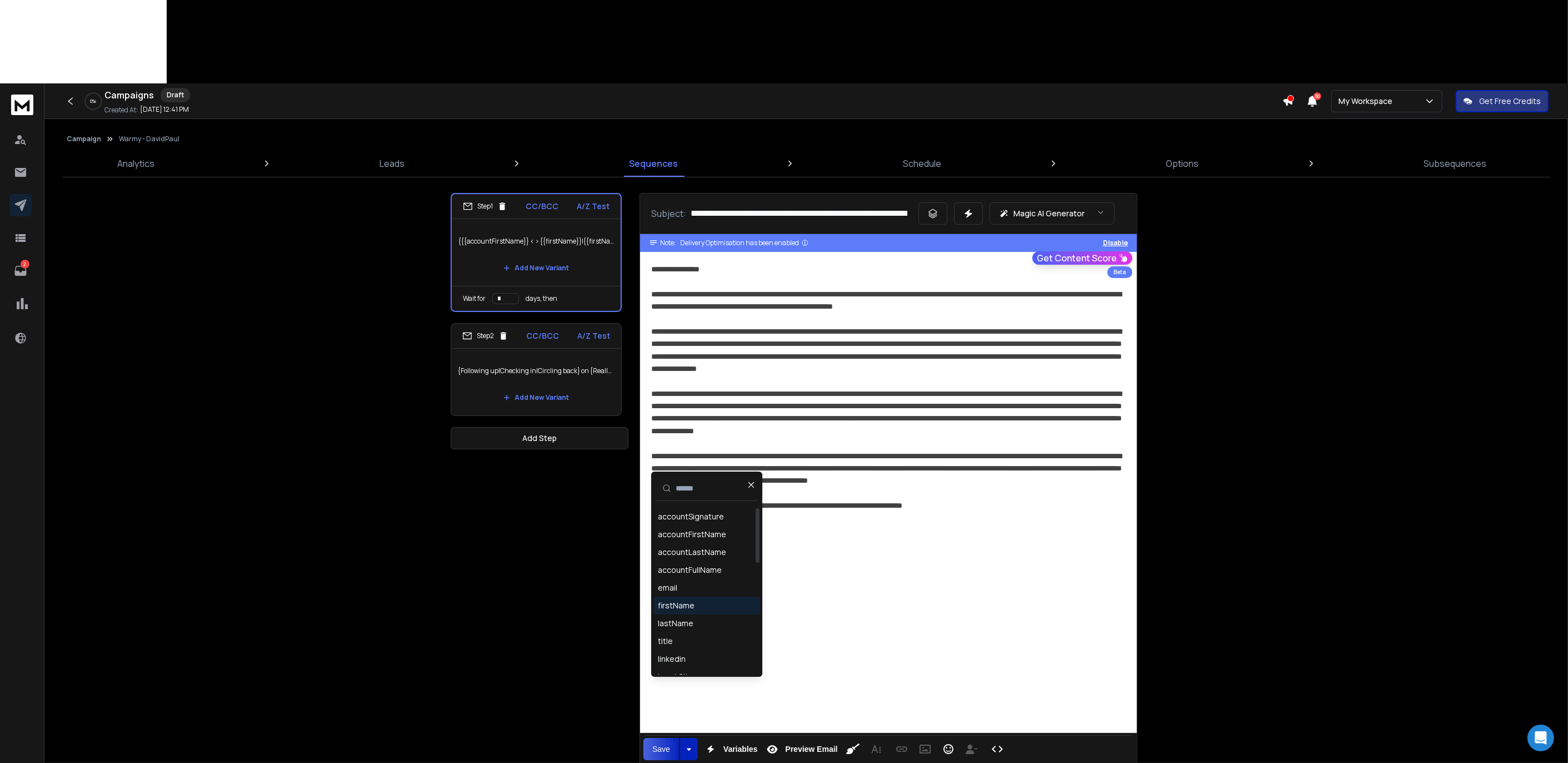
click at [709, 597] on div "firstName" at bounding box center [707, 605] width 107 height 18
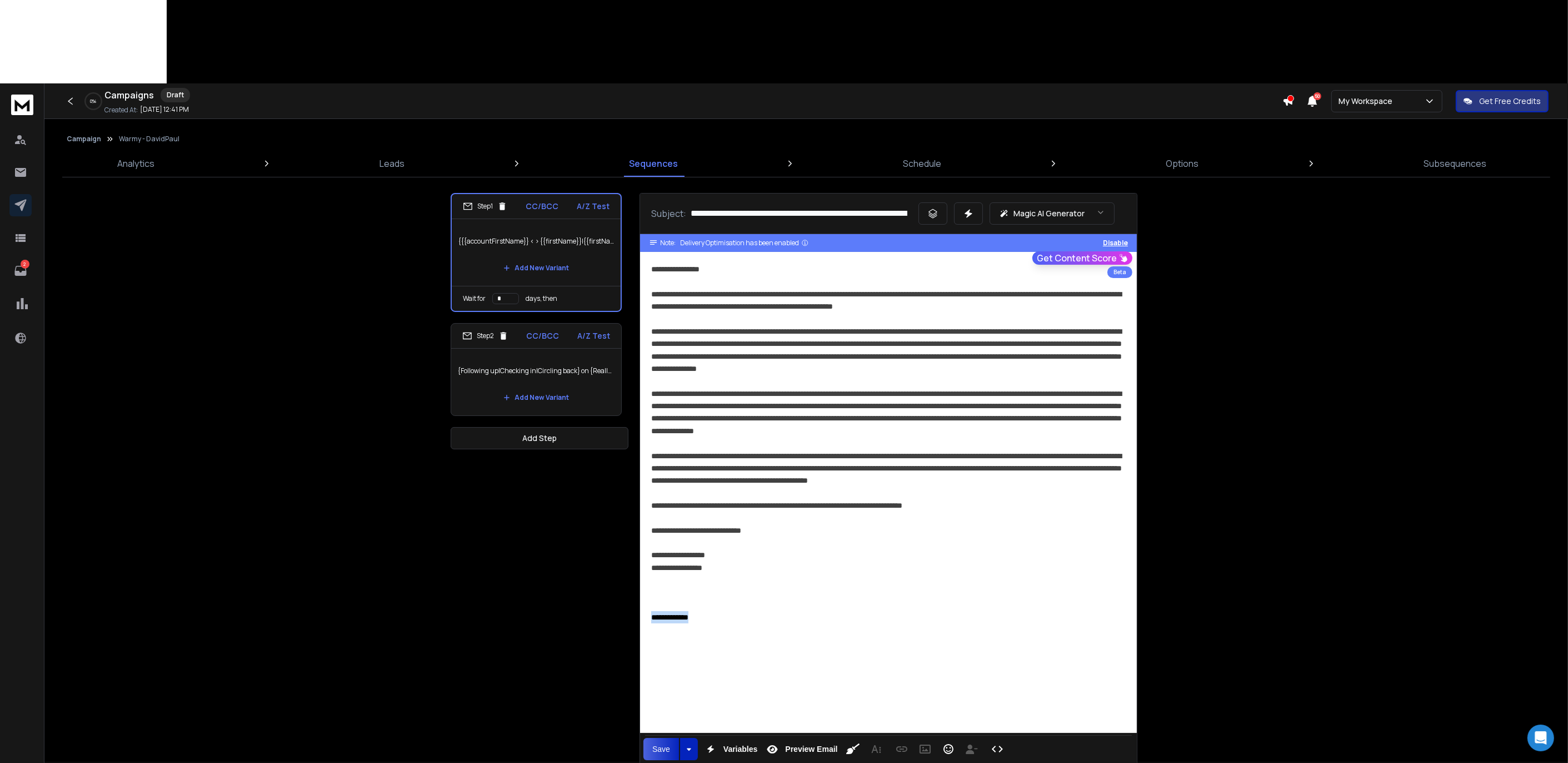
drag, startPoint x: 715, startPoint y: 534, endPoint x: 615, endPoint y: 526, distance: 100.3
click at [615, 526] on div "**********" at bounding box center [806, 479] width 711 height 572
click at [1204, 150] on link "Options" at bounding box center [1182, 163] width 46 height 27
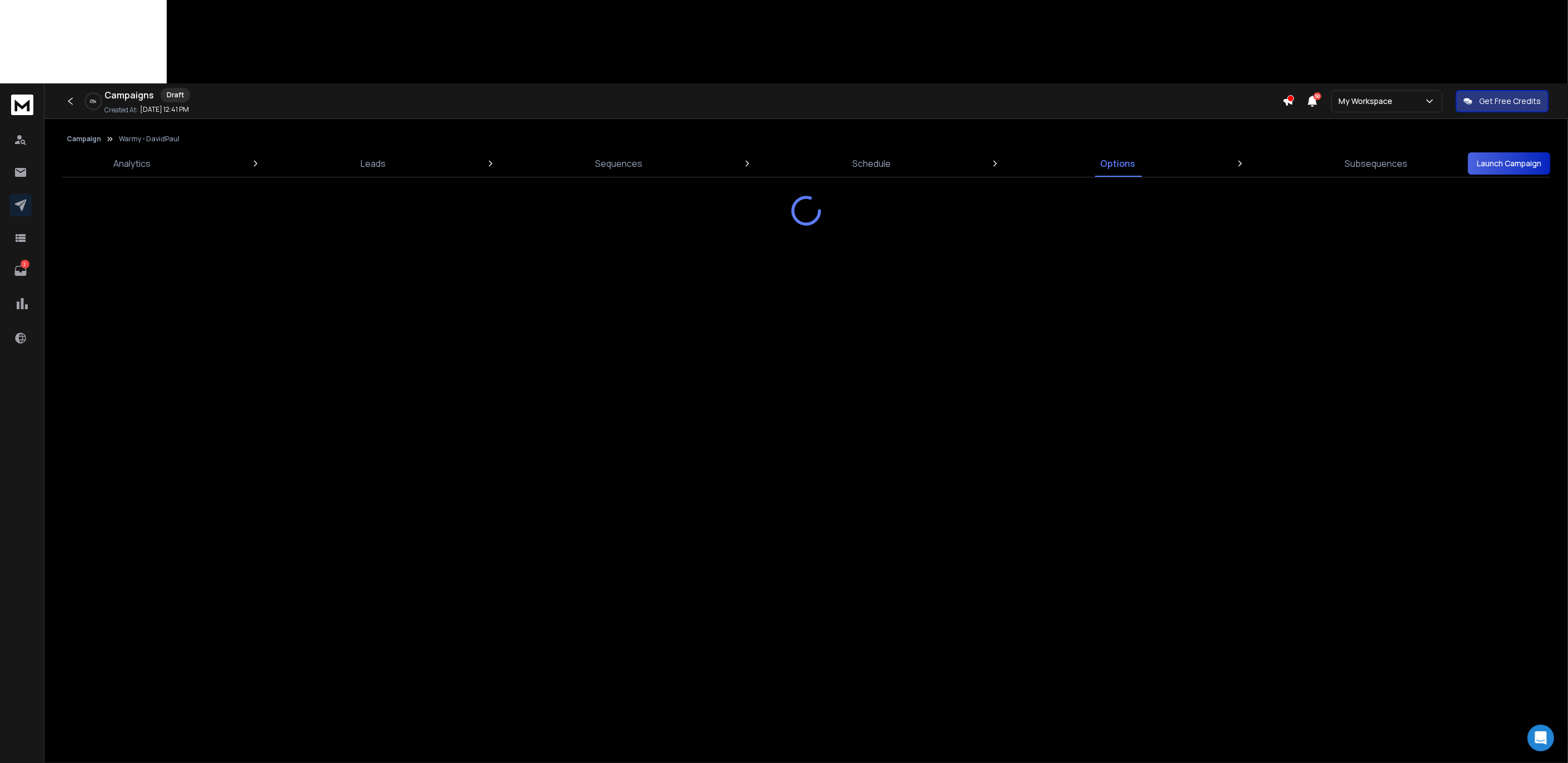
select select "*"
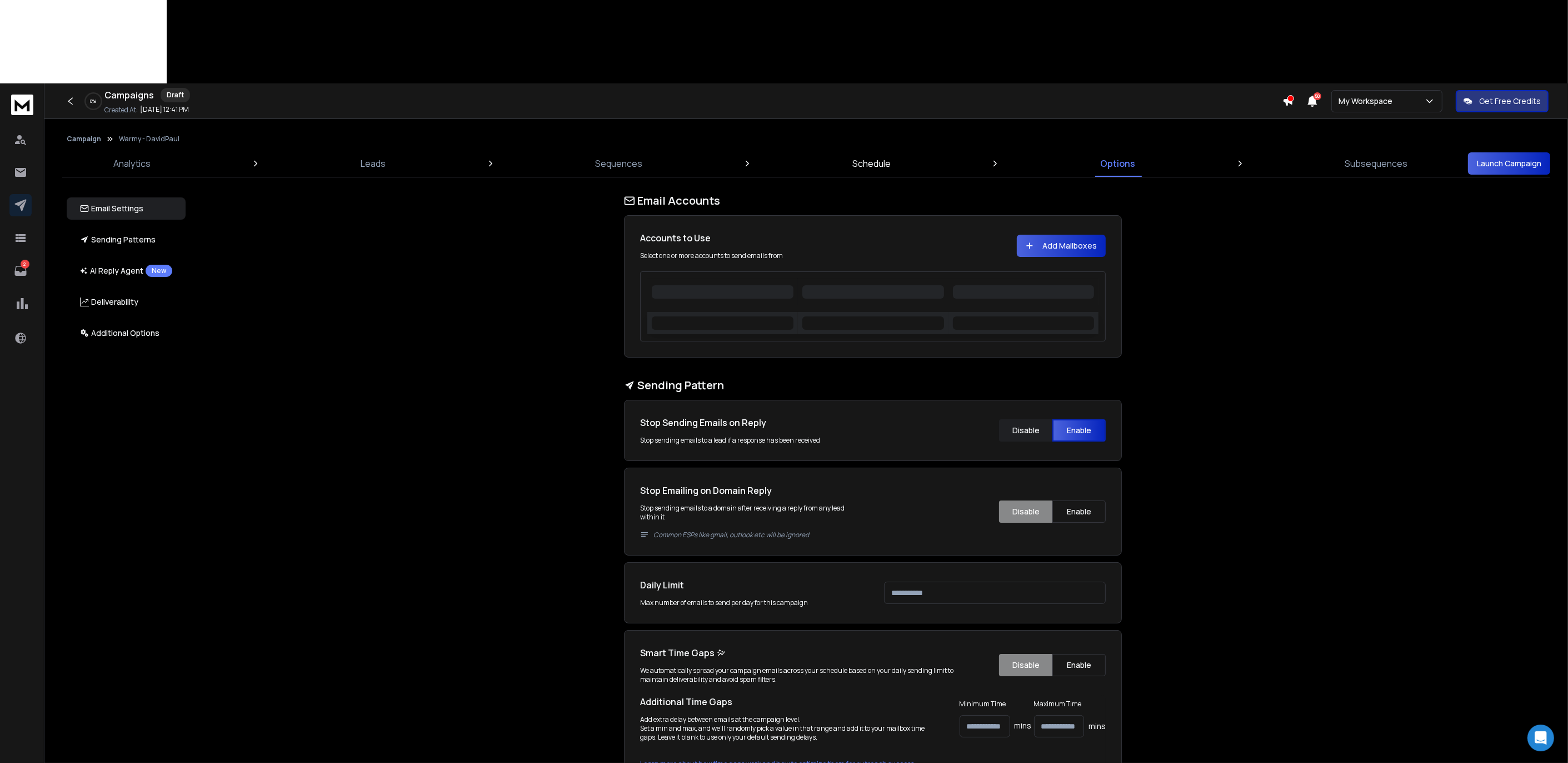
click at [867, 157] on p "Schedule" at bounding box center [871, 163] width 38 height 13
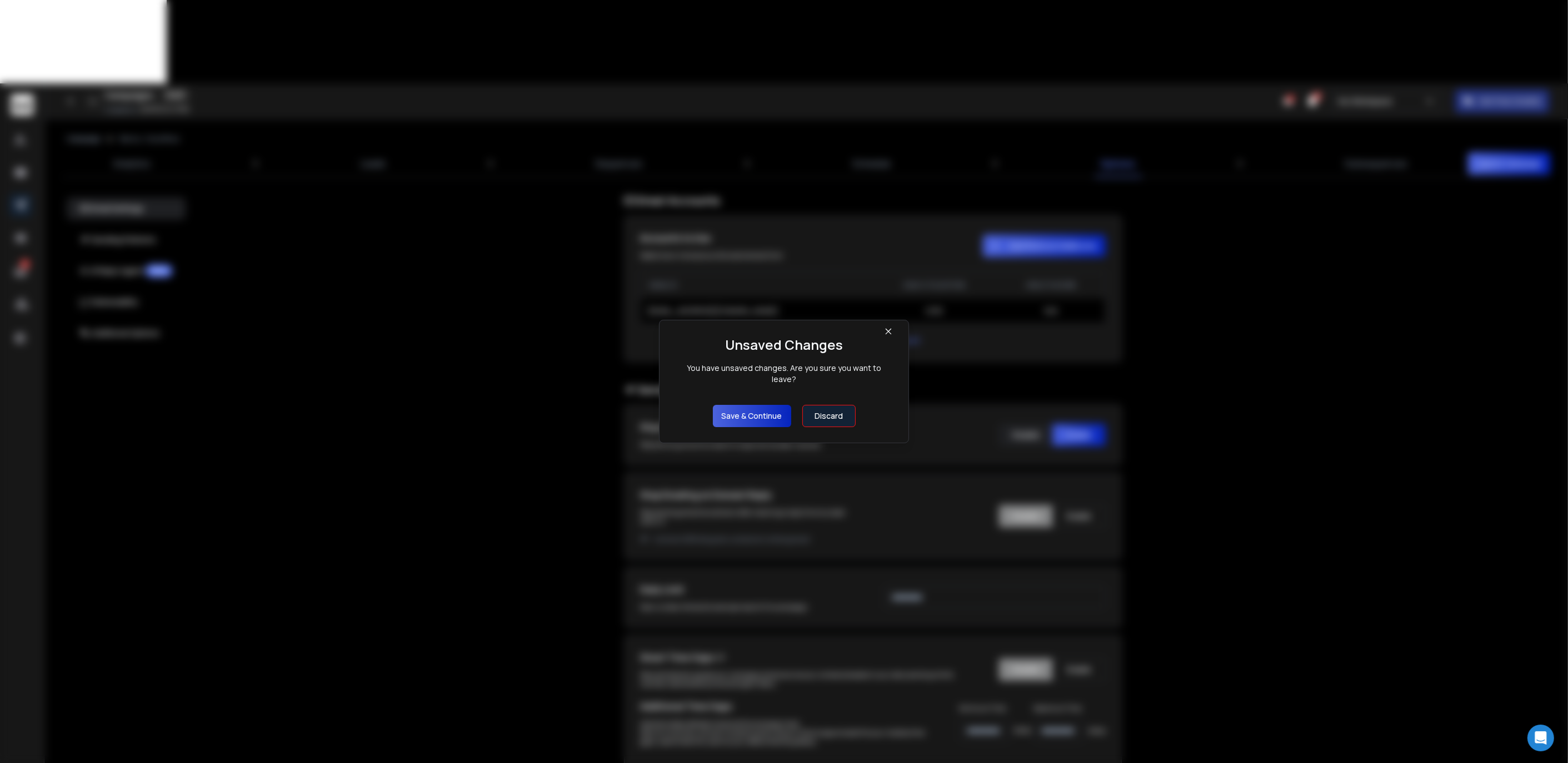
click at [759, 412] on button "Save & Continue" at bounding box center [751, 416] width 78 height 22
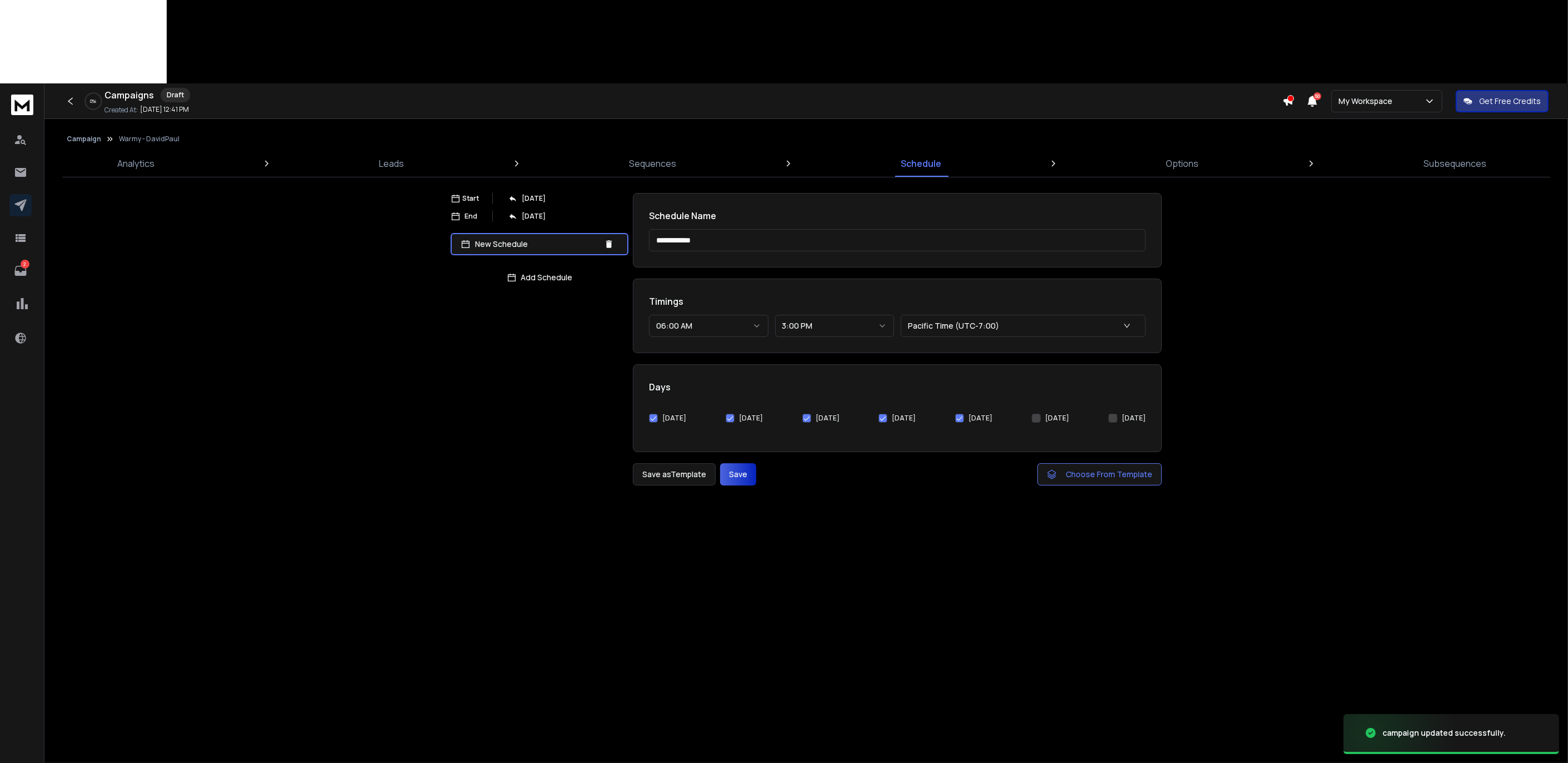
click at [1185, 157] on p "Options" at bounding box center [1182, 163] width 33 height 13
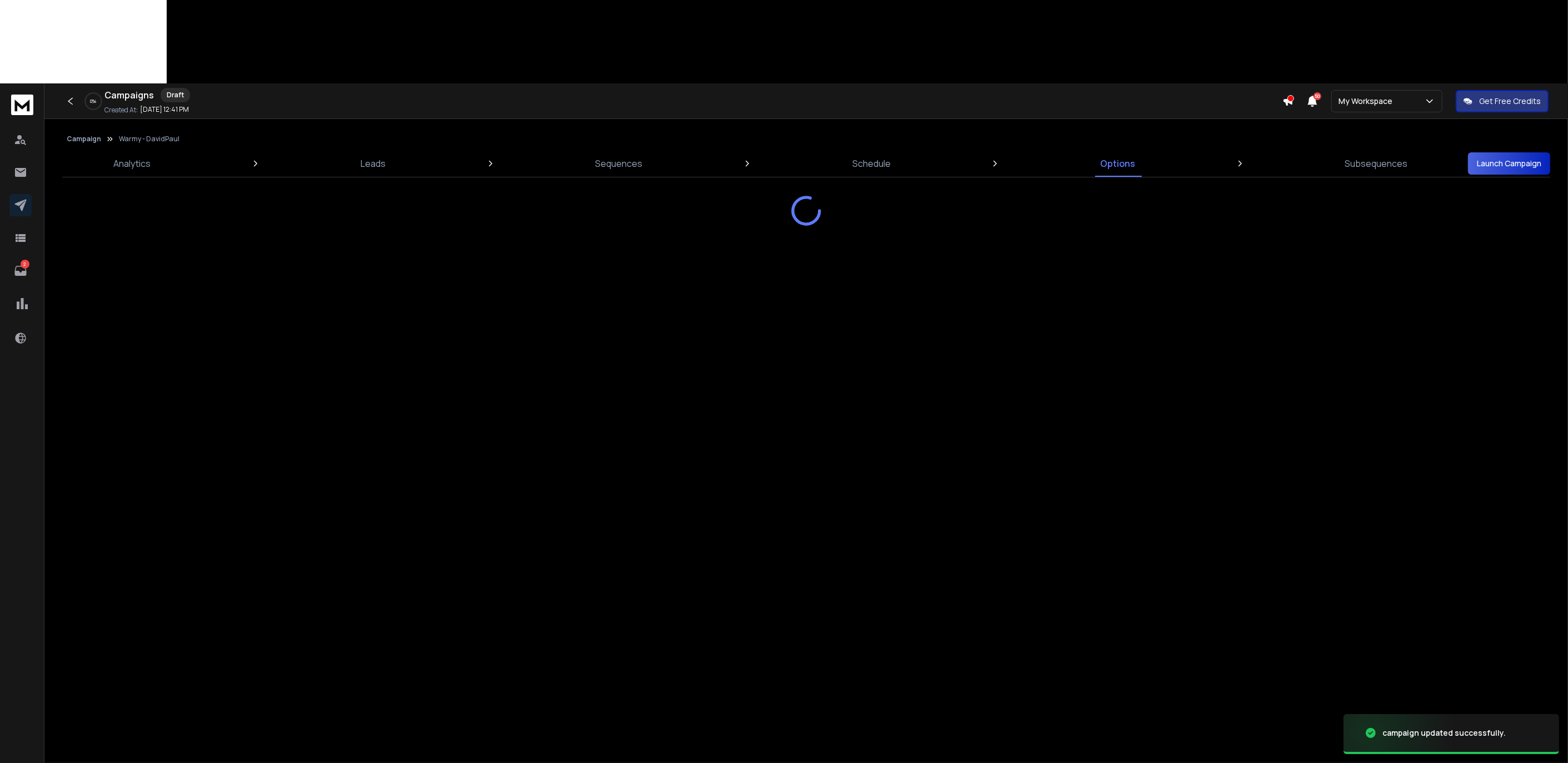
select select "*"
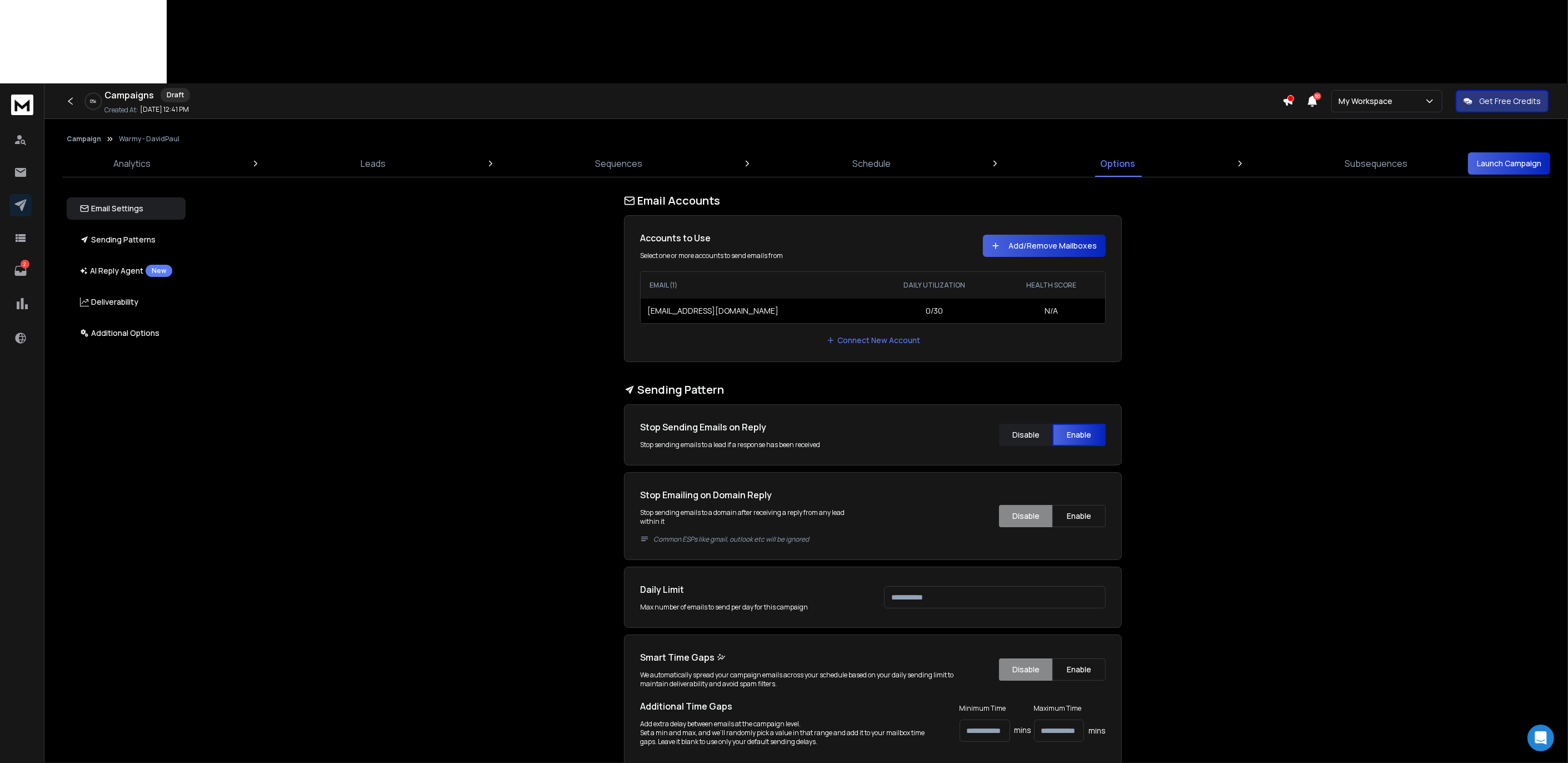
click at [1076, 235] on button "Add/Remove Mailboxes" at bounding box center [1044, 246] width 123 height 22
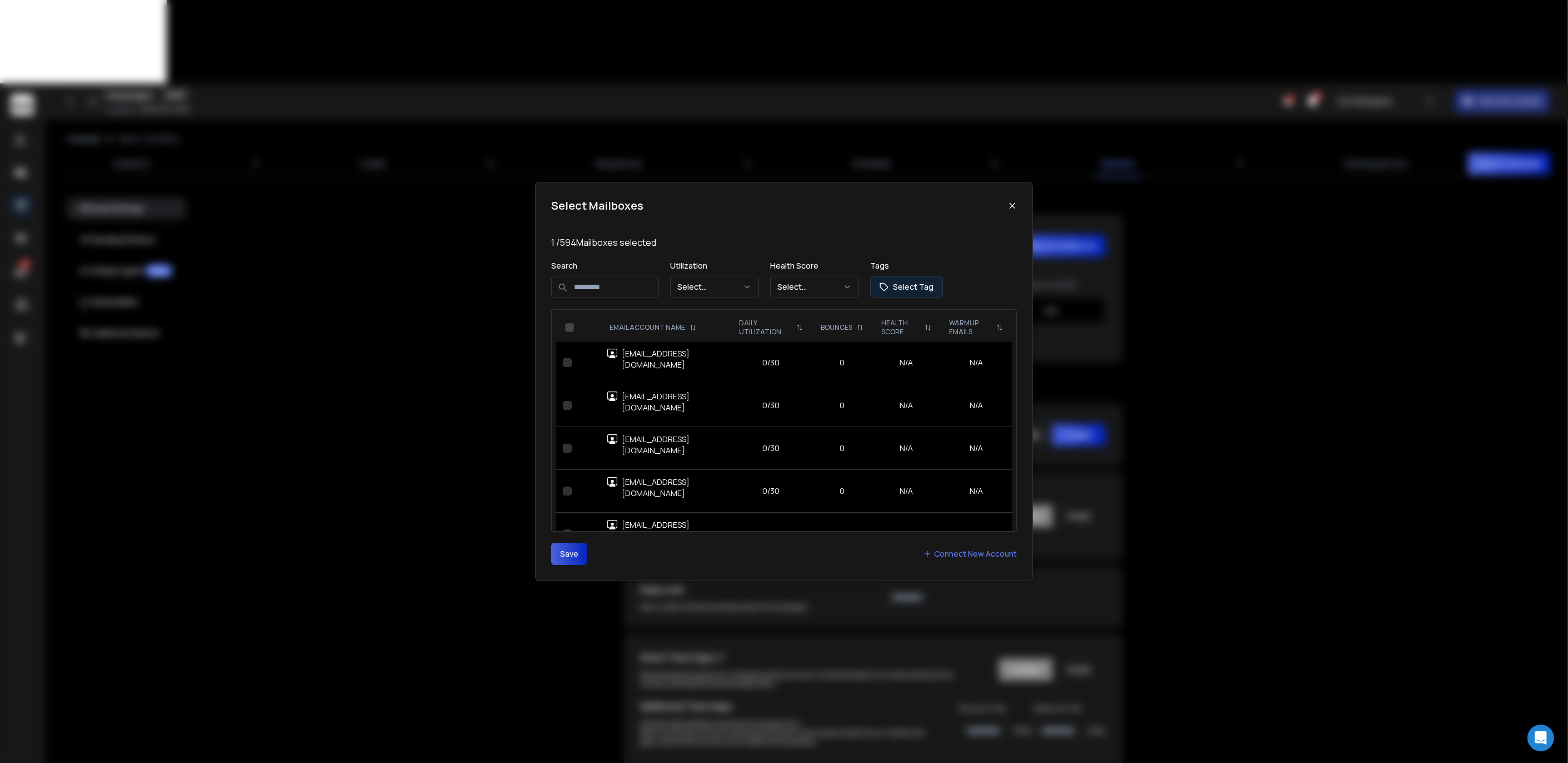
click at [920, 287] on button "Select Tag" at bounding box center [906, 287] width 73 height 22
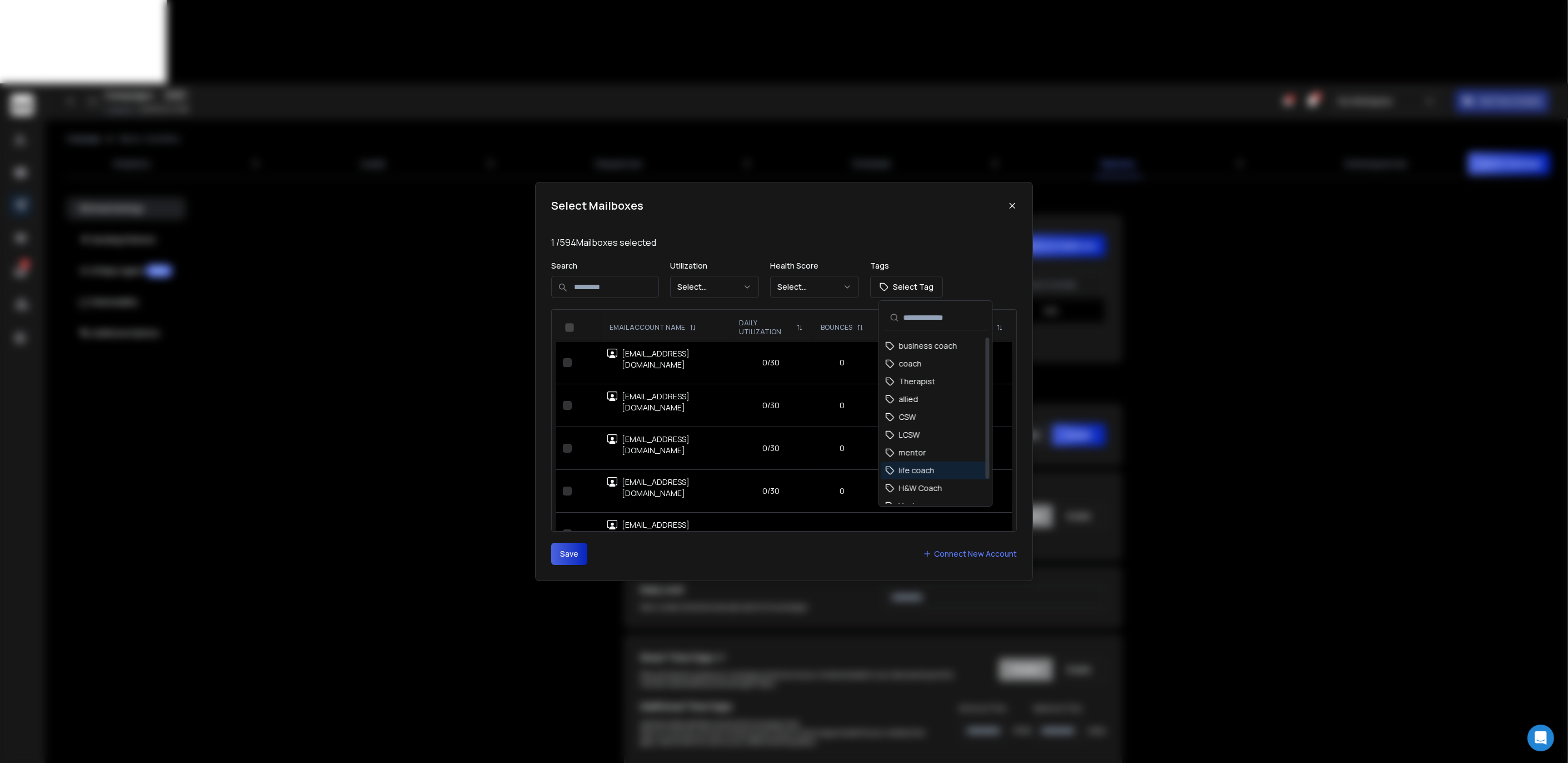
scroll to position [29, 0]
click at [564, 327] on th at bounding box center [579, 328] width 45 height 27
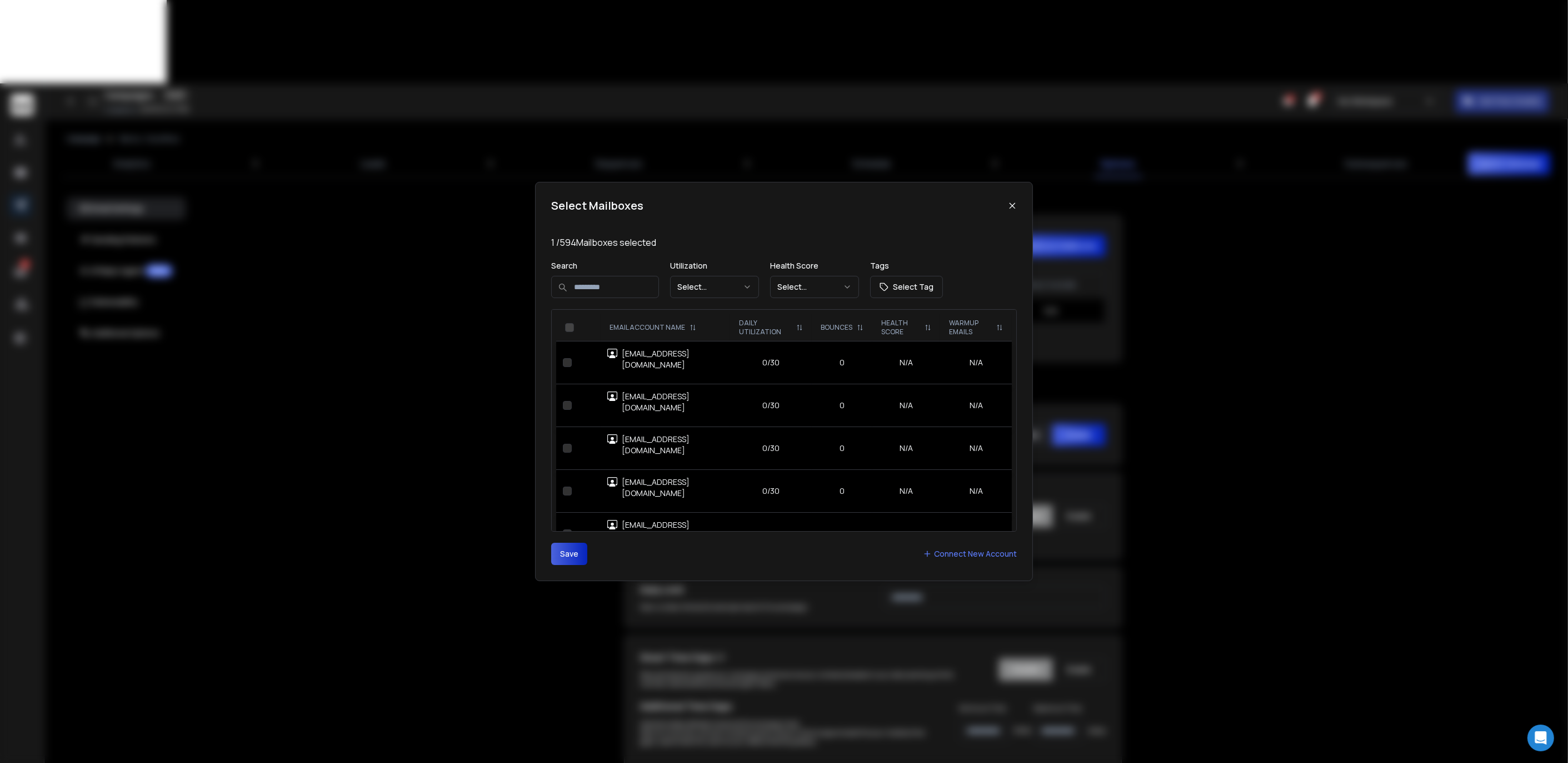
click at [563, 327] on th at bounding box center [579, 328] width 45 height 27
click at [565, 328] on button "Select this Page" at bounding box center [570, 328] width 9 height 9
click at [554, 380] on button "Select this Page" at bounding box center [556, 382] width 9 height 9
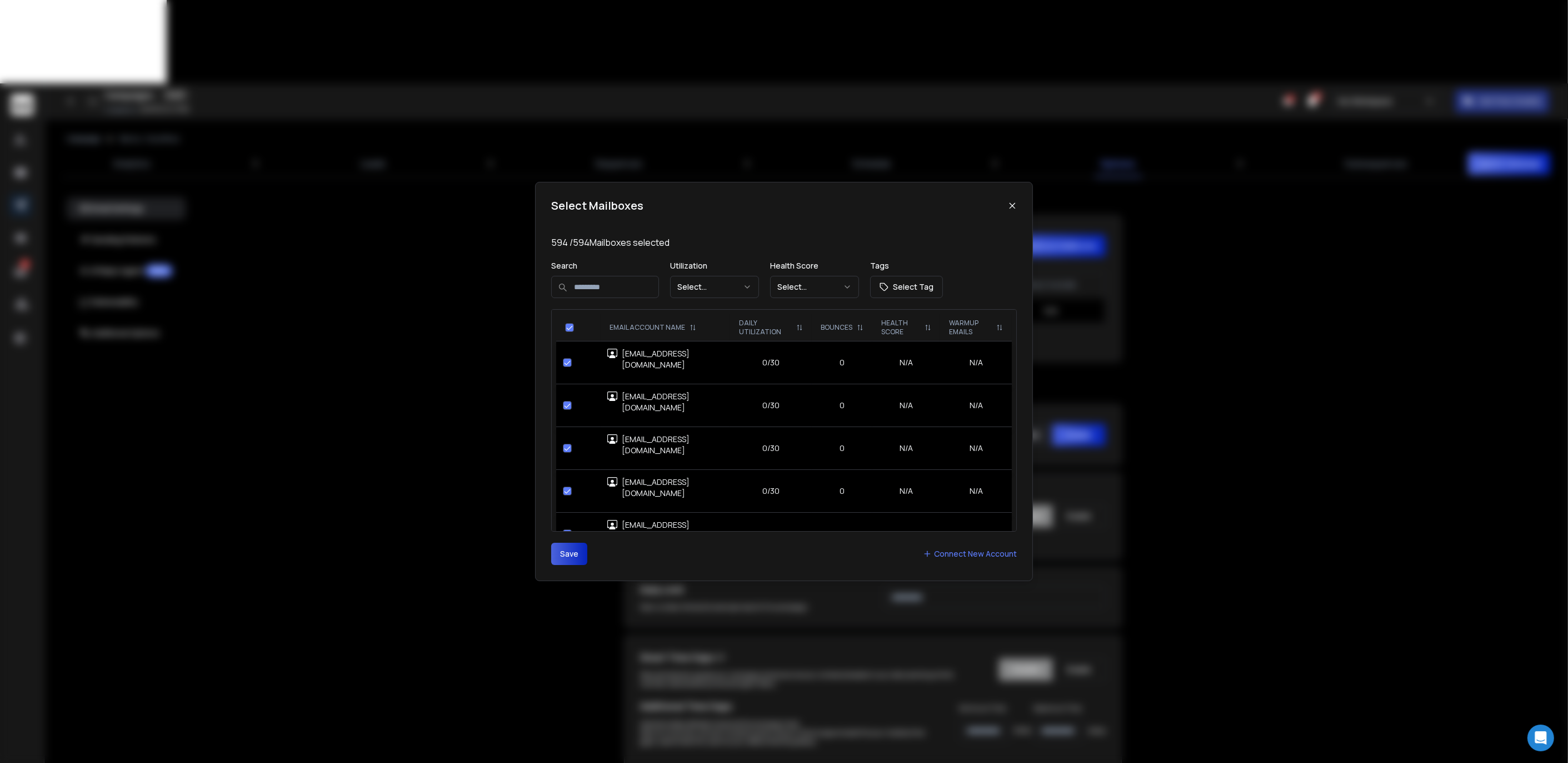
click at [570, 552] on button "Save" at bounding box center [569, 554] width 36 height 22
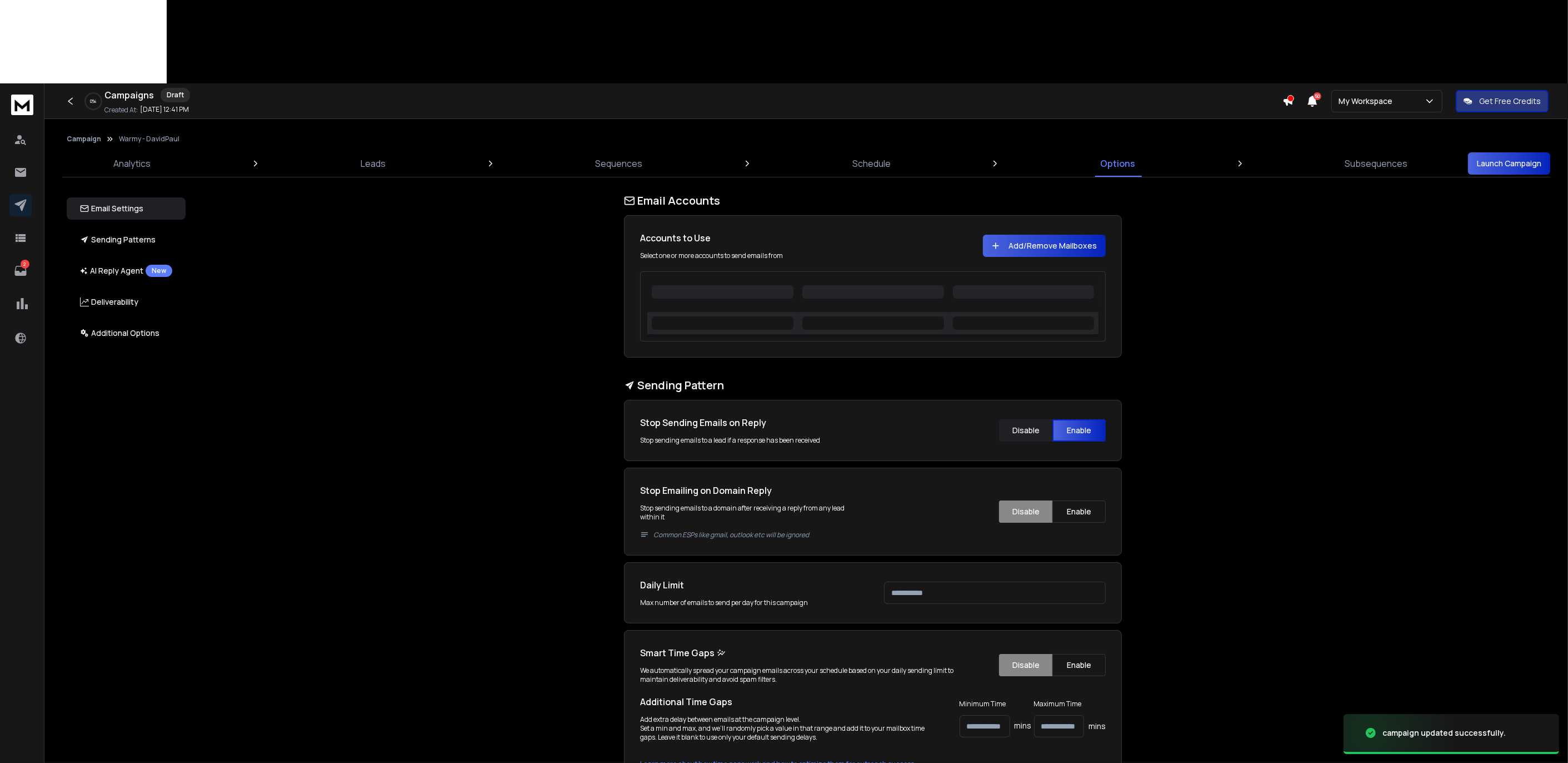
click at [1070, 235] on button "Add/Remove Mailboxes" at bounding box center [1044, 246] width 123 height 22
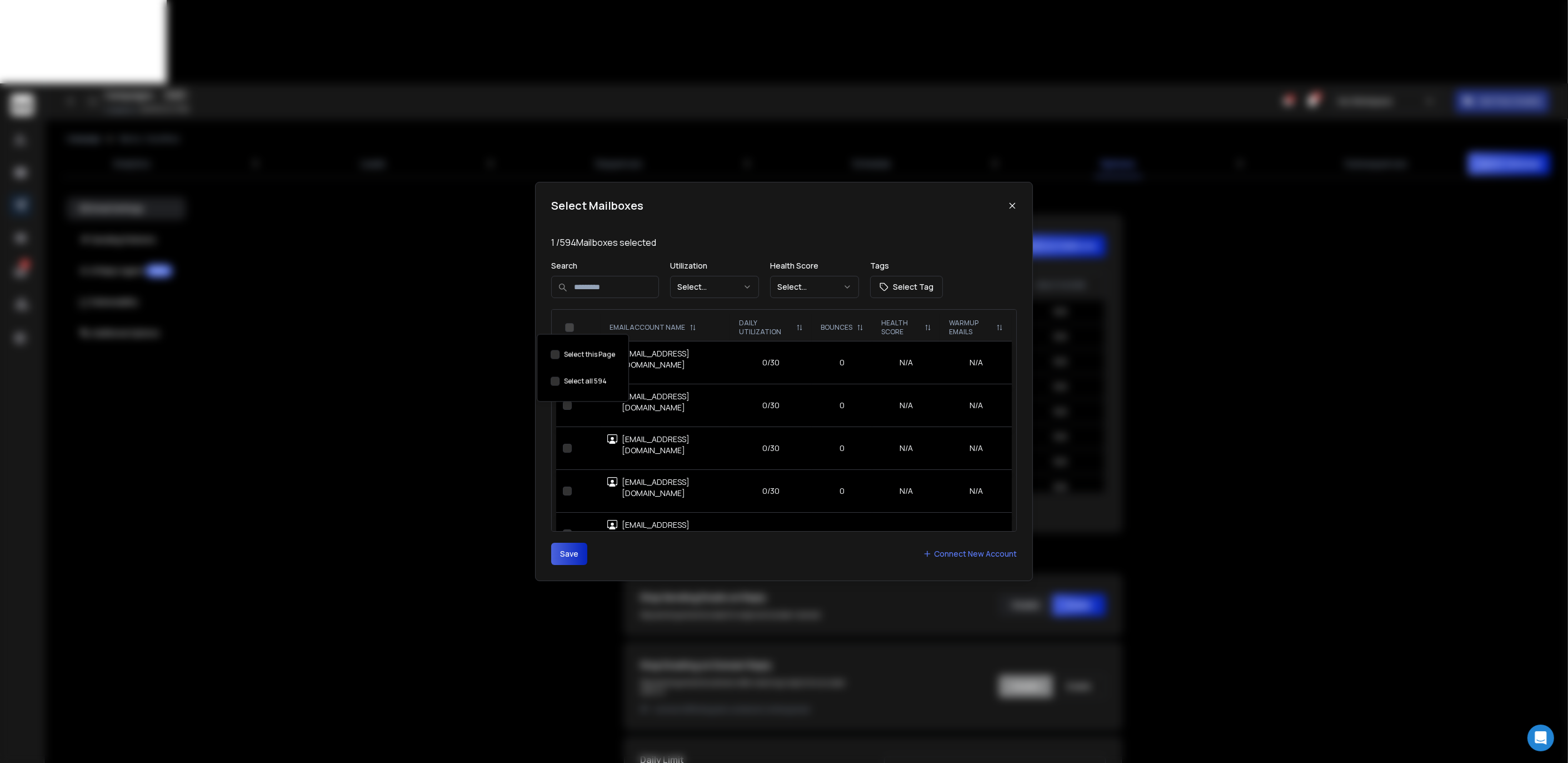
click at [560, 376] on div "Select all 594" at bounding box center [583, 382] width 64 height 22
click at [556, 383] on button "Select this Page" at bounding box center [556, 382] width 9 height 9
click at [556, 382] on button "Select this Page" at bounding box center [556, 382] width 9 height 9
click at [999, 259] on div "0 / 594 Mailboxes selected Search Utilization Select... Health Score Select... …" at bounding box center [784, 400] width 465 height 329
click at [926, 280] on button "Select Tag" at bounding box center [906, 287] width 73 height 22
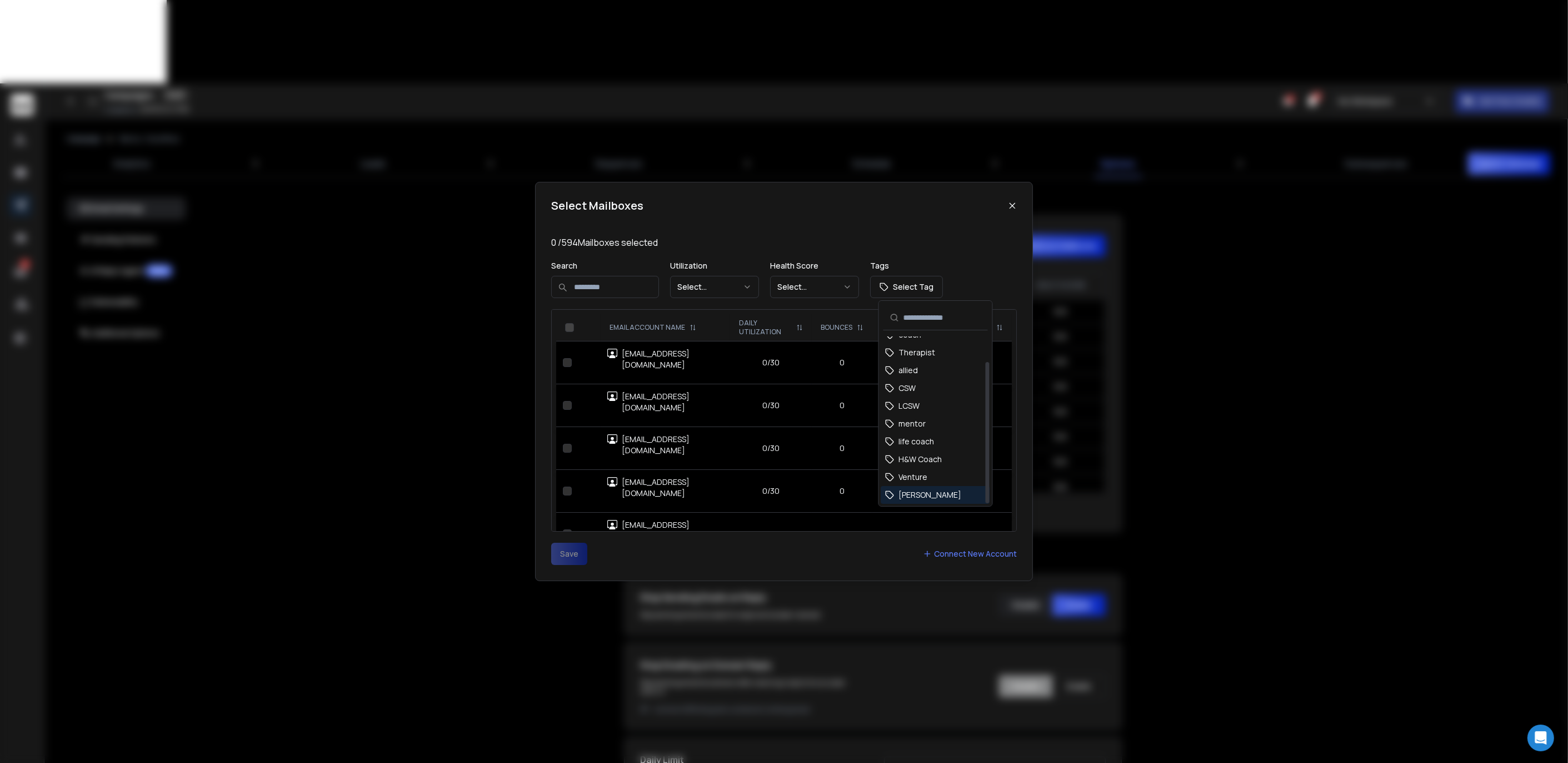
click at [924, 491] on span "[PERSON_NAME]" at bounding box center [930, 495] width 63 height 11
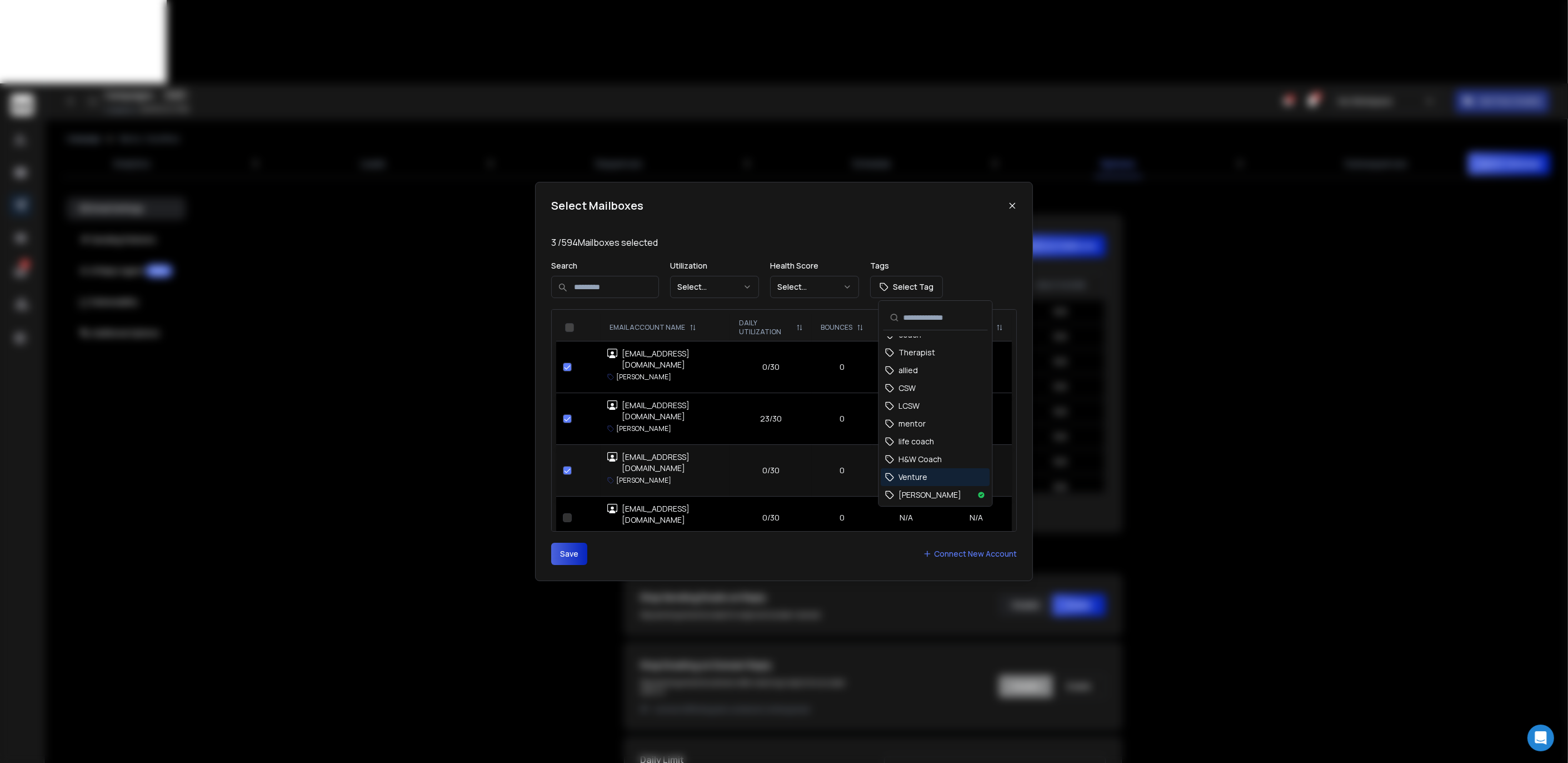
click at [571, 466] on div at bounding box center [581, 470] width 37 height 9
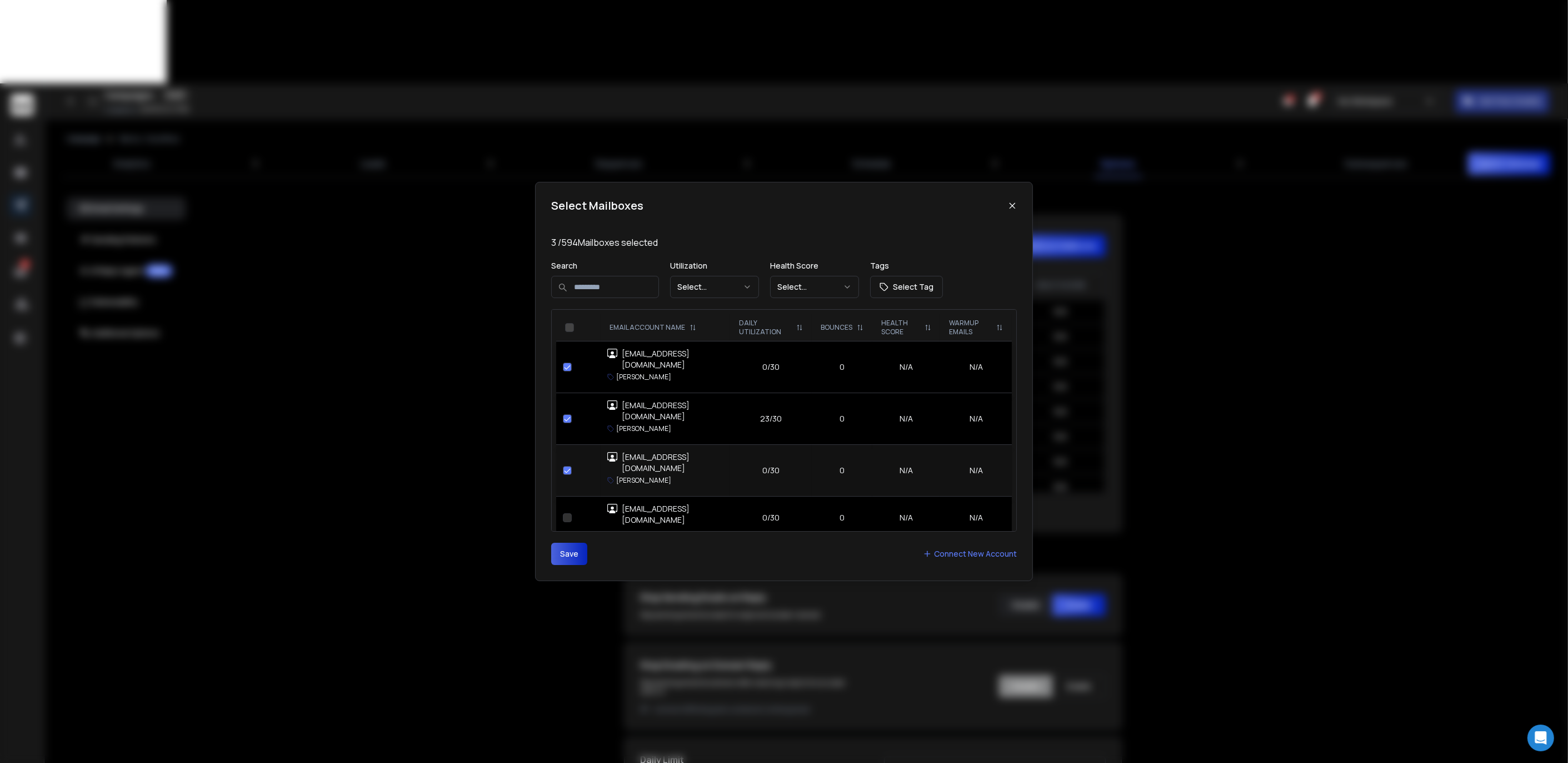
click at [567, 466] on button "button" at bounding box center [567, 470] width 9 height 9
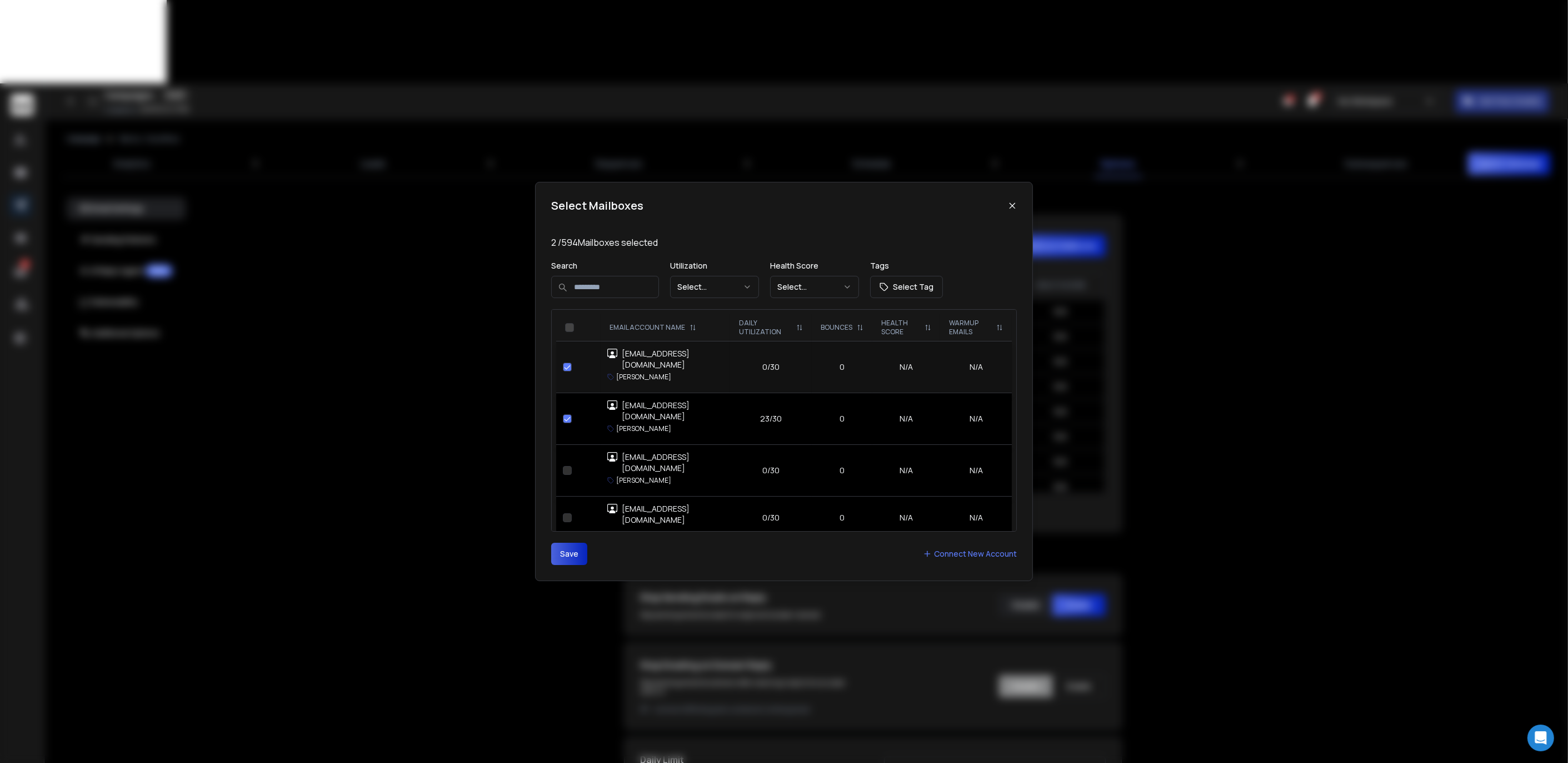
click at [569, 362] on button "button" at bounding box center [567, 367] width 9 height 9
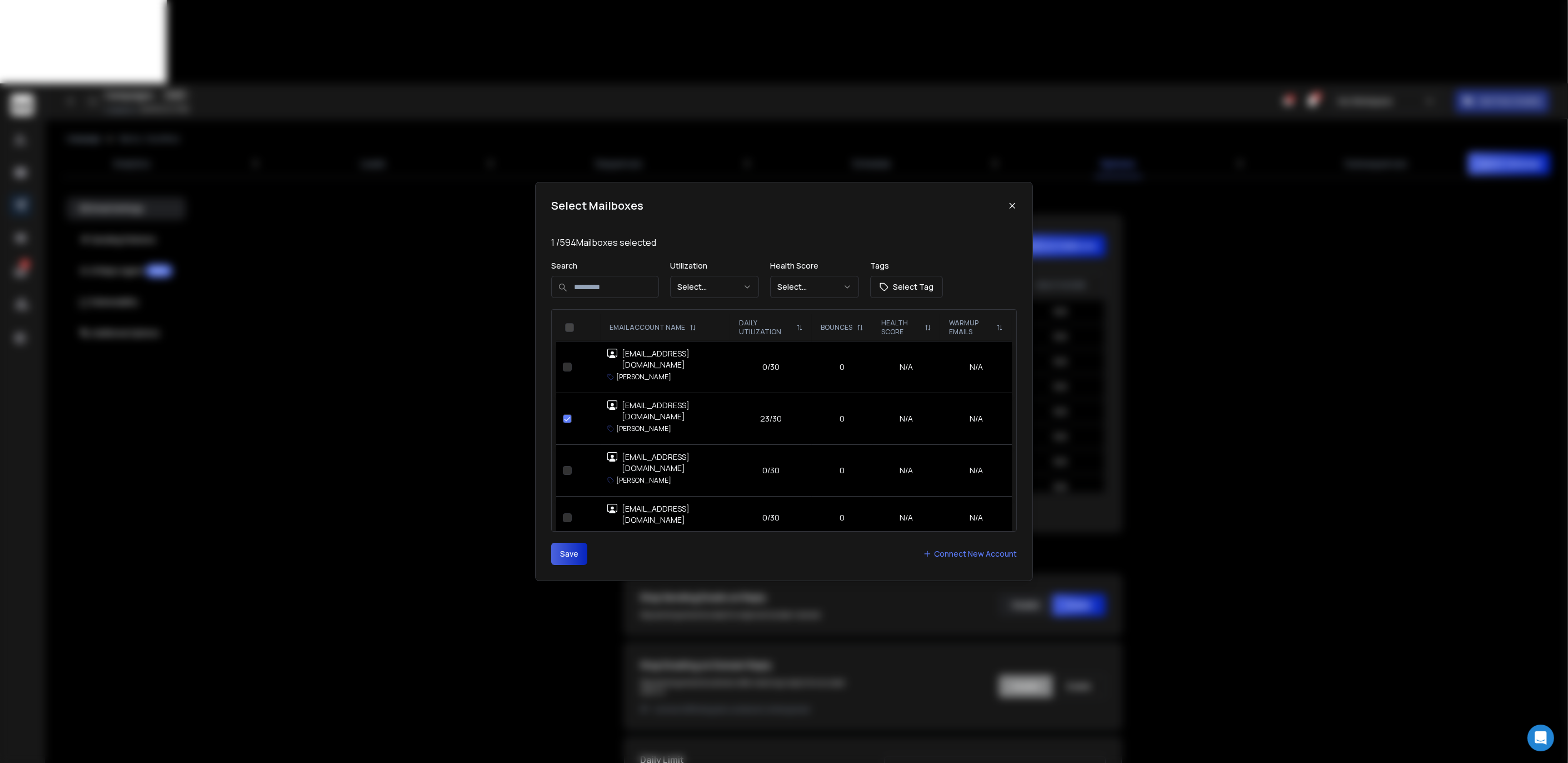
click at [567, 554] on button "Save" at bounding box center [569, 554] width 36 height 22
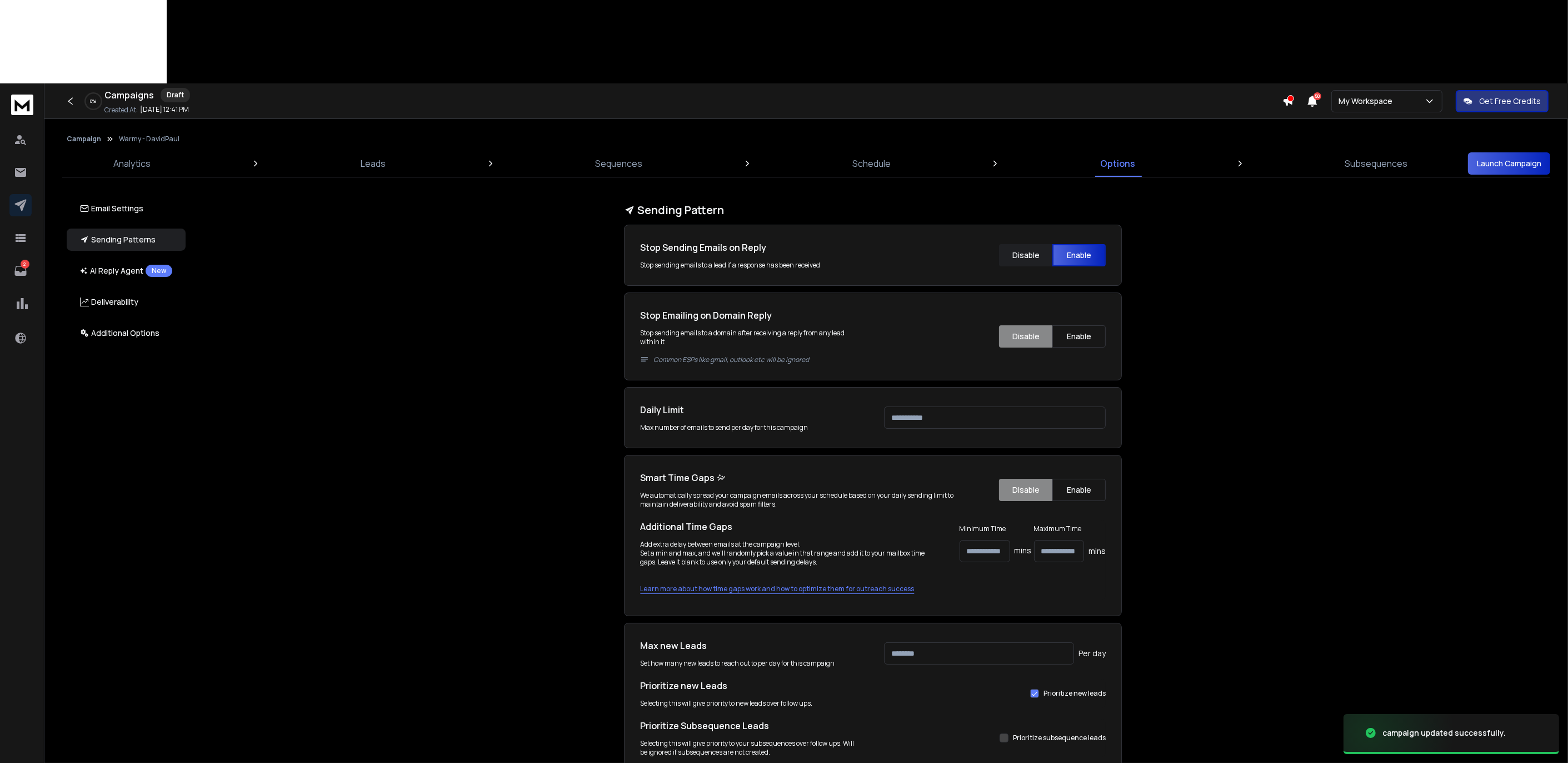
scroll to position [180, 0]
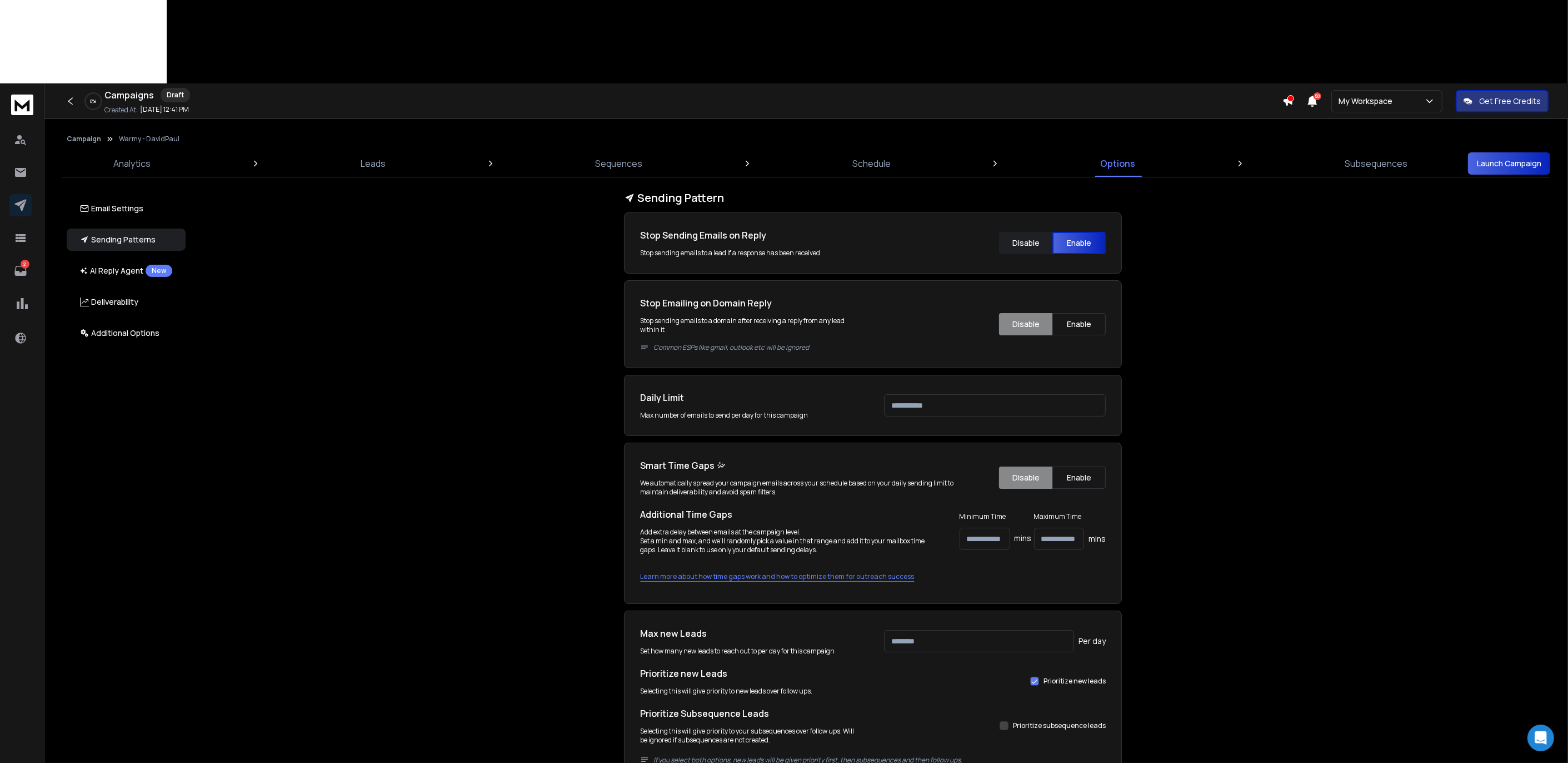
scroll to position [0, 0]
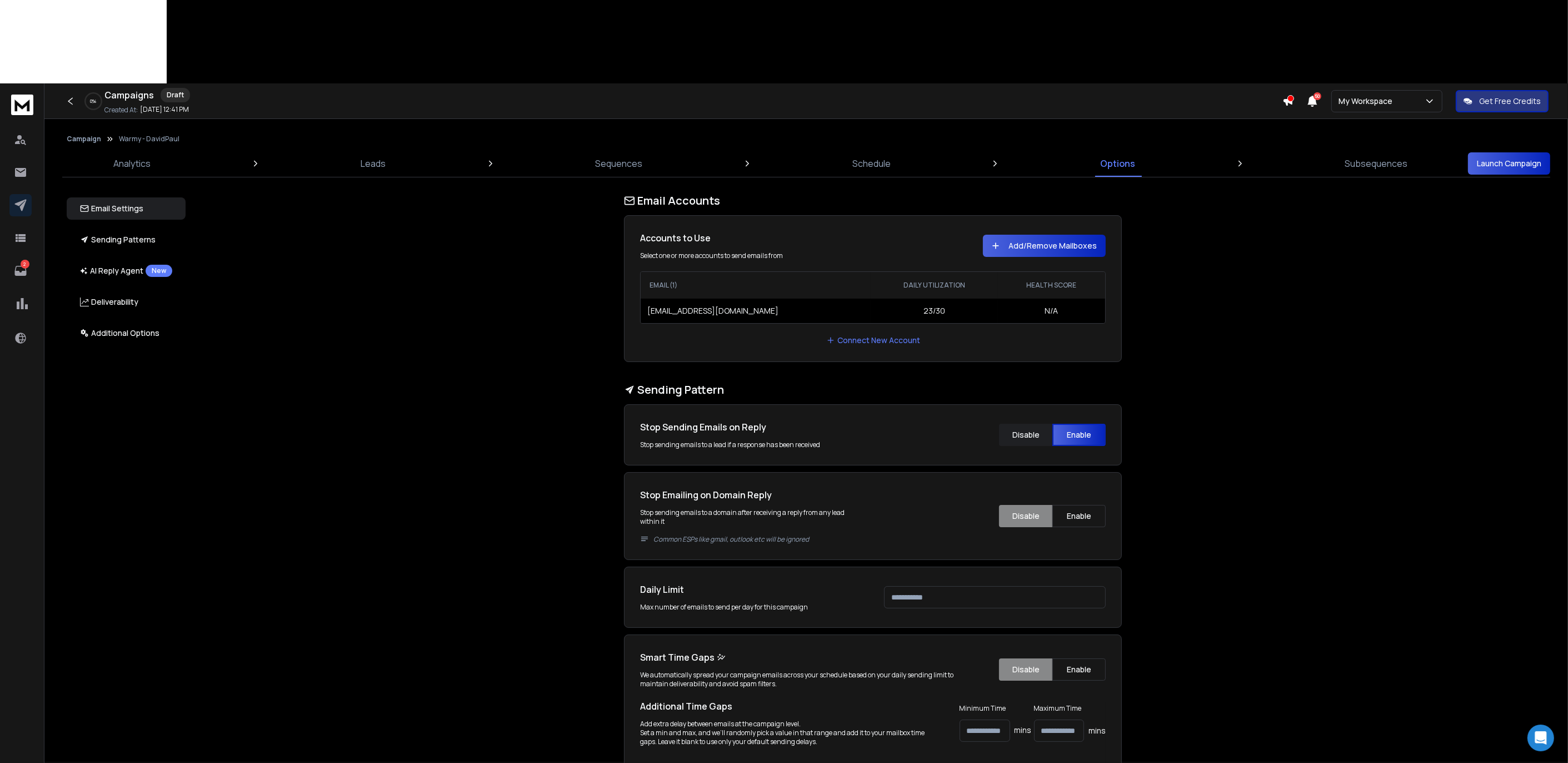
click at [1511, 153] on button "Launch Campaign" at bounding box center [1509, 164] width 82 height 22
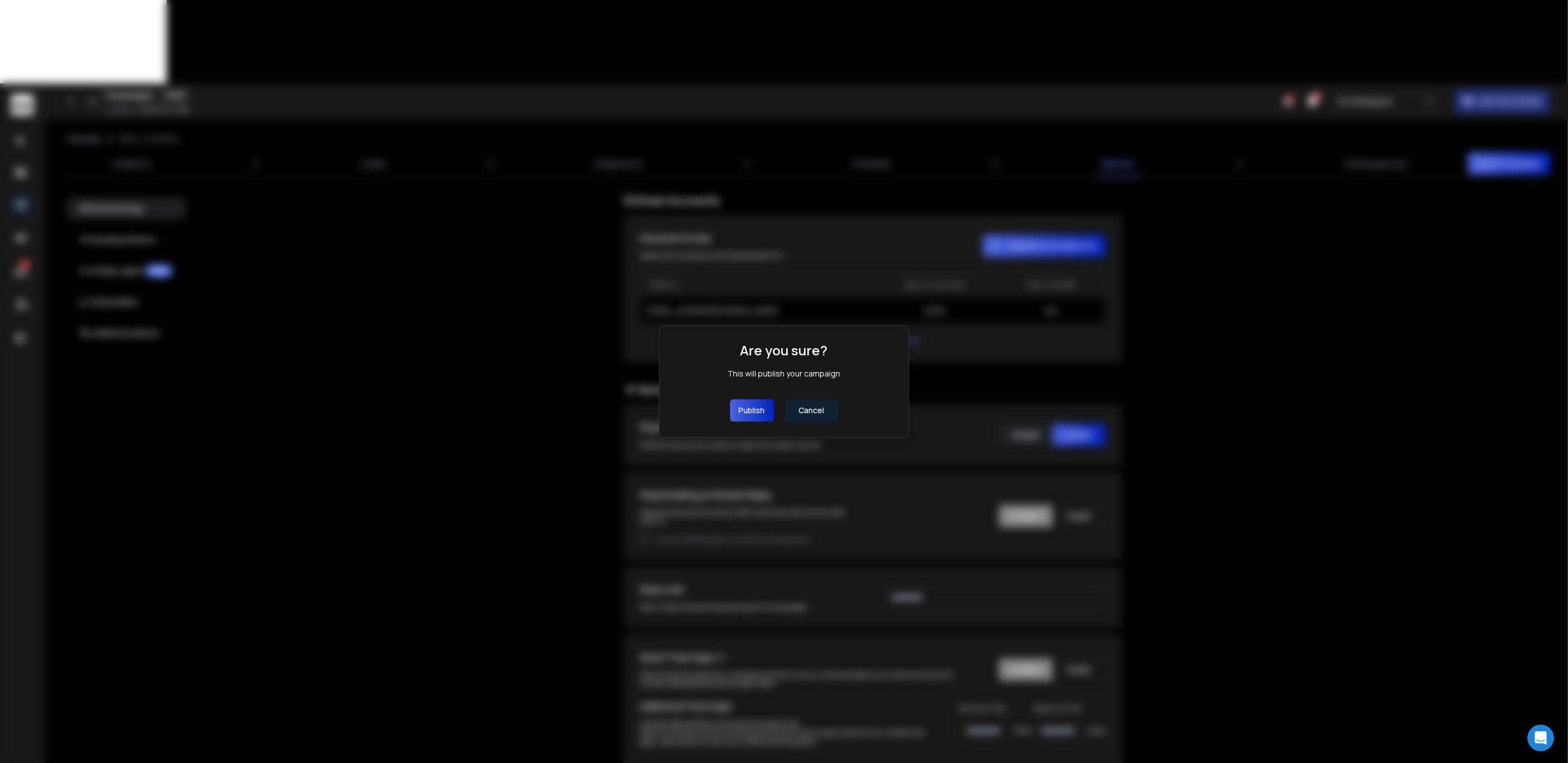
click at [754, 407] on button "Publish" at bounding box center [752, 410] width 44 height 22
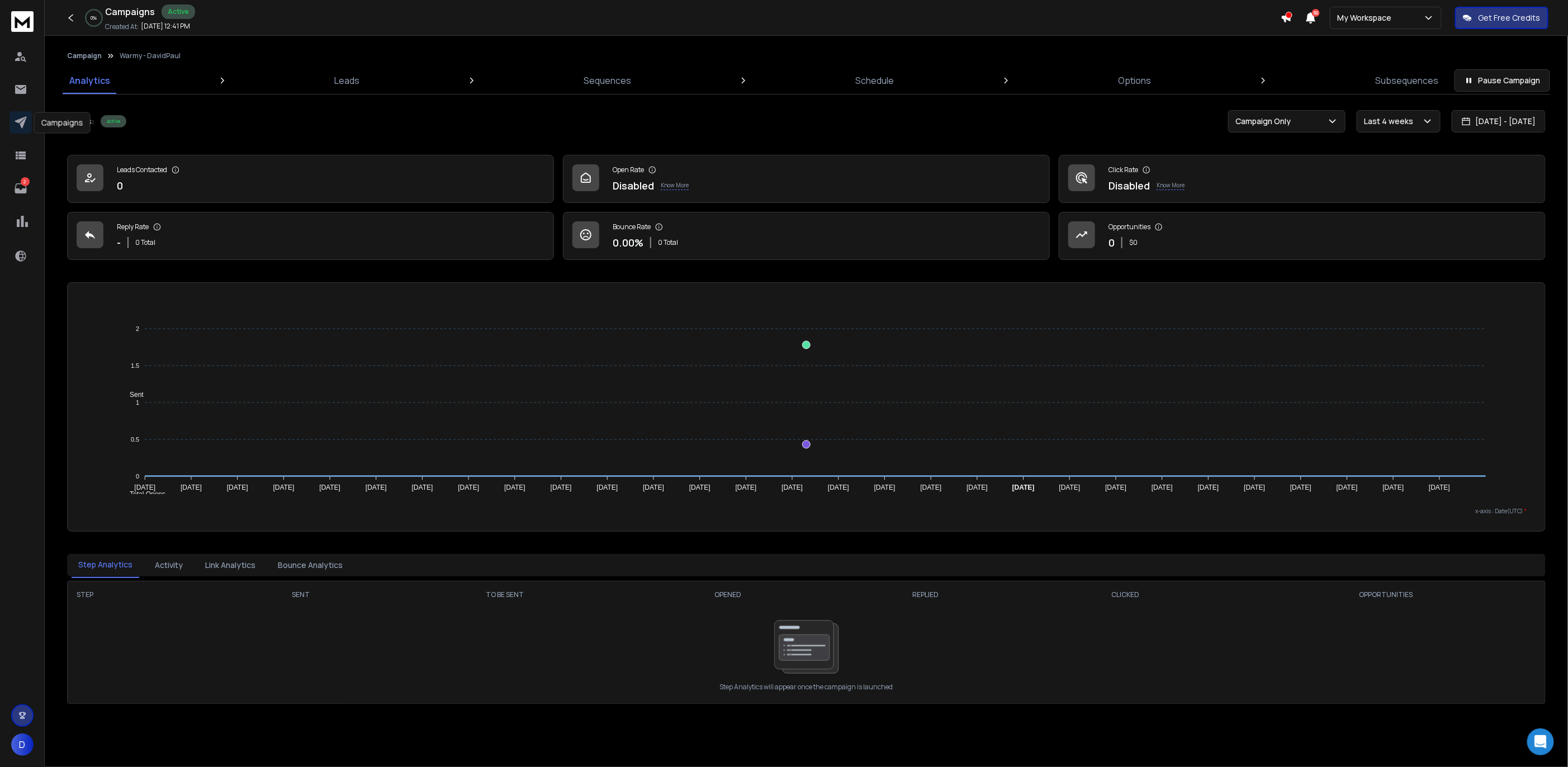
click at [21, 118] on icon at bounding box center [21, 122] width 12 height 12
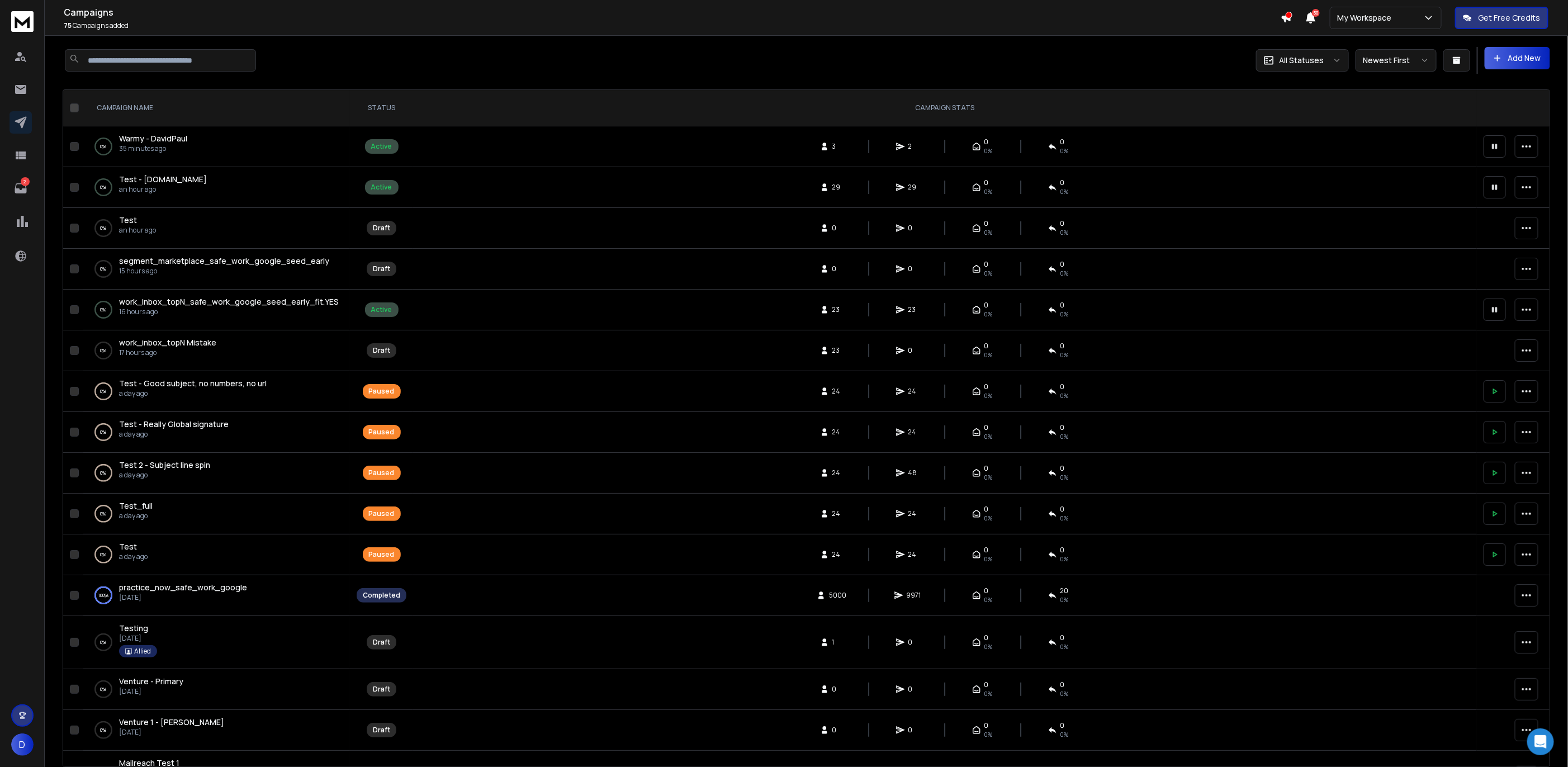
click at [196, 139] on div "0 % Warmy - DavidPaul 35 minutes ago" at bounding box center [216, 146] width 244 height 27
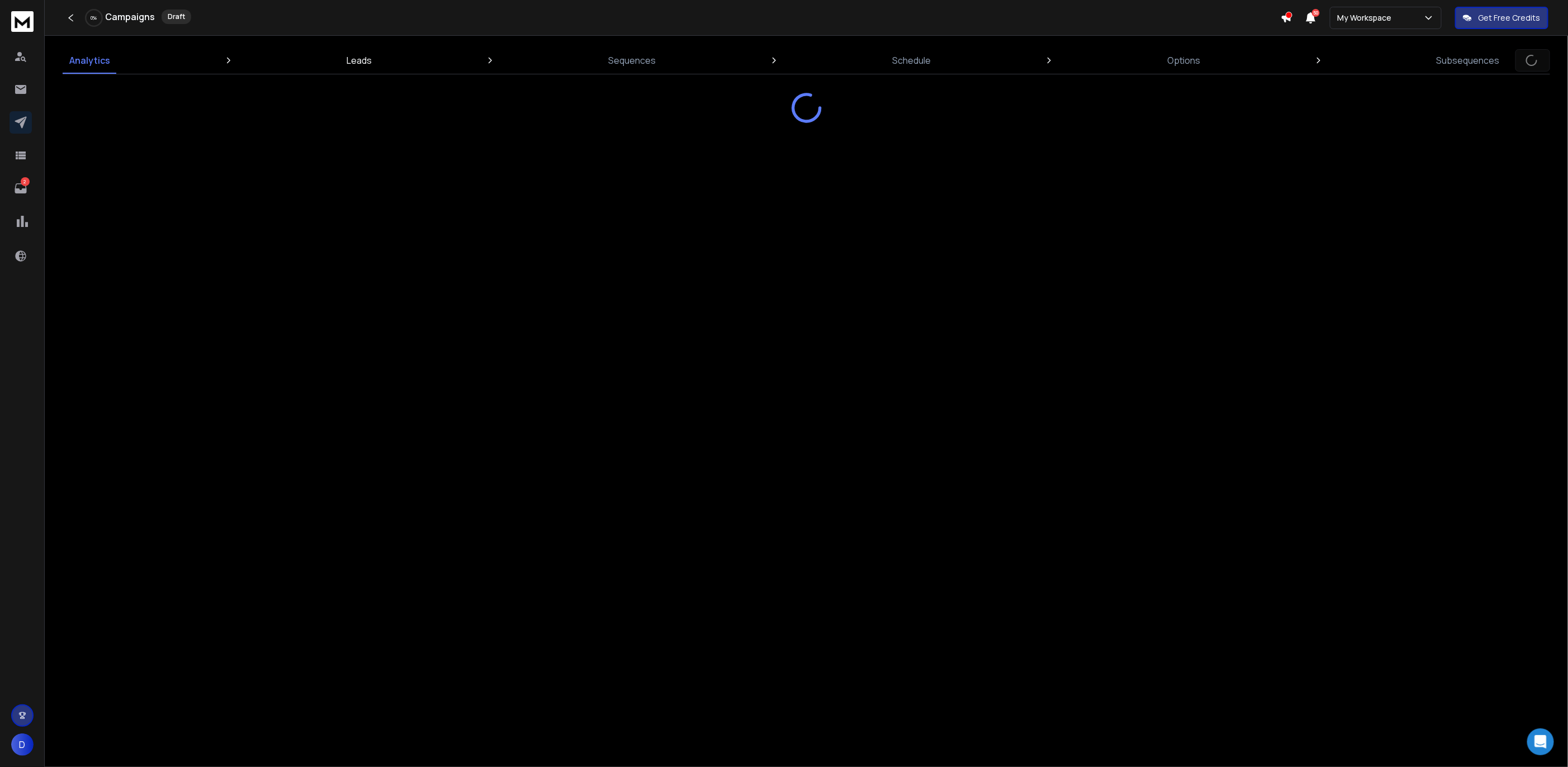
click at [355, 65] on p "Leads" at bounding box center [359, 60] width 25 height 13
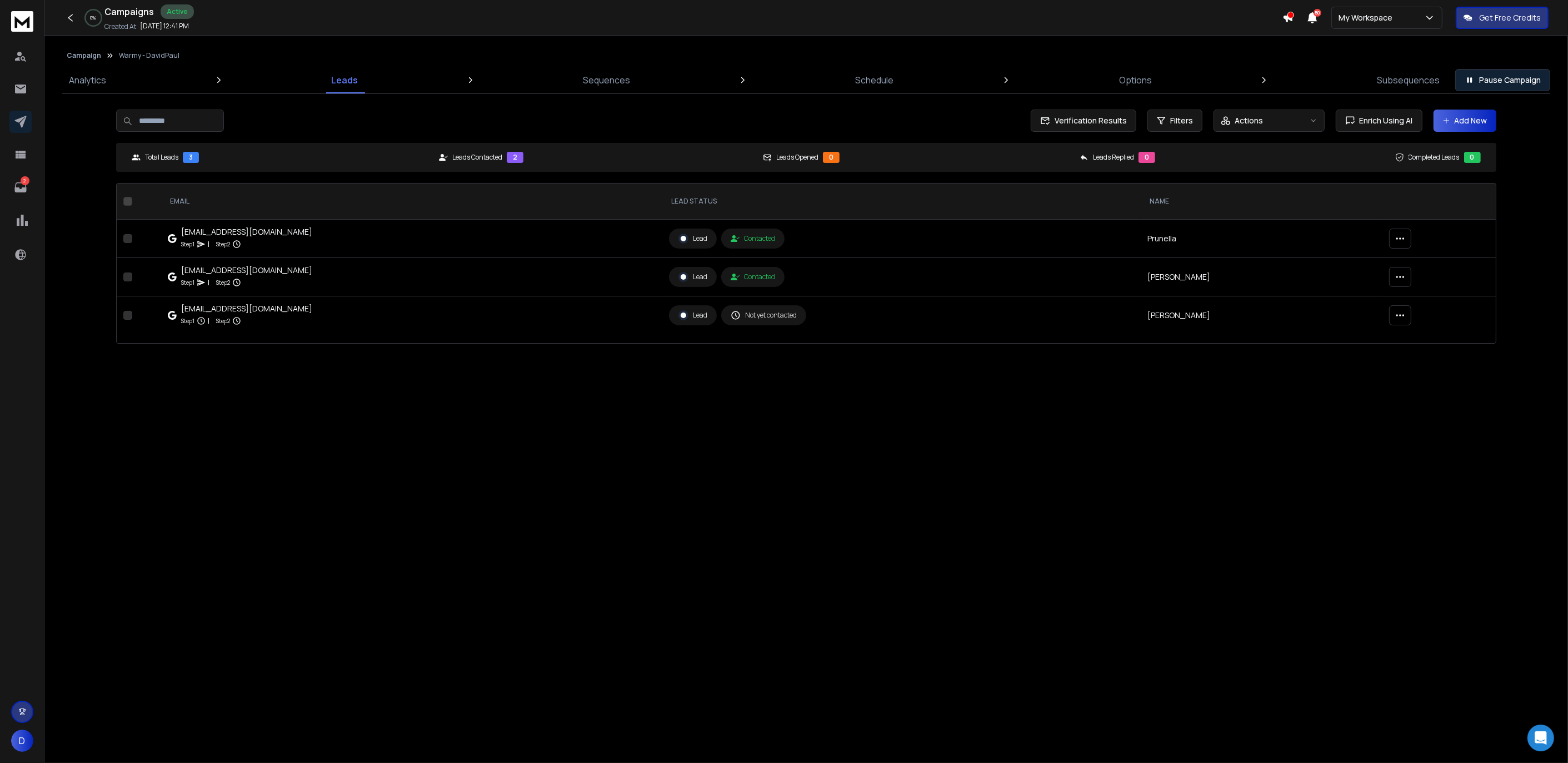
click at [1499, 82] on button "Pause Campaign" at bounding box center [1502, 80] width 95 height 22
click at [20, 118] on icon at bounding box center [20, 122] width 13 height 13
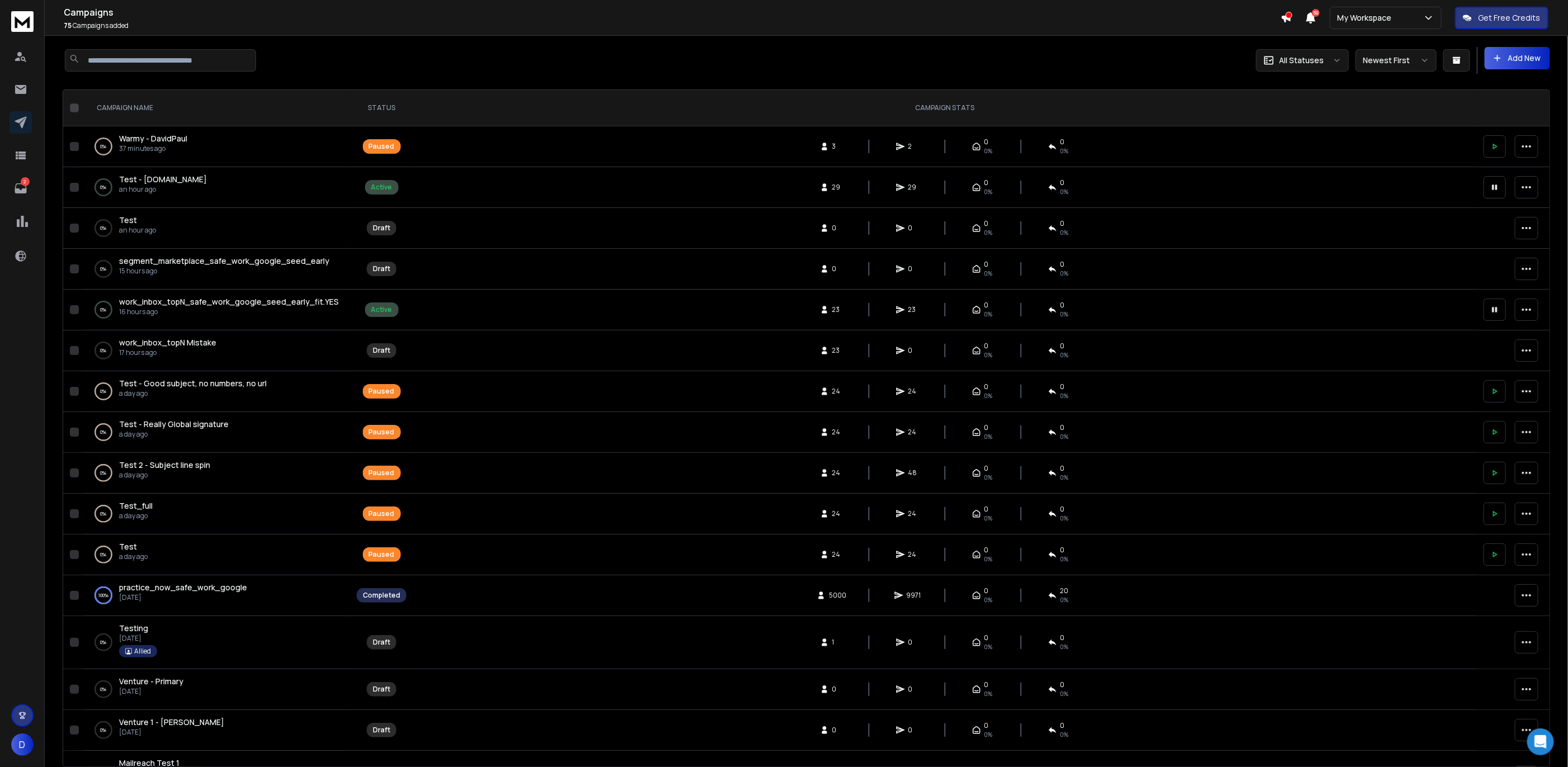
click at [1521, 143] on icon "button" at bounding box center [1526, 146] width 11 height 11
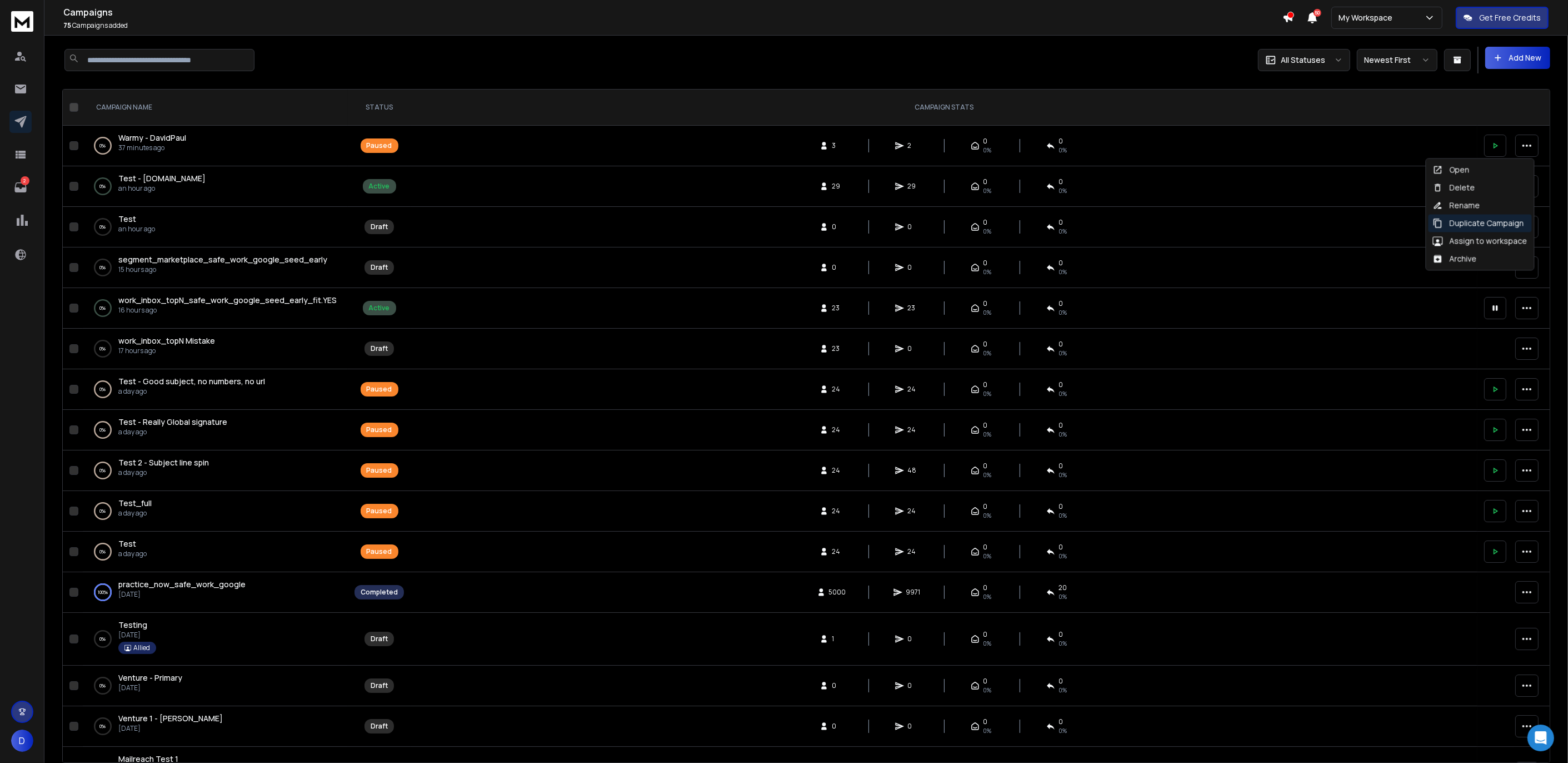
click at [1471, 221] on div "Duplicate Campaign" at bounding box center [1479, 222] width 91 height 11
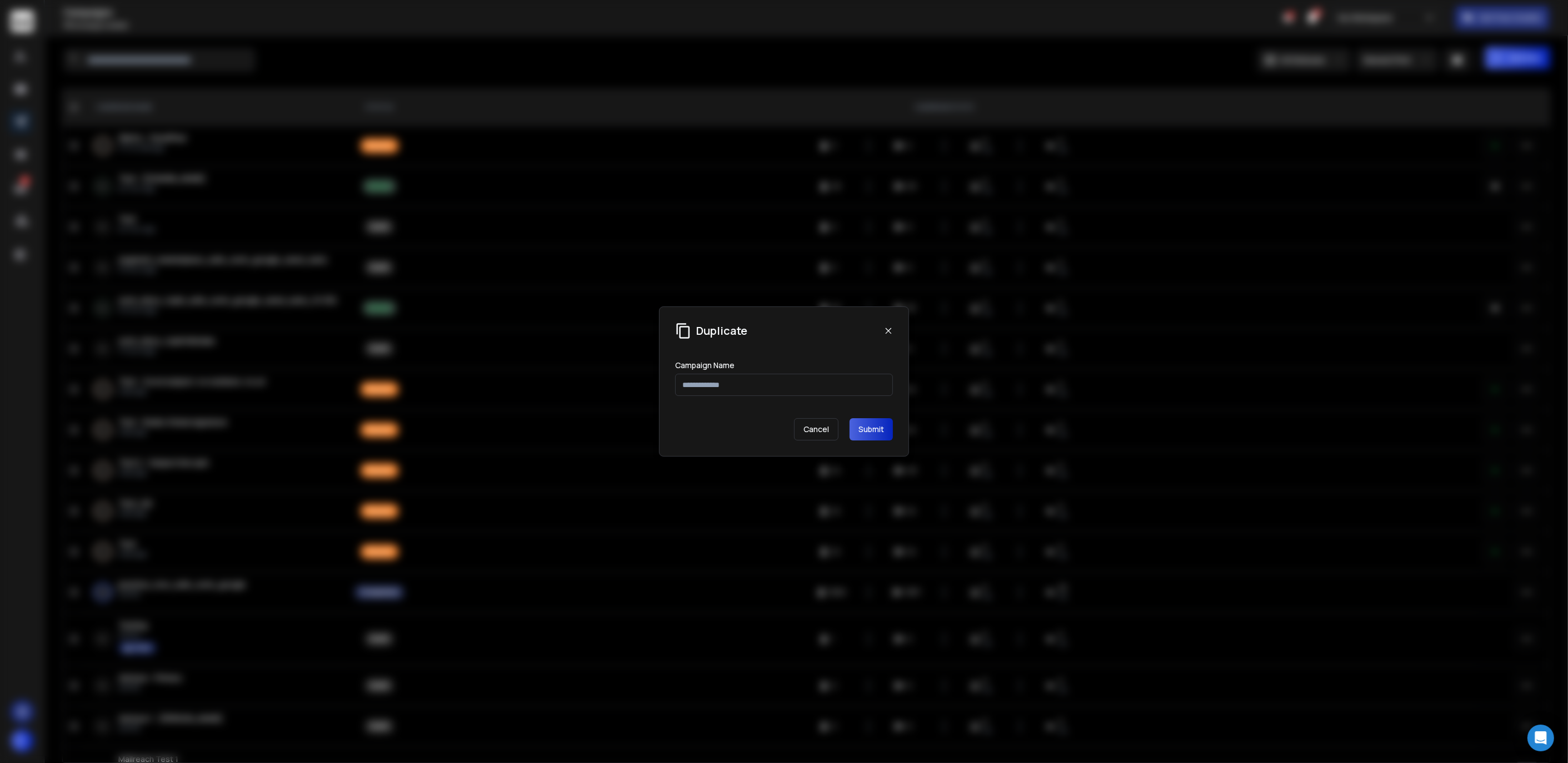
click at [805, 382] on input "text" at bounding box center [784, 385] width 218 height 22
type input "**********"
click at [870, 426] on button "Submit" at bounding box center [871, 430] width 43 height 22
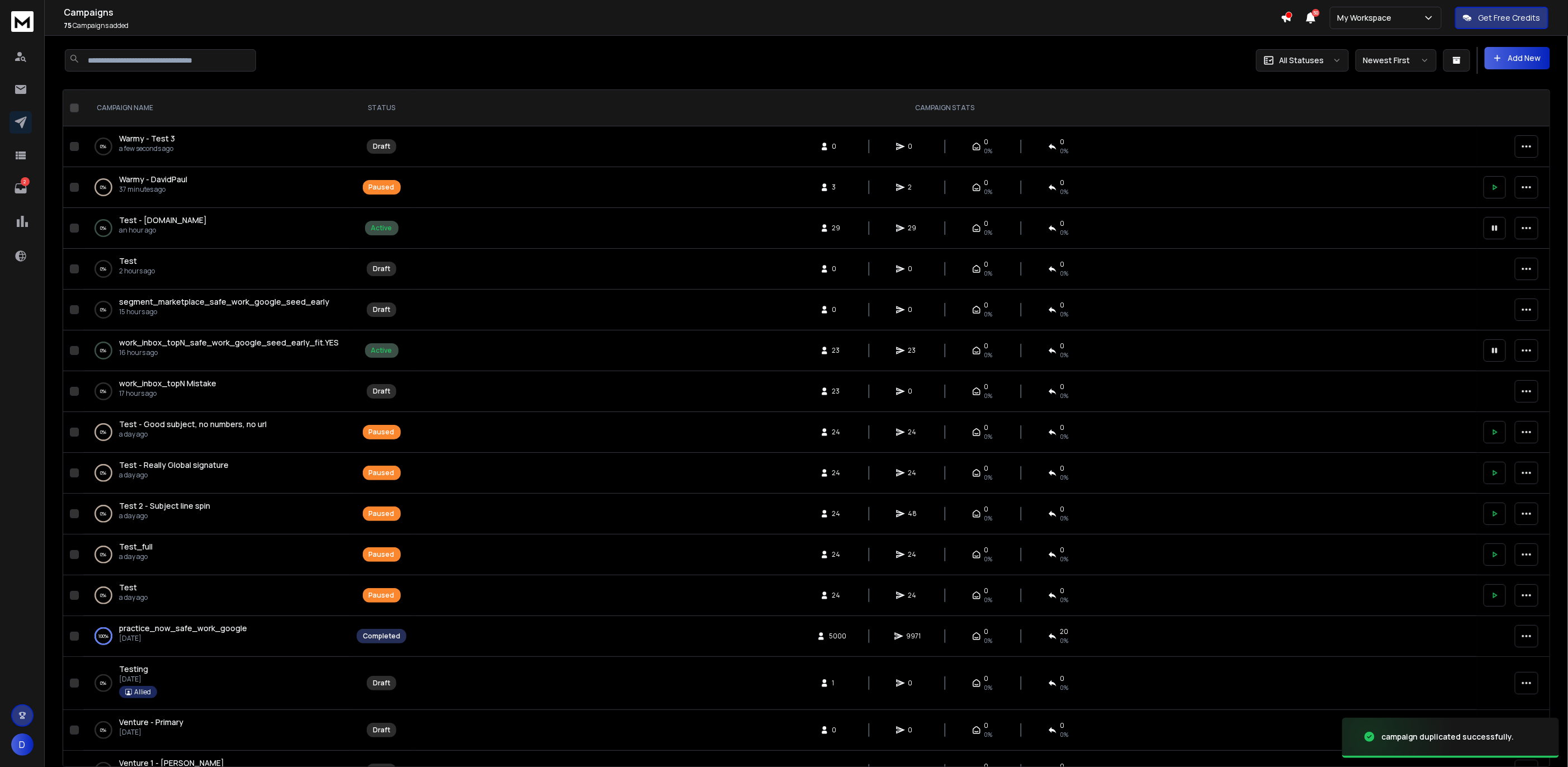
click at [163, 140] on span "Warmy - Test 3" at bounding box center [147, 138] width 56 height 11
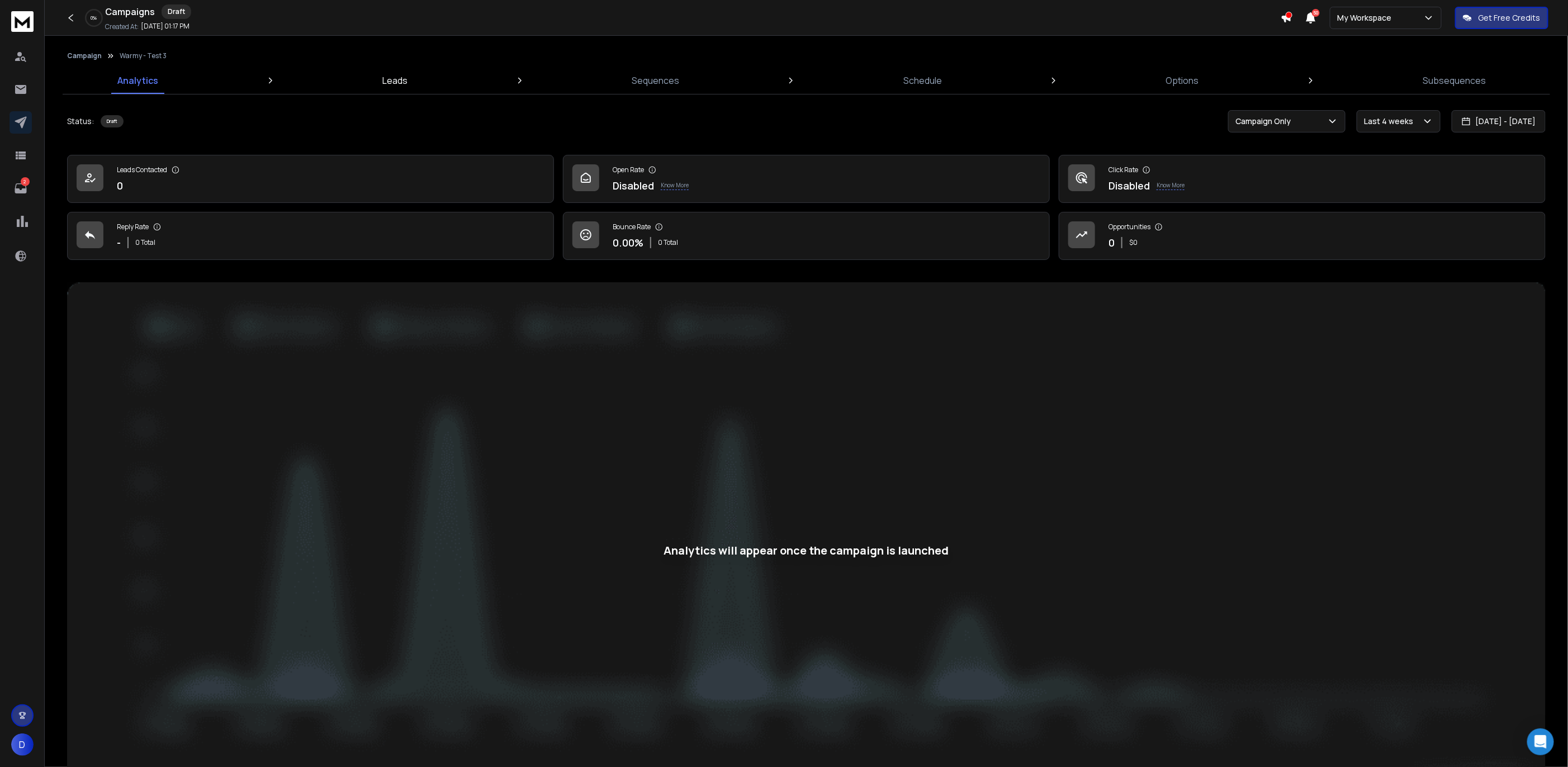
click at [401, 78] on p "Leads" at bounding box center [395, 81] width 25 height 13
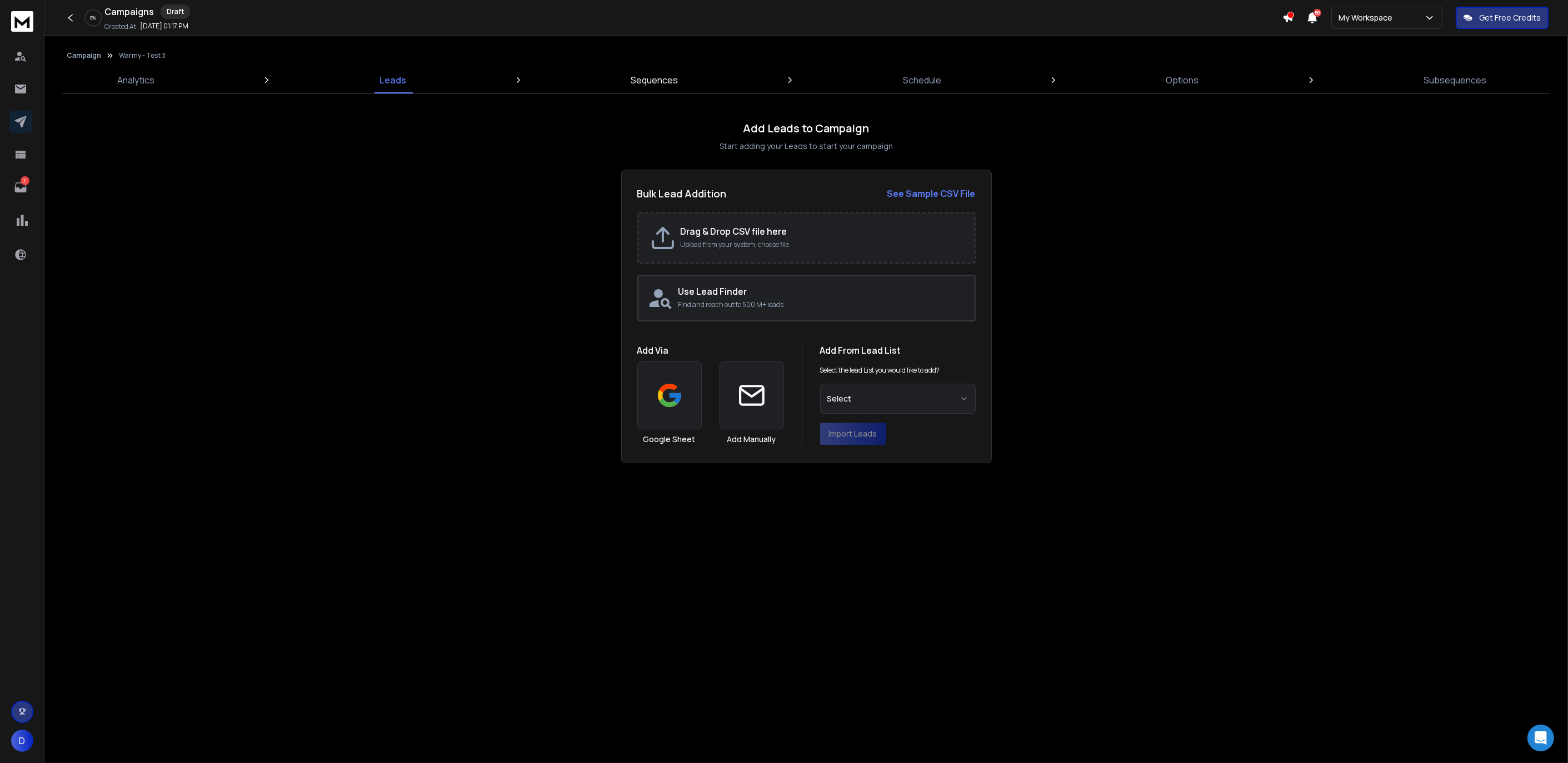
click at [665, 81] on p "Sequences" at bounding box center [654, 80] width 47 height 13
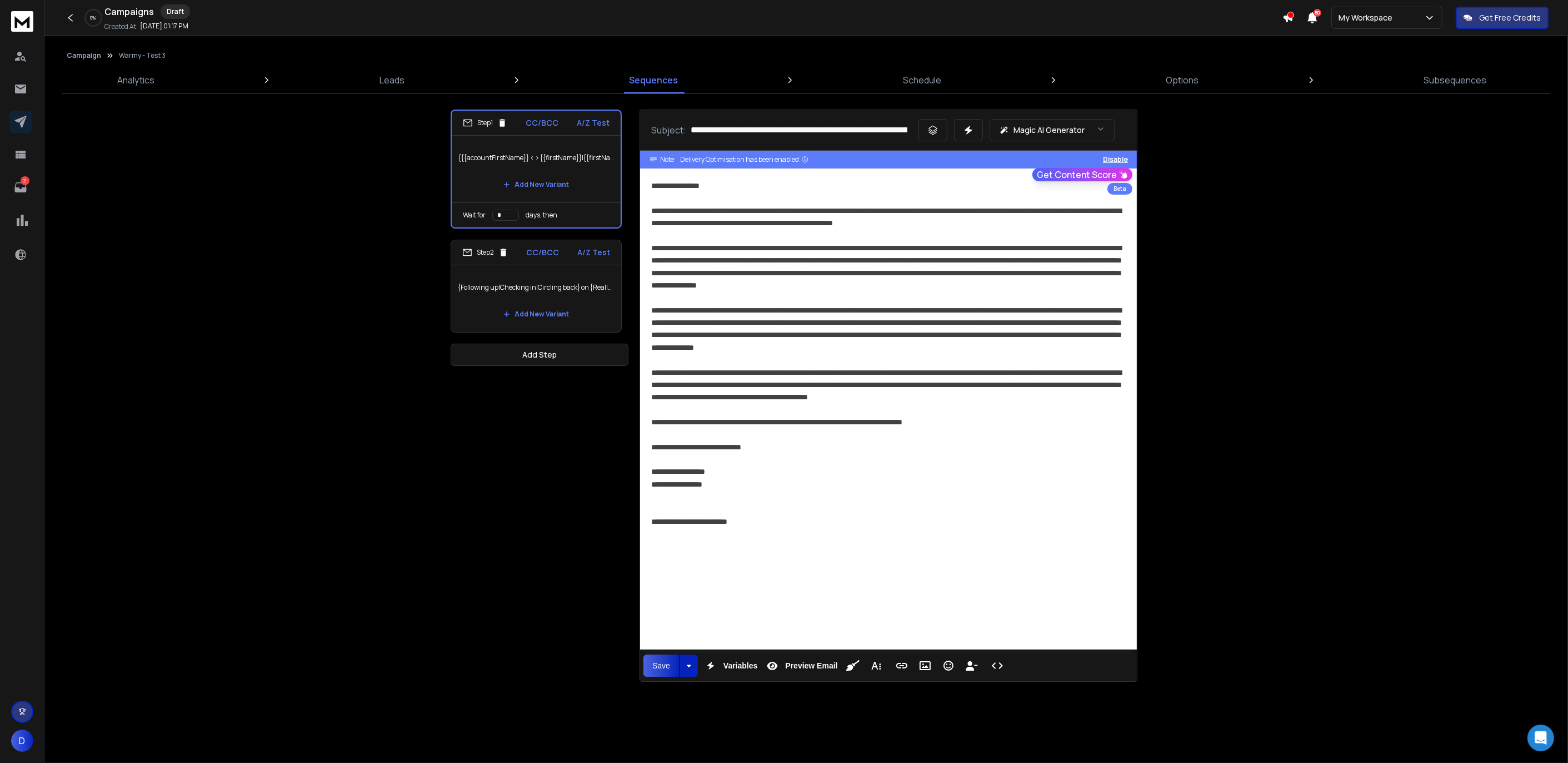
click at [515, 287] on p "{Following up|Checking in|Circling back} on {Really Global|RG}" at bounding box center [536, 287] width 156 height 31
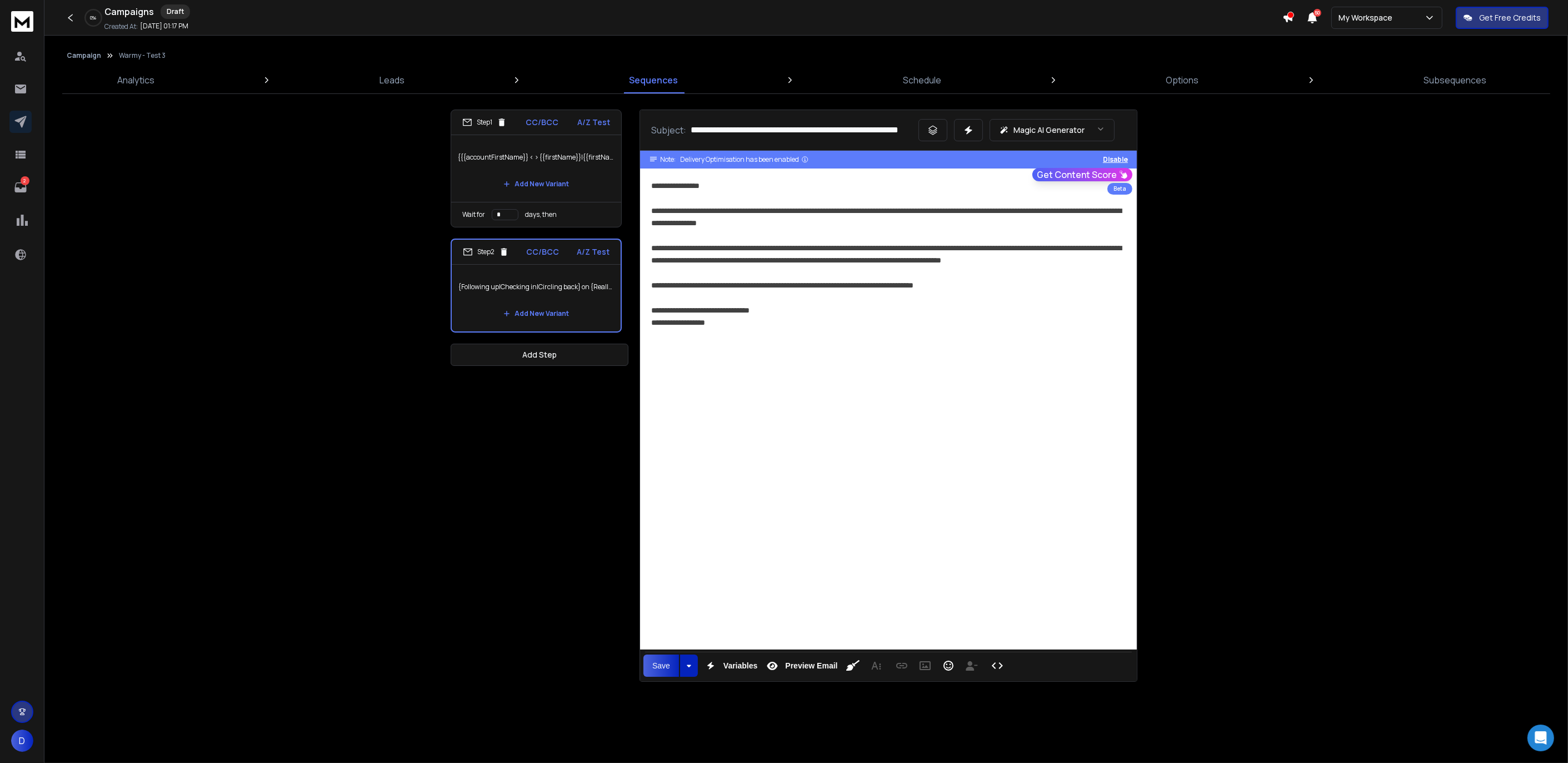
click at [524, 158] on p "{{{accountFirstName}} < > {{firstName}}|{{firstName}} < > {{accountFirstName}}|…" at bounding box center [536, 157] width 156 height 31
type input "**********"
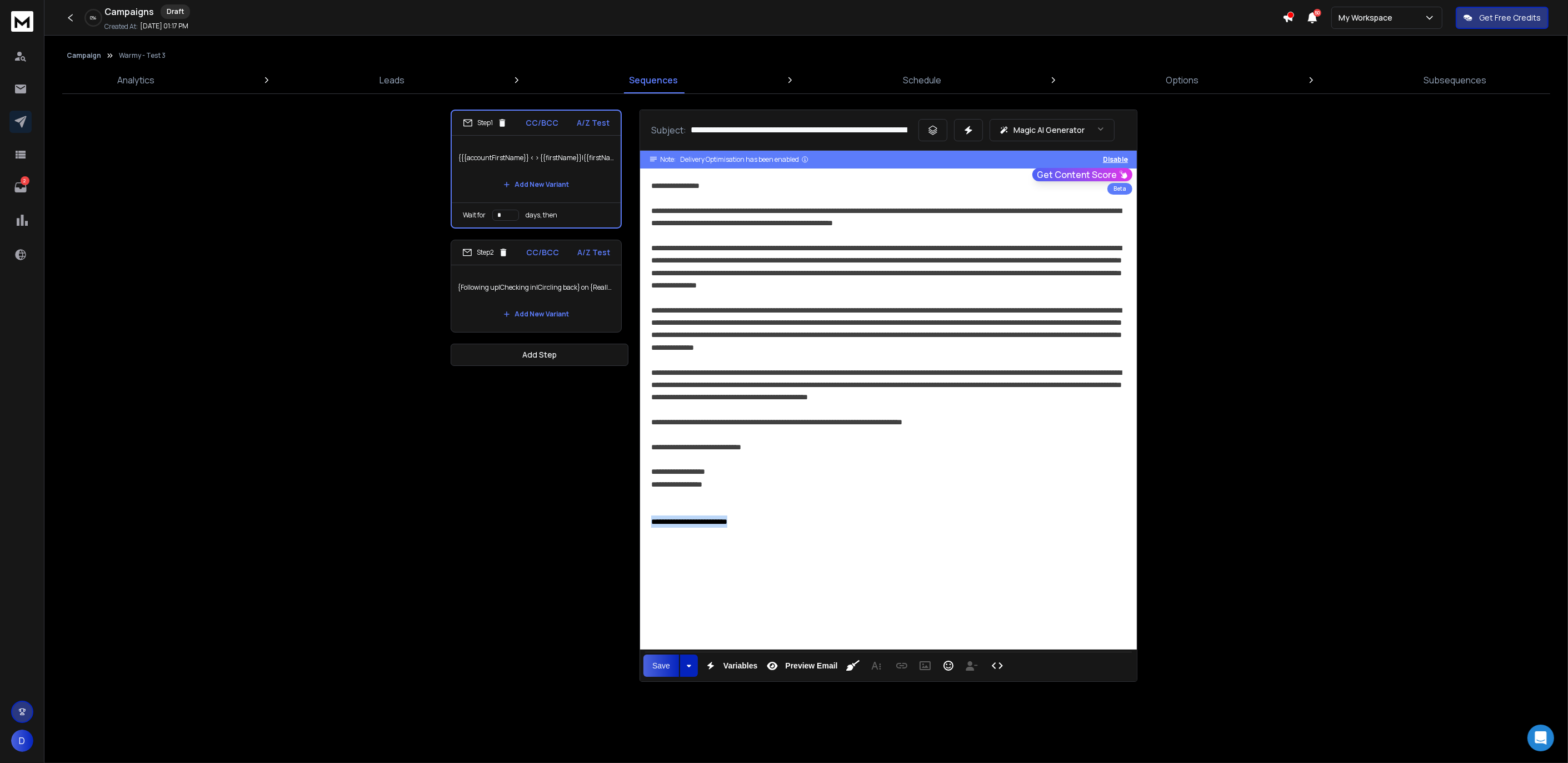
drag, startPoint x: 784, startPoint y: 516, endPoint x: 599, endPoint y: 514, distance: 185.0
click at [599, 514] on div "**********" at bounding box center [806, 395] width 711 height 572
click at [392, 76] on p "Leads" at bounding box center [392, 80] width 25 height 13
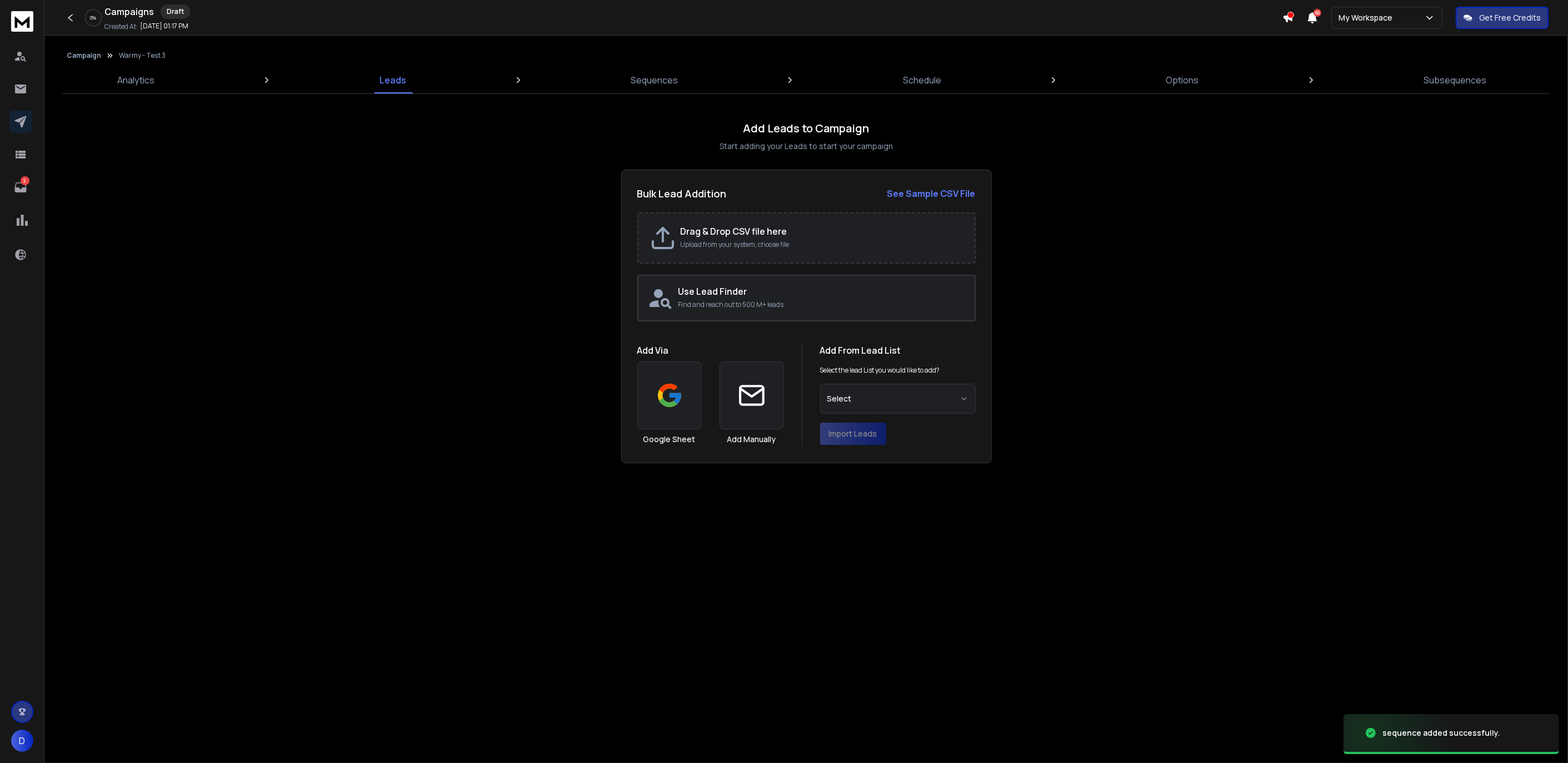
click at [701, 224] on h2 "Drag & Drop CSV file here" at bounding box center [822, 231] width 283 height 13
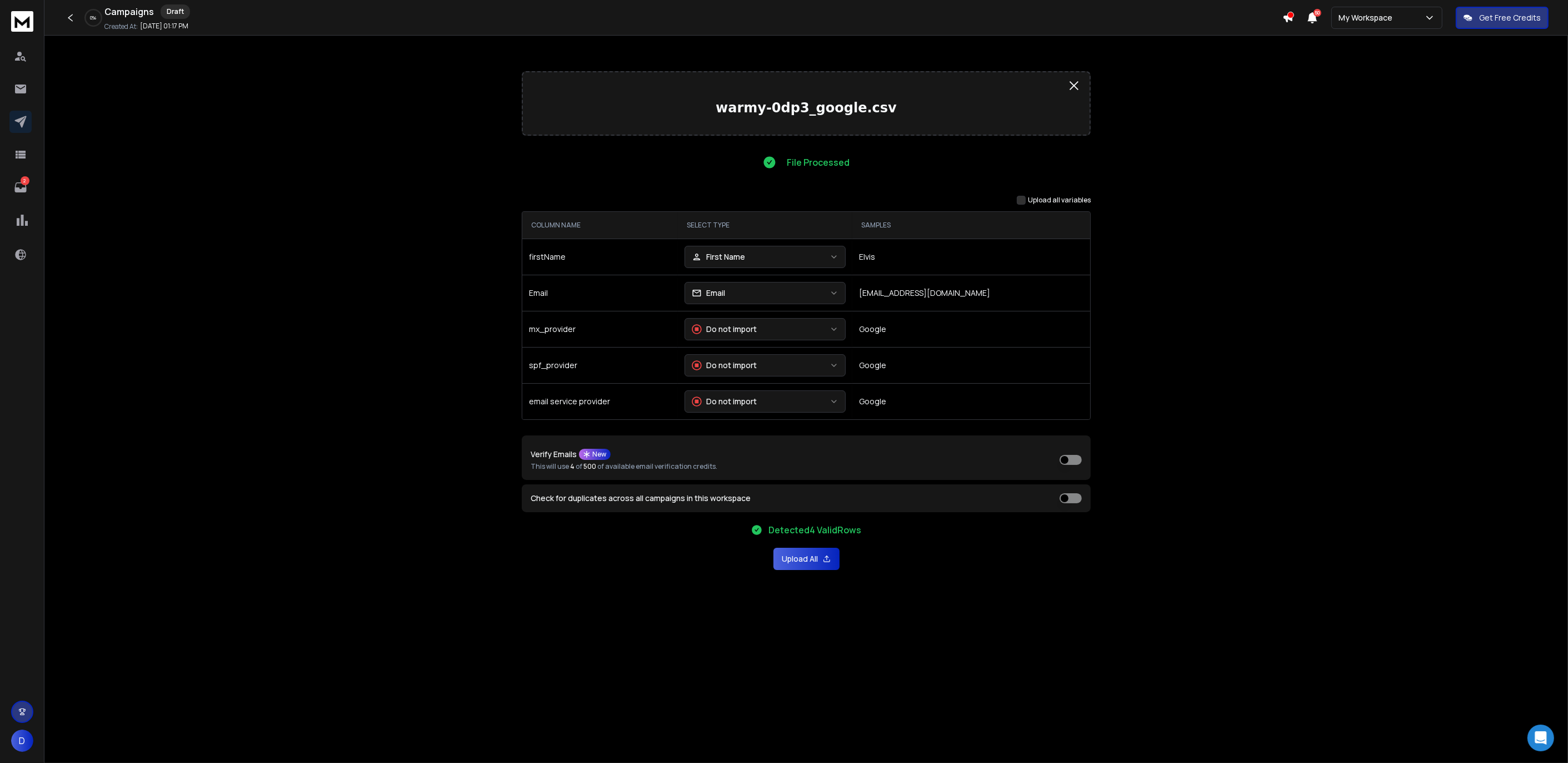
click at [805, 554] on button "Upload All" at bounding box center [806, 558] width 66 height 22
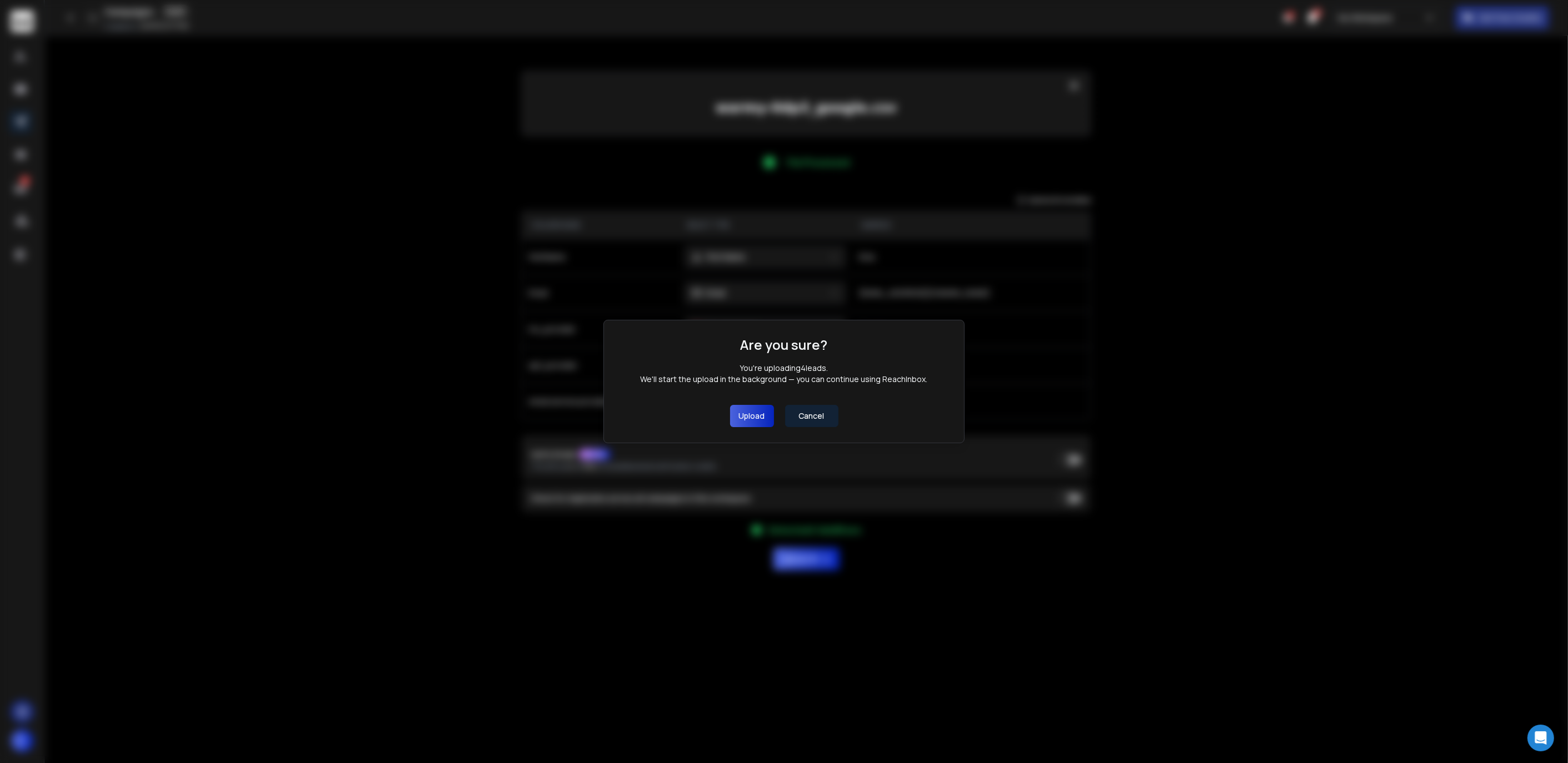
click at [750, 426] on button "Upload" at bounding box center [752, 416] width 44 height 22
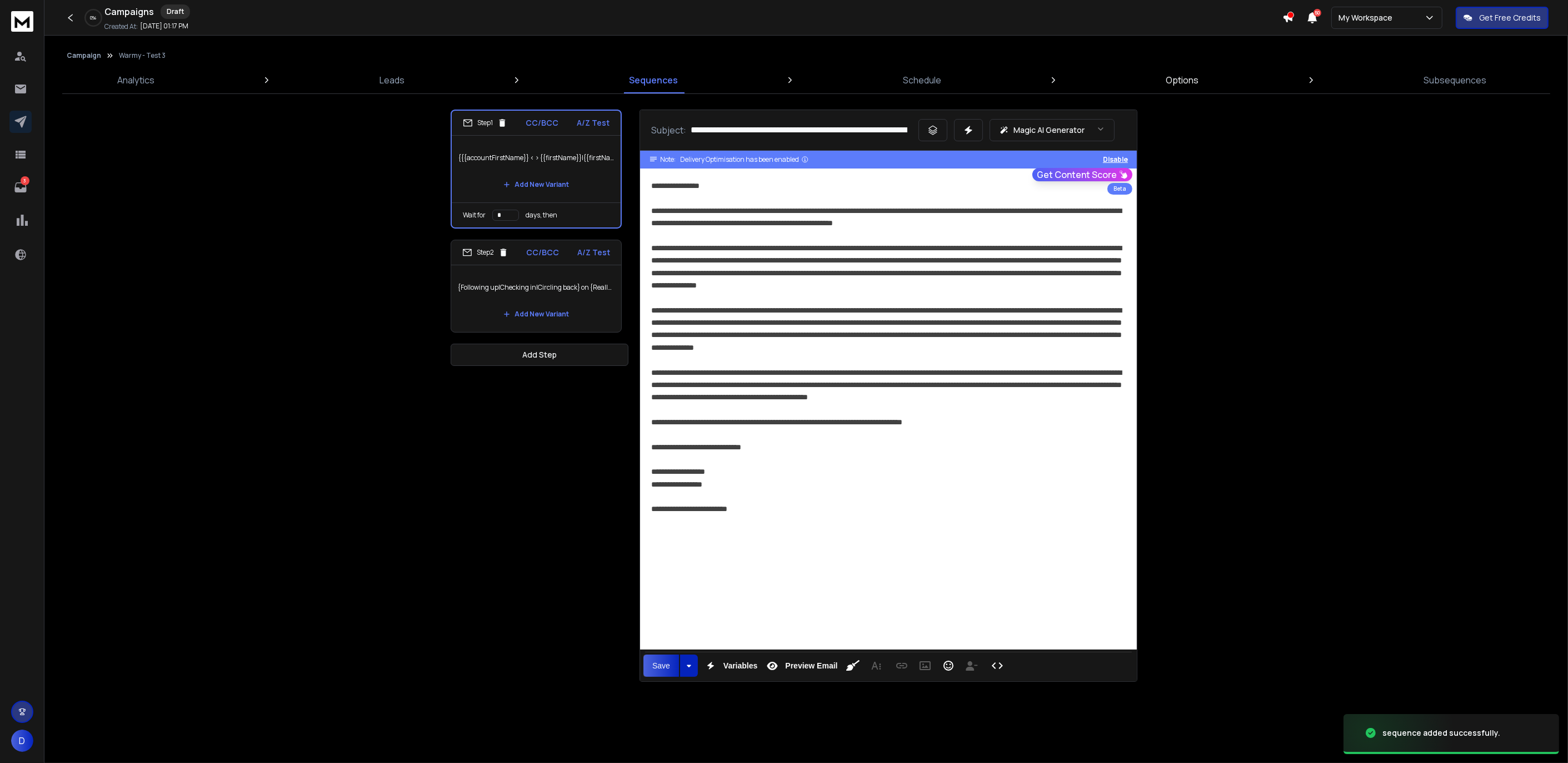
click at [1172, 81] on p "Options" at bounding box center [1182, 80] width 33 height 13
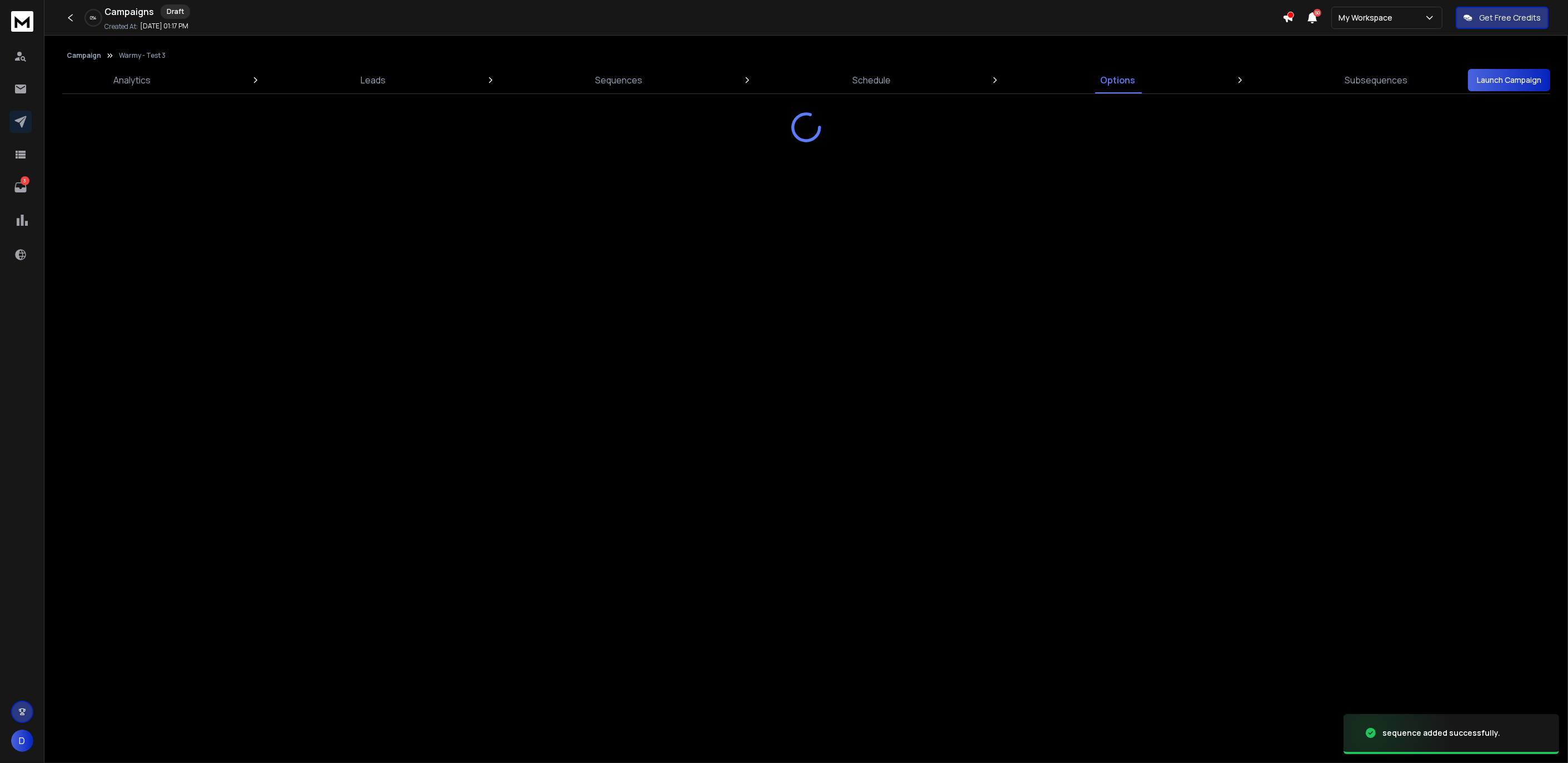
select select "*"
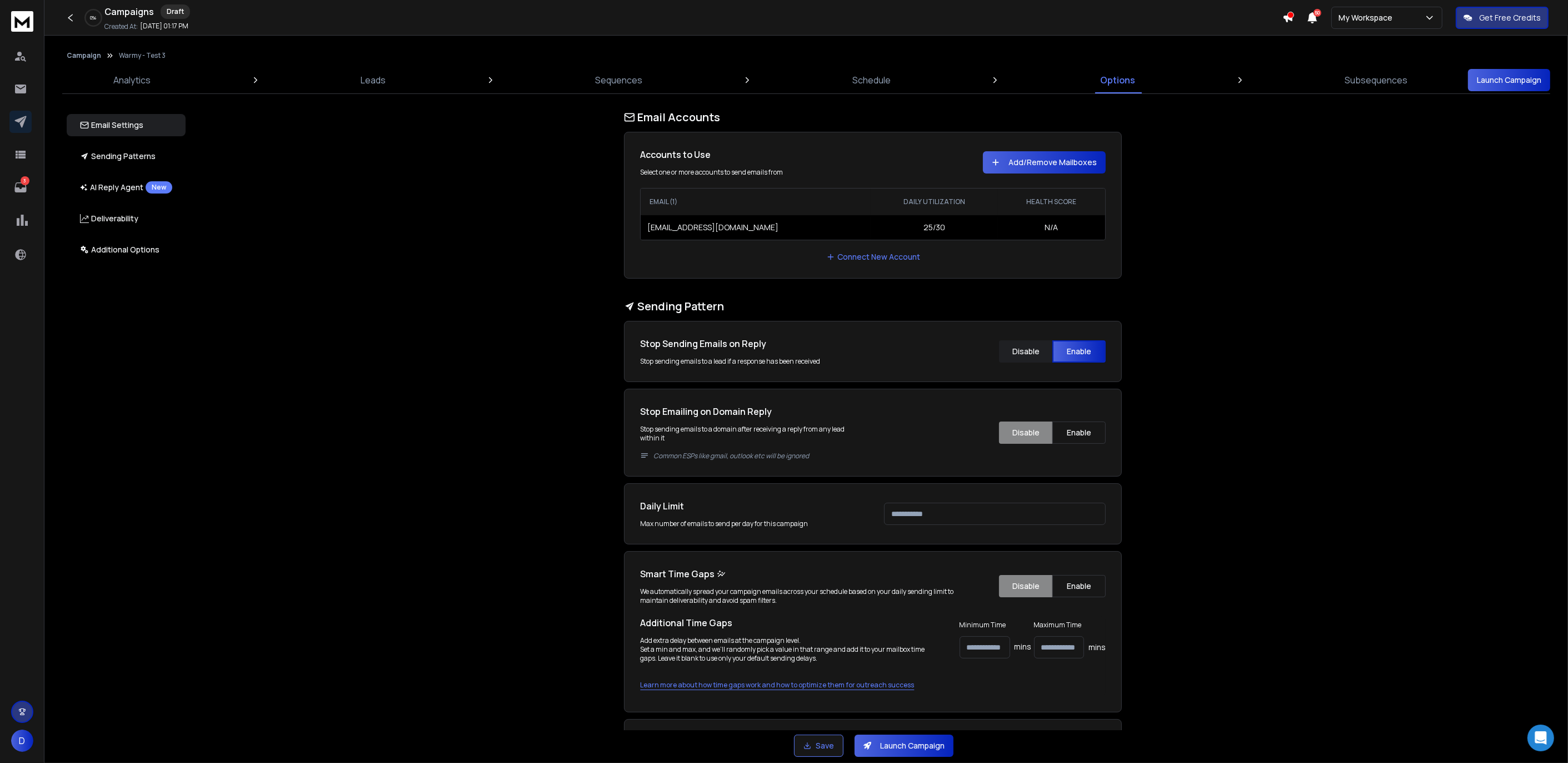
click at [893, 744] on button "Launch Campaign" at bounding box center [904, 745] width 99 height 22
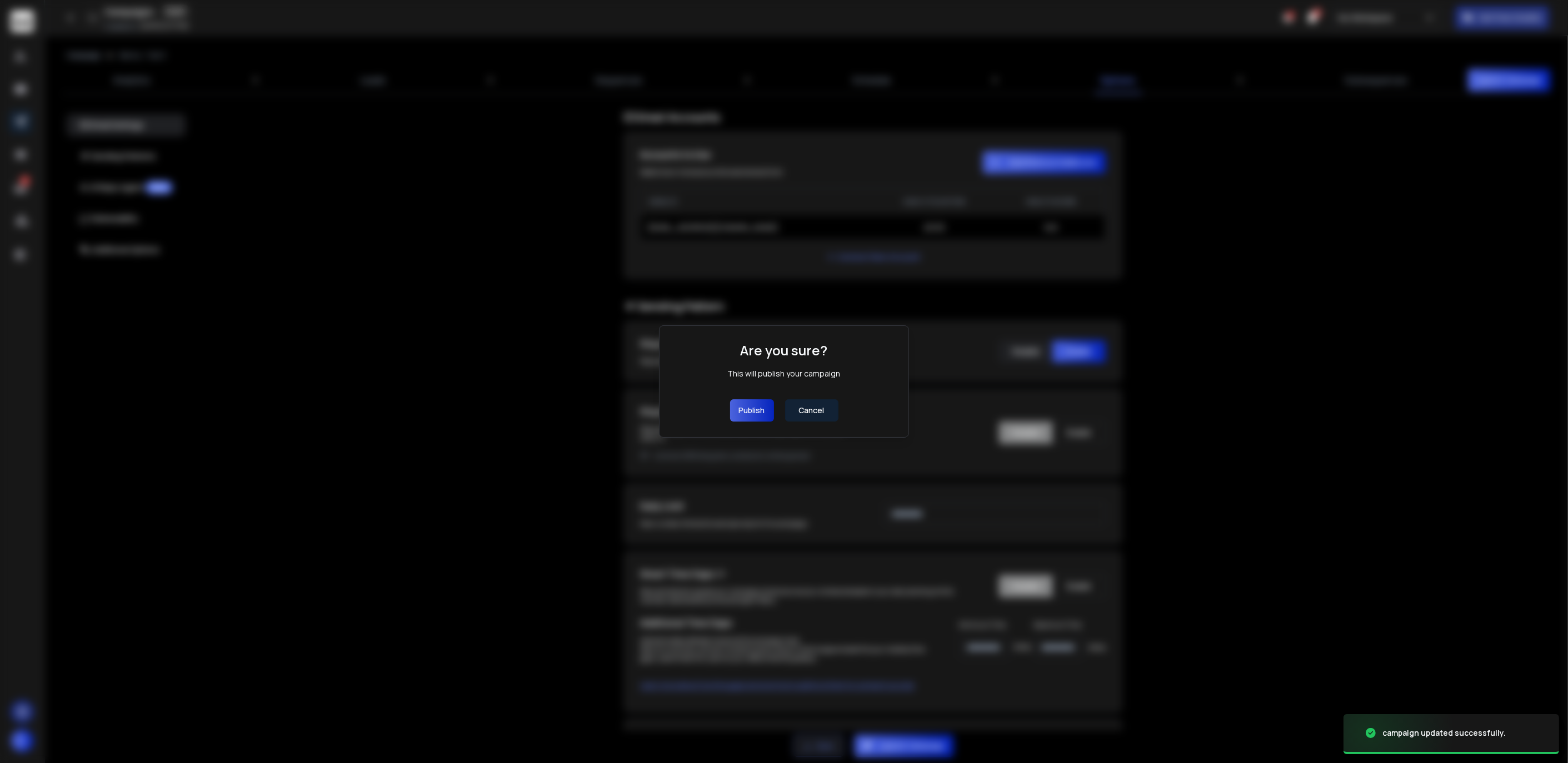
click at [753, 407] on button "Publish" at bounding box center [752, 410] width 44 height 22
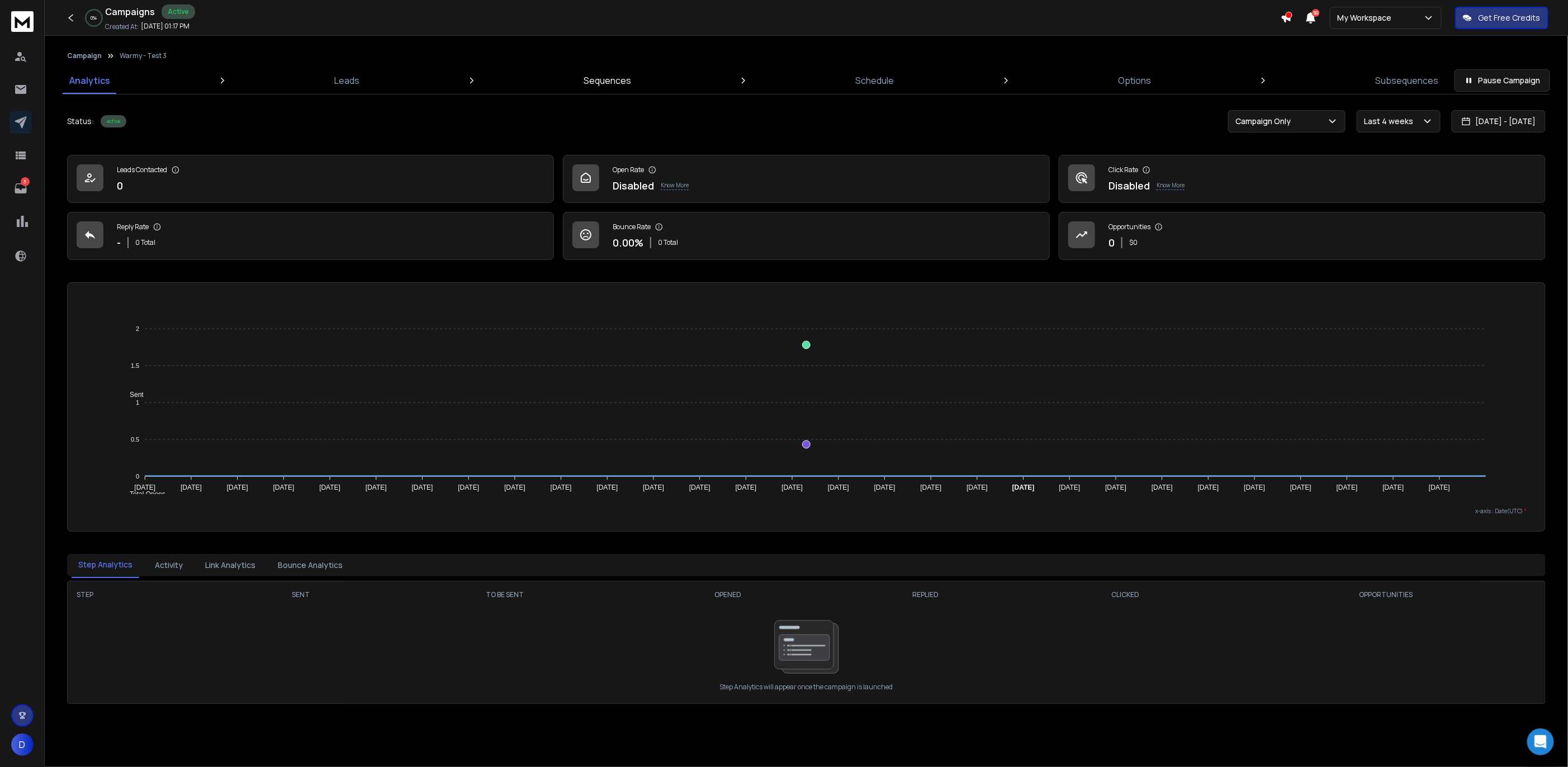
click at [630, 56] on div "Campaign Warmy - Test 3" at bounding box center [805, 56] width 1478 height 9
click at [615, 71] on link "Sequences" at bounding box center [607, 80] width 61 height 27
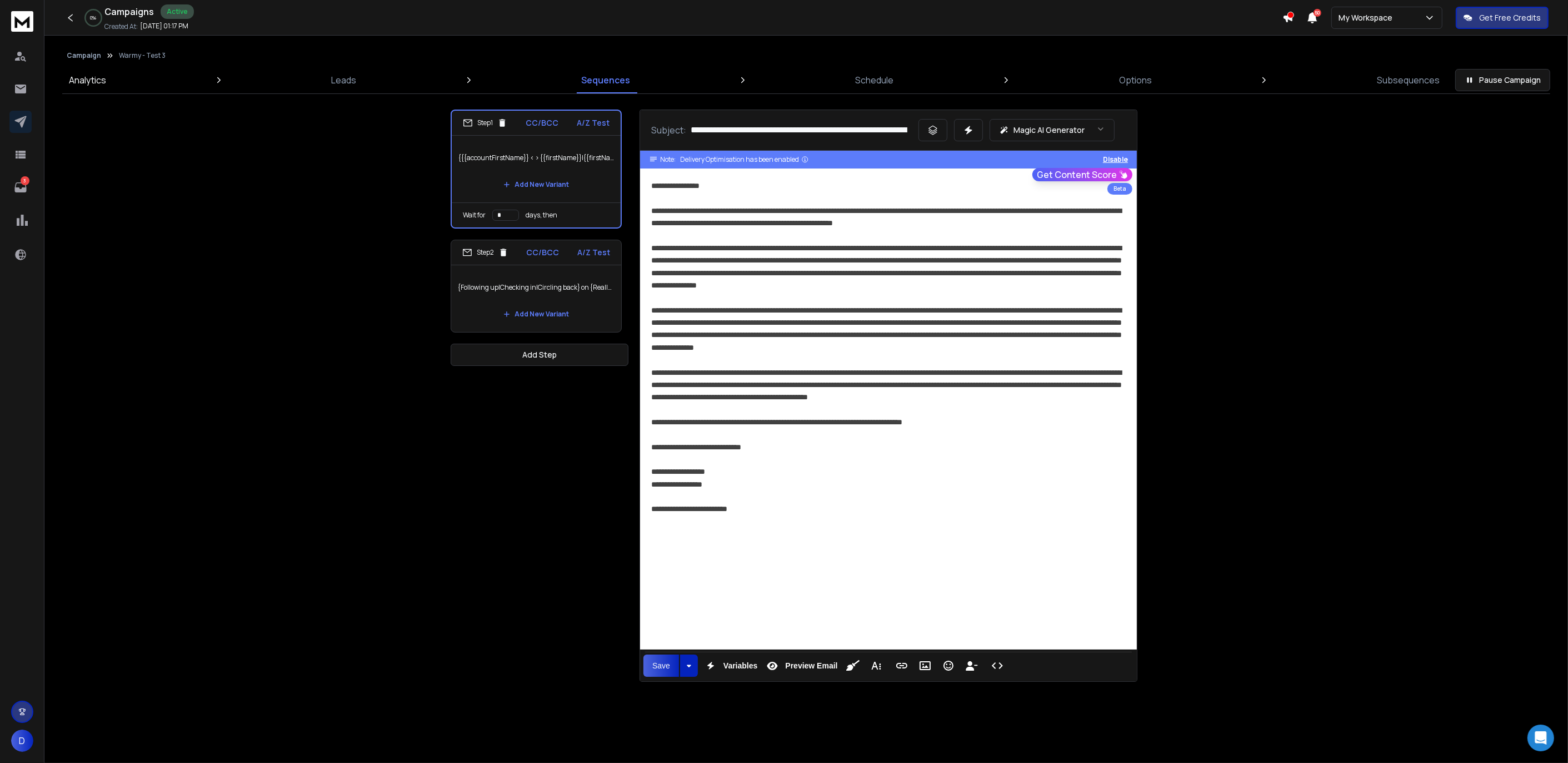
click at [85, 80] on p "Analytics" at bounding box center [87, 80] width 37 height 13
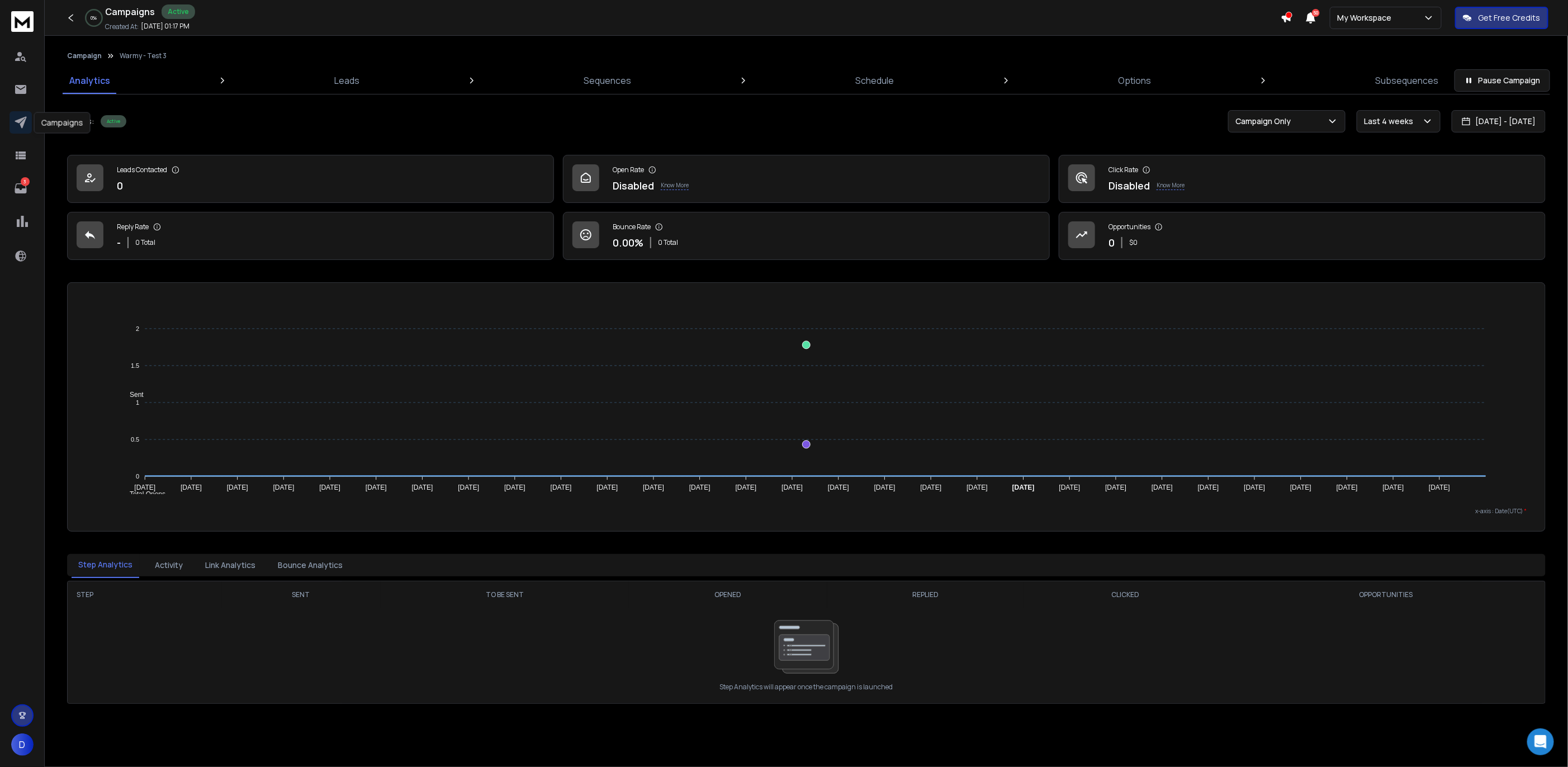
click at [17, 122] on icon at bounding box center [21, 122] width 13 height 13
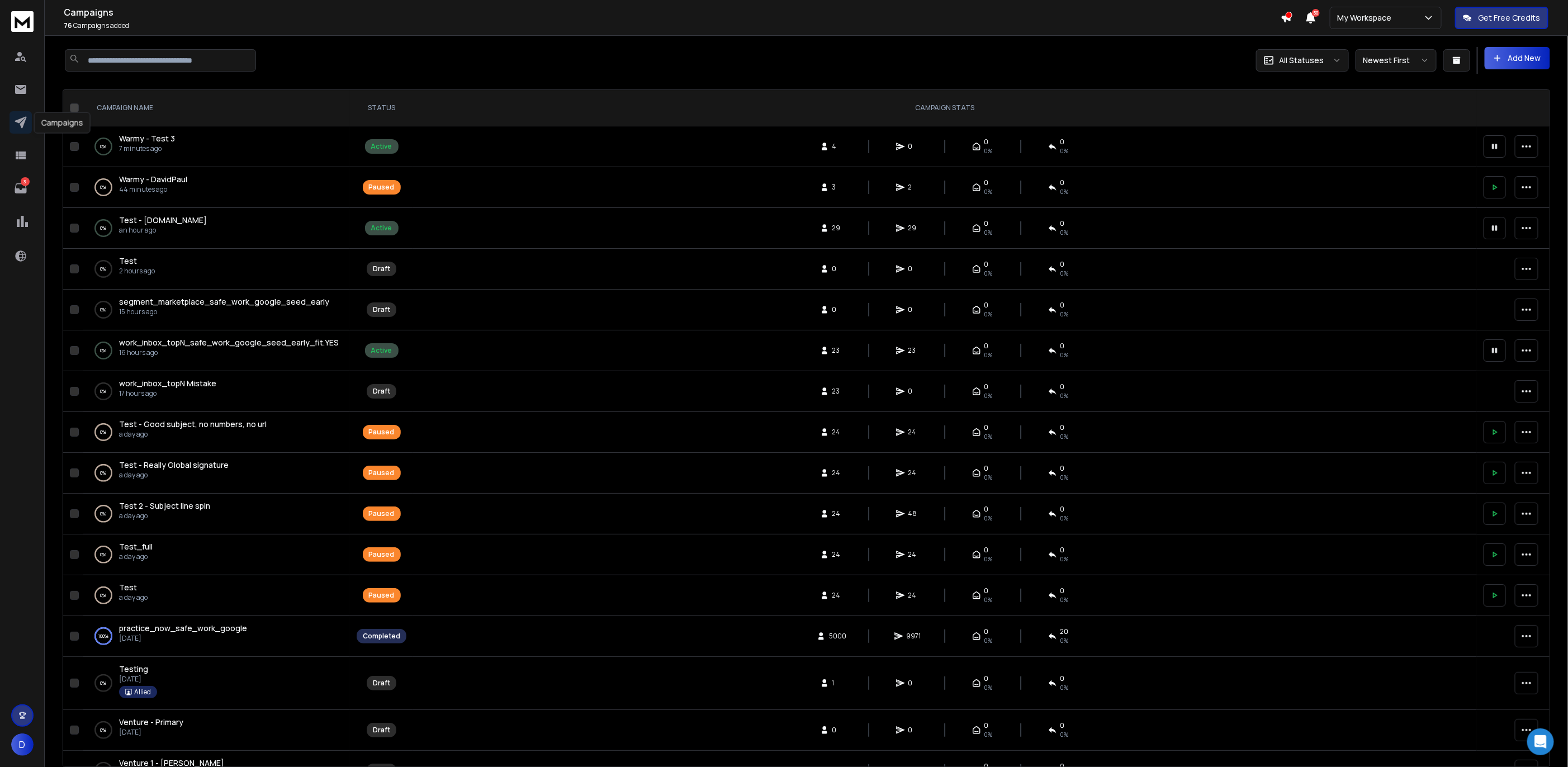
click at [139, 219] on span "Test - [DOMAIN_NAME]" at bounding box center [163, 220] width 88 height 11
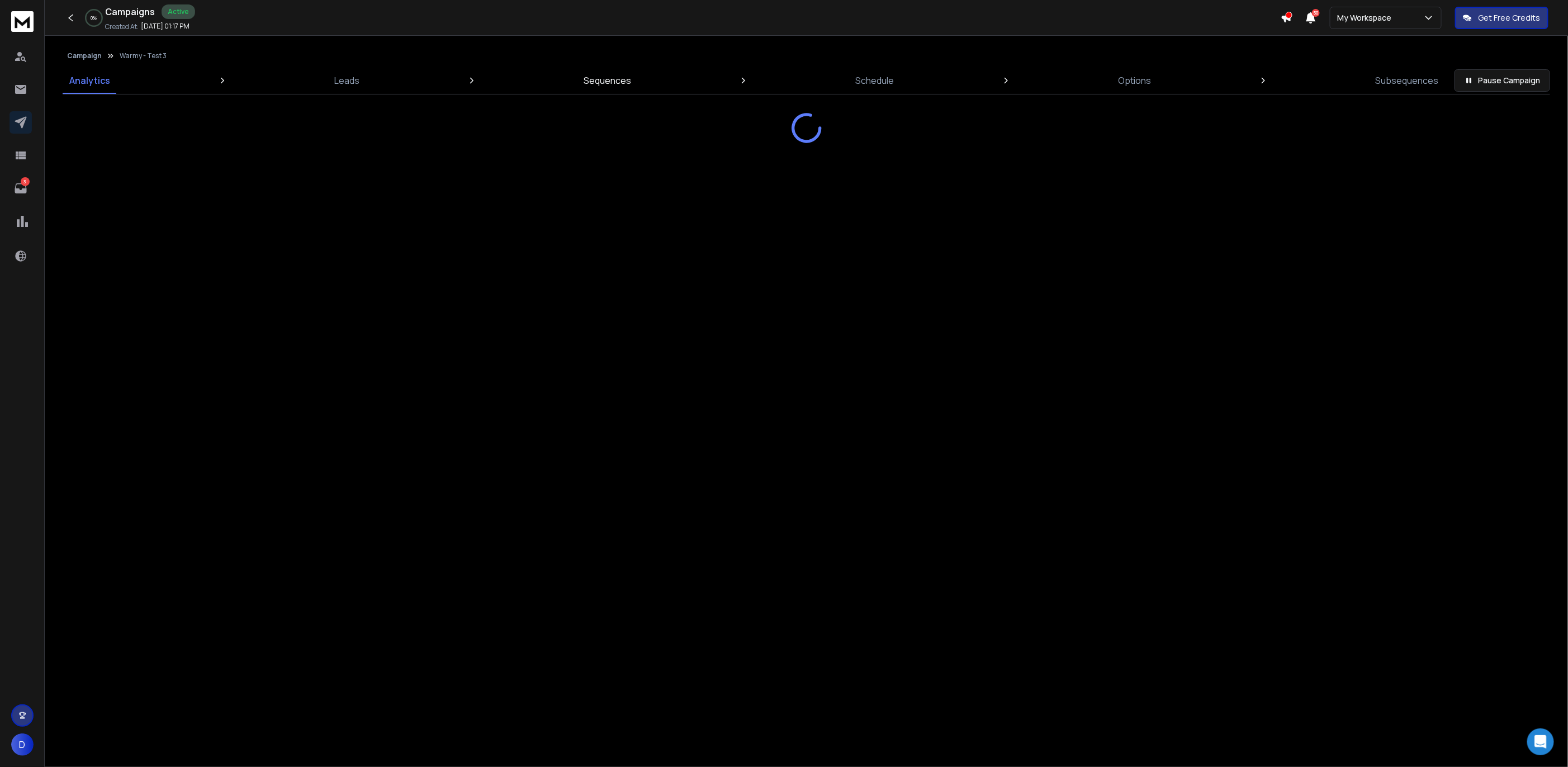
click at [608, 81] on p "Sequences" at bounding box center [607, 81] width 48 height 13
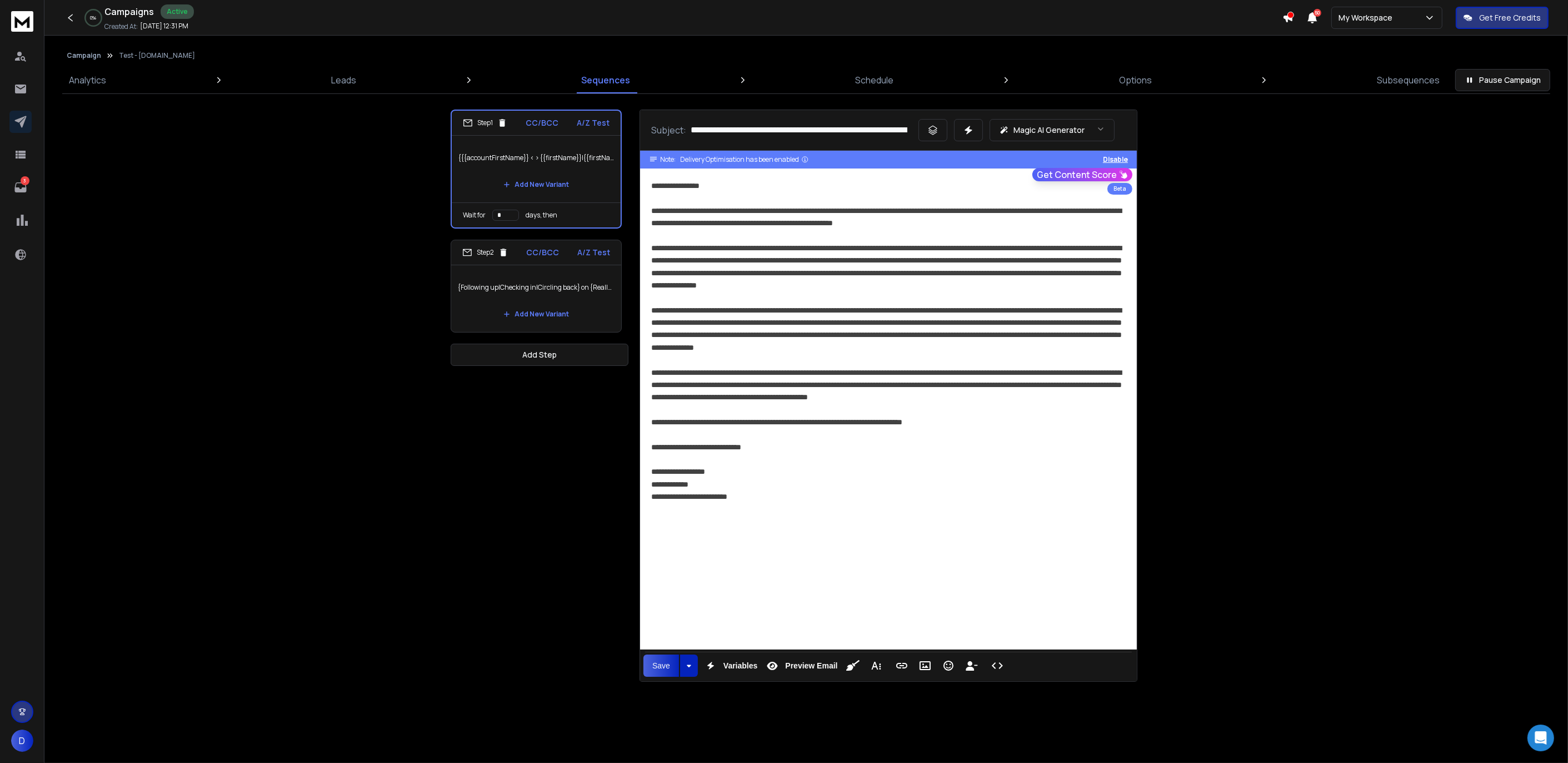
click at [711, 261] on div "**********" at bounding box center [888, 267] width 475 height 50
drag, startPoint x: 773, startPoint y: 497, endPoint x: 645, endPoint y: 493, distance: 128.1
click at [645, 495] on div "**********" at bounding box center [889, 408] width 497 height 481
copy div "**********"
click at [899, 320] on div "**********" at bounding box center [888, 329] width 475 height 50
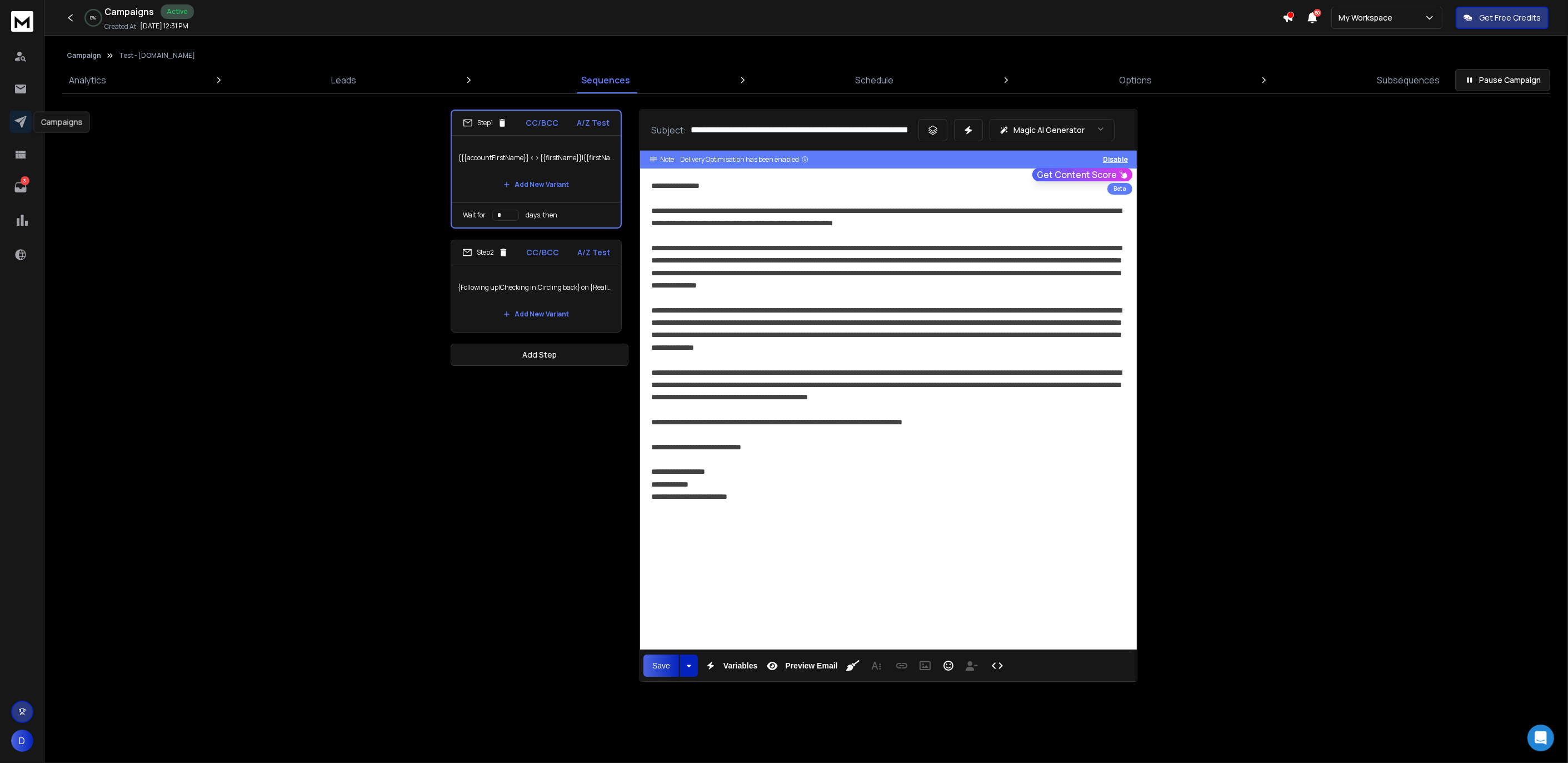
click at [20, 122] on icon at bounding box center [20, 122] width 12 height 12
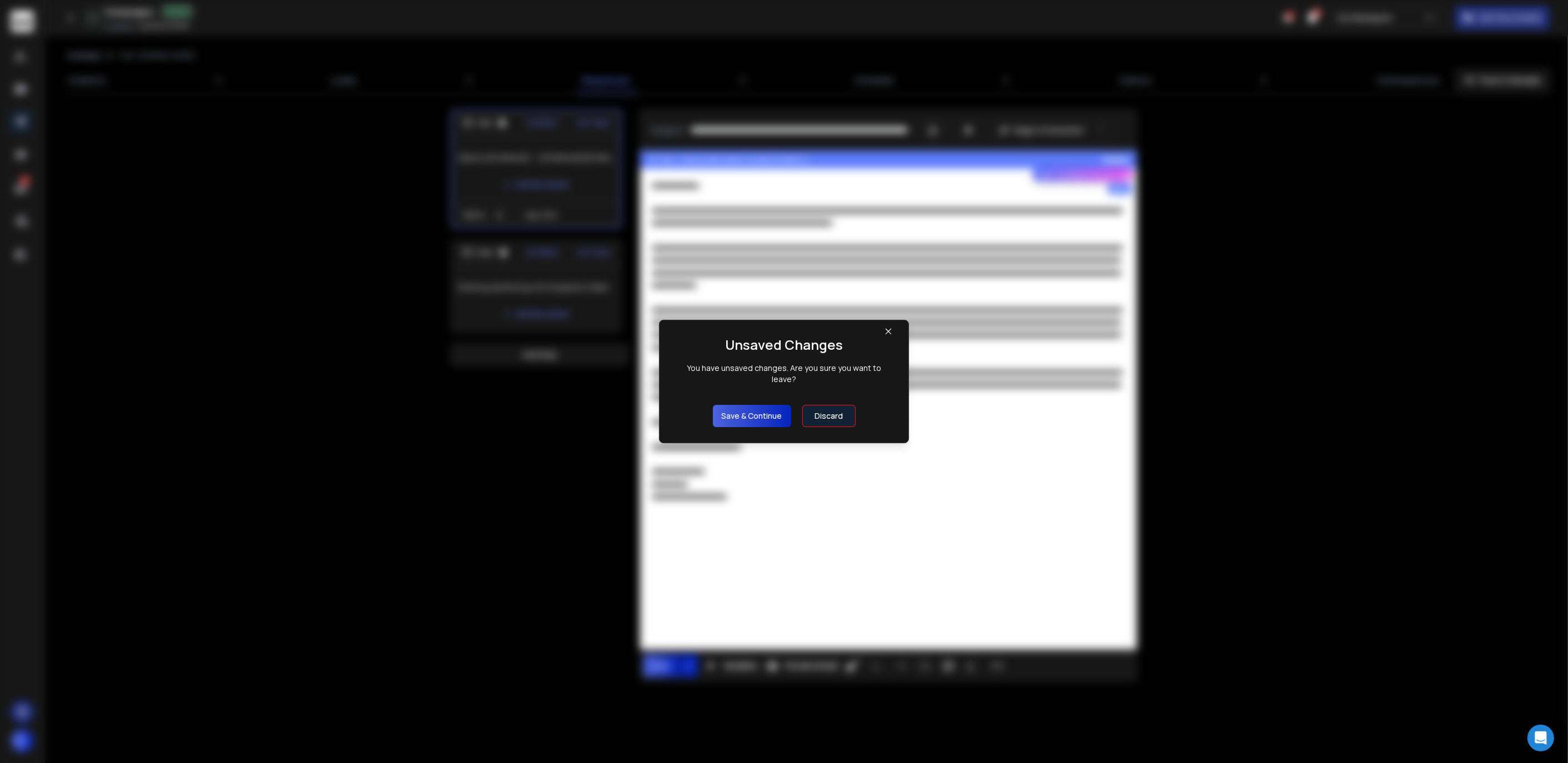
click at [836, 407] on button "Discard" at bounding box center [828, 416] width 53 height 22
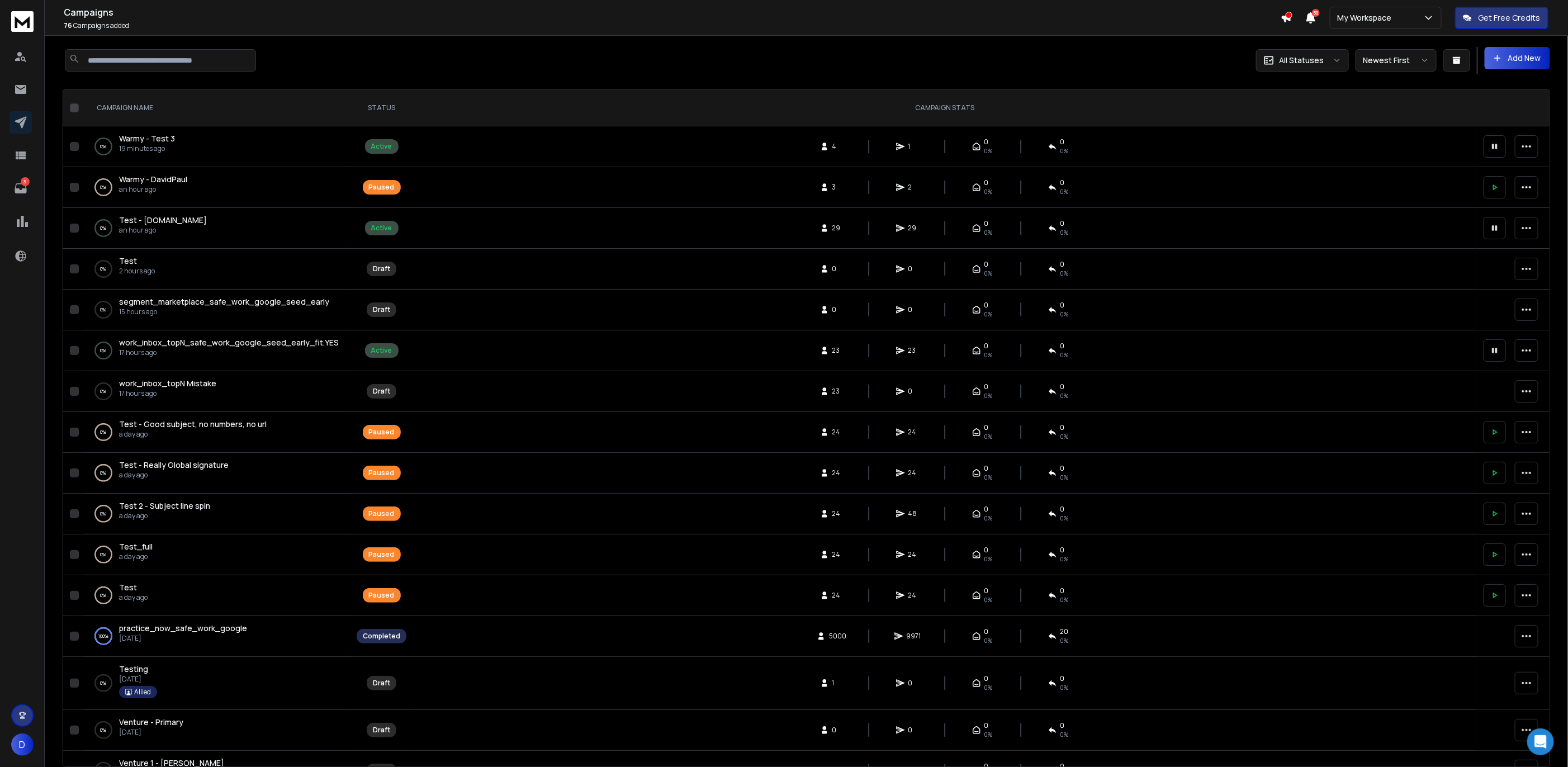
click at [1522, 184] on icon "button" at bounding box center [1526, 187] width 11 height 11
click at [1465, 229] on div "Delete" at bounding box center [1463, 229] width 42 height 11
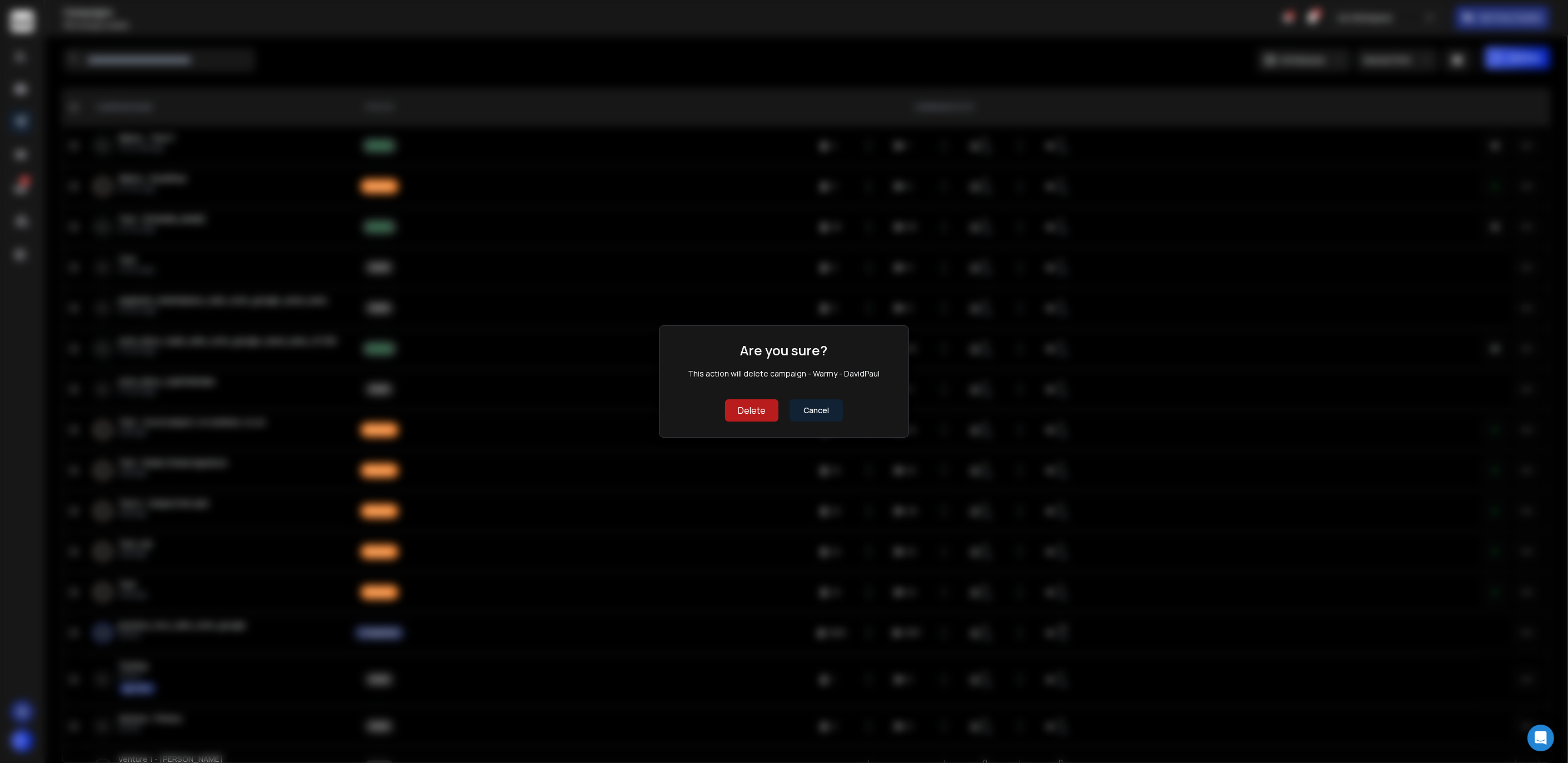
click at [741, 408] on button "Delete" at bounding box center [751, 410] width 53 height 22
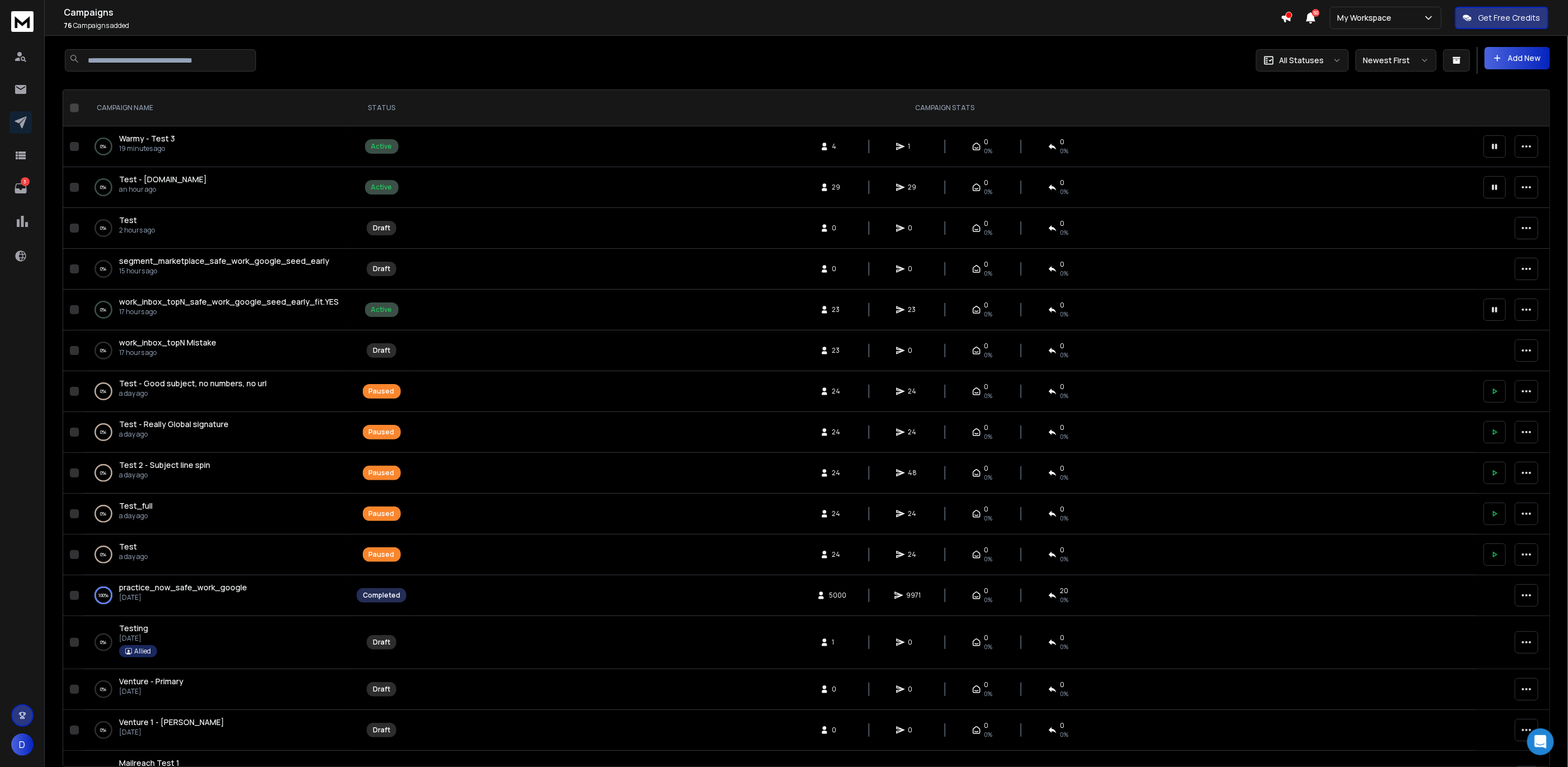
click at [1521, 227] on icon "button" at bounding box center [1526, 227] width 11 height 11
click at [1100, 280] on td "0 0 0 0% 0 0%" at bounding box center [950, 269] width 1073 height 41
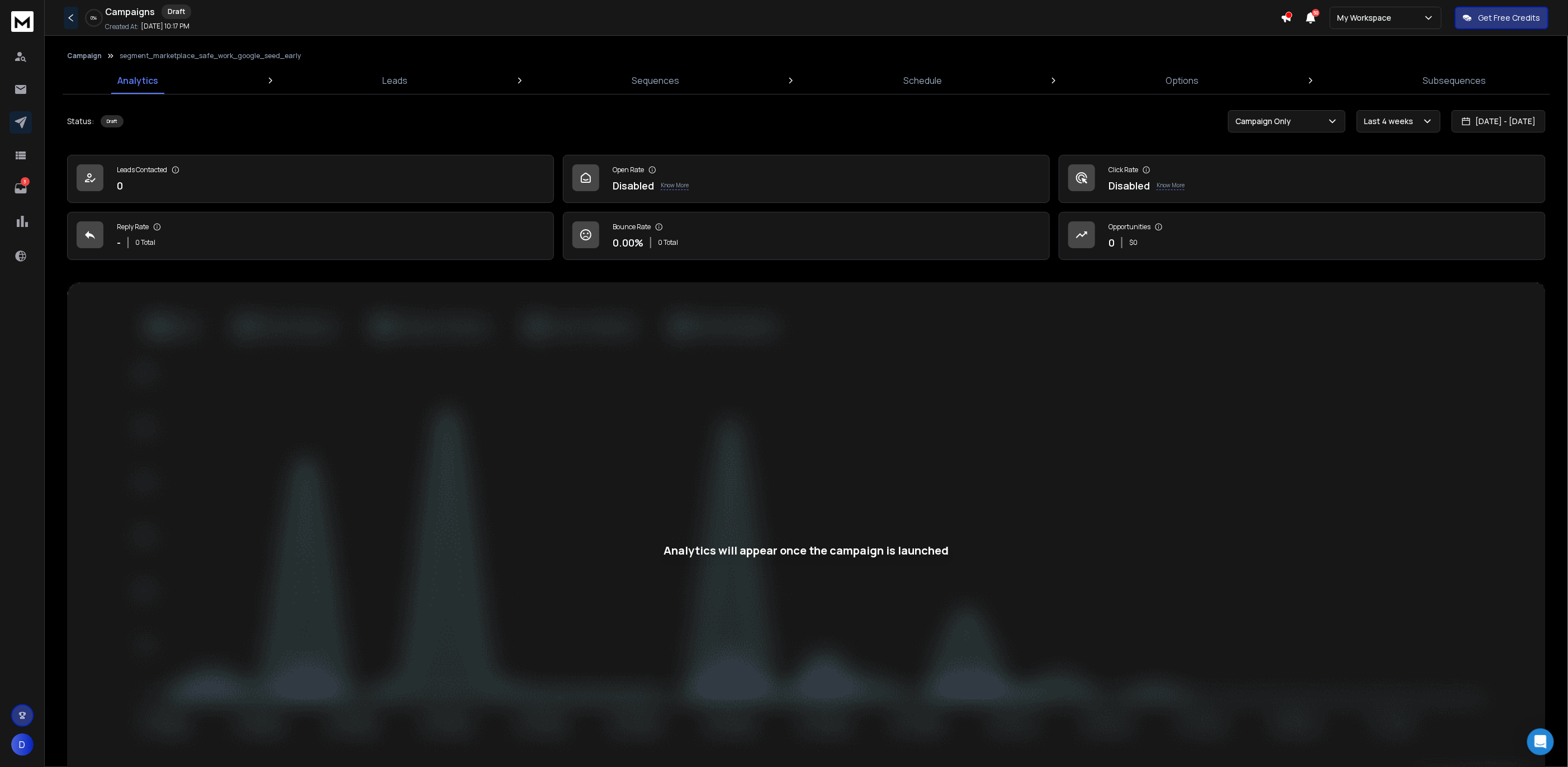
click at [69, 16] on icon at bounding box center [71, 17] width 10 height 10
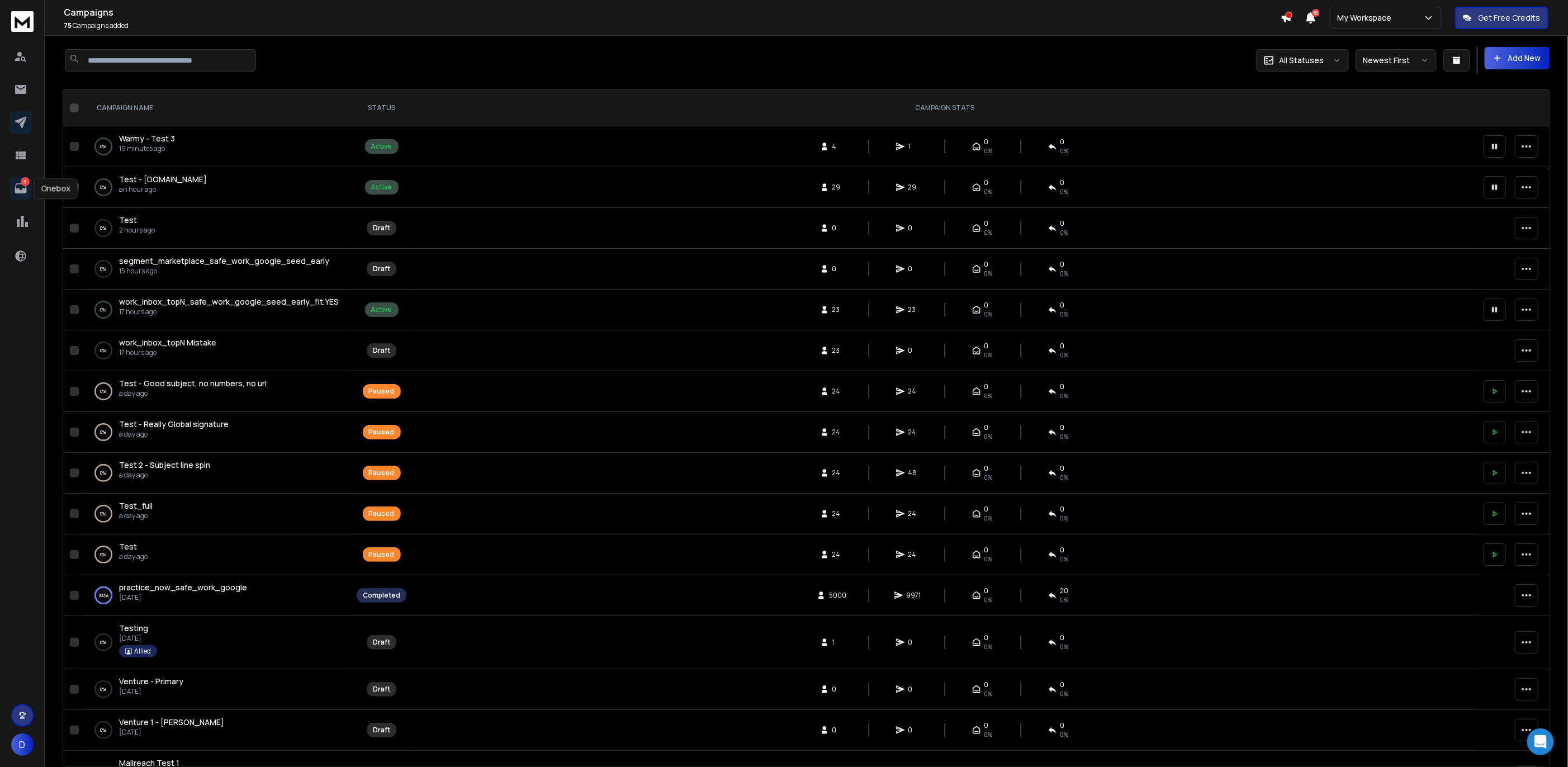
click at [25, 189] on icon at bounding box center [21, 188] width 12 height 10
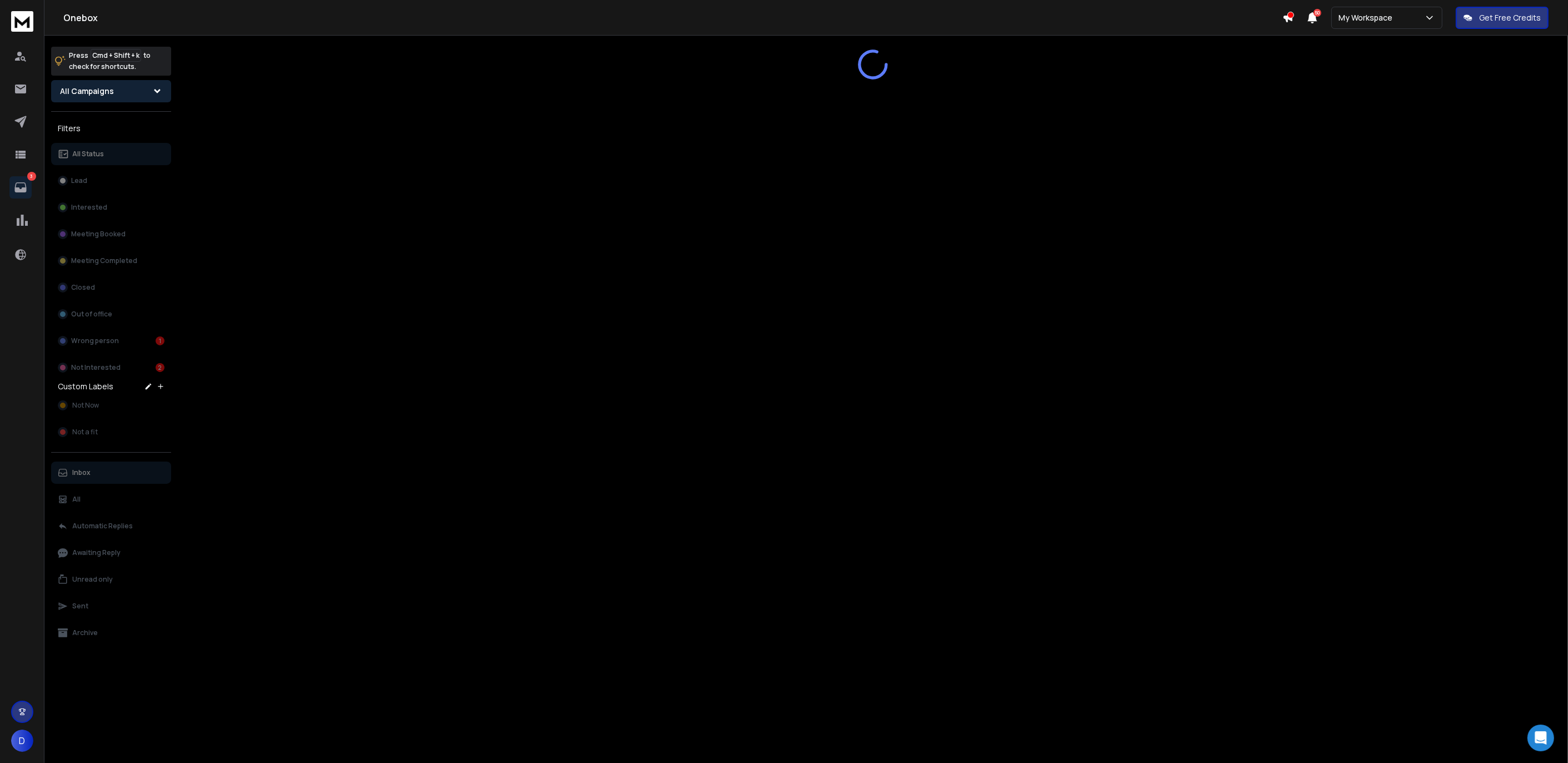
click at [158, 91] on icon at bounding box center [157, 91] width 10 height 10
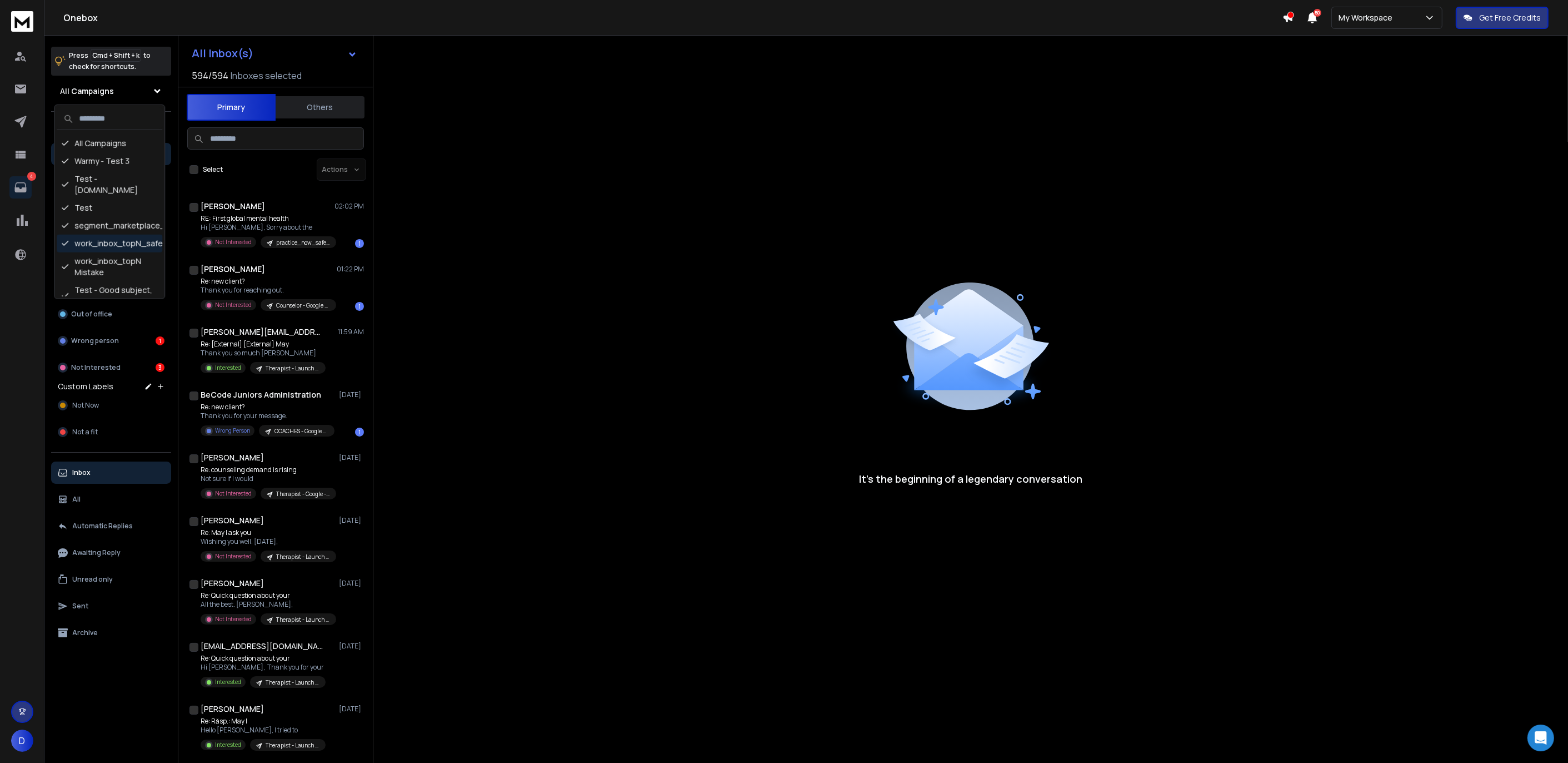
click at [124, 235] on div "work_inbox_topN_safe_work_google_seed_early_fit.YES" at bounding box center [109, 243] width 106 height 18
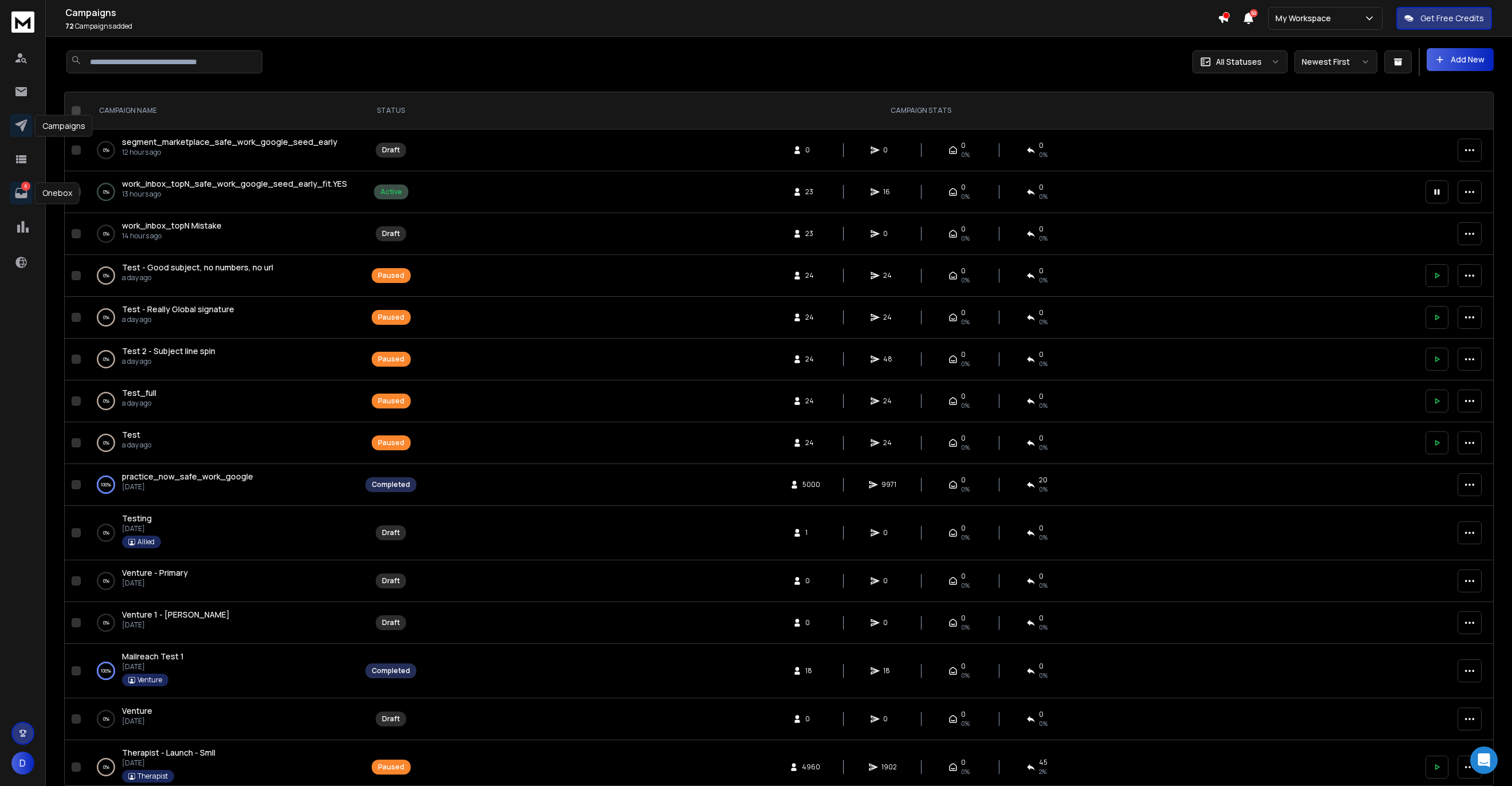
click at [26, 189] on p "6" at bounding box center [26, 186] width 9 height 9
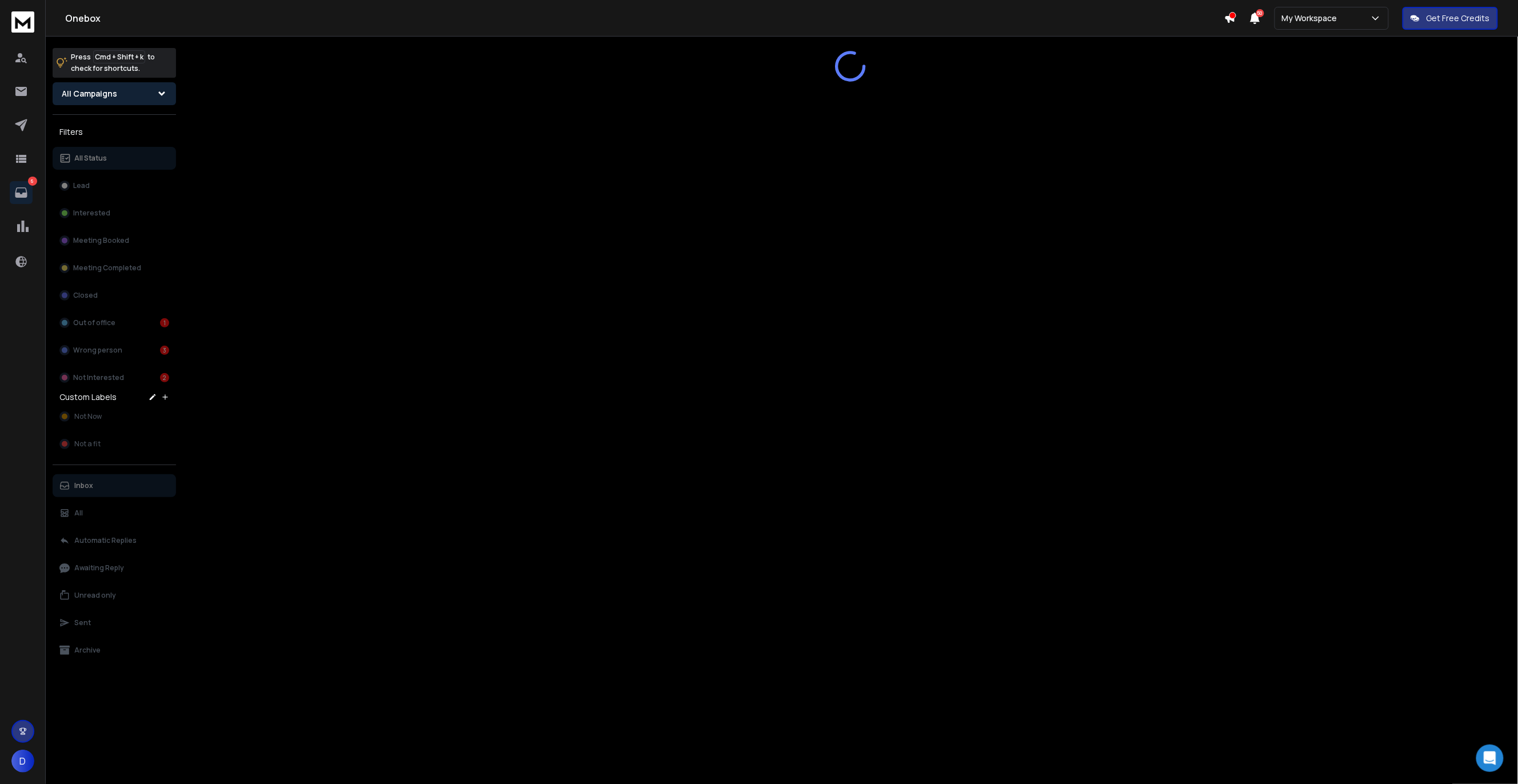
click at [157, 97] on icon at bounding box center [162, 93] width 10 height 10
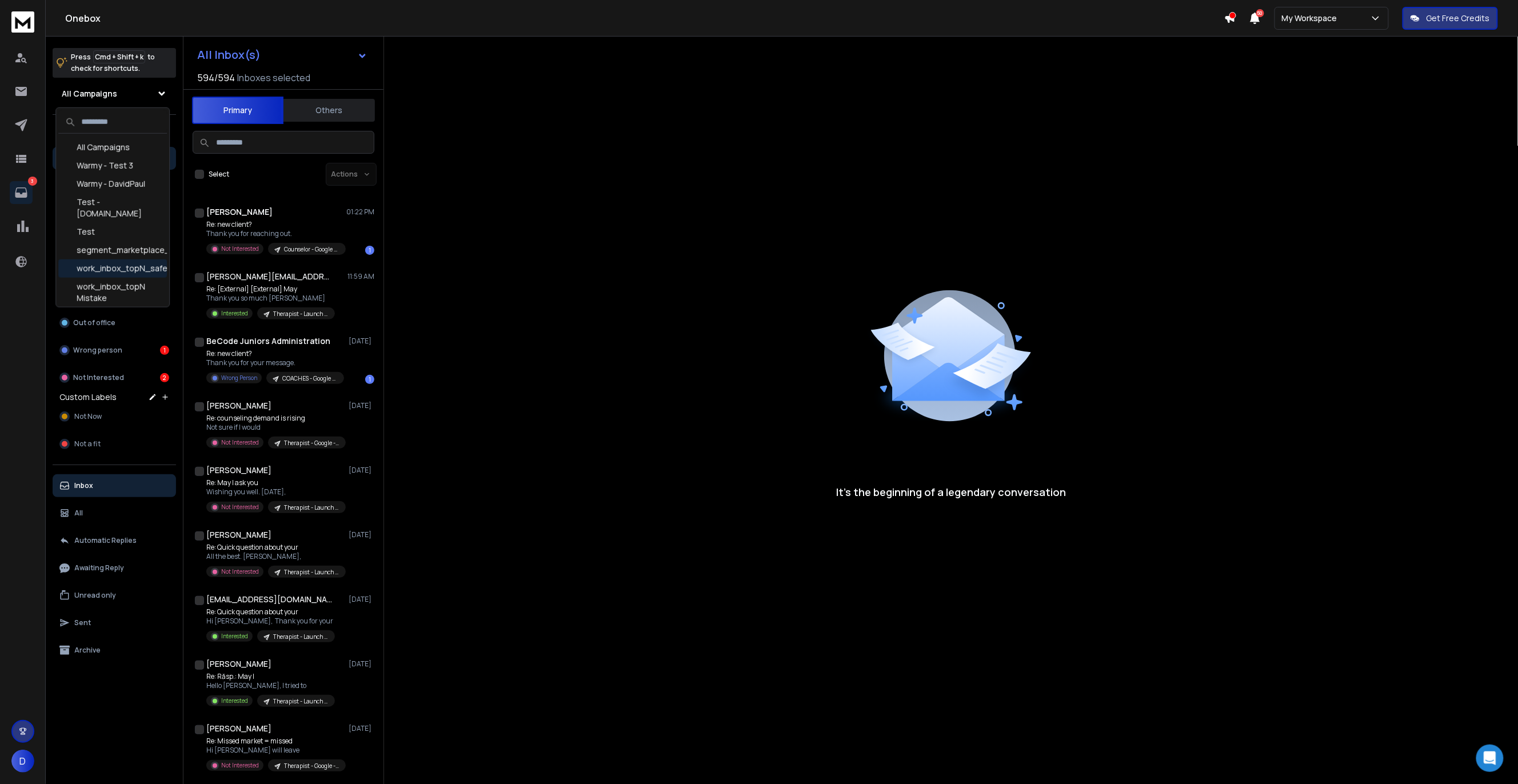
click at [126, 260] on div "work_inbox_topN_safe_work_google_seed_early_fit.YES" at bounding box center [112, 268] width 109 height 18
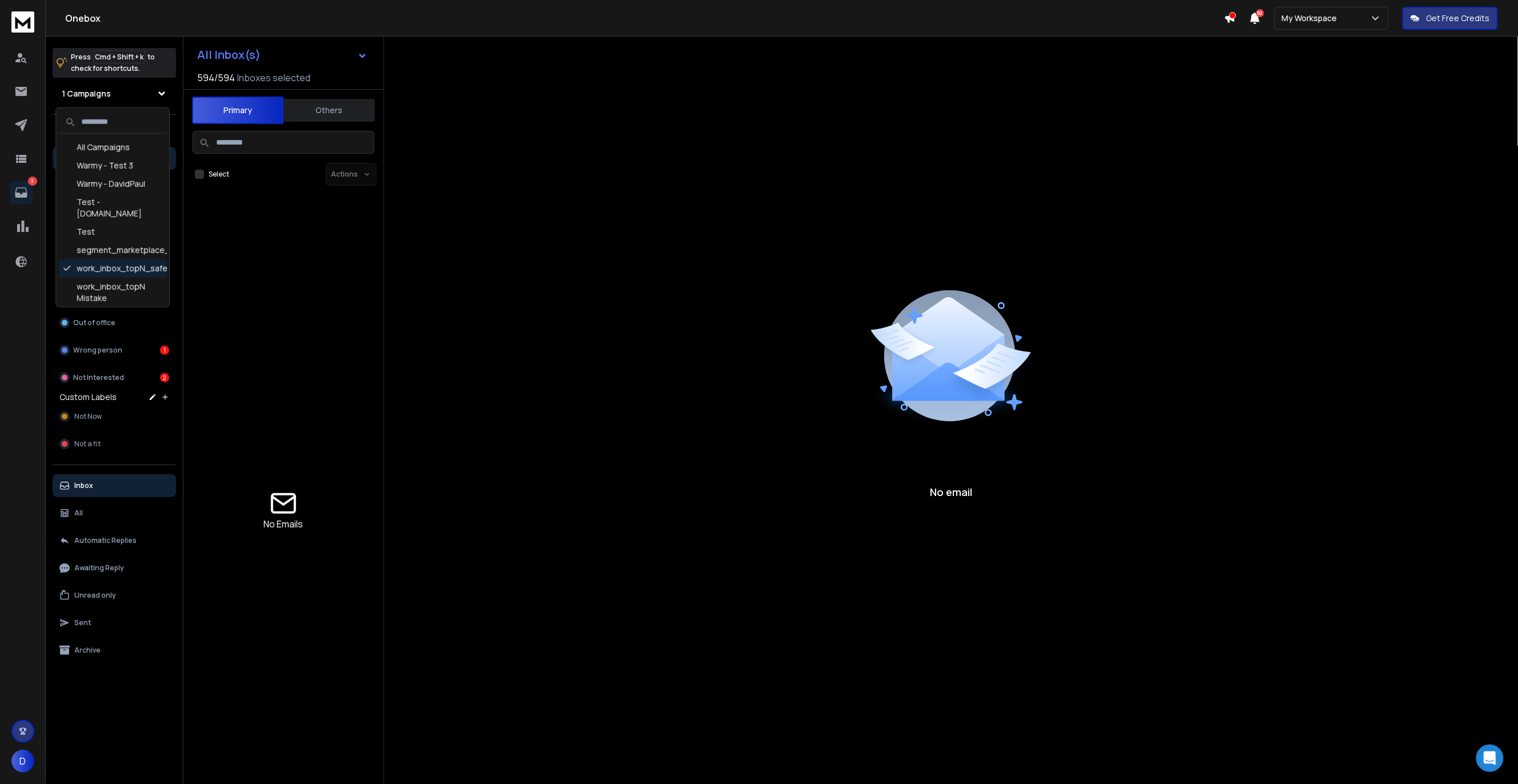
click at [89, 260] on div "work_inbox_topN_safe_work_google_seed_early_fit.YES" at bounding box center [112, 268] width 109 height 18
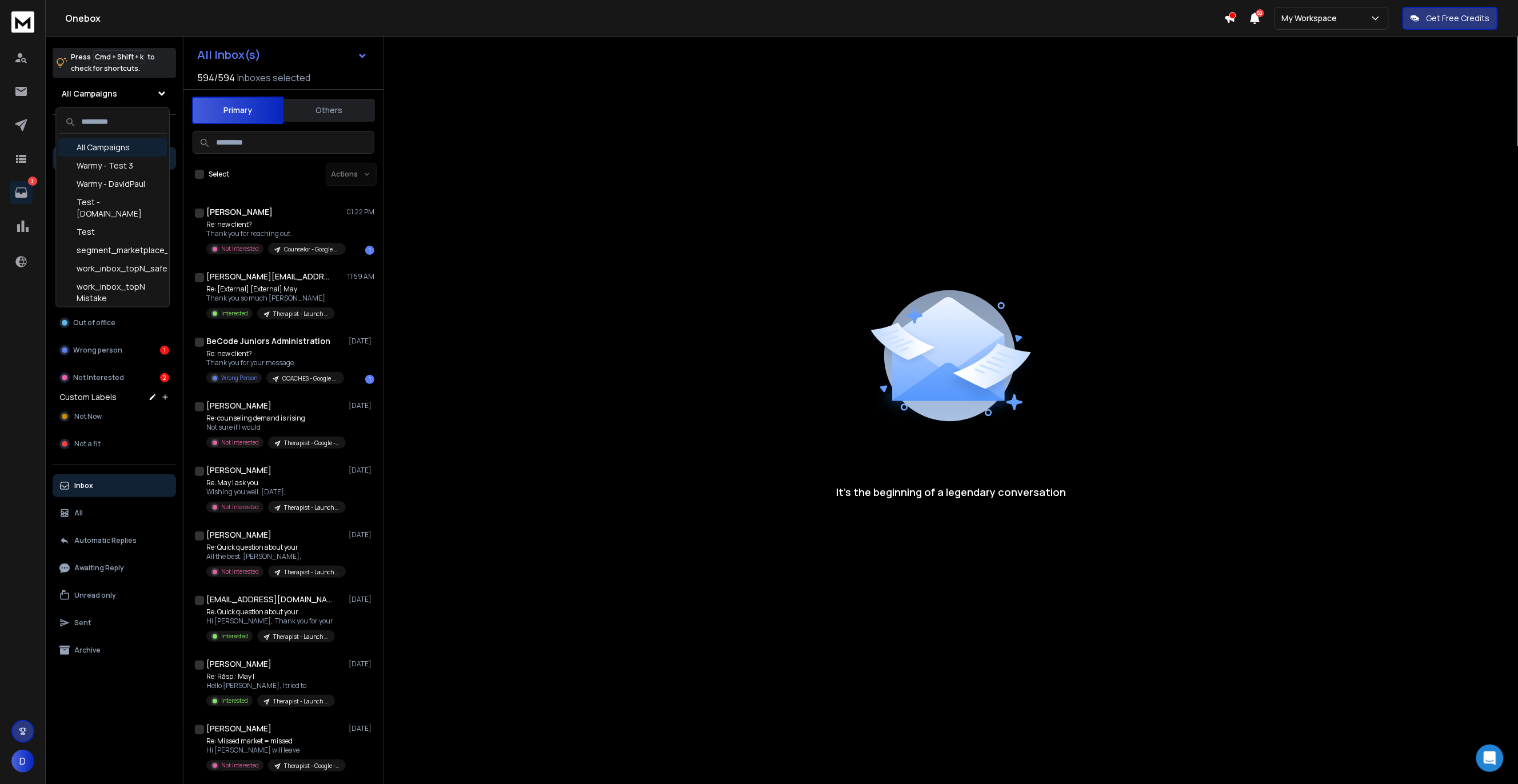
click at [96, 151] on div "All Campaigns" at bounding box center [112, 147] width 109 height 18
click at [112, 148] on div "All Campaigns" at bounding box center [112, 147] width 109 height 18
click at [144, 260] on div "work_inbox_topN_safe_work_google_seed_early_fit.YES" at bounding box center [112, 268] width 109 height 18
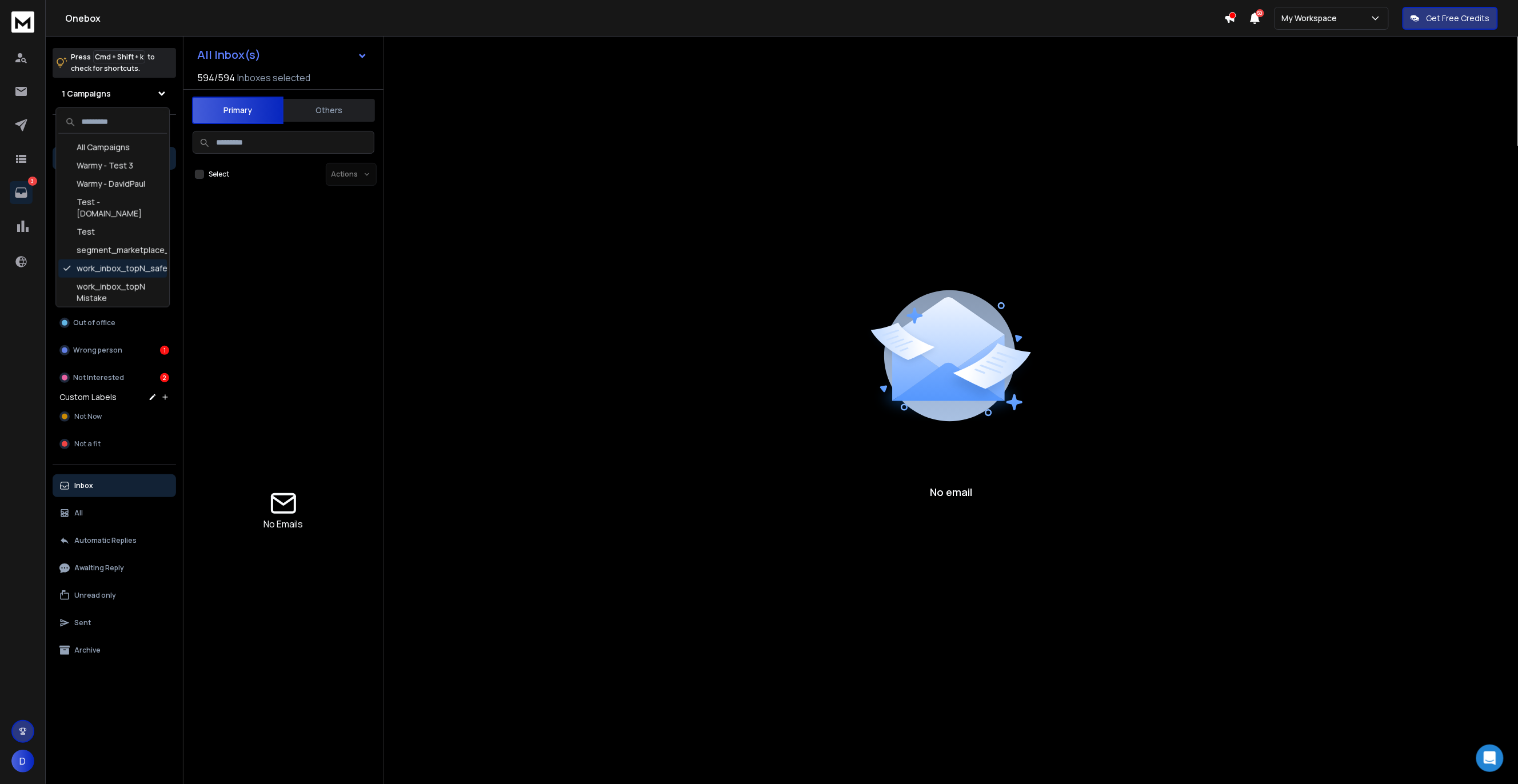
click at [66, 264] on icon at bounding box center [67, 268] width 9 height 9
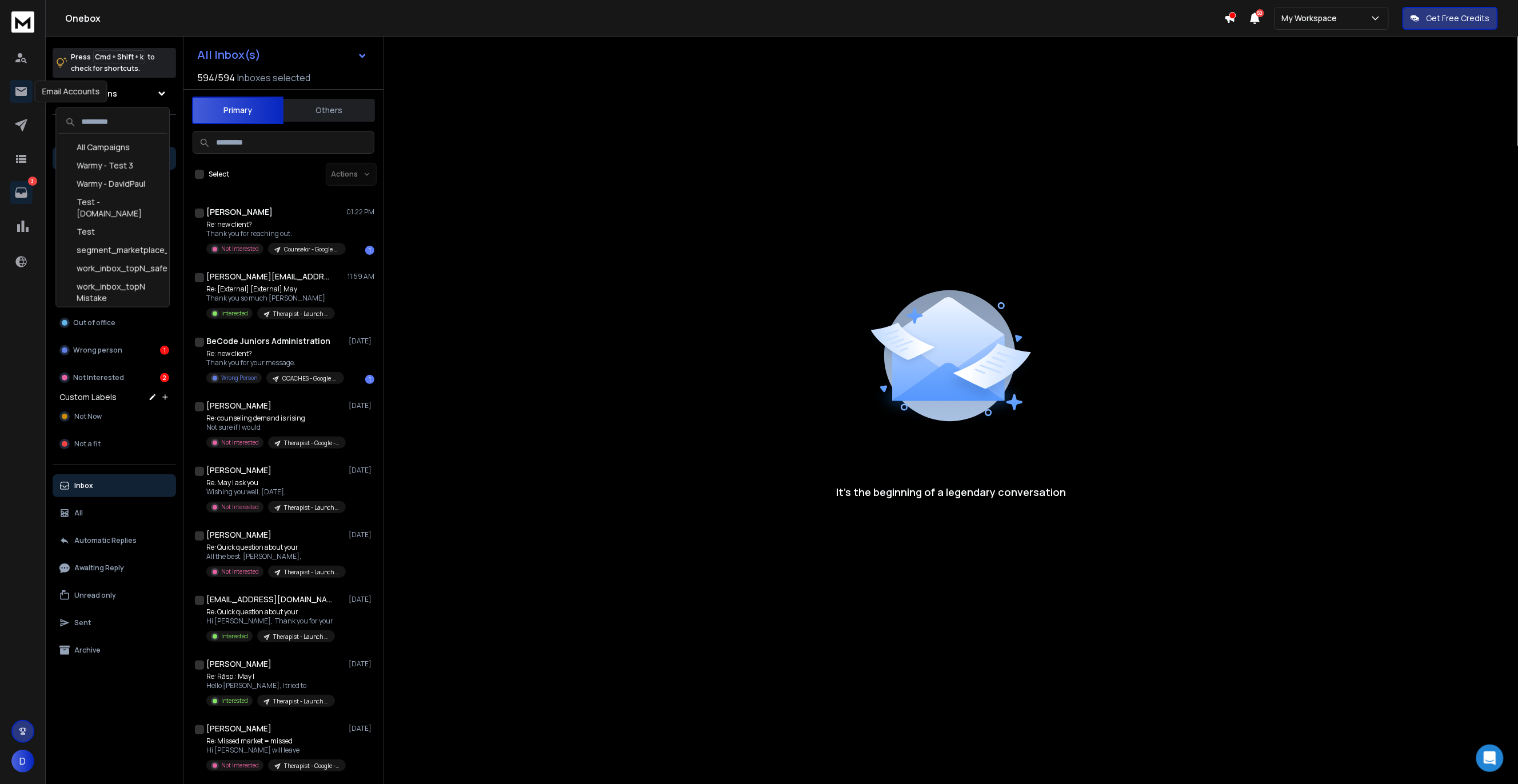
click at [20, 91] on icon at bounding box center [21, 91] width 11 height 9
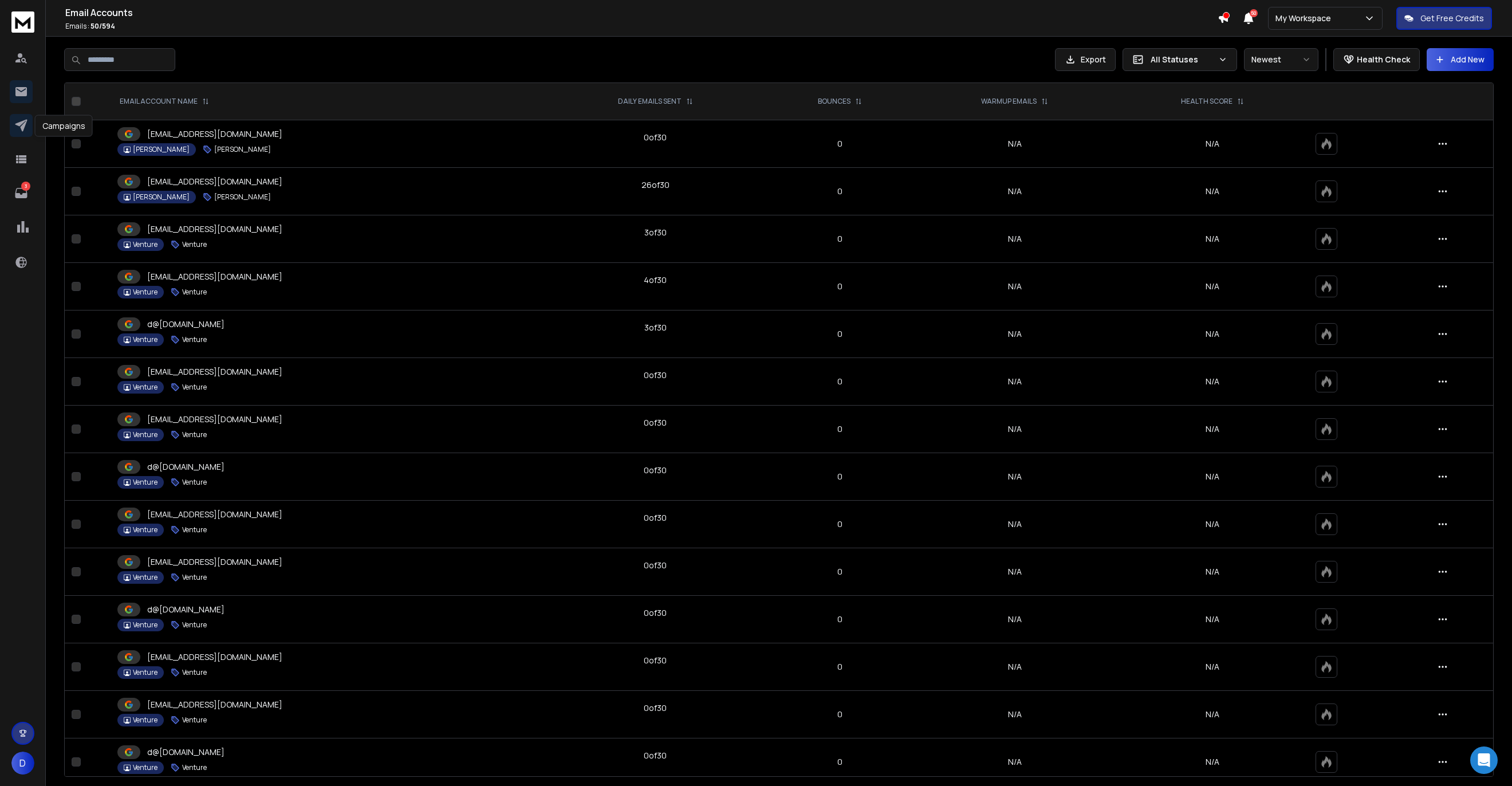
click at [24, 125] on icon at bounding box center [21, 125] width 12 height 12
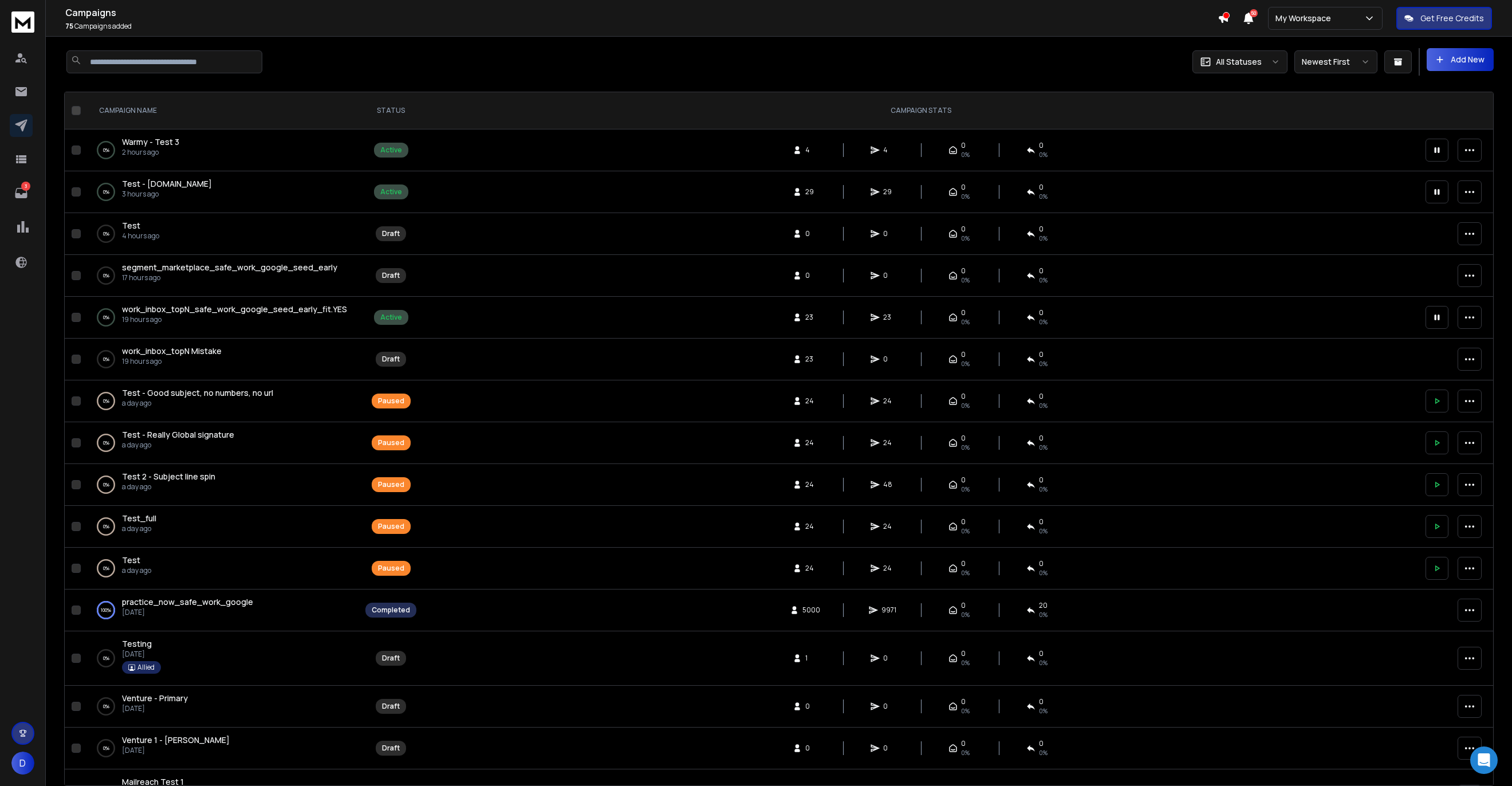
click at [1464, 270] on icon "button" at bounding box center [1469, 275] width 12 height 12
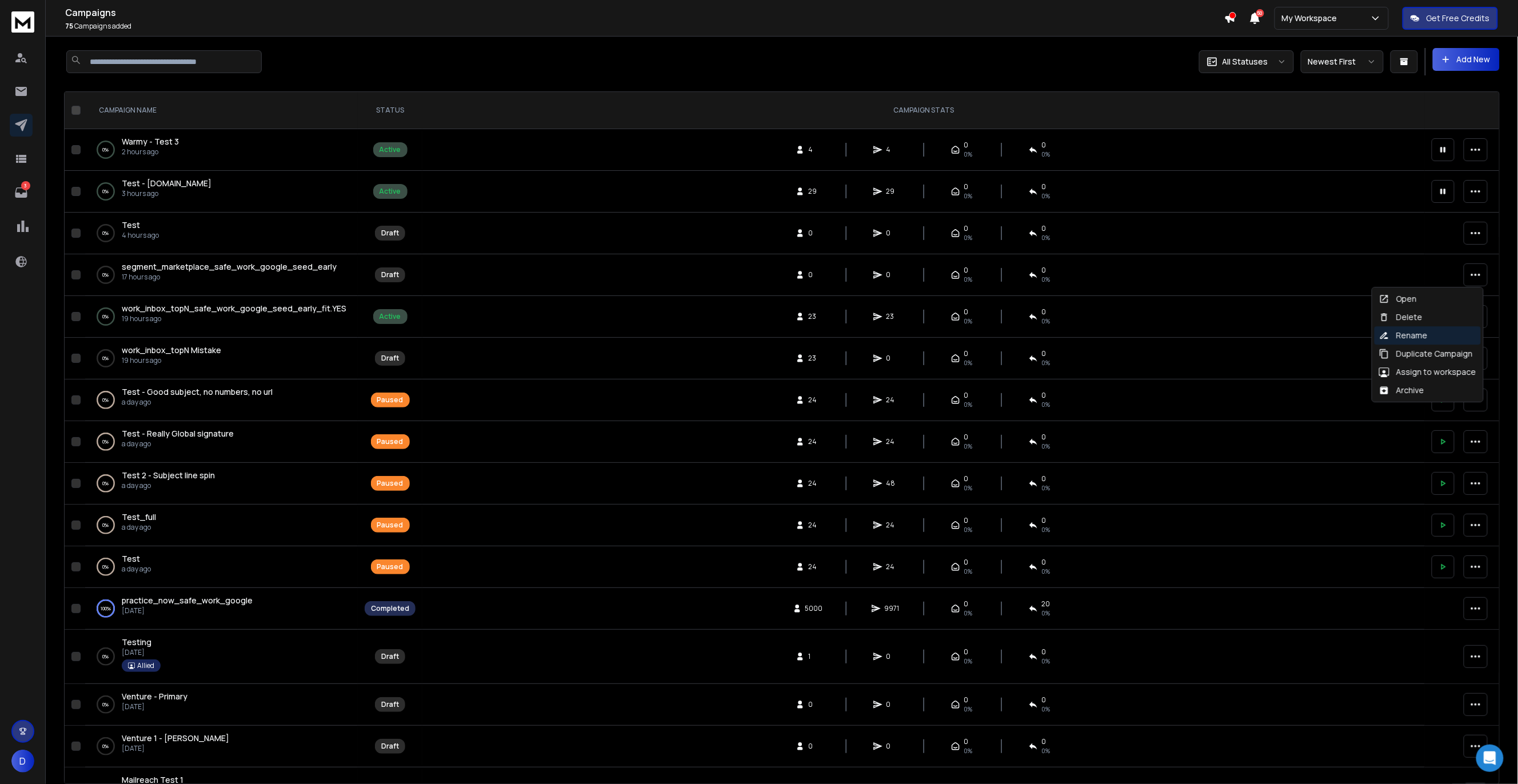
click at [1410, 332] on div "Rename" at bounding box center [1403, 335] width 49 height 11
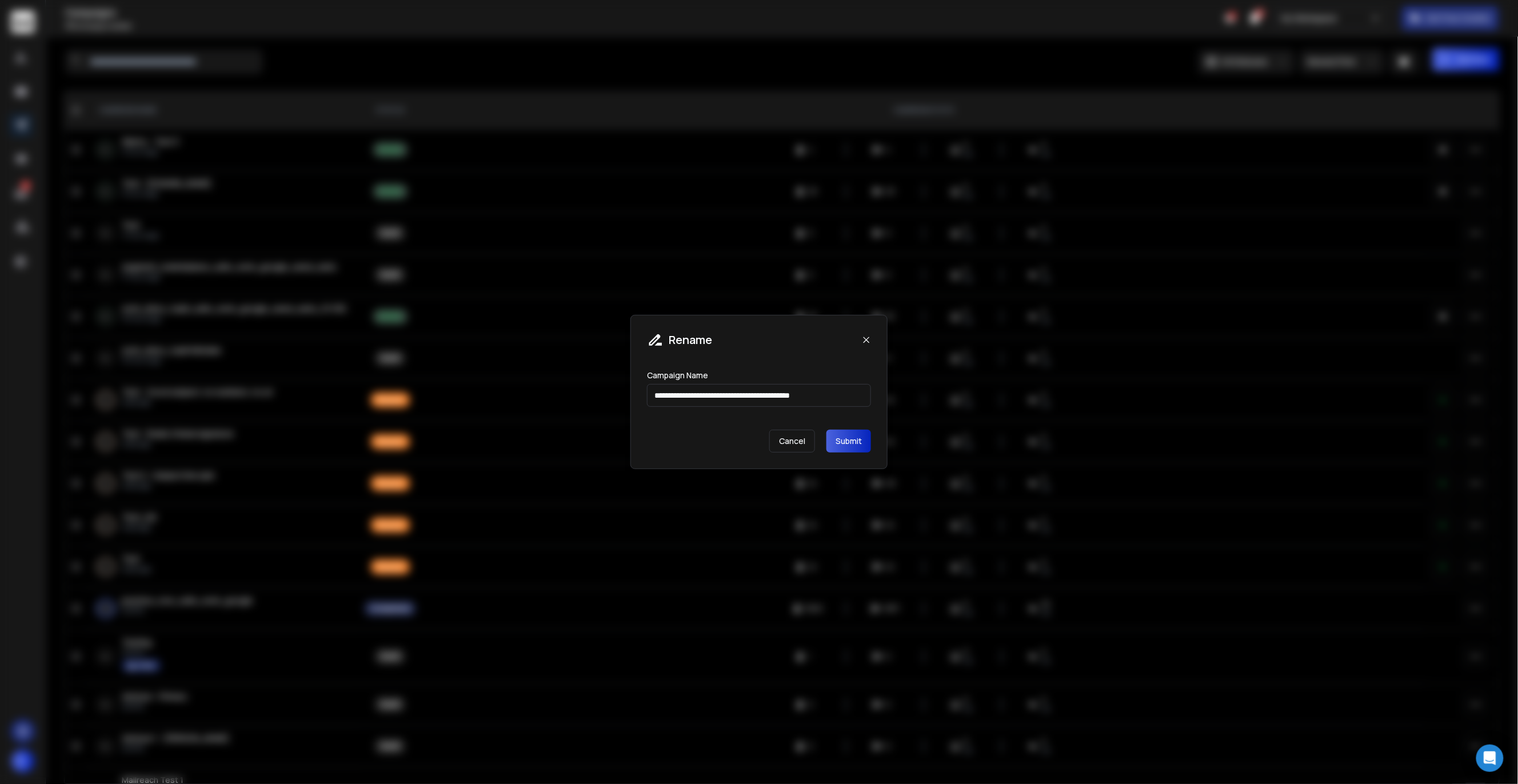
click at [787, 400] on input "**********" at bounding box center [759, 395] width 224 height 23
paste input "********"
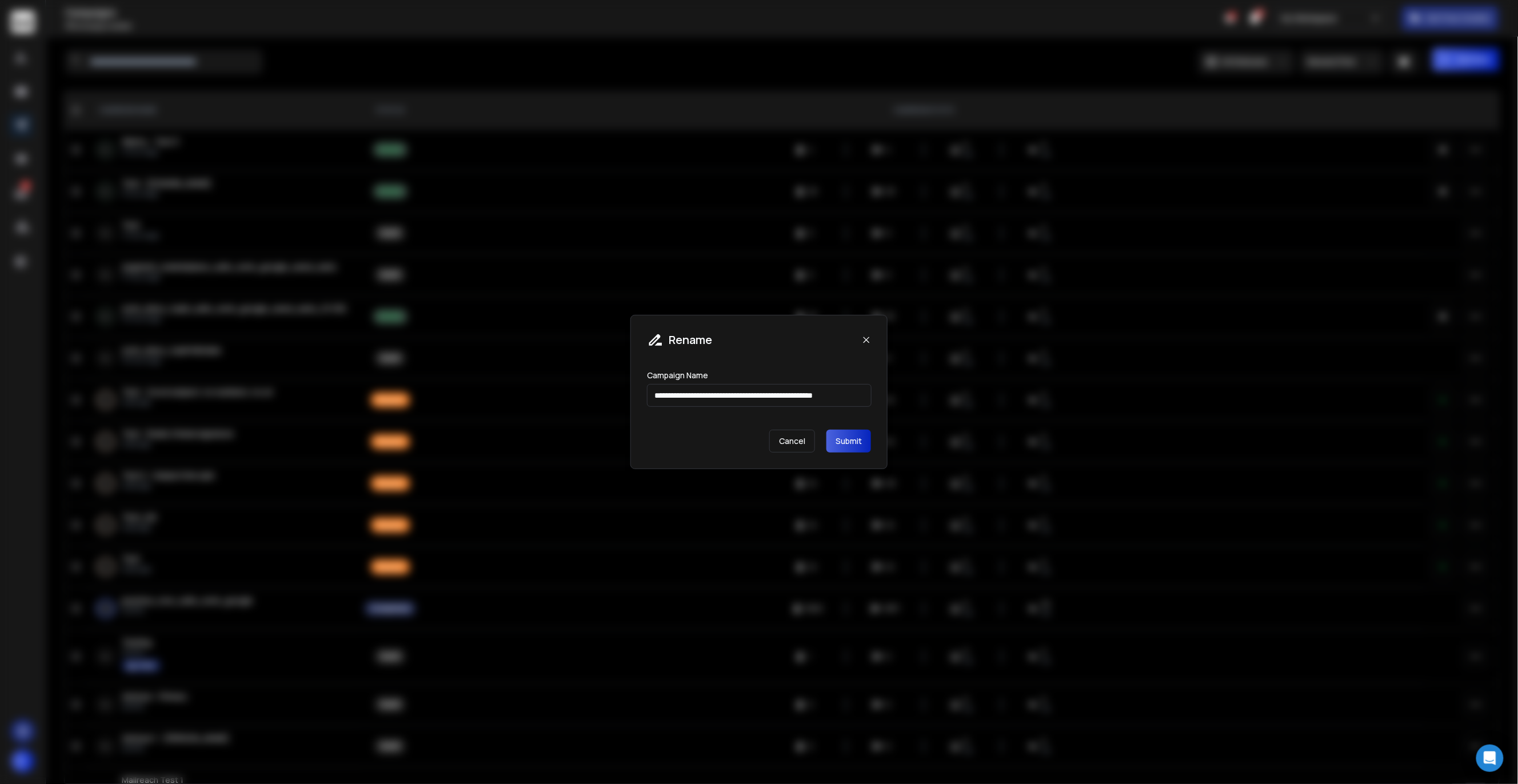
type input "**********"
click at [860, 439] on button "Submit" at bounding box center [849, 441] width 45 height 23
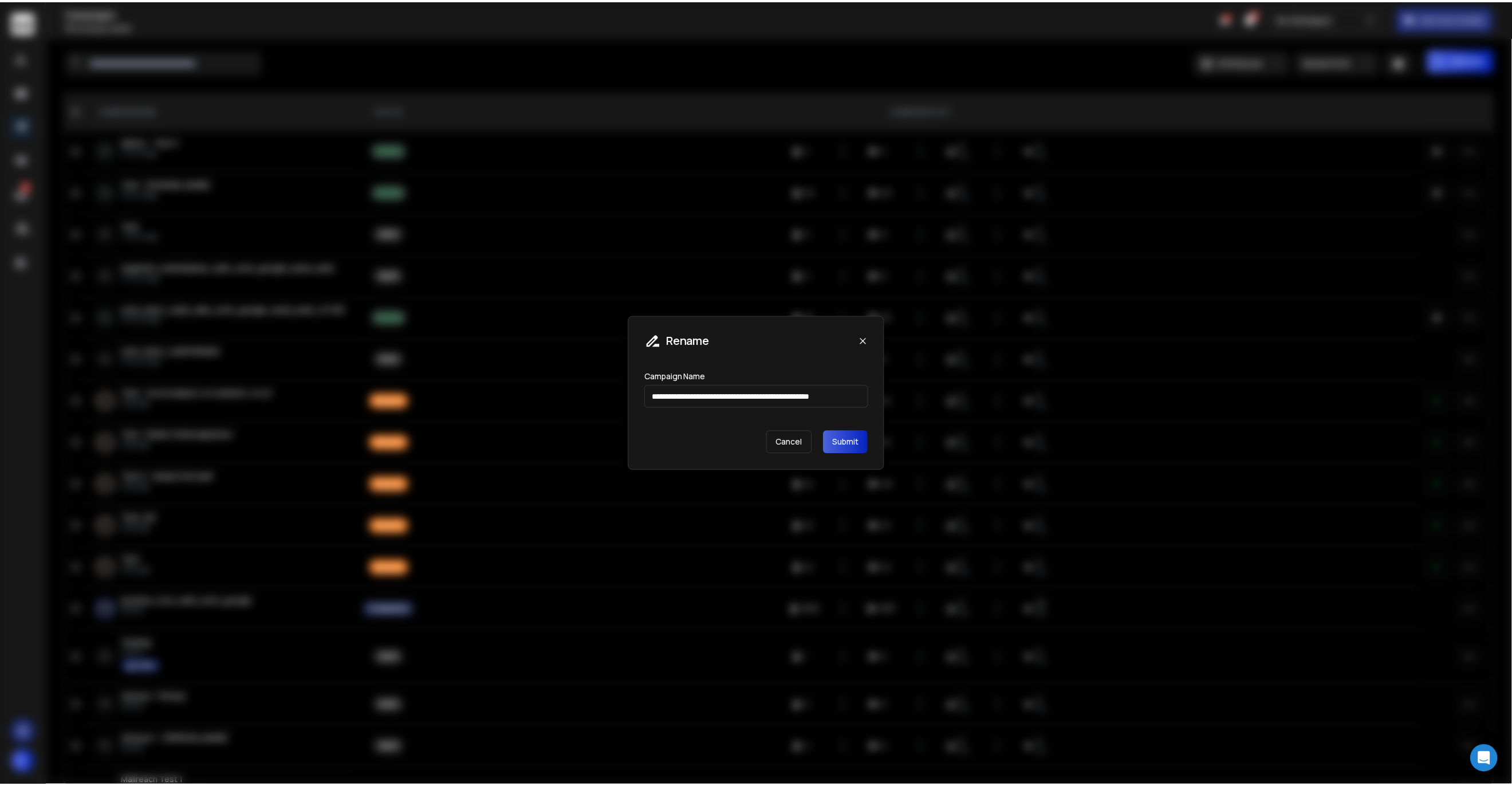
scroll to position [0, 0]
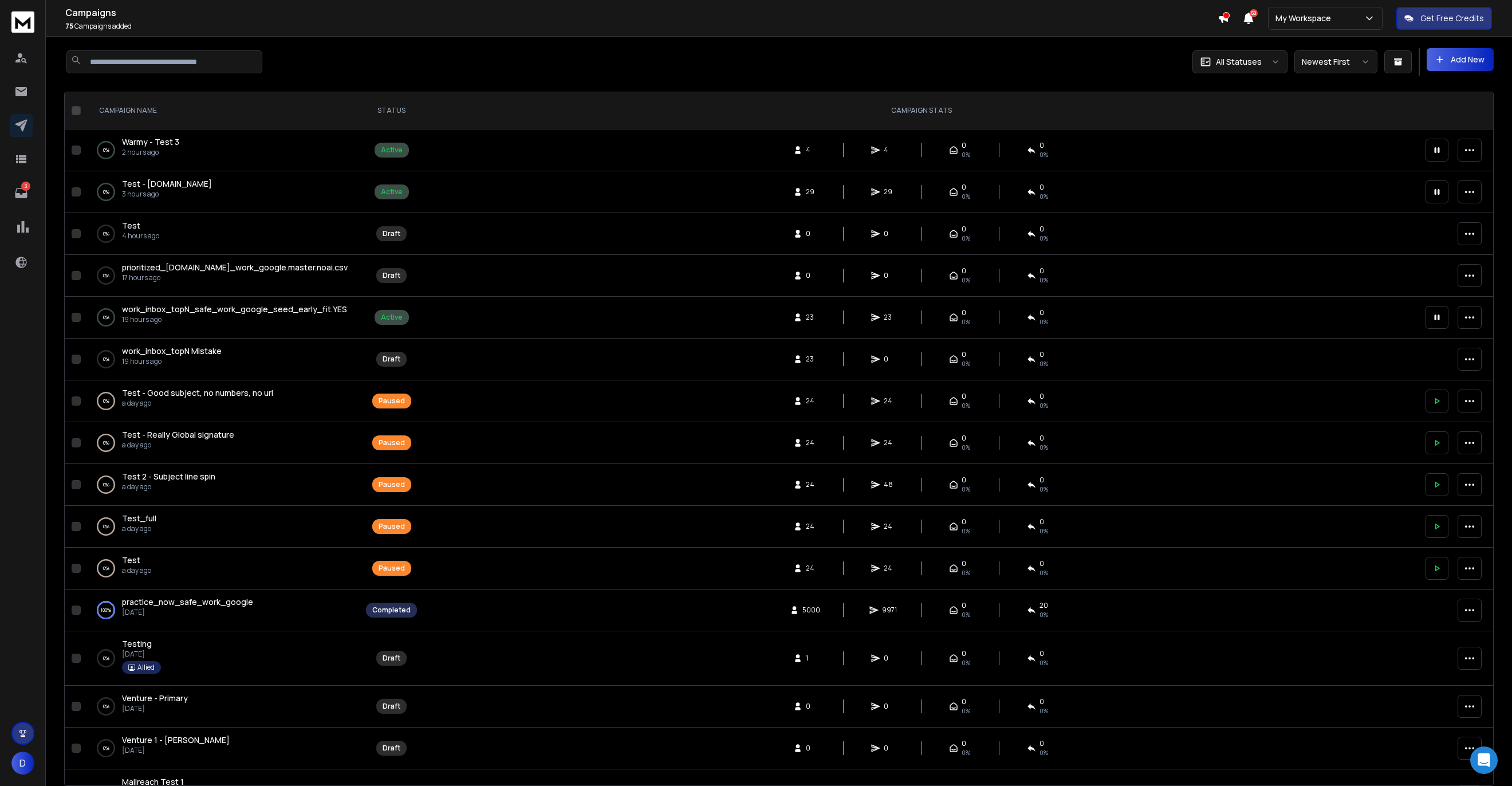
click at [224, 265] on span "prioritized_[DOMAIN_NAME]_work_google.master.noai.csv" at bounding box center [234, 267] width 226 height 11
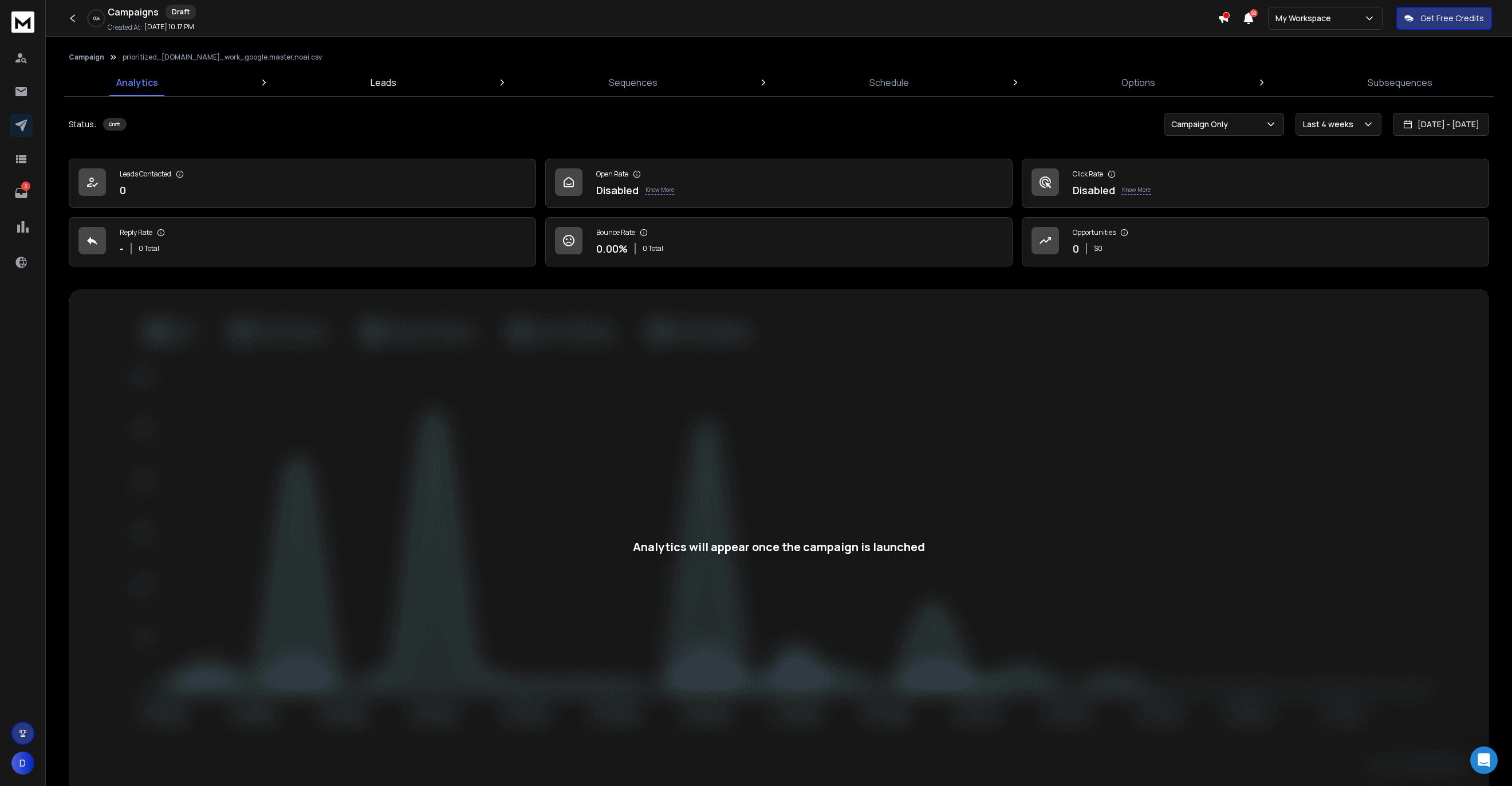
click at [384, 83] on p "Leads" at bounding box center [384, 83] width 26 height 14
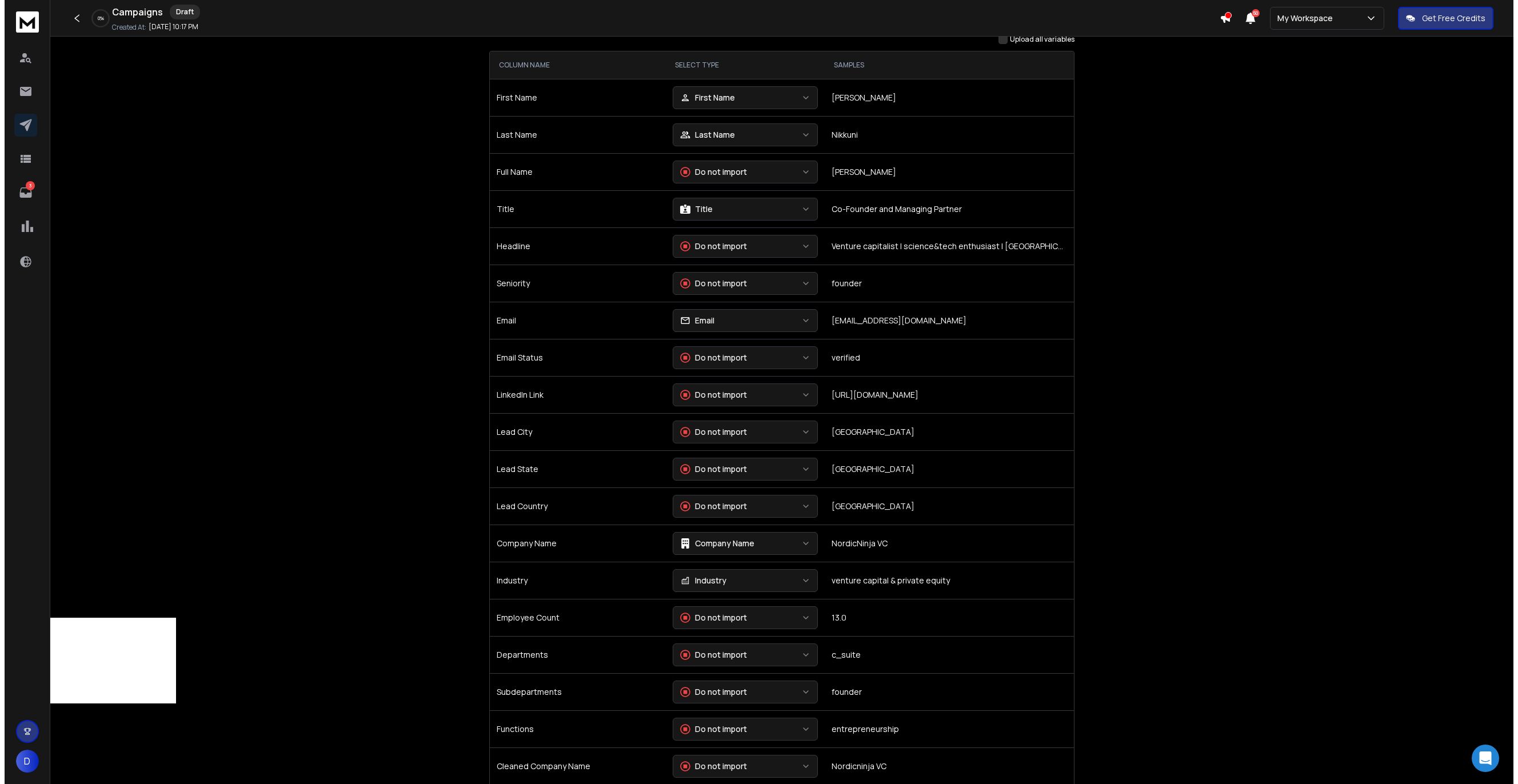
scroll to position [168, 0]
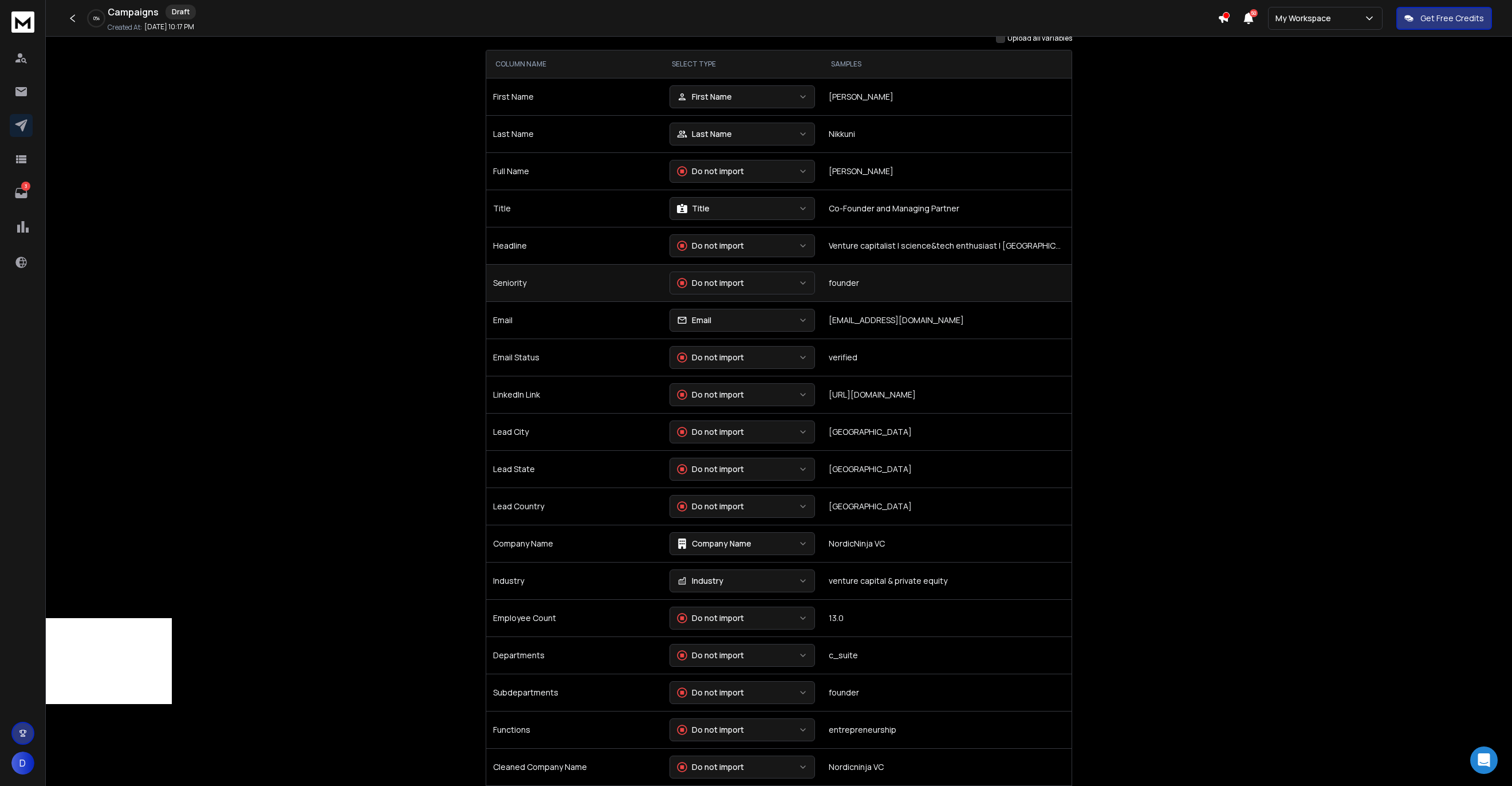
click at [802, 278] on icon "button" at bounding box center [803, 283] width 9 height 9
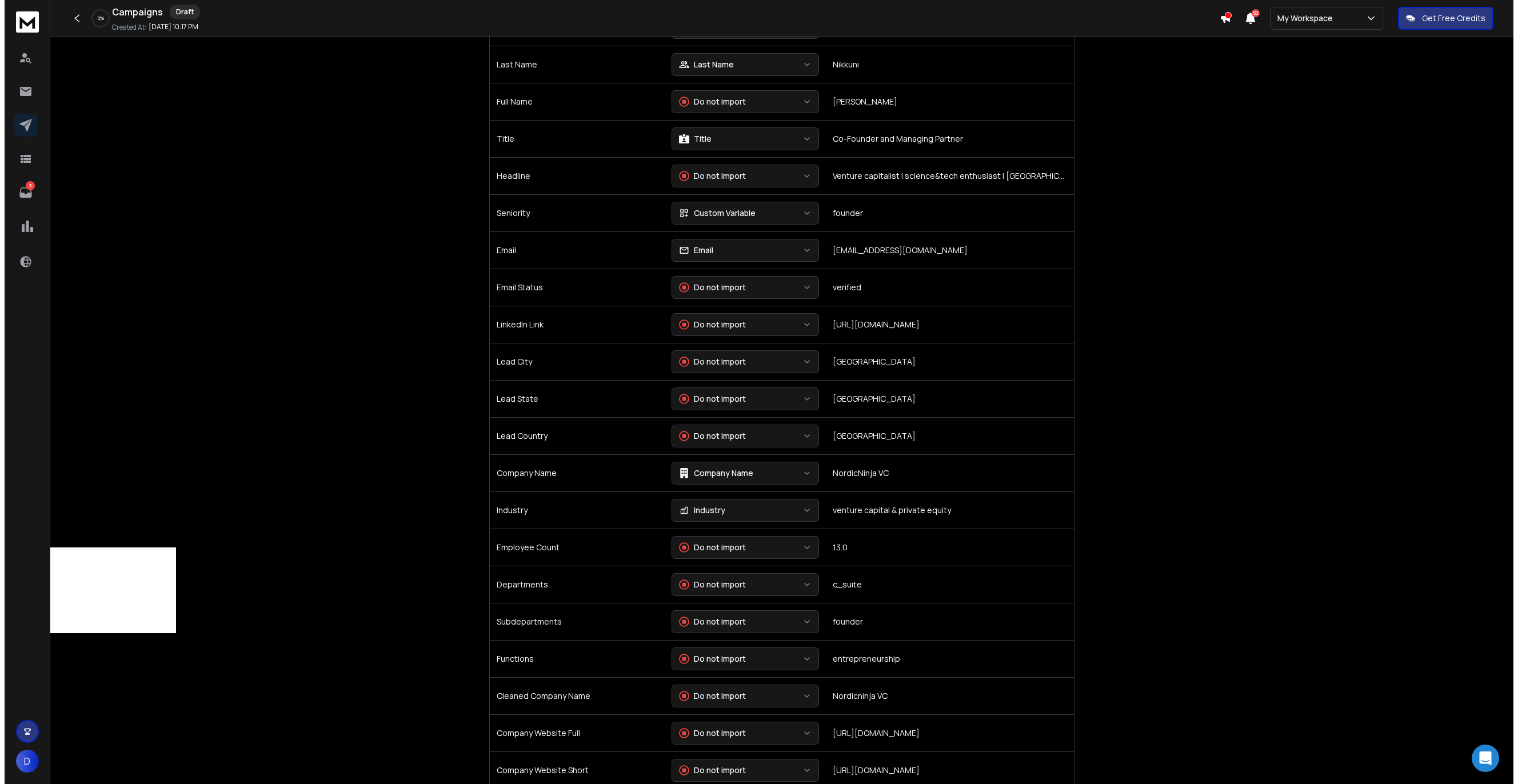
scroll to position [241, 0]
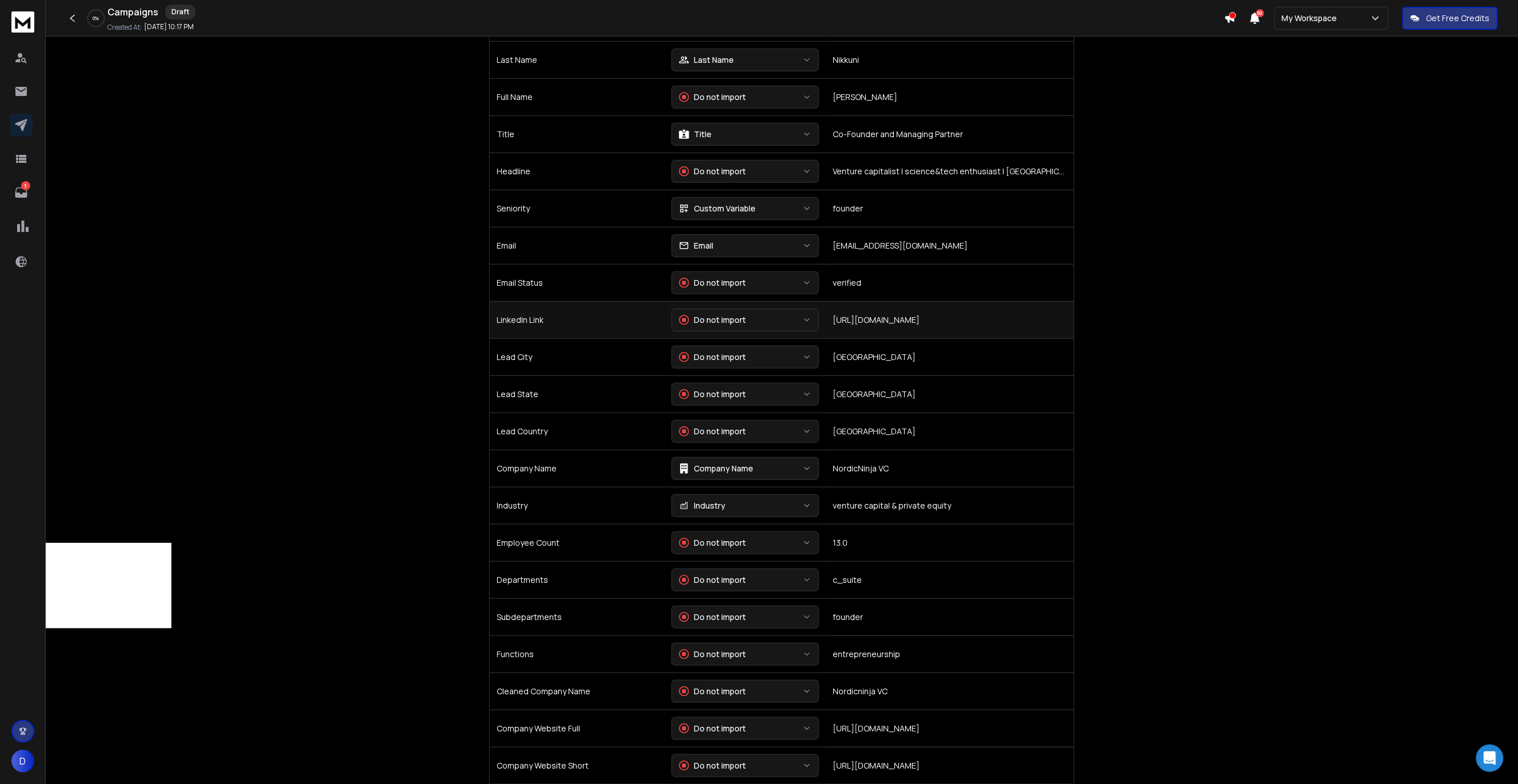
click at [792, 315] on button "Do not import" at bounding box center [745, 320] width 147 height 23
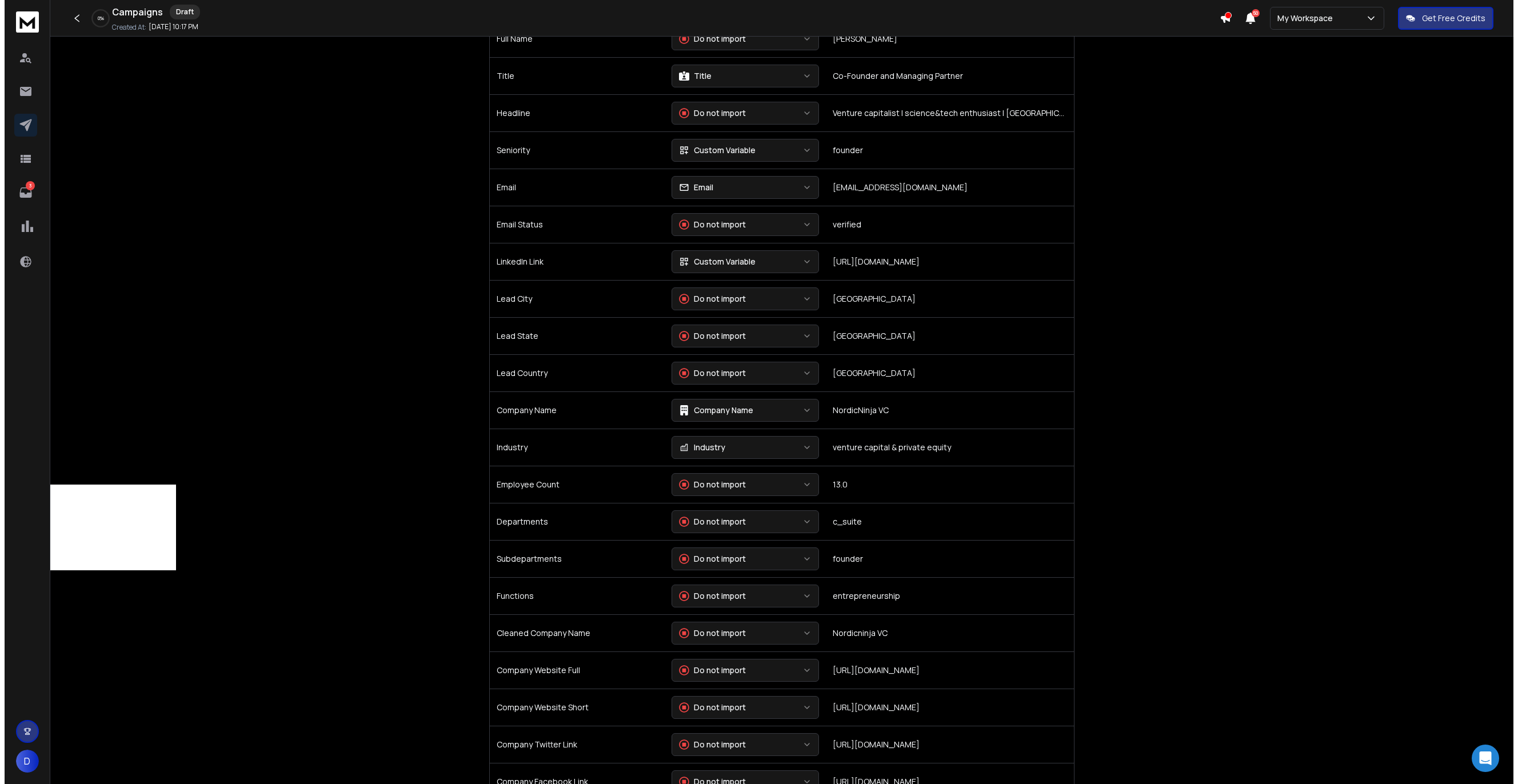
scroll to position [303, 0]
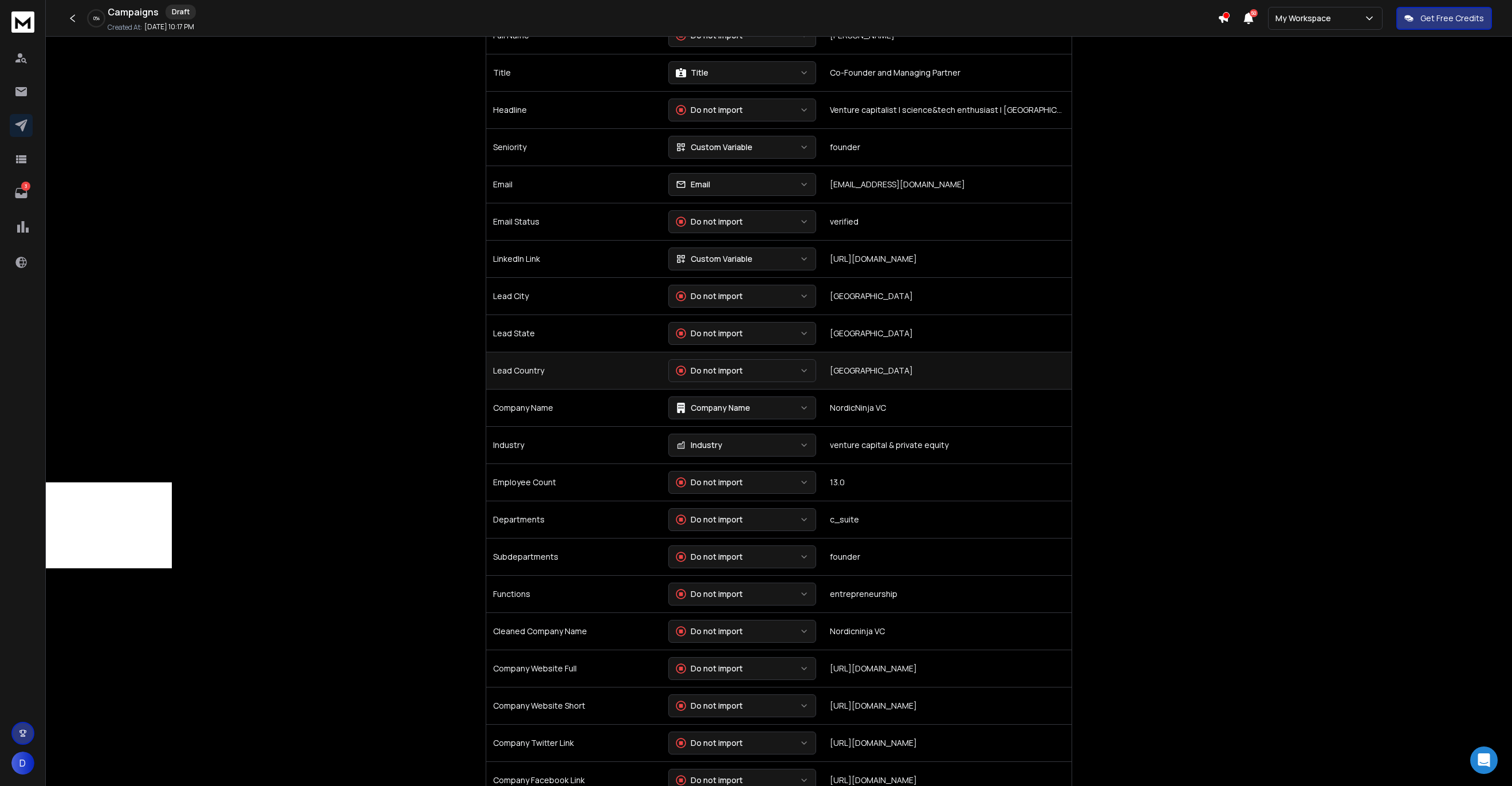
click at [802, 361] on button "Do not import" at bounding box center [742, 371] width 148 height 23
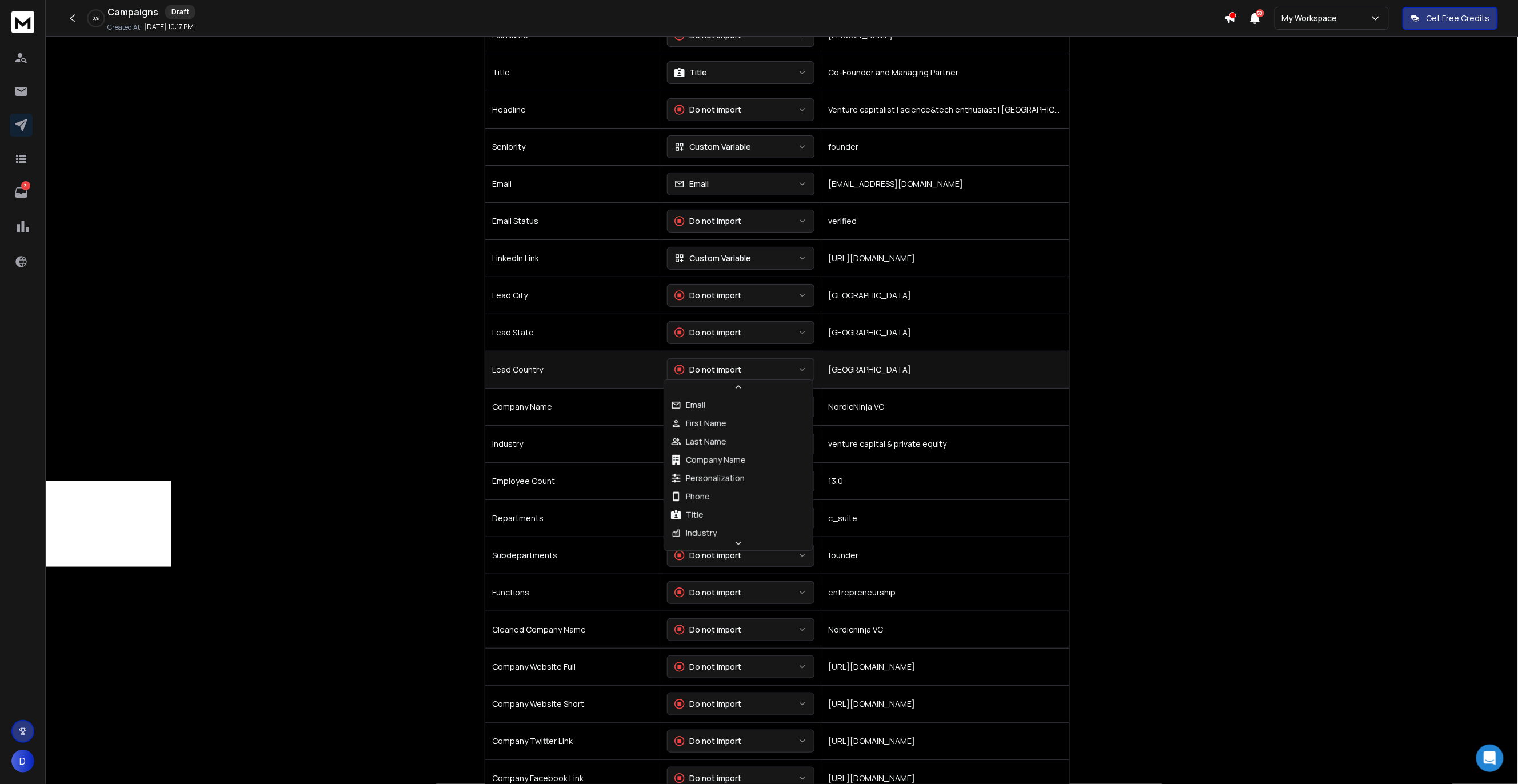
scroll to position [115, 0]
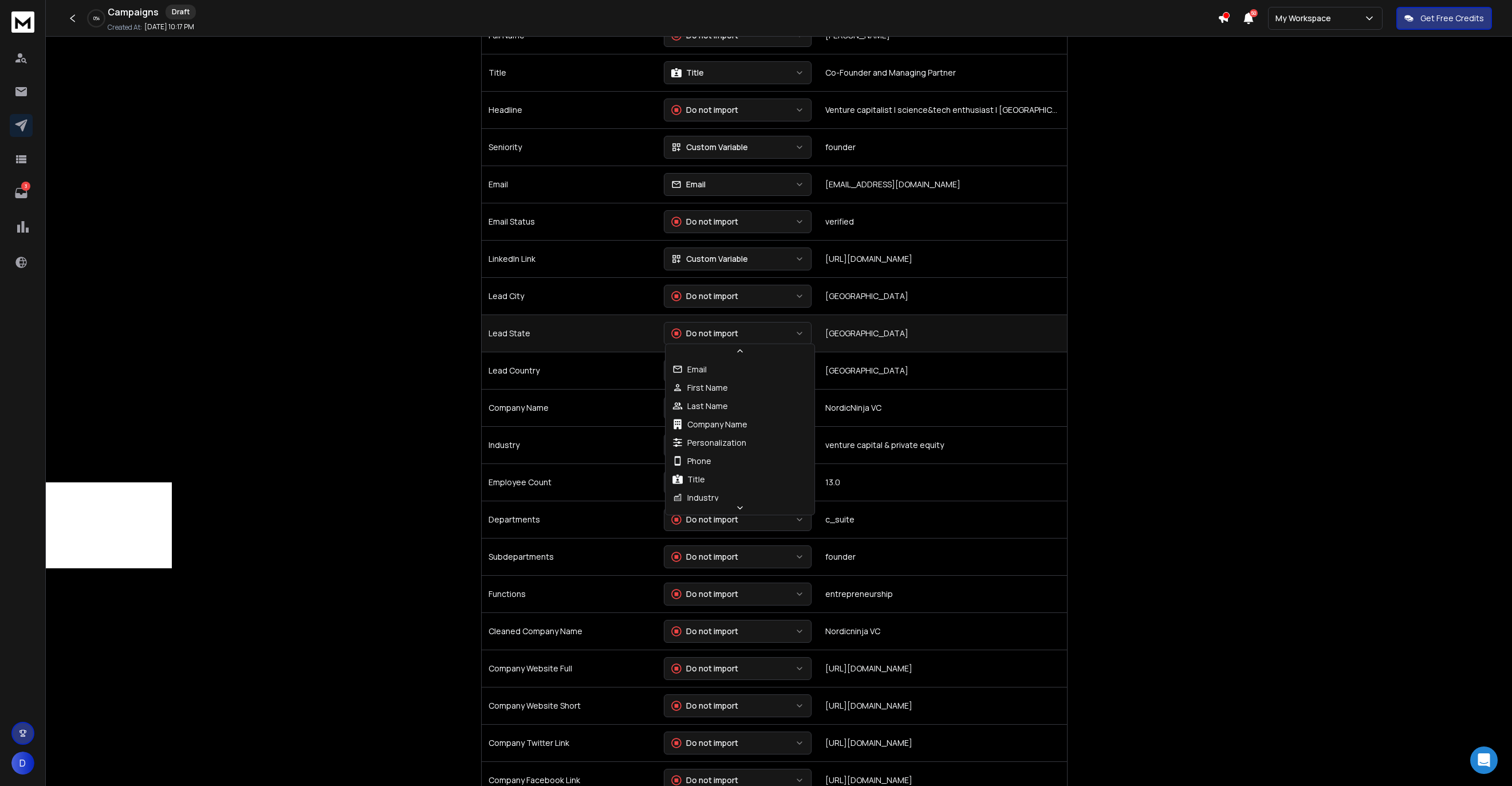
click at [793, 327] on button "Do not import" at bounding box center [738, 333] width 148 height 23
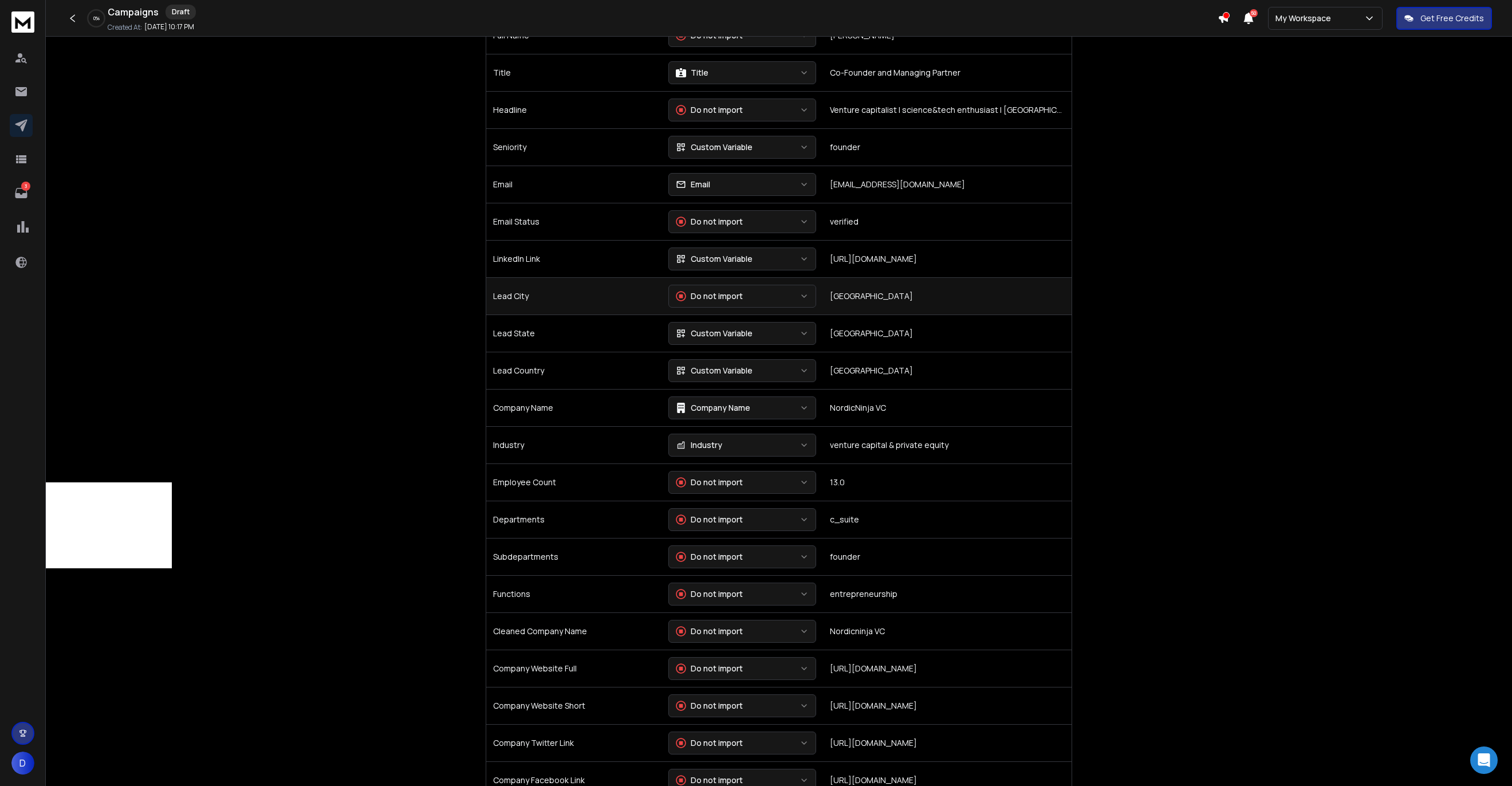
click at [806, 290] on button "Do not import" at bounding box center [742, 296] width 148 height 23
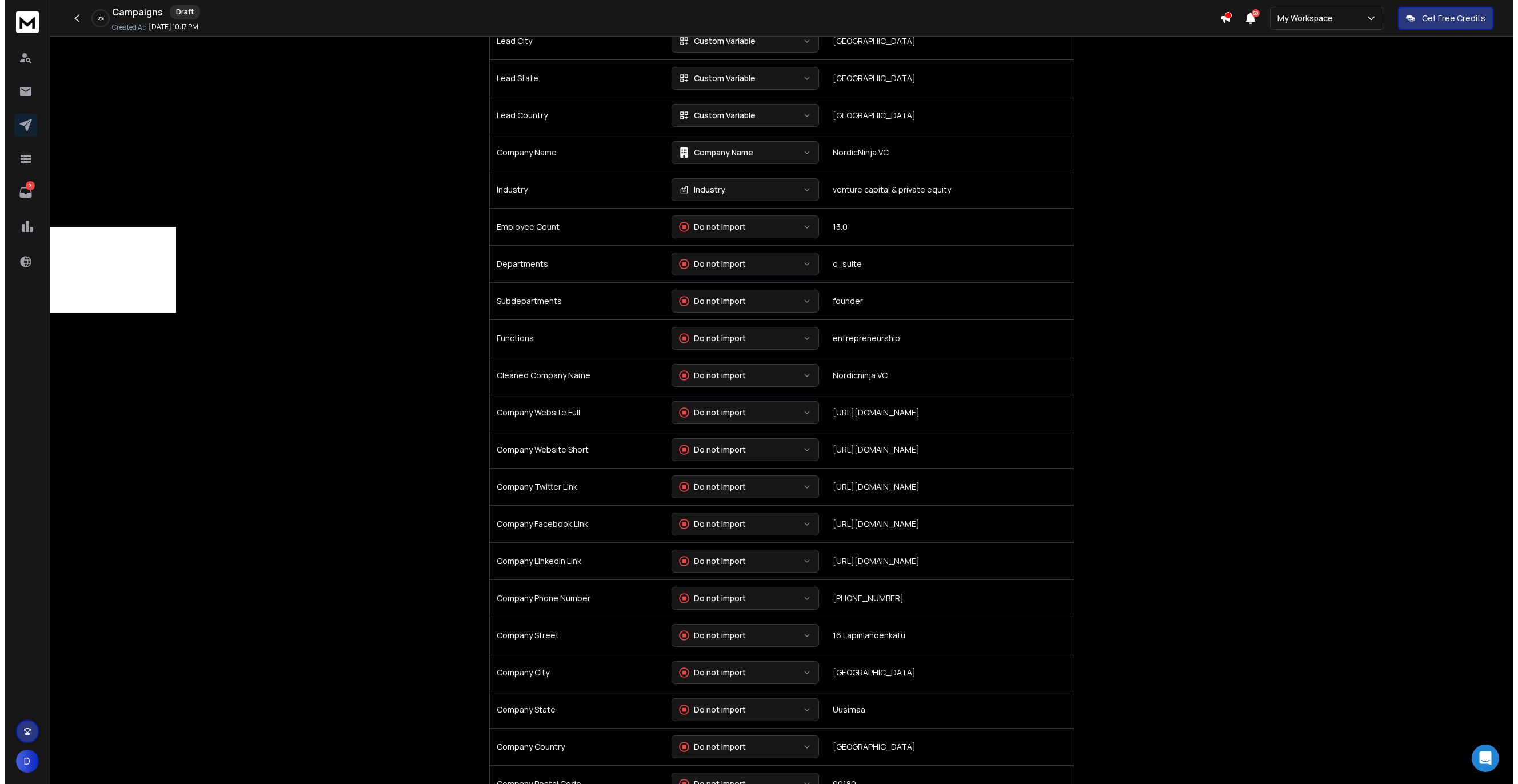
scroll to position [558, 0]
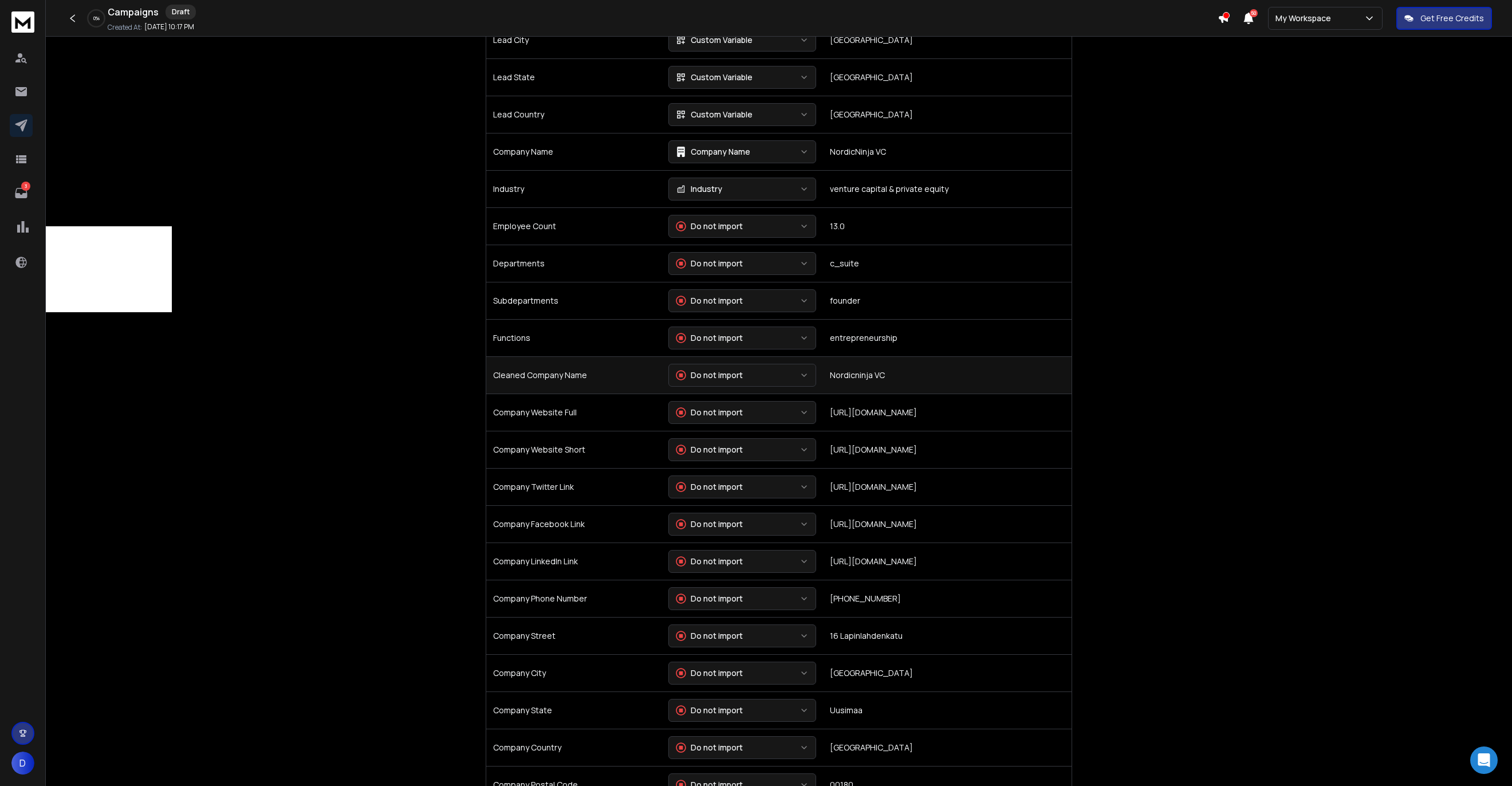
click at [805, 371] on icon "button" at bounding box center [804, 375] width 9 height 9
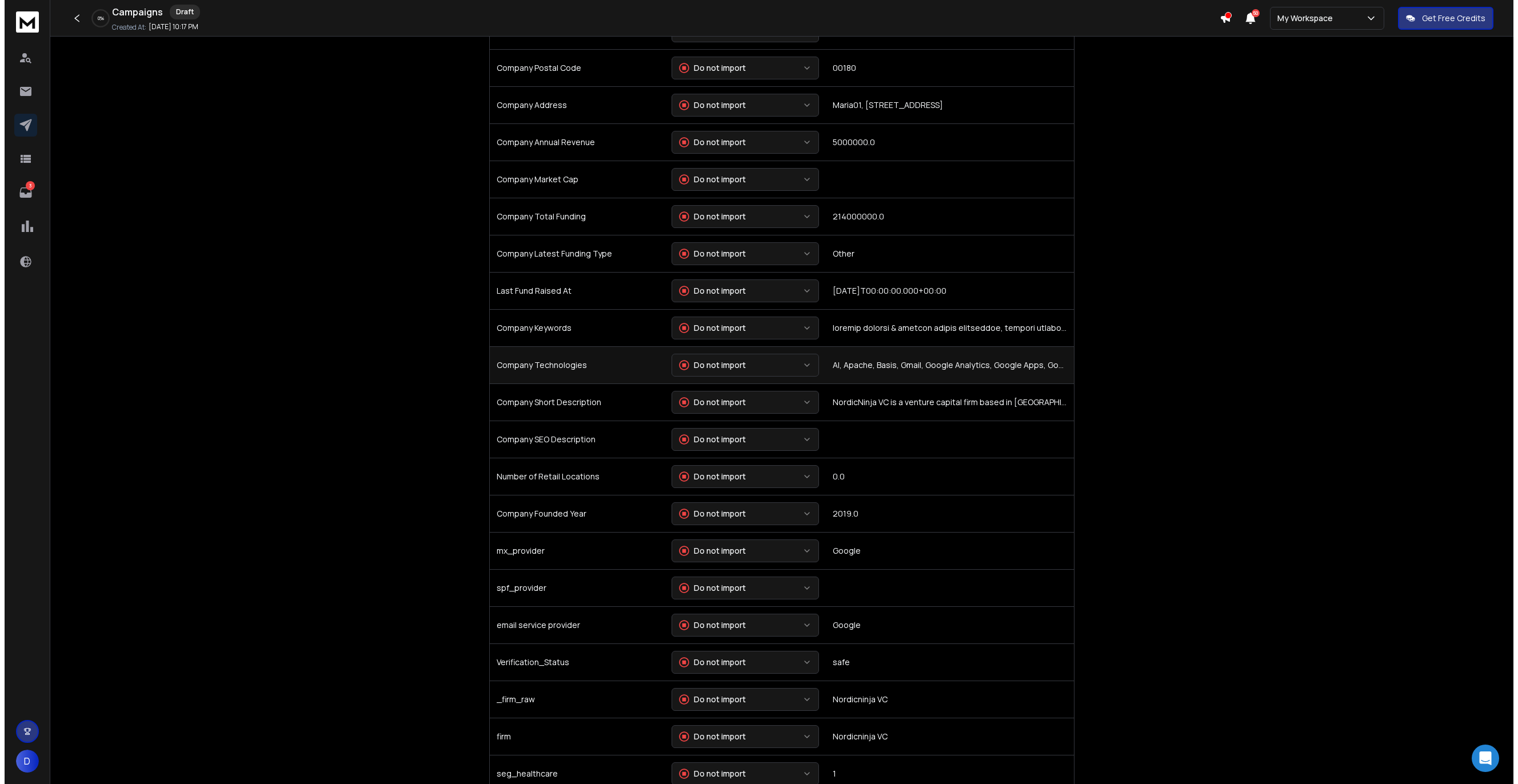
scroll to position [1274, 0]
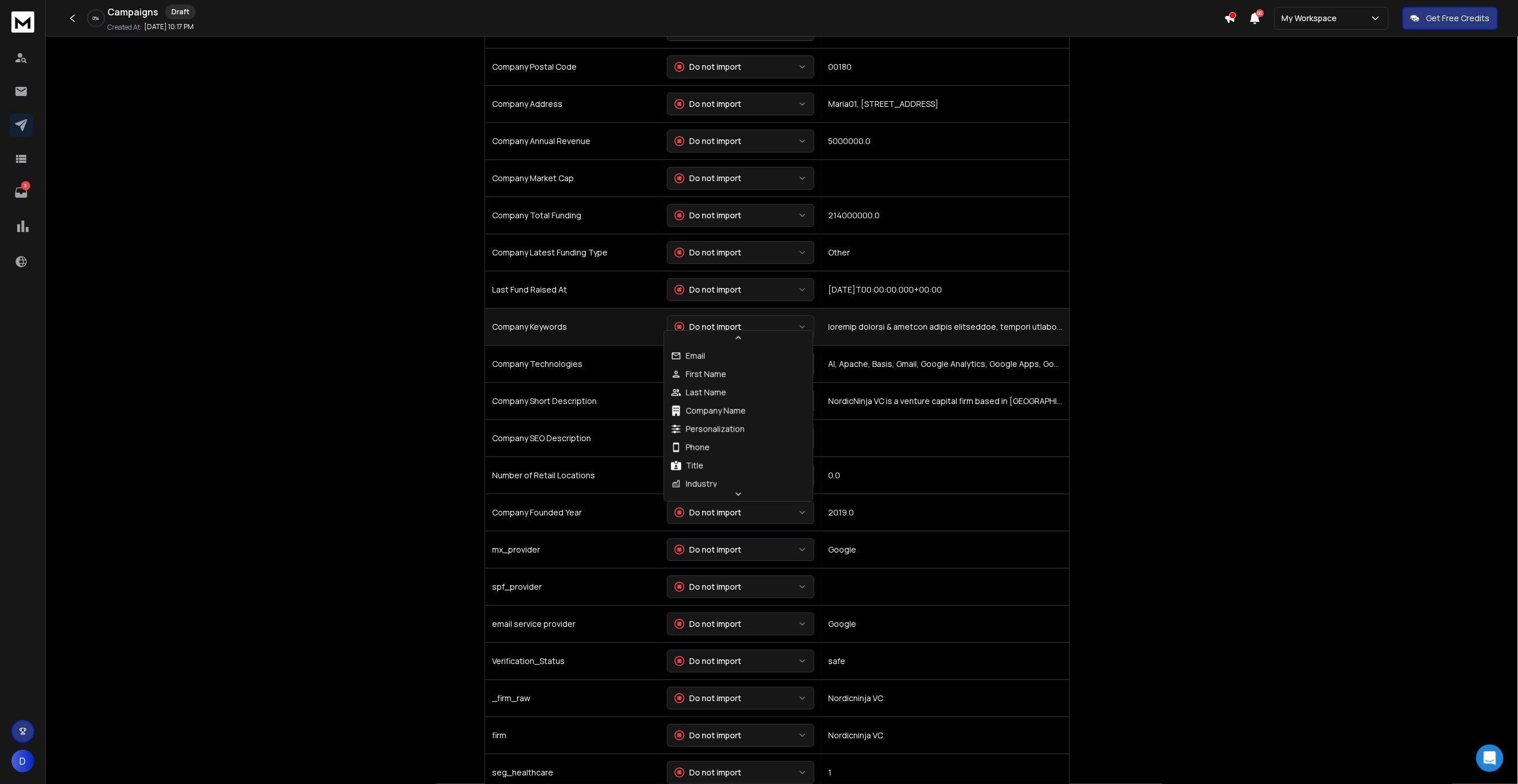
click at [800, 326] on icon "button" at bounding box center [802, 326] width 5 height 2
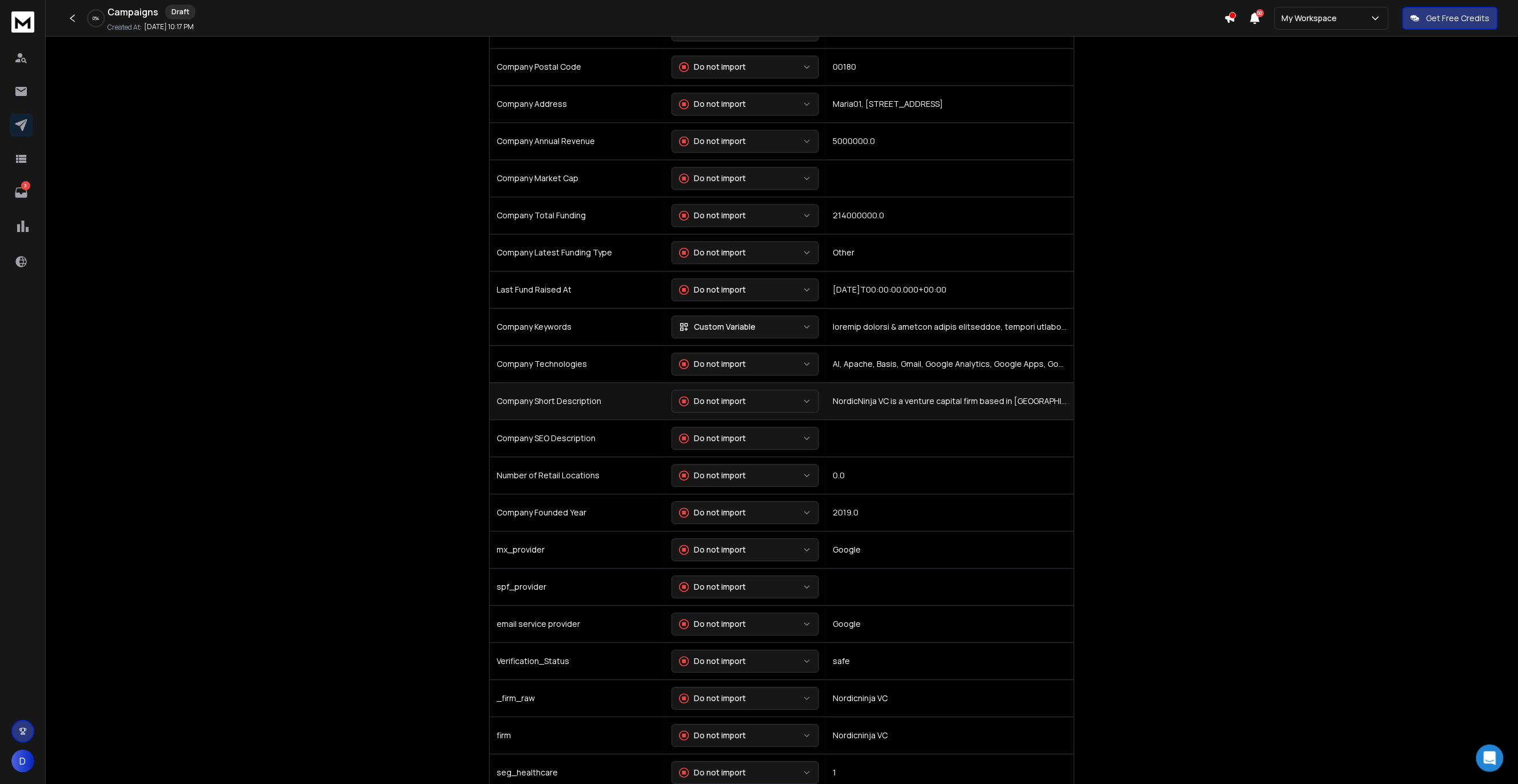
click at [803, 397] on icon "button" at bounding box center [807, 401] width 9 height 9
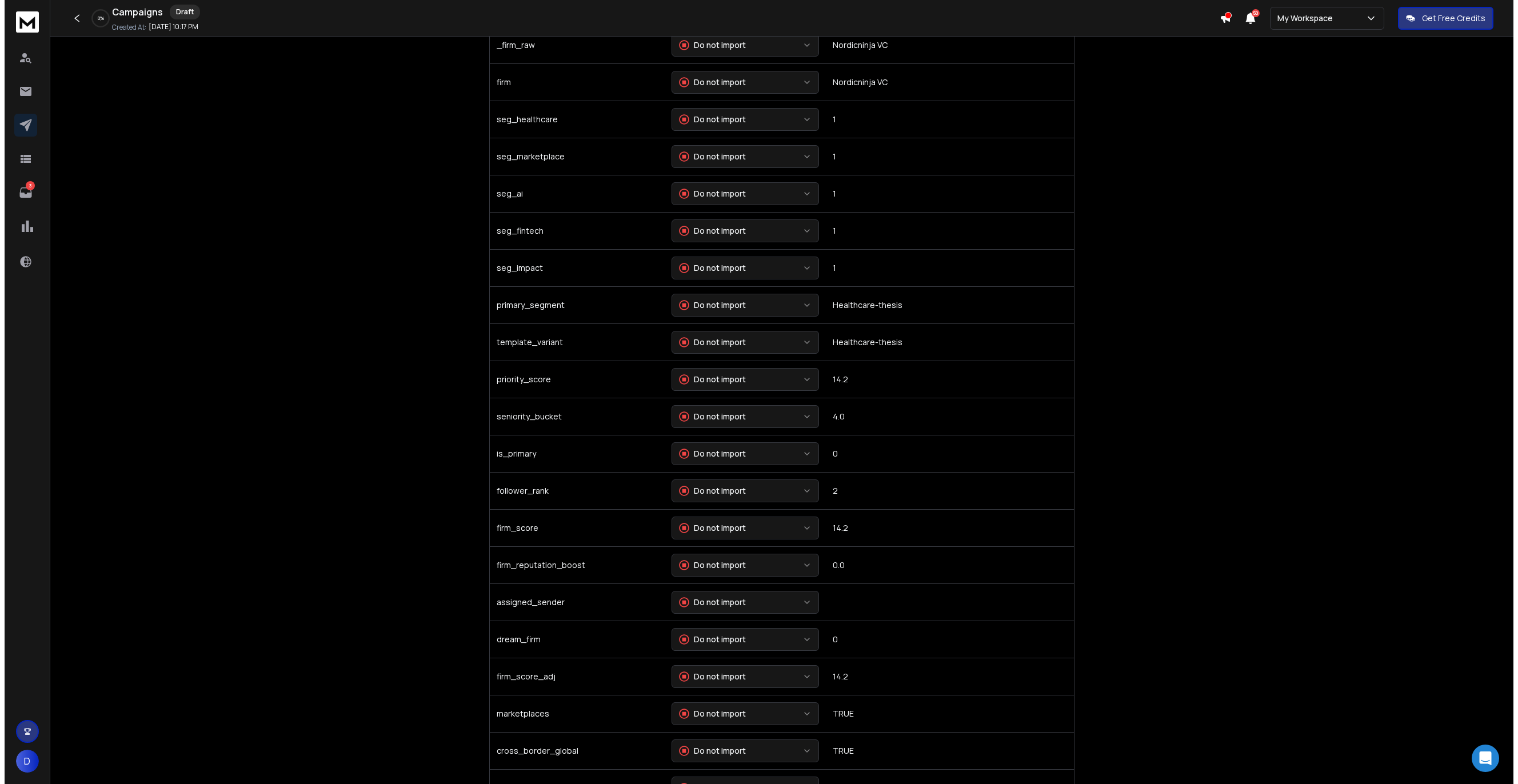
scroll to position [1931, 0]
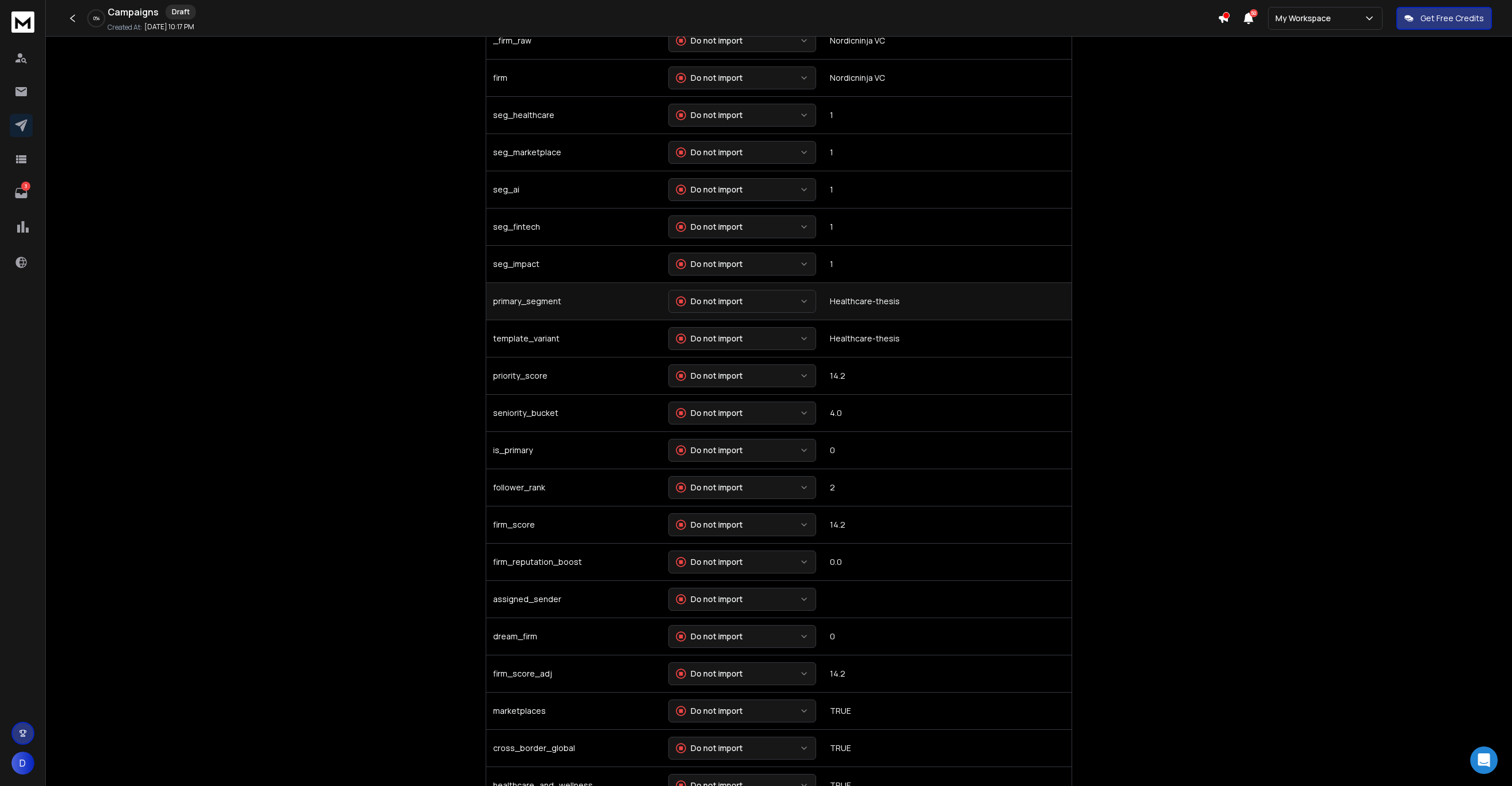
click at [800, 297] on icon "button" at bounding box center [804, 302] width 9 height 9
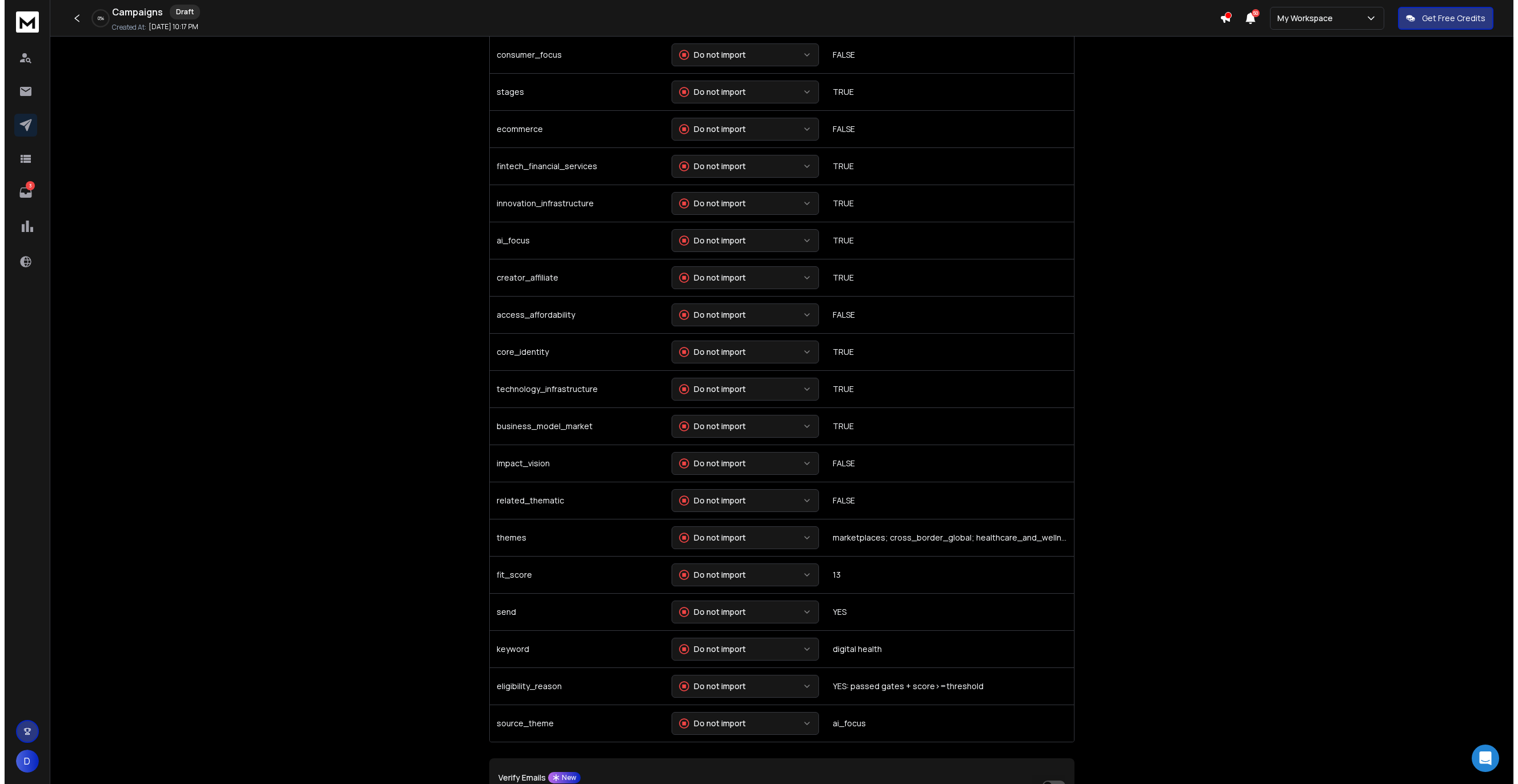
scroll to position [2855, 0]
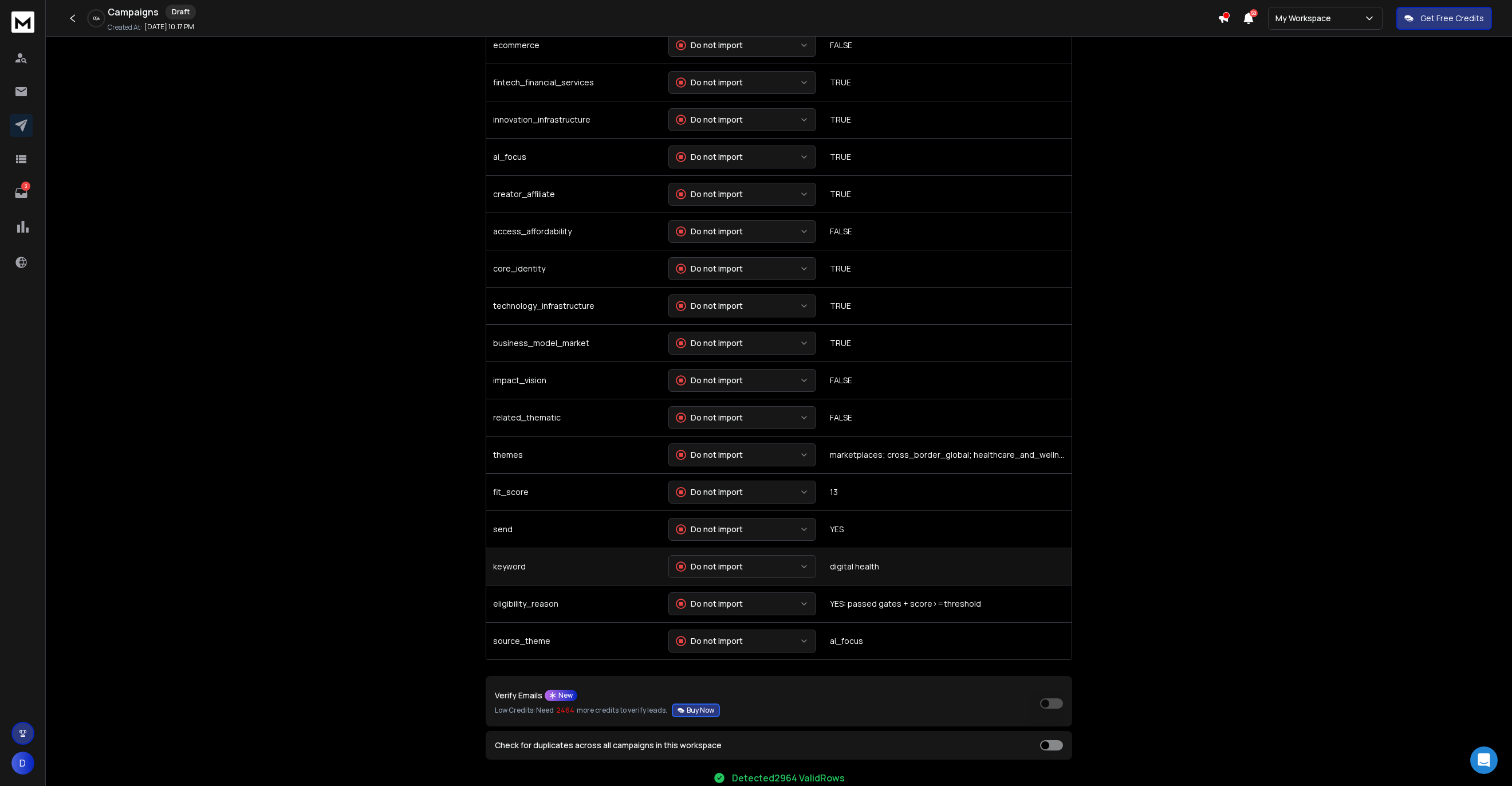
click at [804, 562] on icon "button" at bounding box center [804, 566] width 9 height 9
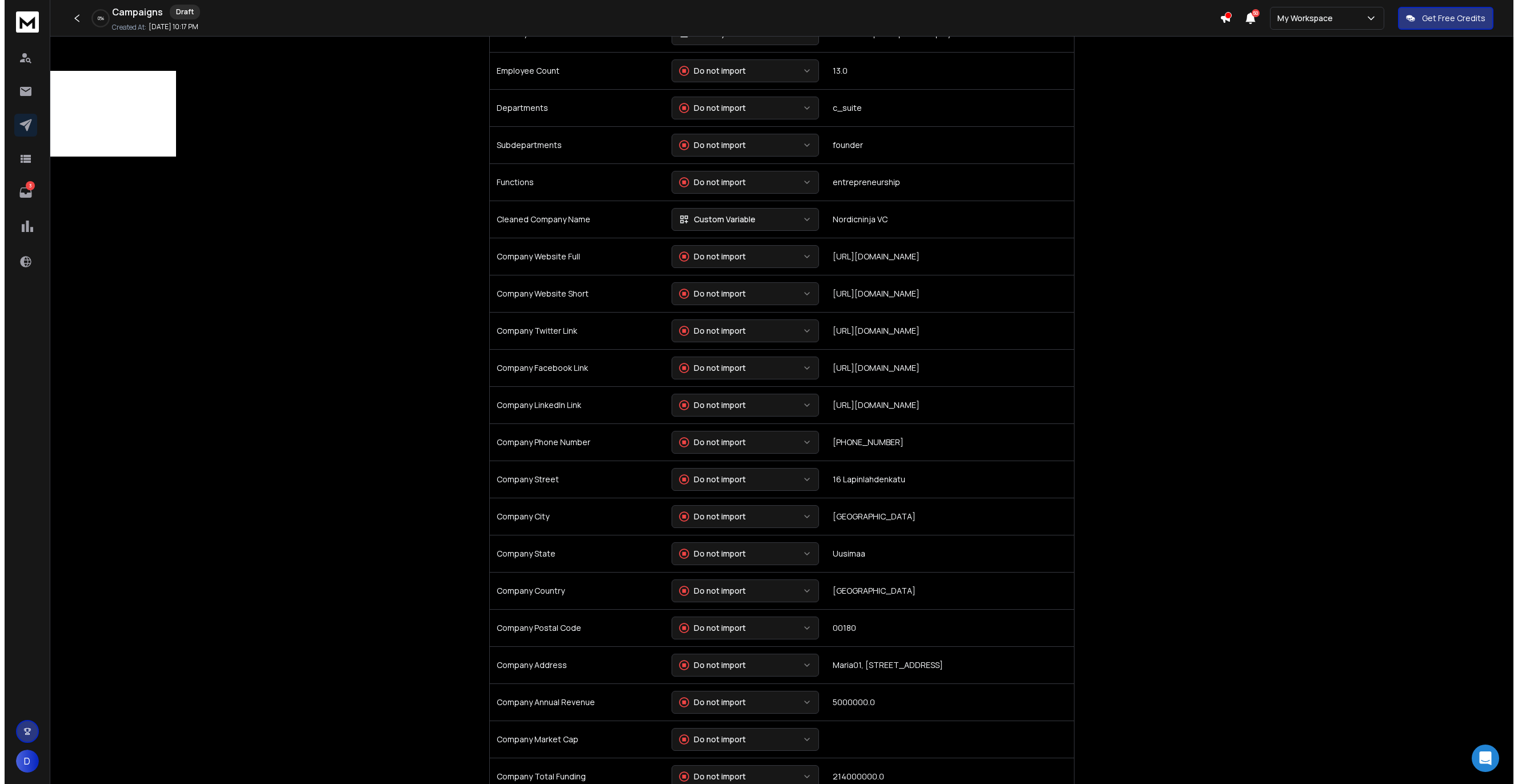
scroll to position [712, 0]
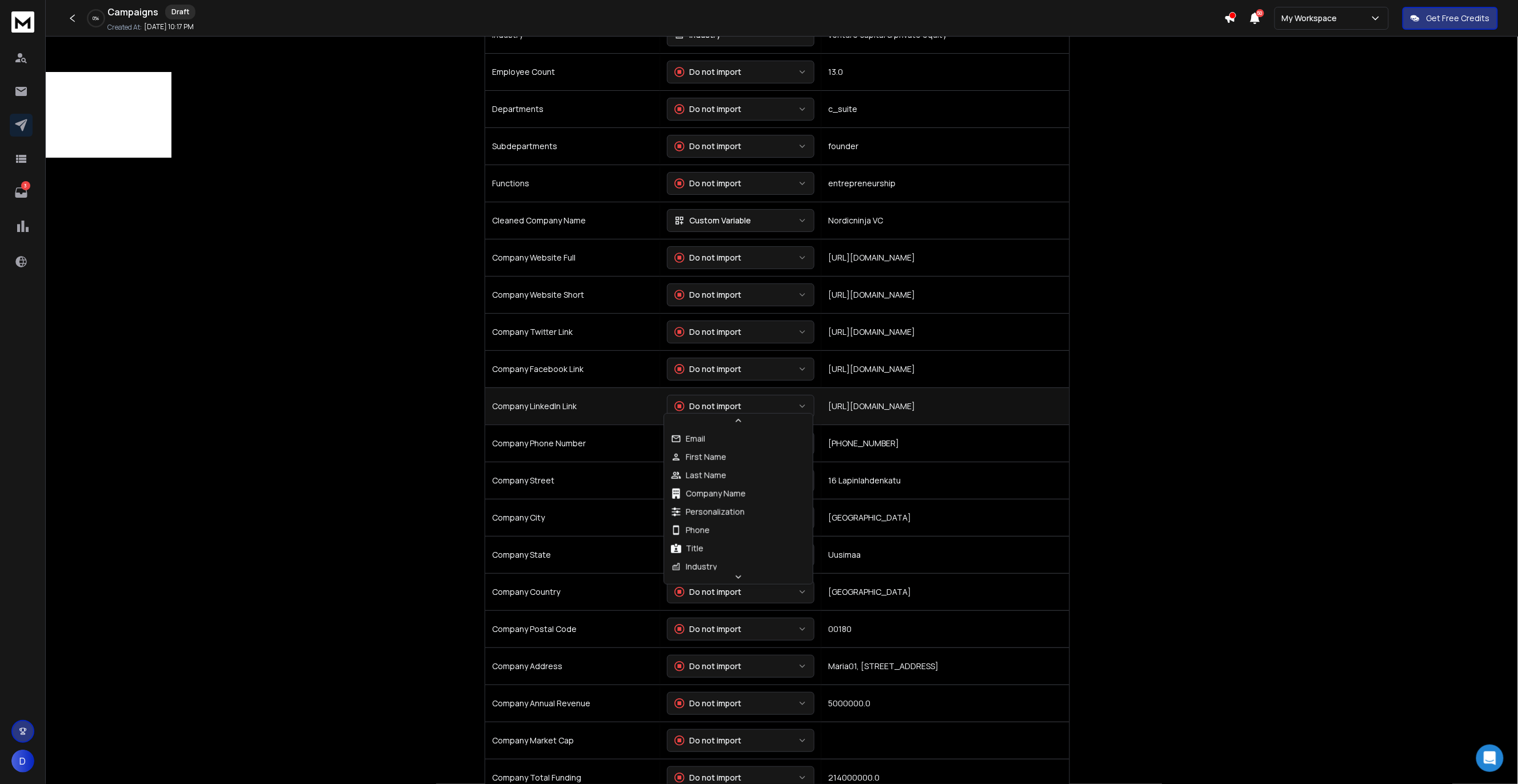
click at [798, 401] on icon "button" at bounding box center [803, 406] width 9 height 9
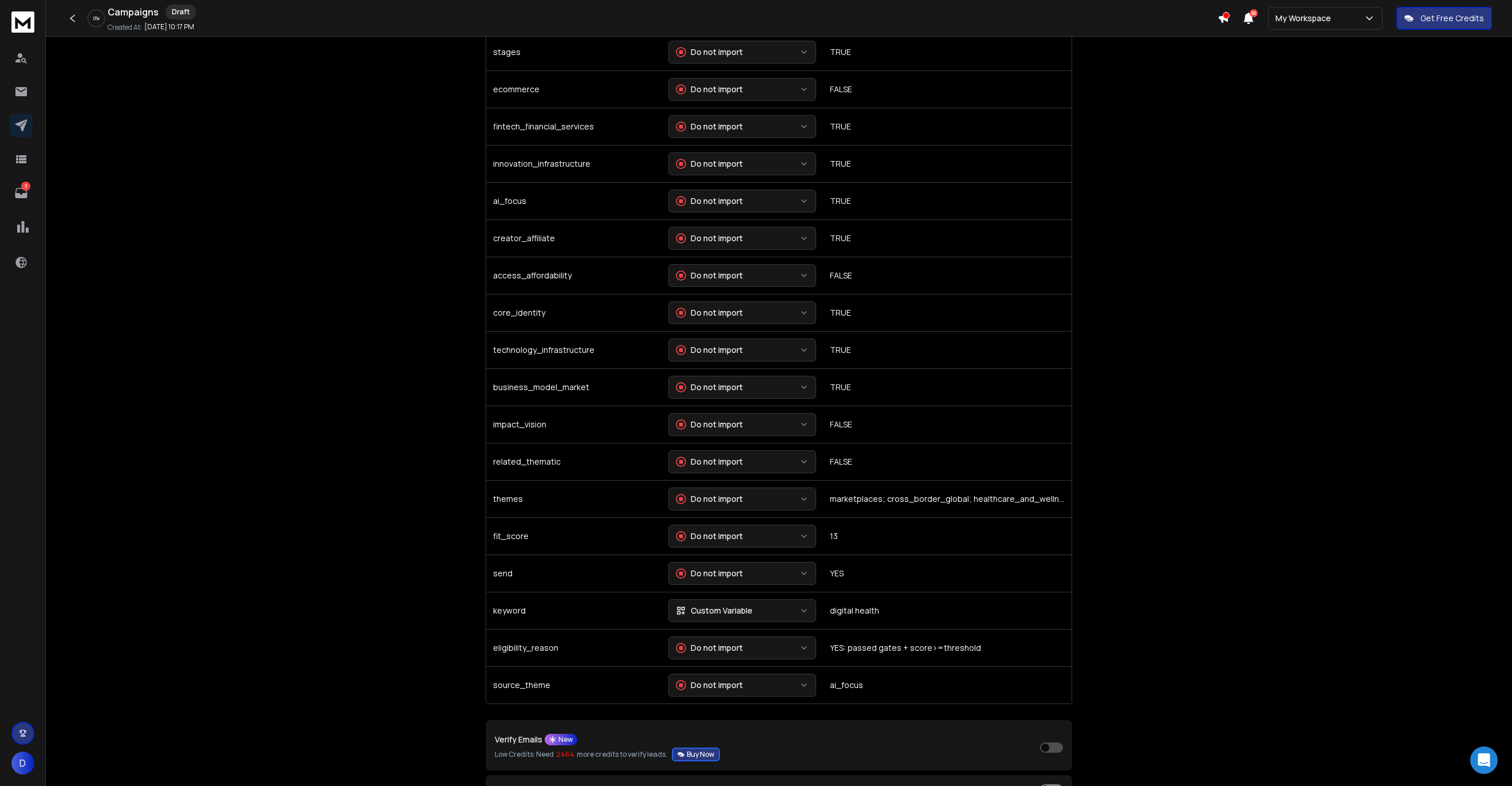
scroll to position [2890, 0]
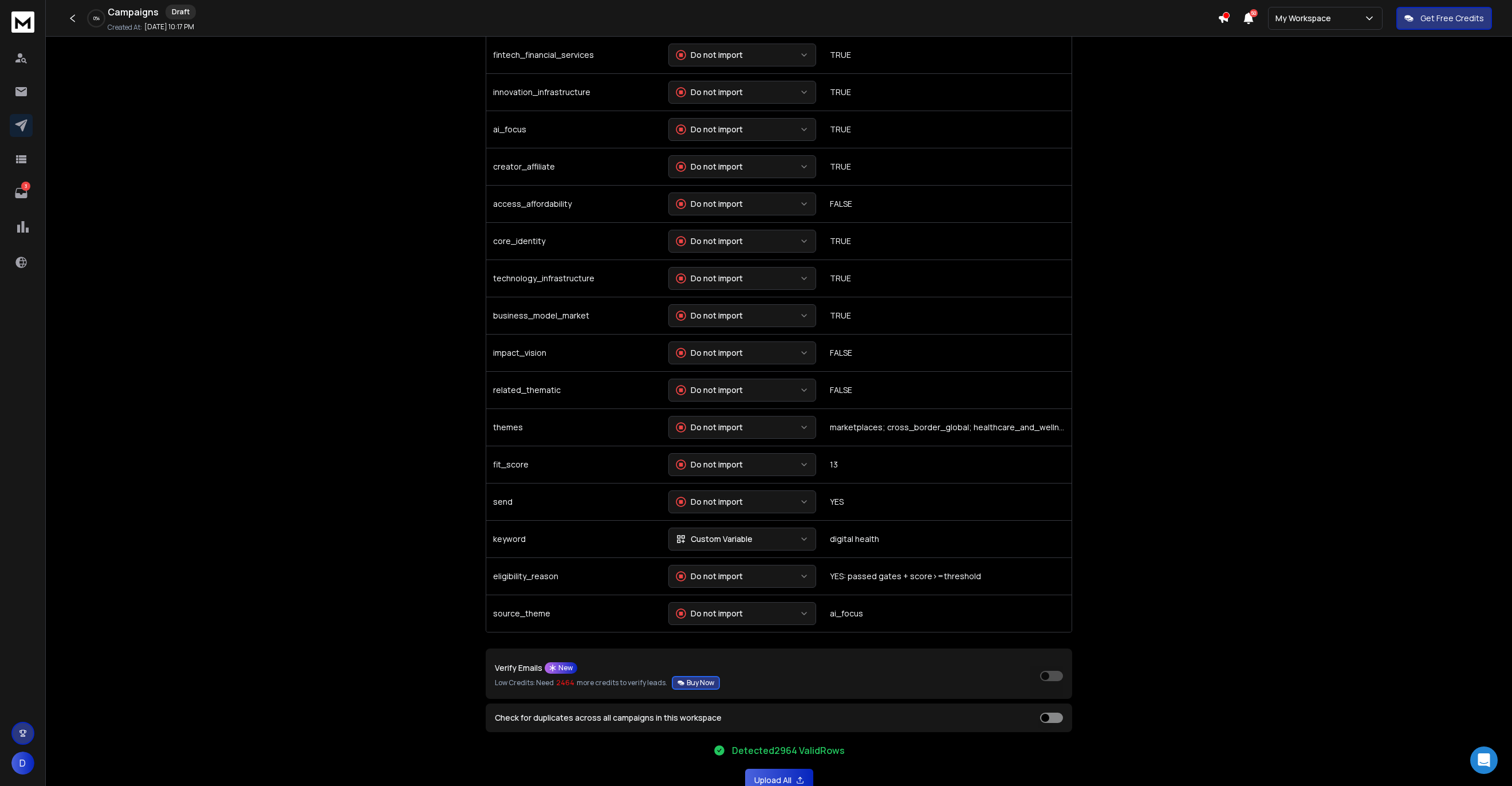
click at [769, 768] on button "Upload All" at bounding box center [779, 780] width 68 height 23
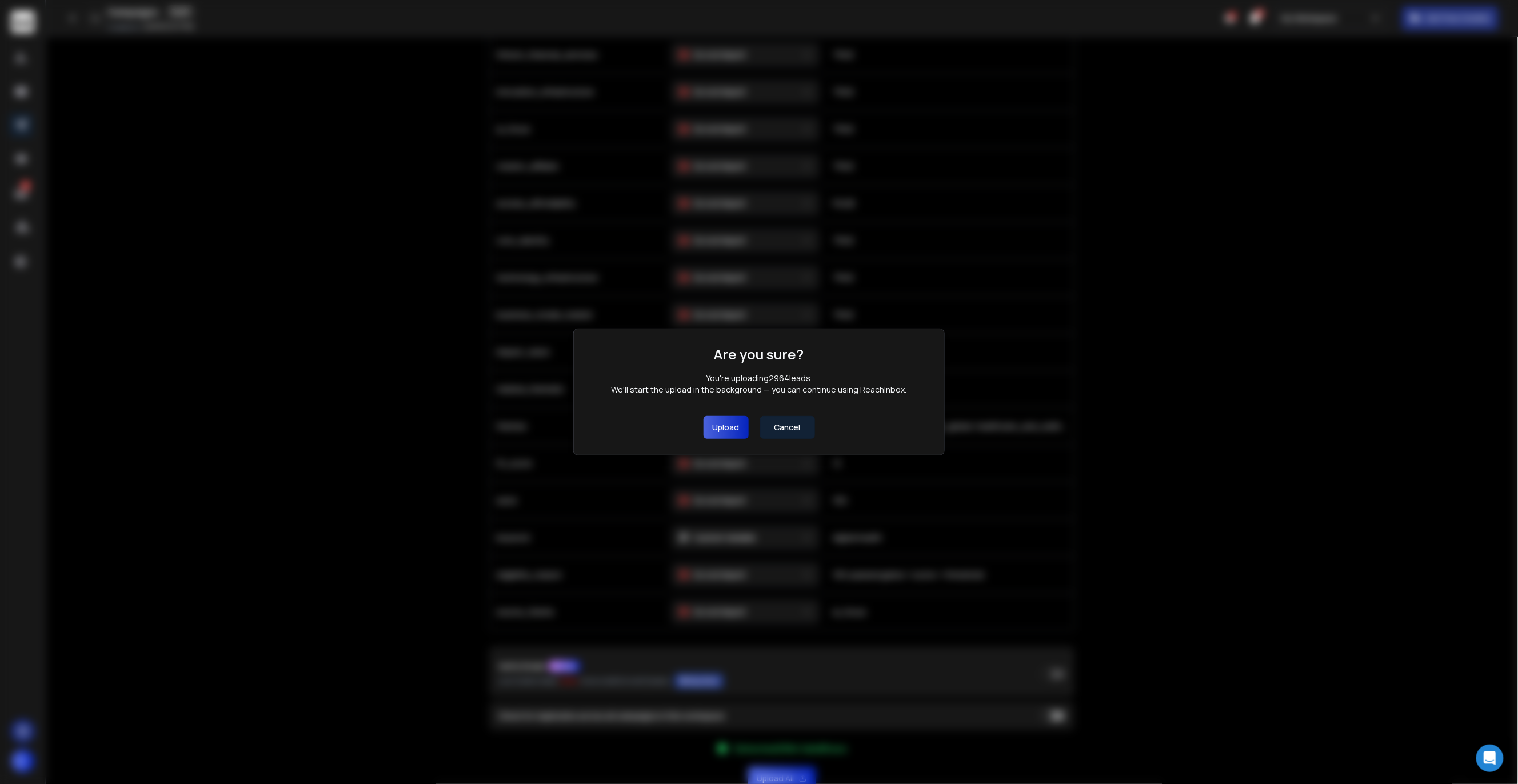
click at [722, 425] on button "Upload" at bounding box center [726, 427] width 45 height 23
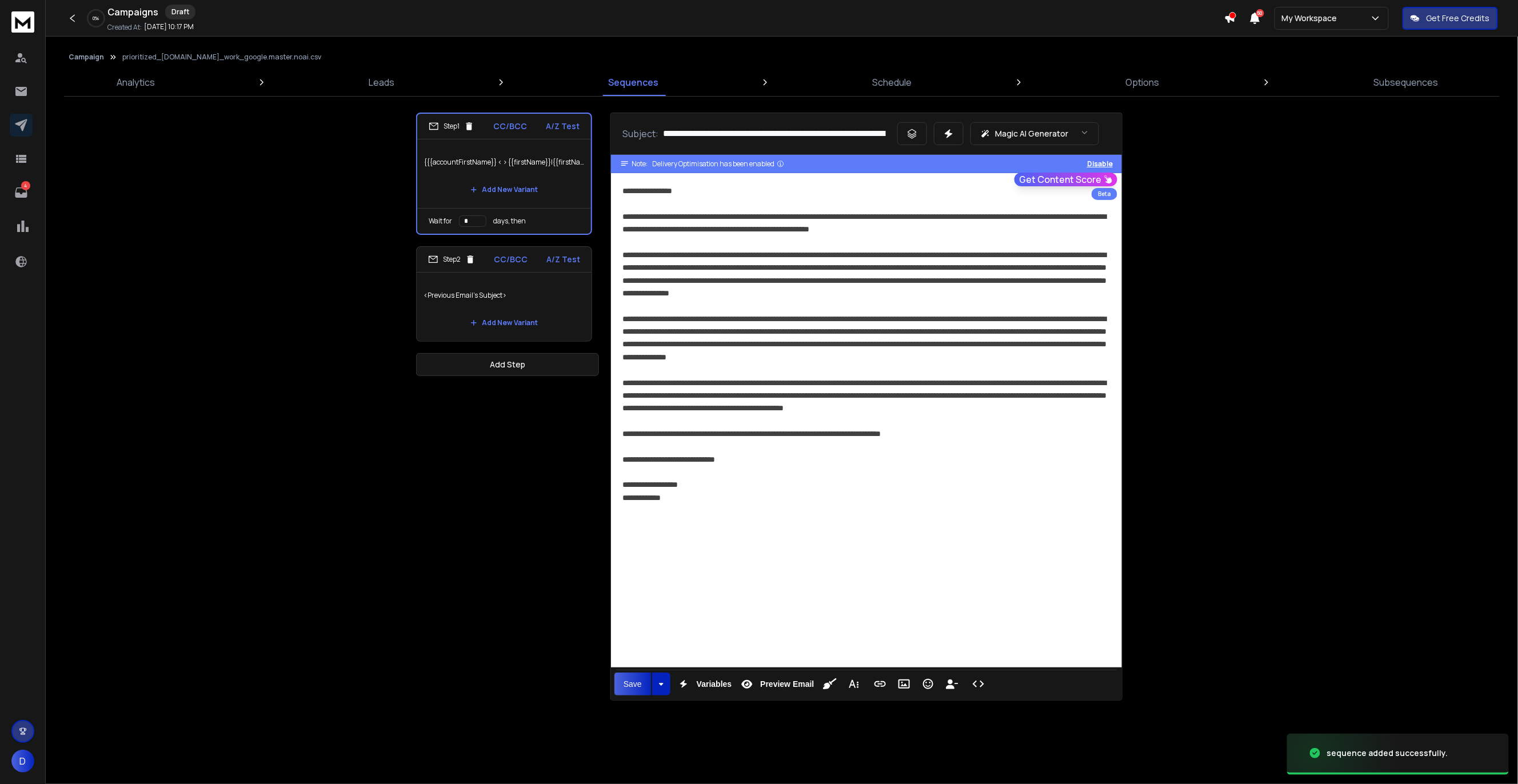
click at [761, 501] on div "**********" at bounding box center [866, 491] width 489 height 26
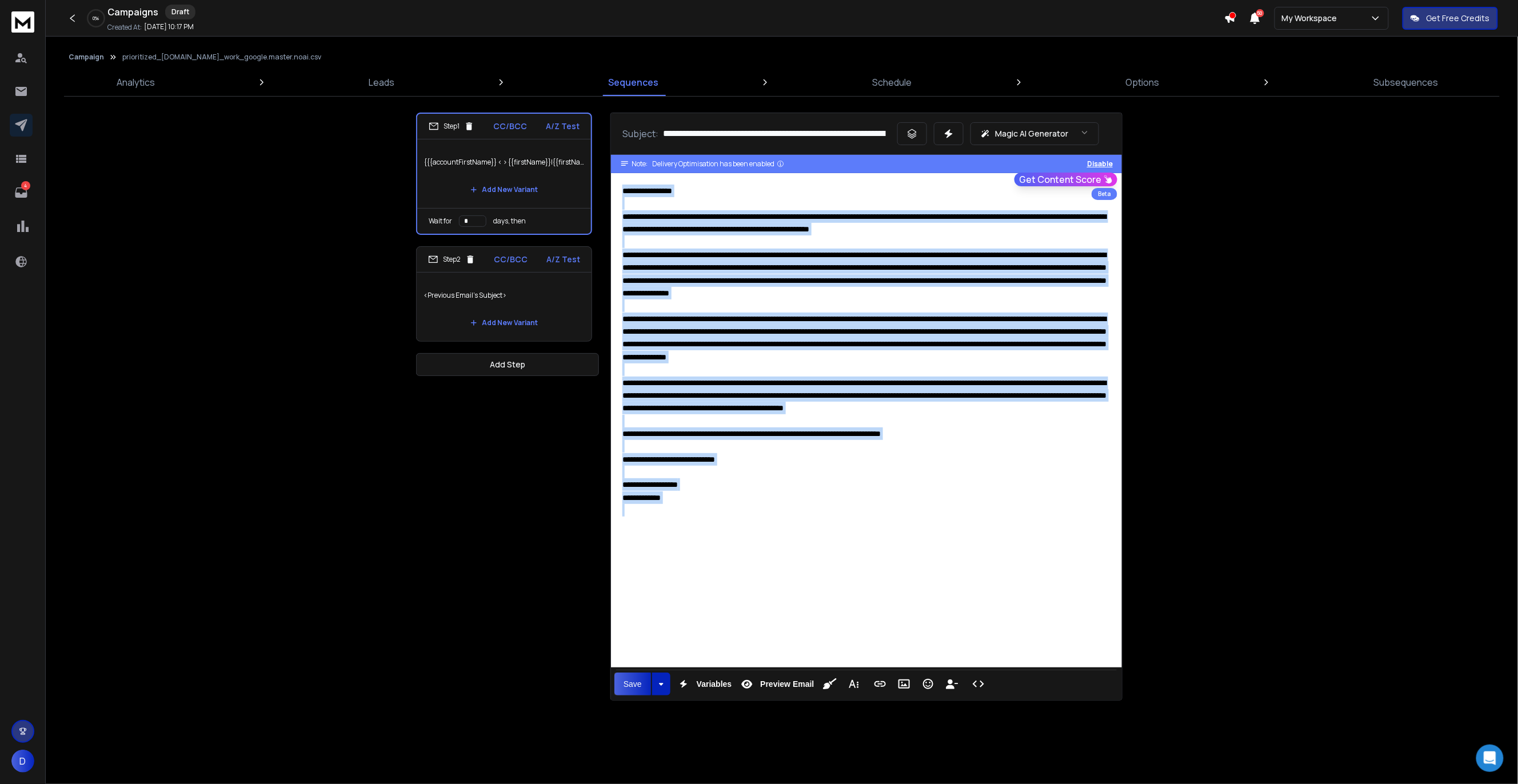
drag, startPoint x: 734, startPoint y: 514, endPoint x: 513, endPoint y: 43, distance: 520.3
click at [513, 43] on div "**********" at bounding box center [782, 376] width 1472 height 680
click at [810, 425] on div at bounding box center [866, 421] width 488 height 13
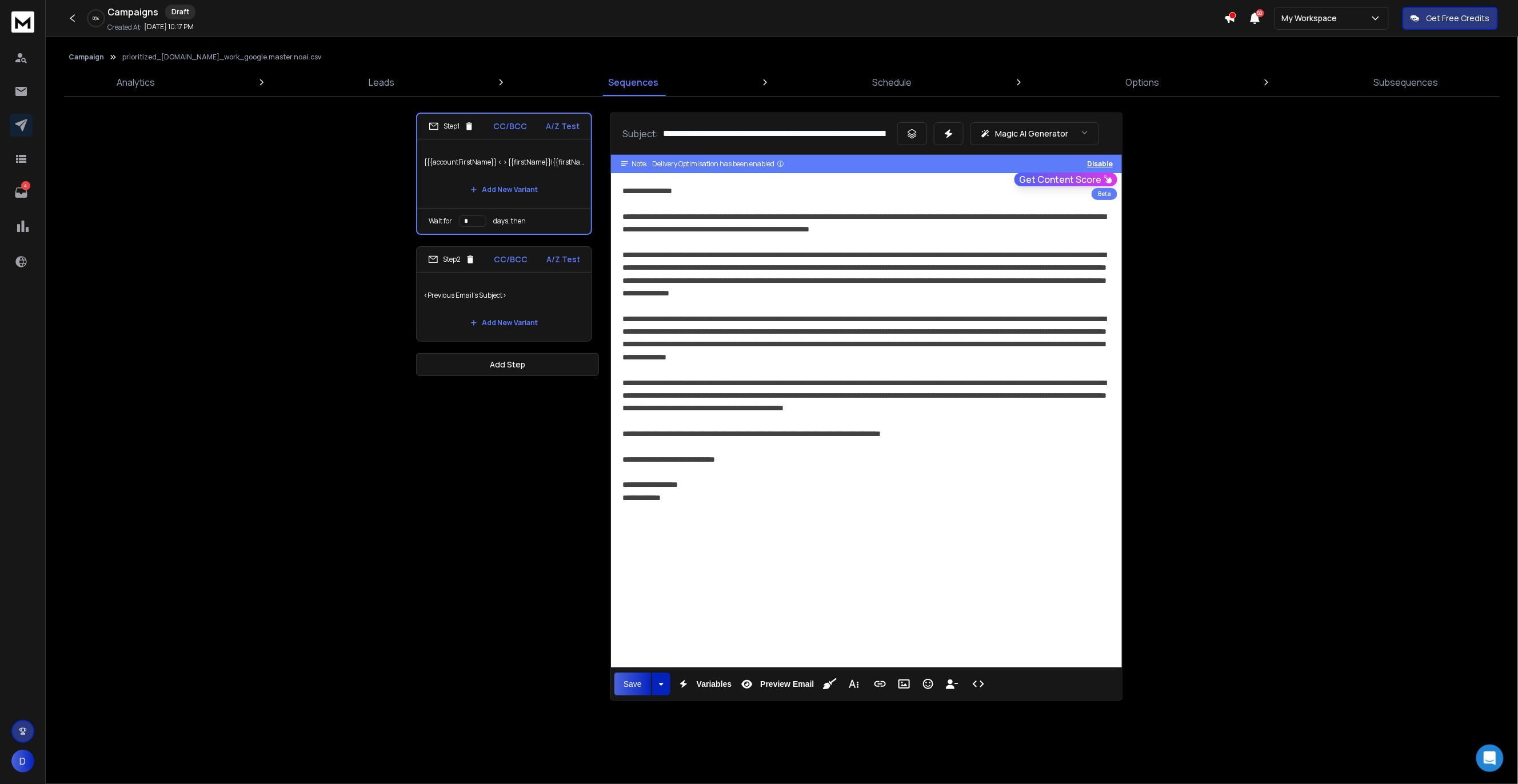
click at [732, 497] on div "**********" at bounding box center [866, 491] width 489 height 26
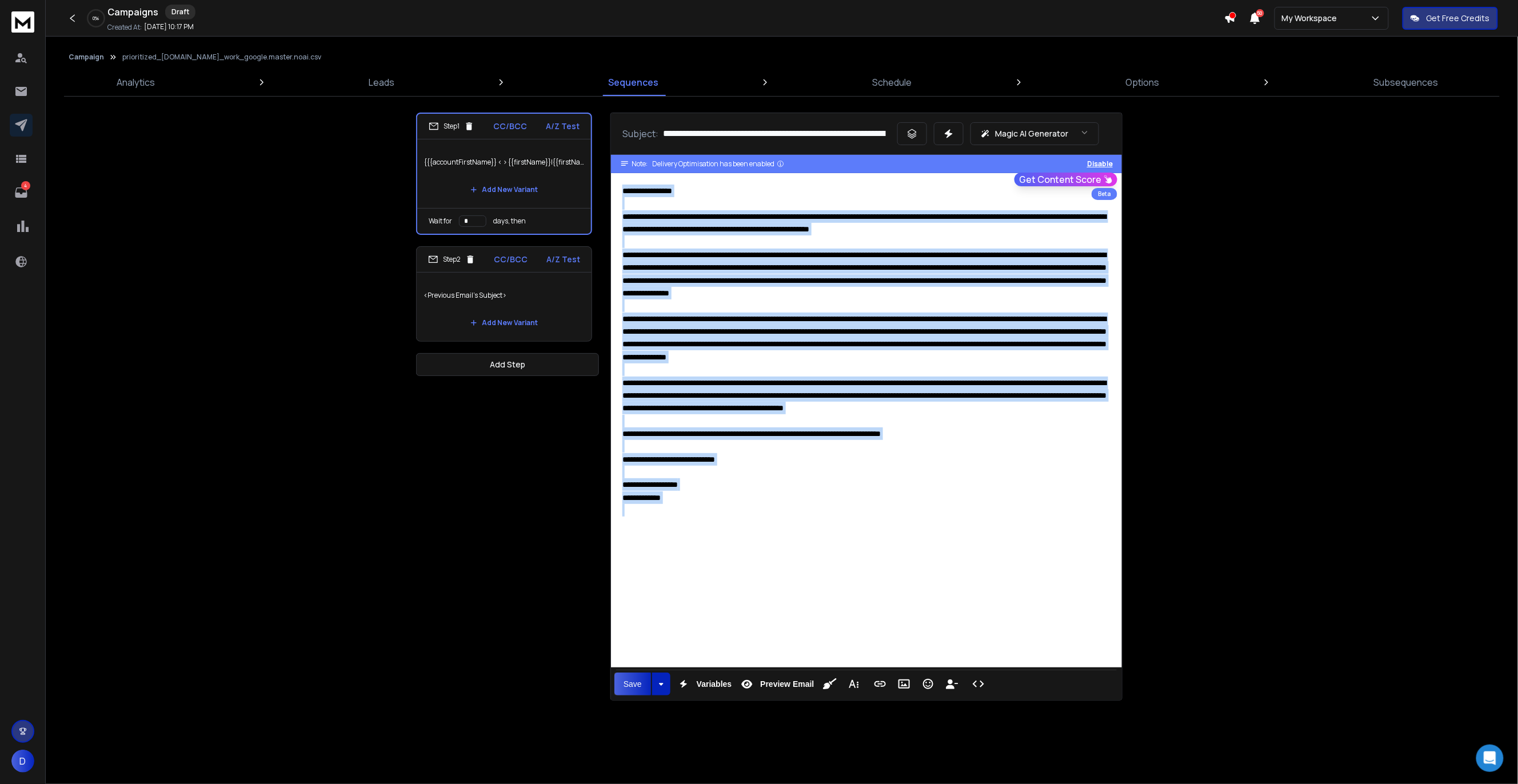
drag, startPoint x: 732, startPoint y: 497, endPoint x: 612, endPoint y: 185, distance: 334.3
click at [612, 186] on div "**********" at bounding box center [866, 420] width 511 height 494
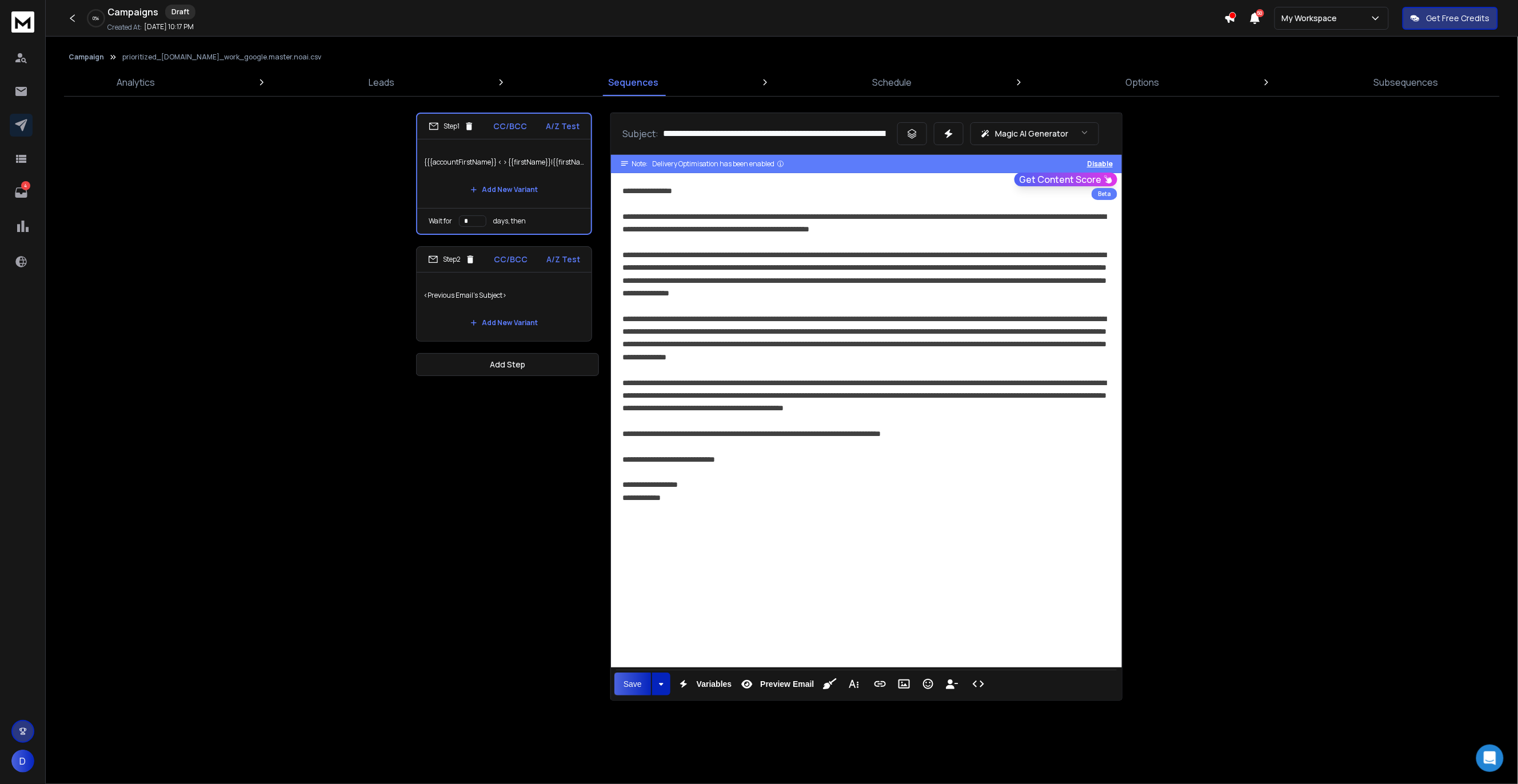
click at [751, 128] on input "**********" at bounding box center [774, 134] width 223 height 14
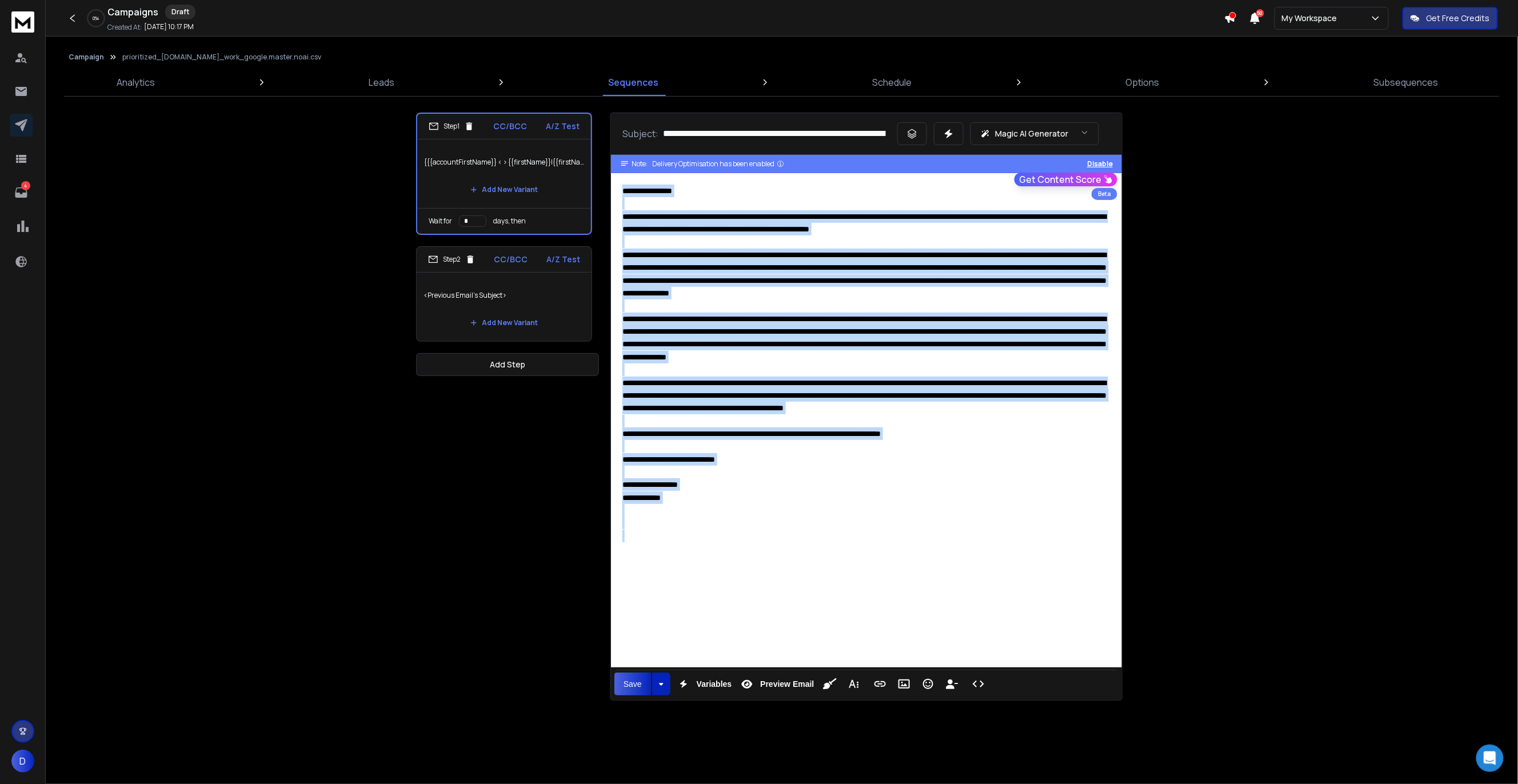
drag, startPoint x: 717, startPoint y: 530, endPoint x: 605, endPoint y: 146, distance: 400.0
click at [605, 146] on div "**********" at bounding box center [782, 406] width 732 height 588
copy div "**********"
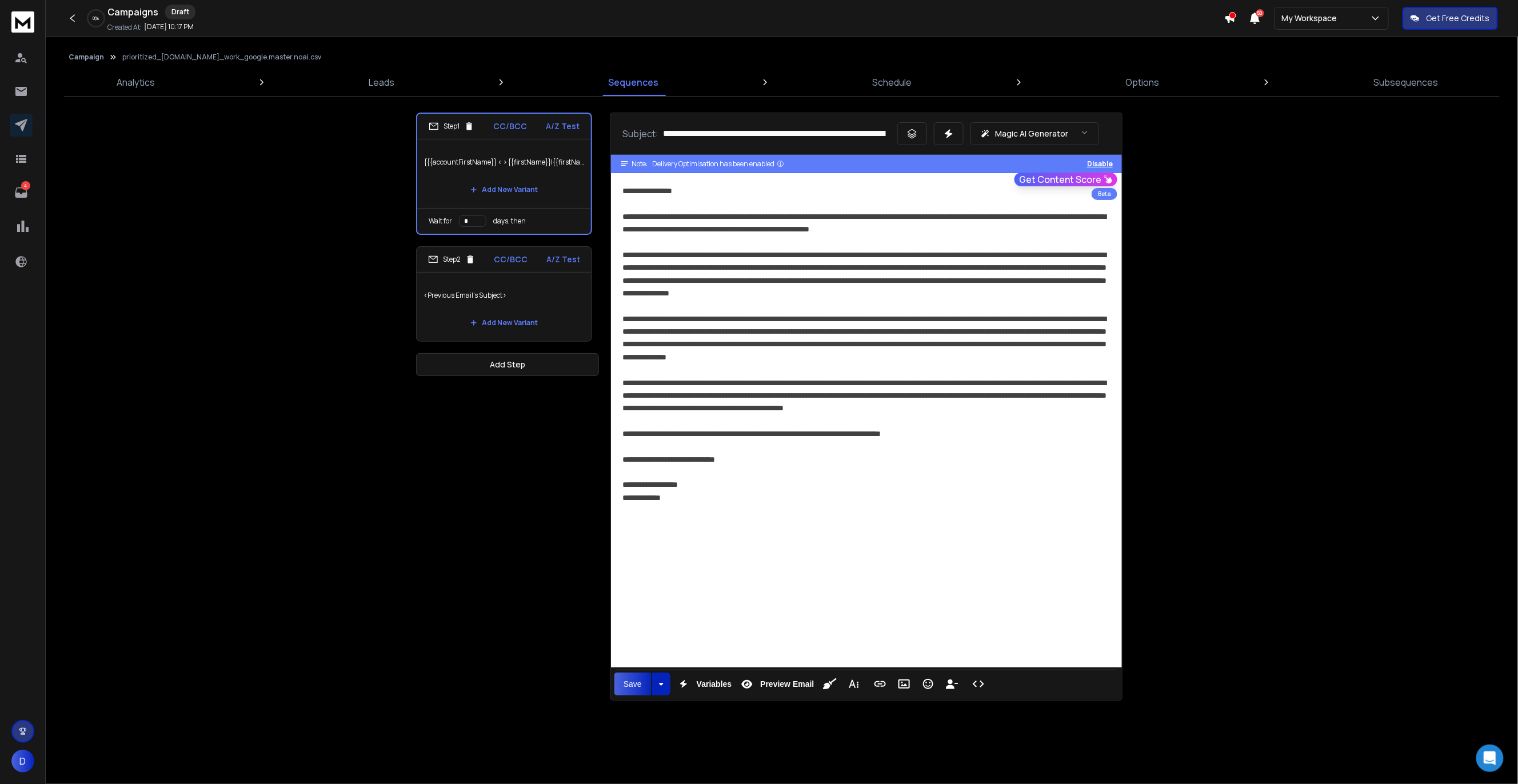
click at [663, 199] on div at bounding box center [866, 203] width 488 height 13
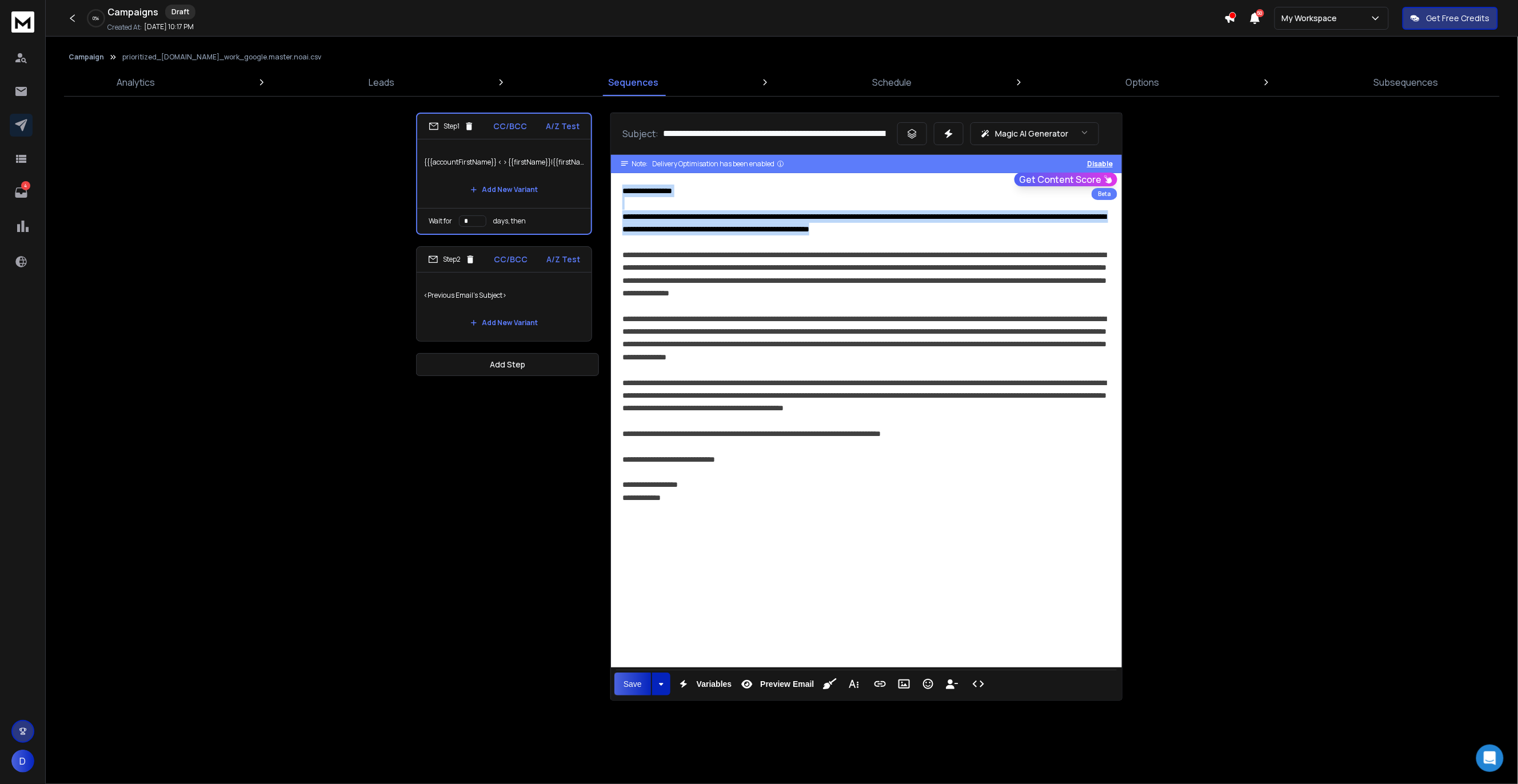
drag, startPoint x: 908, startPoint y: 228, endPoint x: 609, endPoint y: 191, distance: 301.3
click at [608, 190] on div "**********" at bounding box center [782, 406] width 732 height 588
copy div "**********"
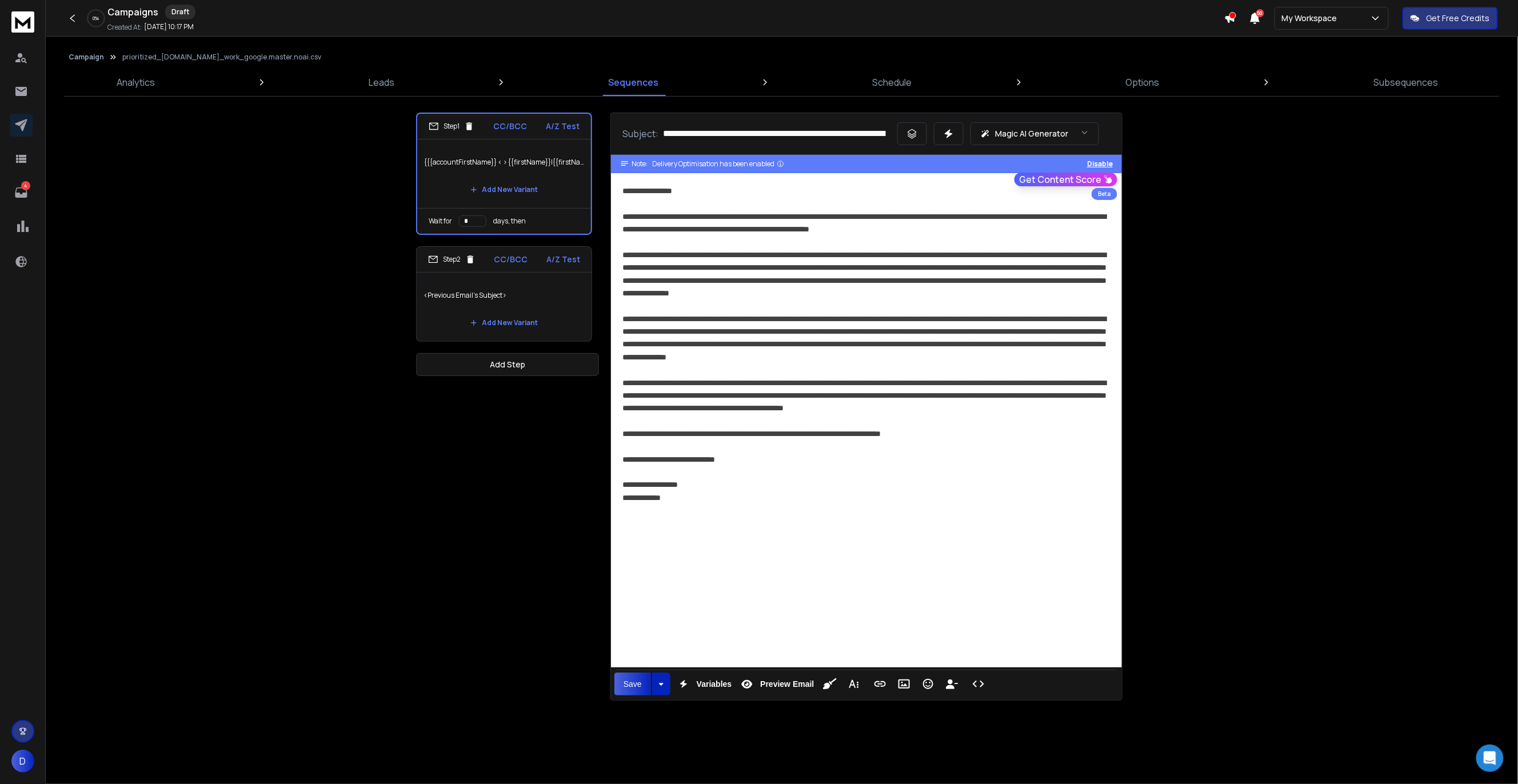
click at [686, 552] on div at bounding box center [866, 548] width 488 height 13
drag, startPoint x: 712, startPoint y: 485, endPoint x: 582, endPoint y: 485, distance: 130.0
click at [582, 485] on div "**********" at bounding box center [782, 406] width 732 height 588
copy div "**********"
click at [730, 507] on div at bounding box center [866, 510] width 488 height 13
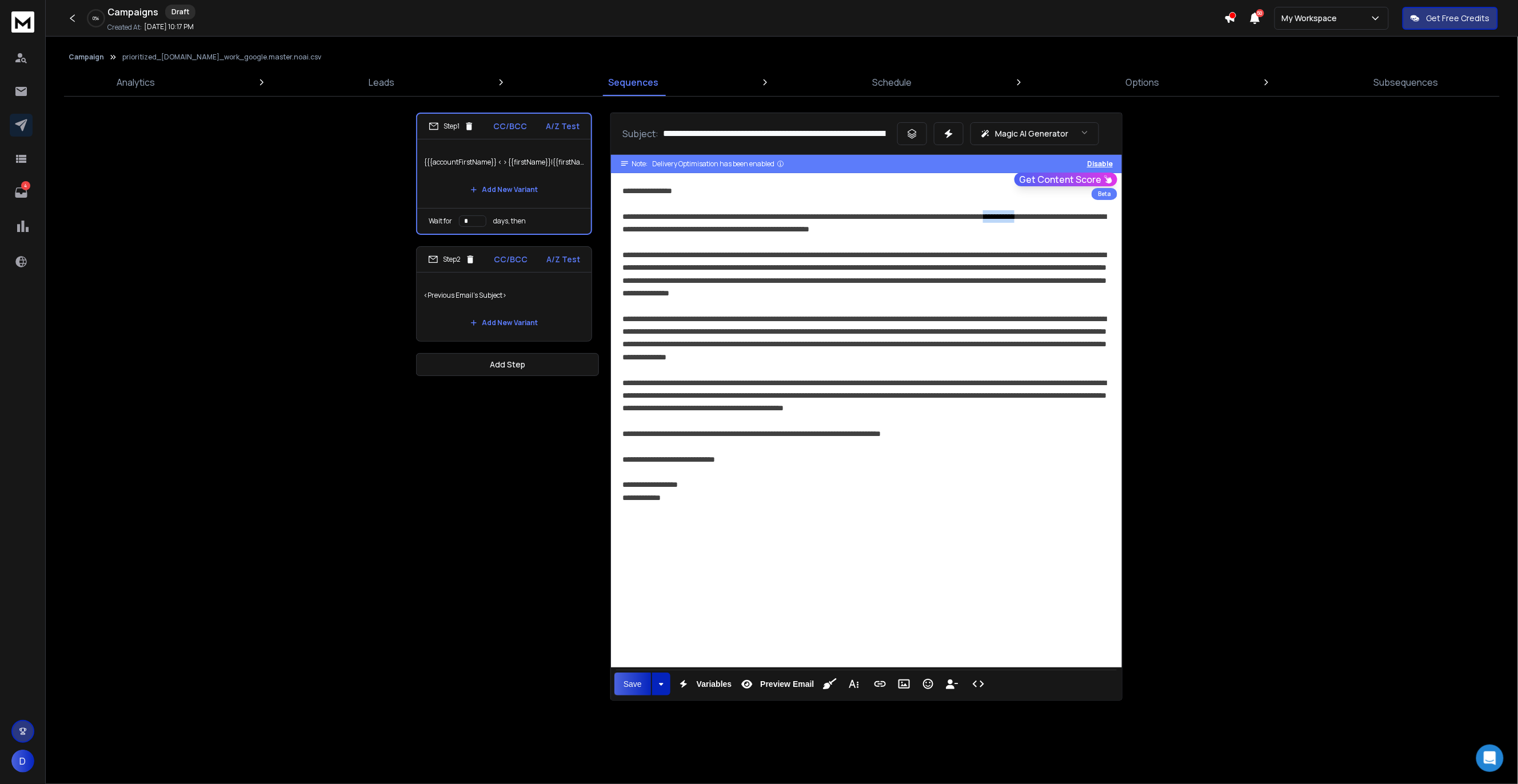
drag, startPoint x: 1099, startPoint y: 217, endPoint x: 1060, endPoint y: 216, distance: 39.0
click at [1060, 216] on div "**********" at bounding box center [866, 223] width 489 height 26
click at [705, 688] on div "Variables" at bounding box center [703, 683] width 62 height 18
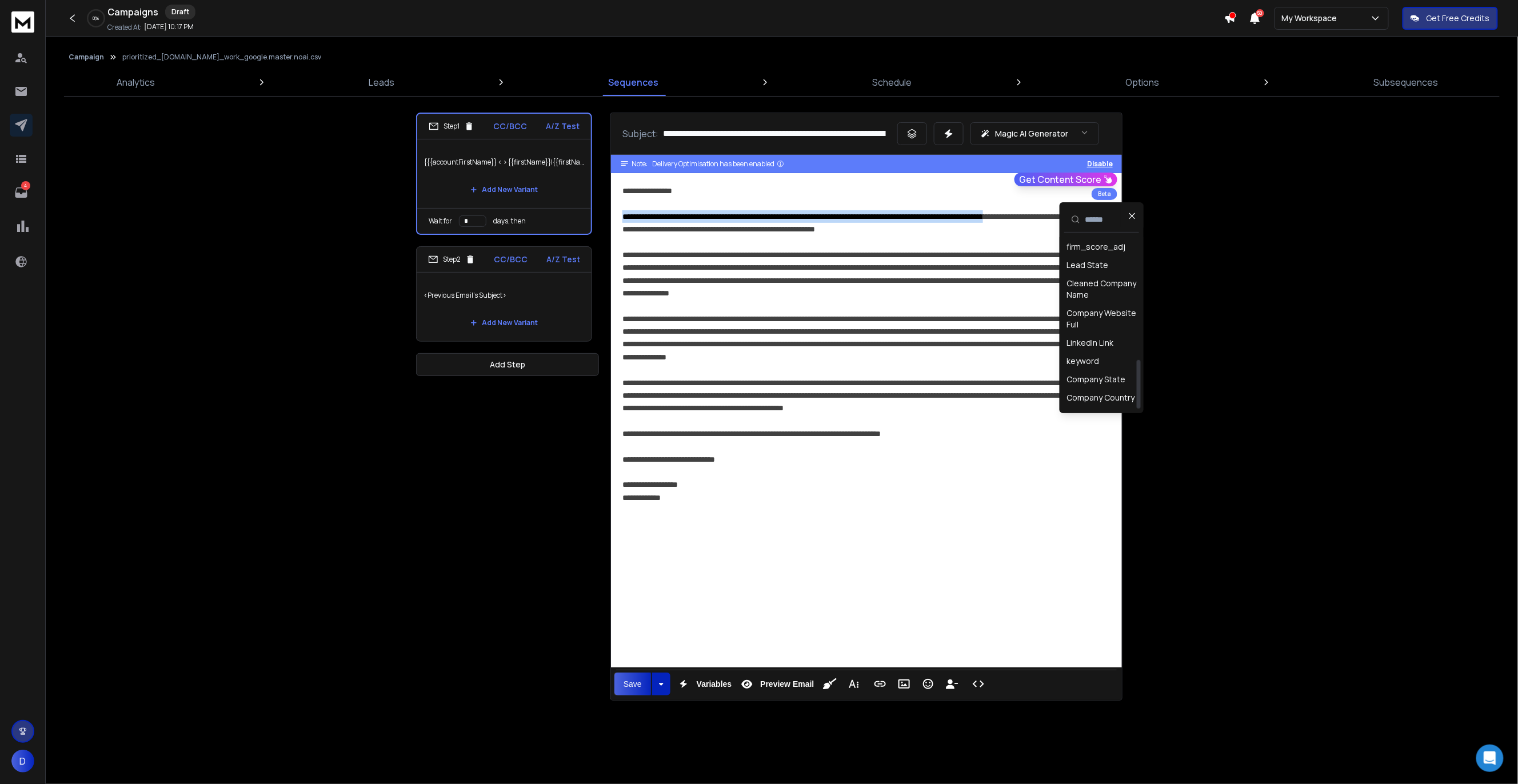
scroll to position [426, 0]
click at [1085, 342] on div "keyword" at bounding box center [1083, 347] width 32 height 11
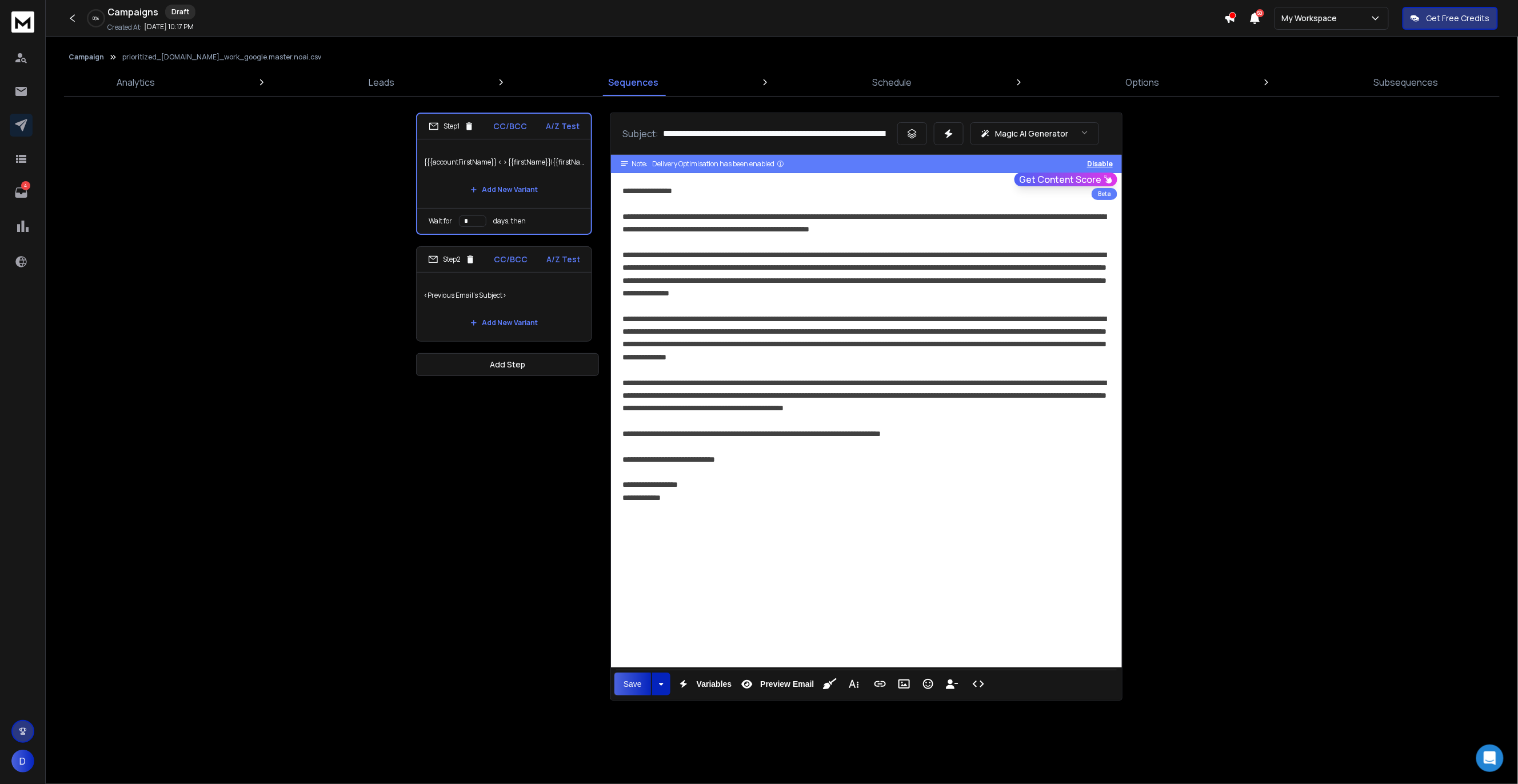
click at [622, 229] on div "**********" at bounding box center [866, 223] width 489 height 26
